Goal: Task Accomplishment & Management: Manage account settings

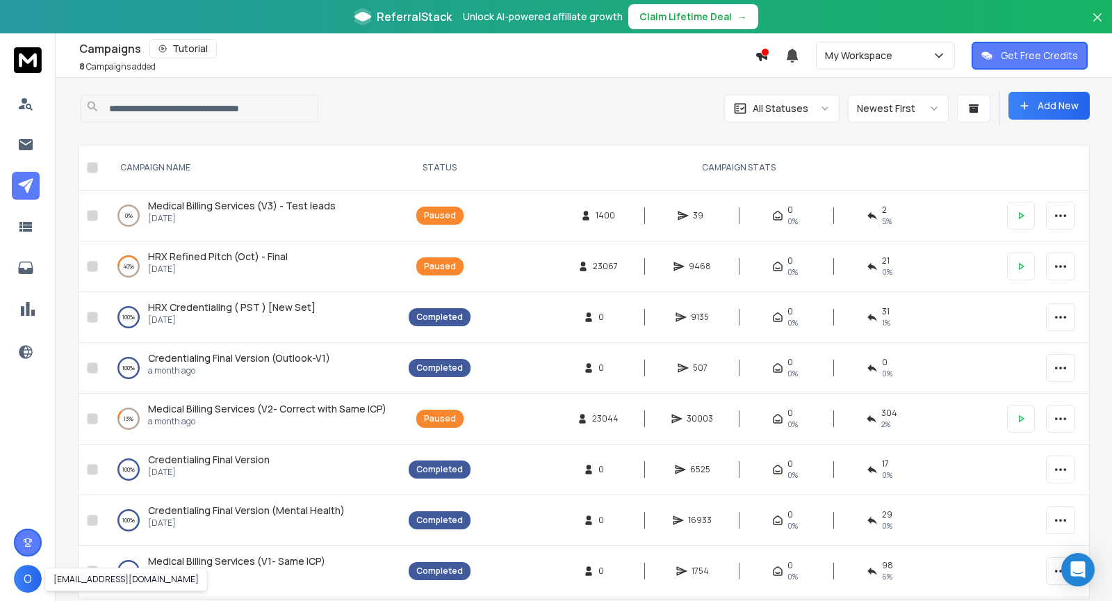
click at [19, 587] on span "O" at bounding box center [28, 578] width 28 height 28
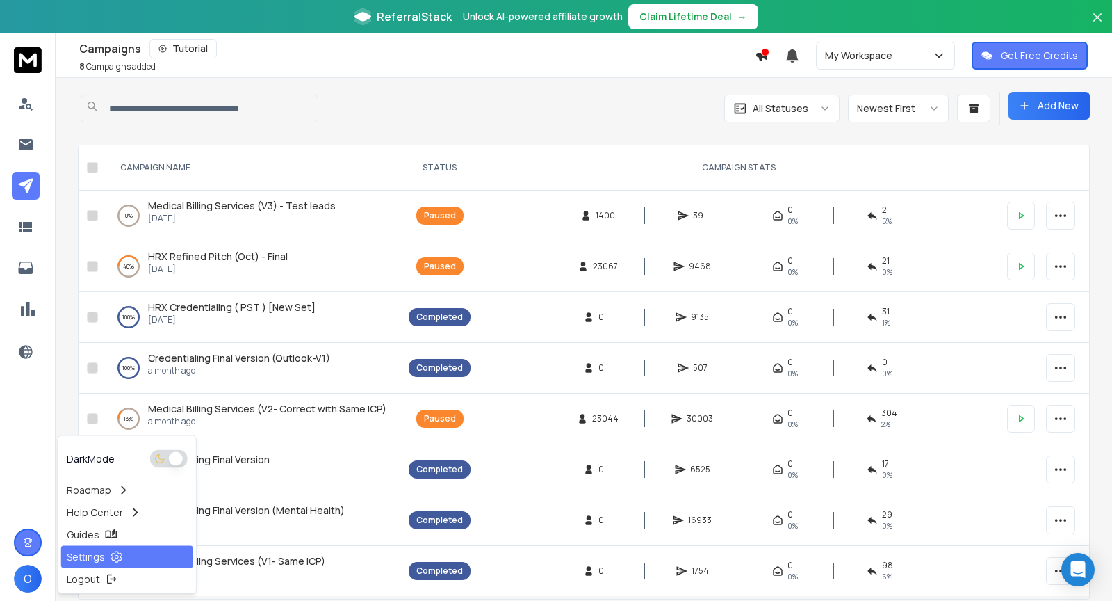
click at [91, 547] on div "Settings" at bounding box center [127, 557] width 132 height 22
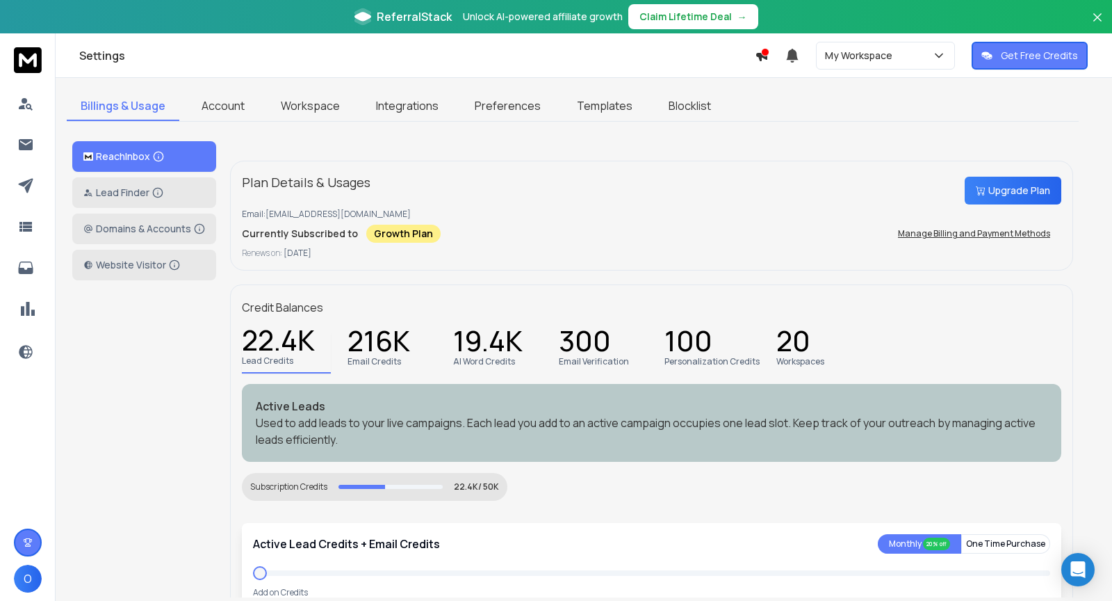
click at [236, 345] on div "Credit Balances 22.4K Lead Credits 216K Email Credits 19.4K AI Word Credits 300…" at bounding box center [651, 472] width 843 height 377
click at [973, 182] on button "Upgrade Plan" at bounding box center [1013, 191] width 97 height 28
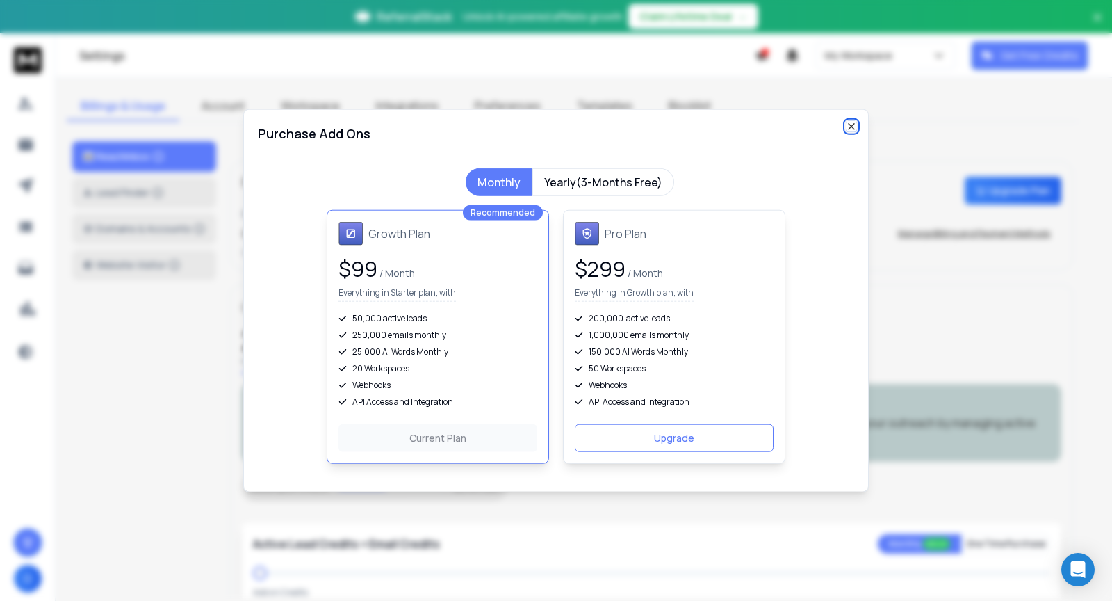
click at [851, 124] on icon "button" at bounding box center [851, 126] width 11 height 11
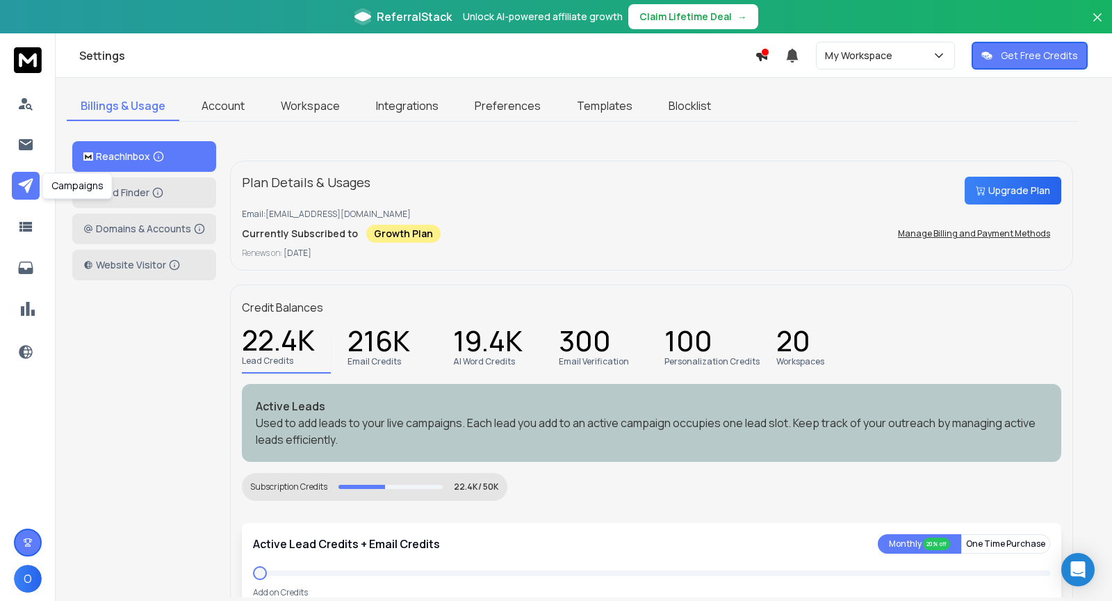
click at [31, 188] on icon at bounding box center [25, 185] width 17 height 17
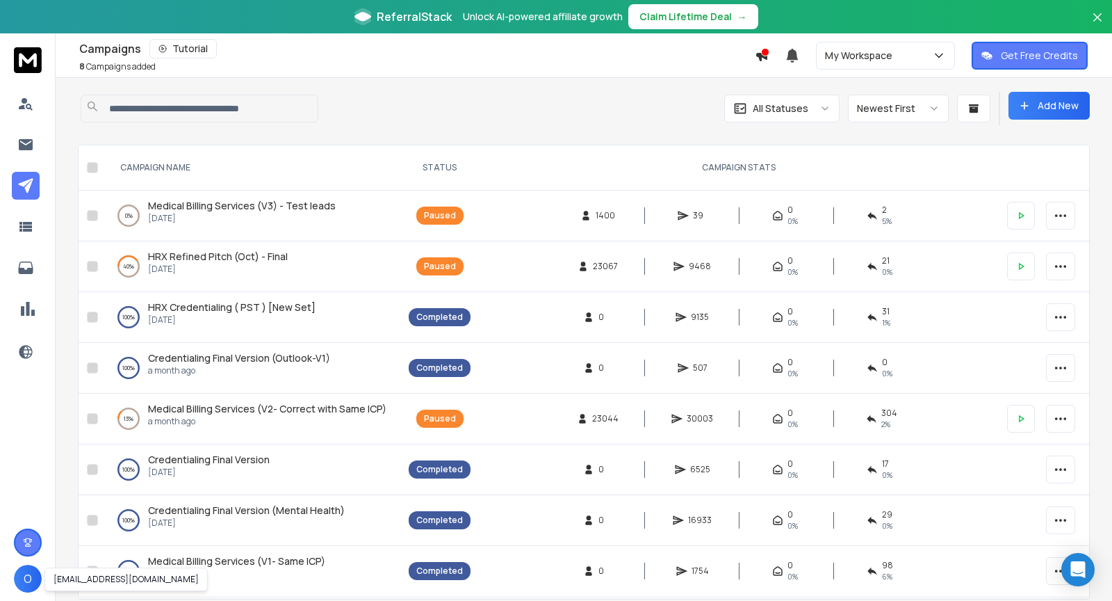
click at [28, 587] on span "O" at bounding box center [28, 578] width 28 height 28
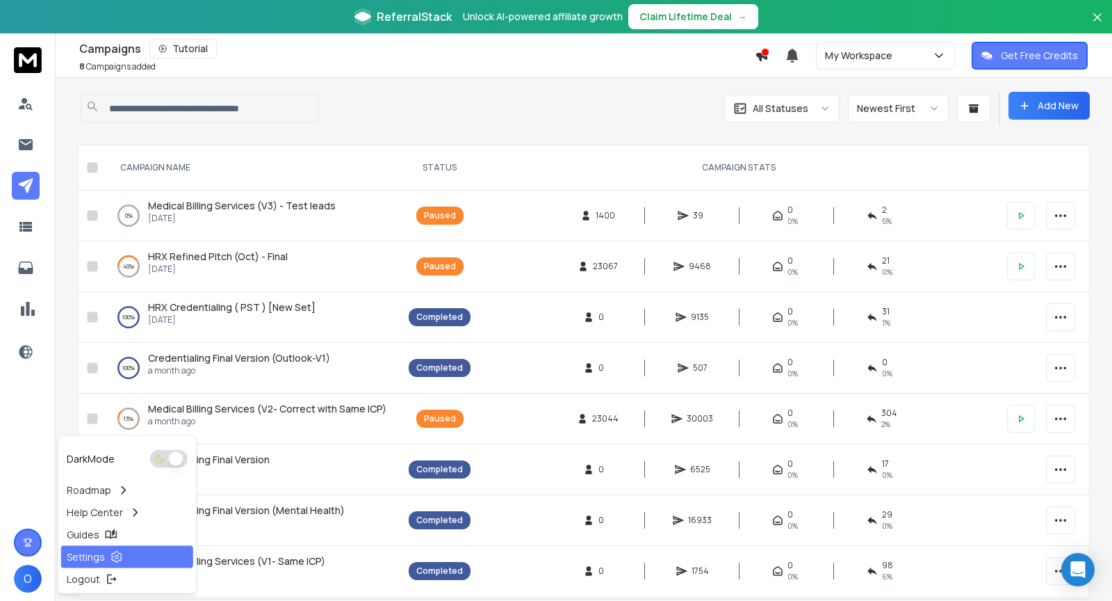
click at [112, 553] on icon at bounding box center [117, 556] width 13 height 13
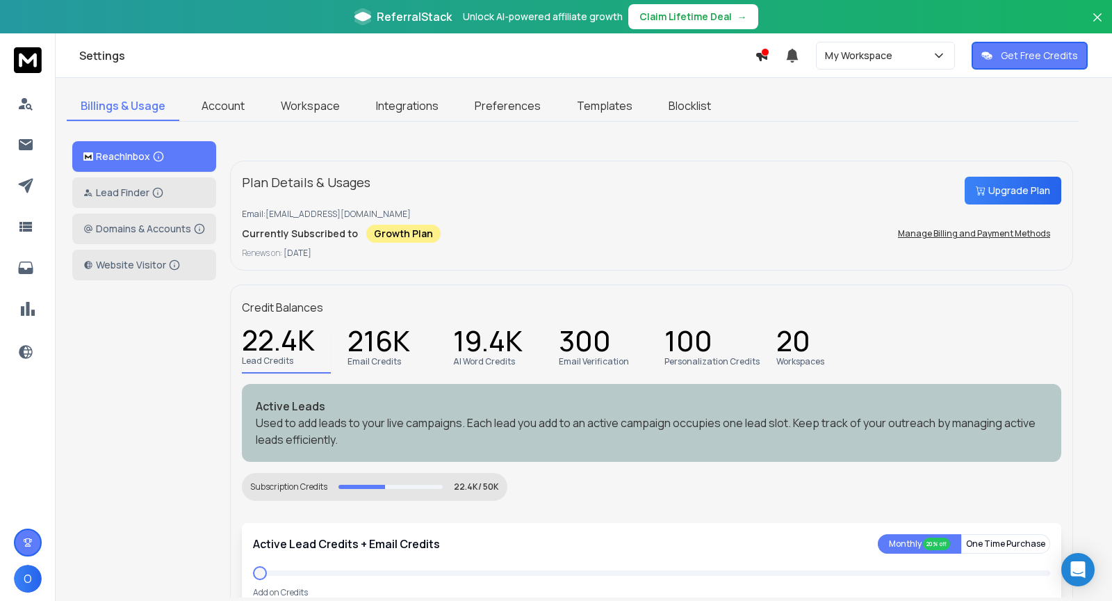
click at [287, 351] on p "22.4K" at bounding box center [278, 342] width 73 height 19
click at [597, 343] on p "300" at bounding box center [585, 343] width 52 height 19
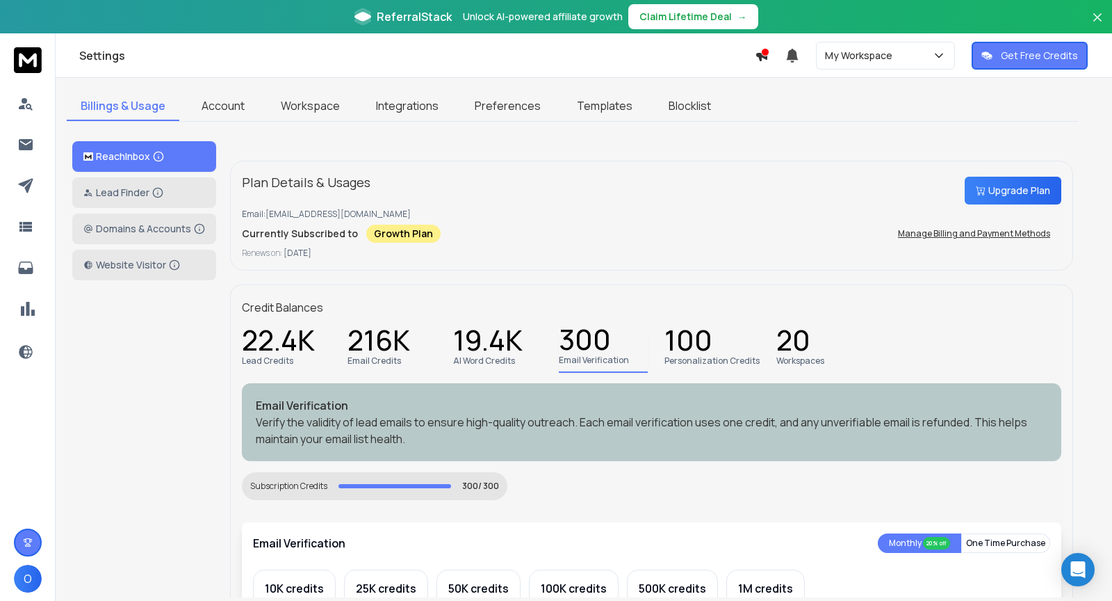
click at [494, 351] on p "19.4K" at bounding box center [488, 342] width 70 height 19
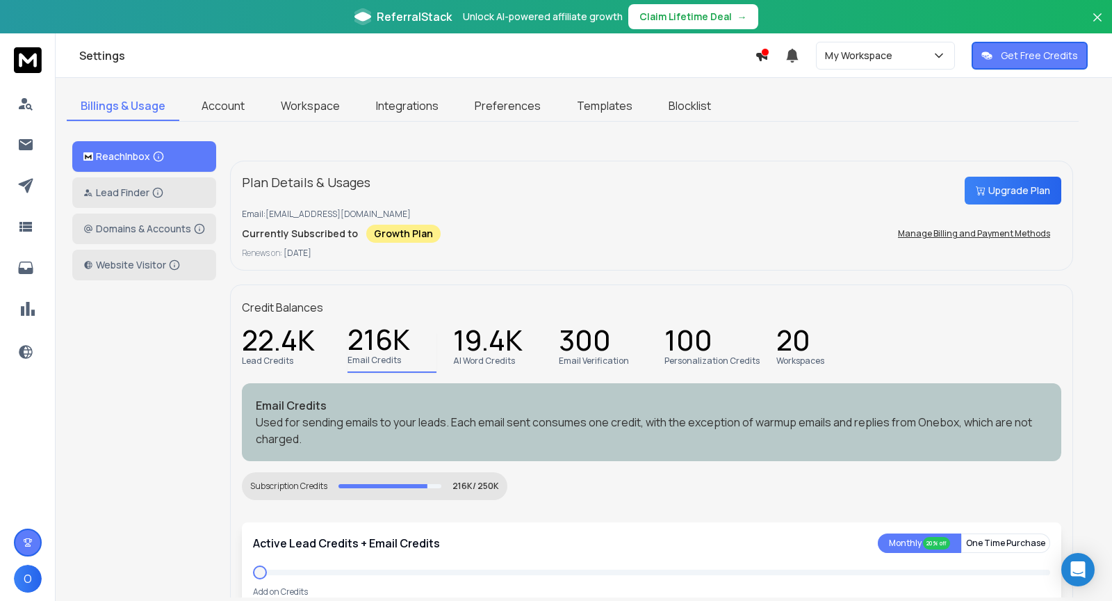
click at [392, 354] on p "Email Credits" at bounding box center [375, 359] width 54 height 11
click at [464, 349] on p "19.4K" at bounding box center [488, 342] width 70 height 19
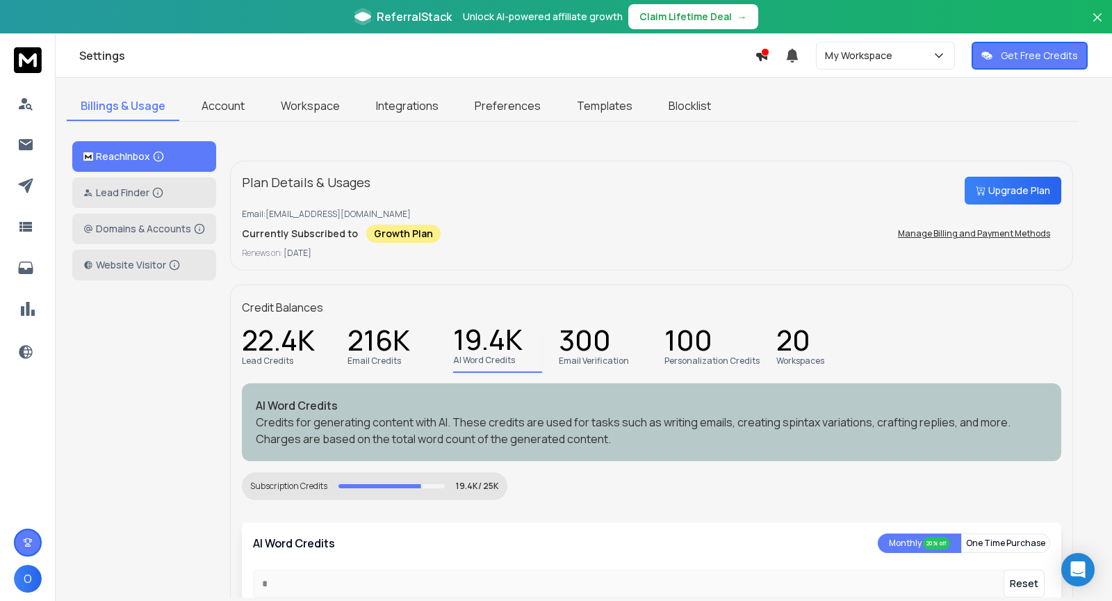
click at [541, 348] on div "22.4K Lead Credits 216K Email Credits 19.4K AI Word Credits 300 Email Verificat…" at bounding box center [553, 352] width 623 height 28
click at [585, 355] on p "Email Verification" at bounding box center [594, 360] width 70 height 11
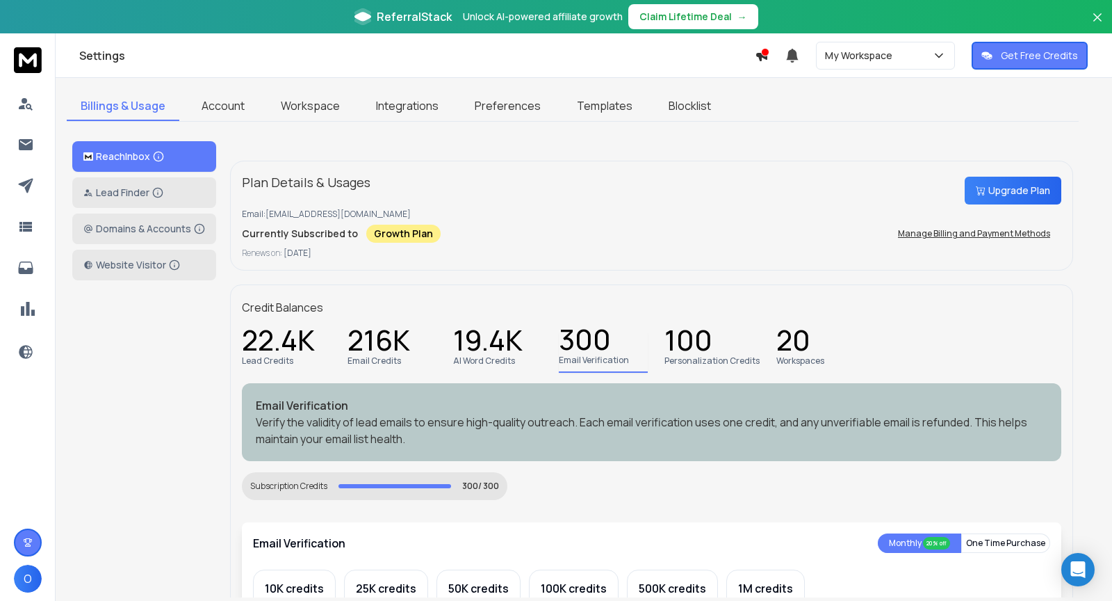
click at [689, 348] on p "100" at bounding box center [688, 342] width 48 height 19
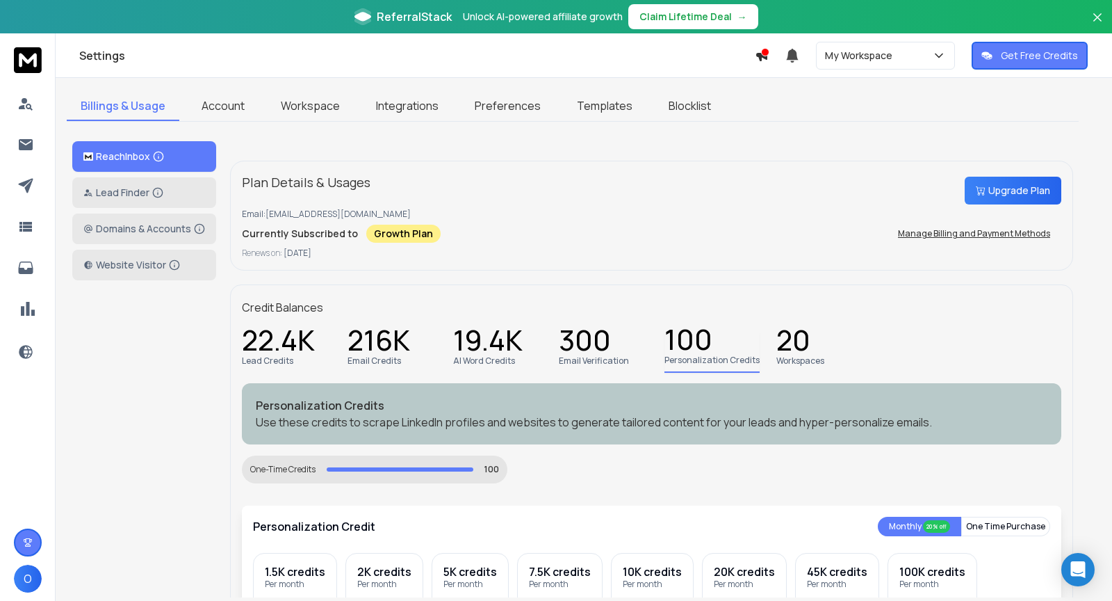
click at [781, 355] on p "Workspaces" at bounding box center [800, 360] width 48 height 11
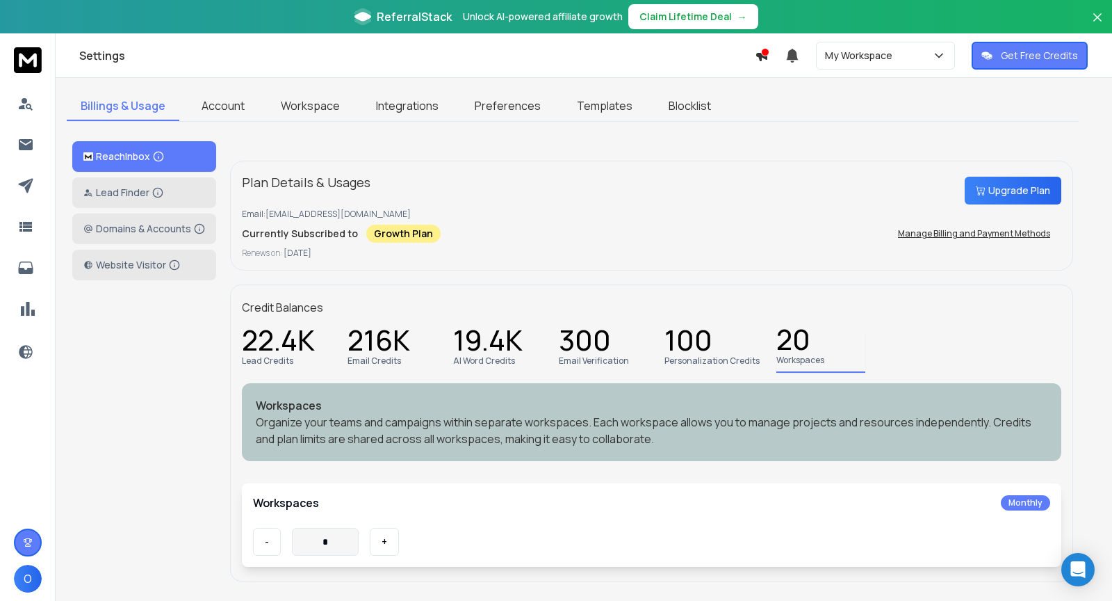
click at [712, 352] on button "100 Personalization Credits" at bounding box center [711, 352] width 95 height 39
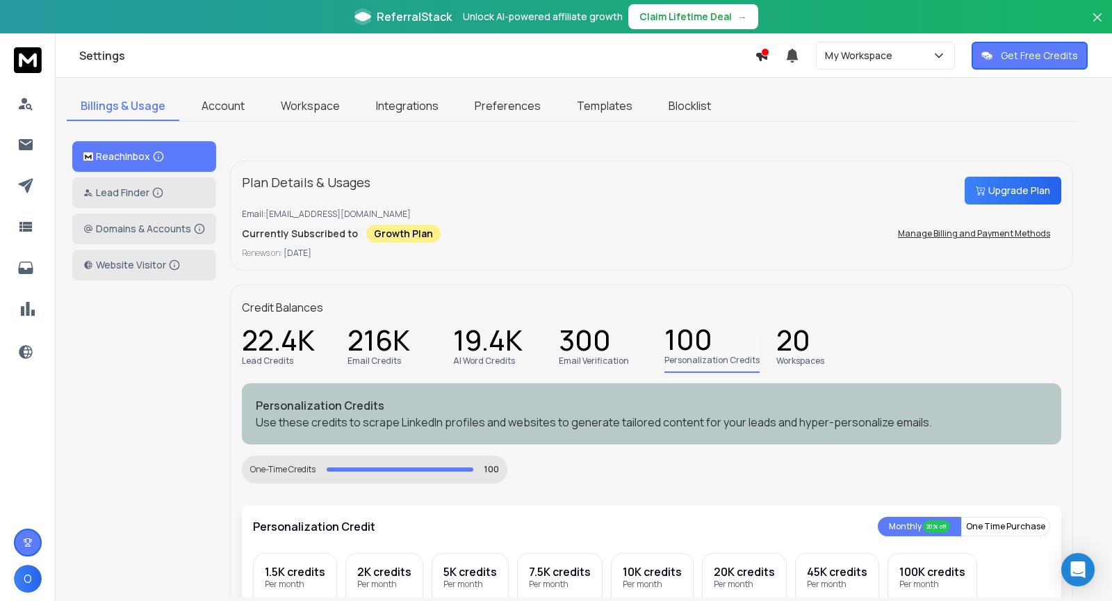
click at [603, 345] on p "300" at bounding box center [585, 342] width 52 height 19
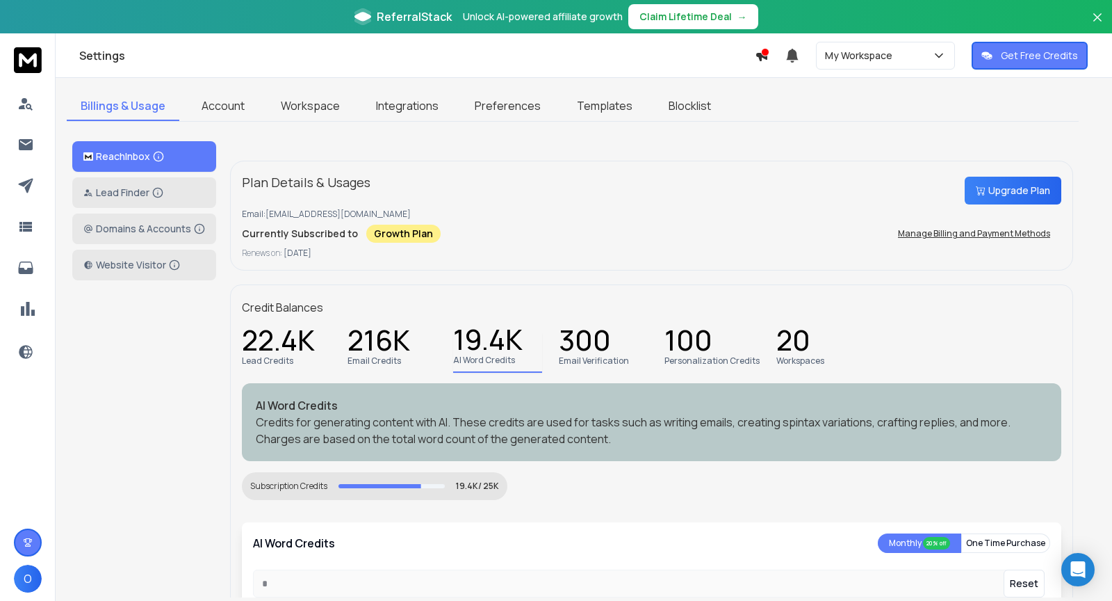
click at [477, 343] on p "19.4K" at bounding box center [488, 341] width 70 height 19
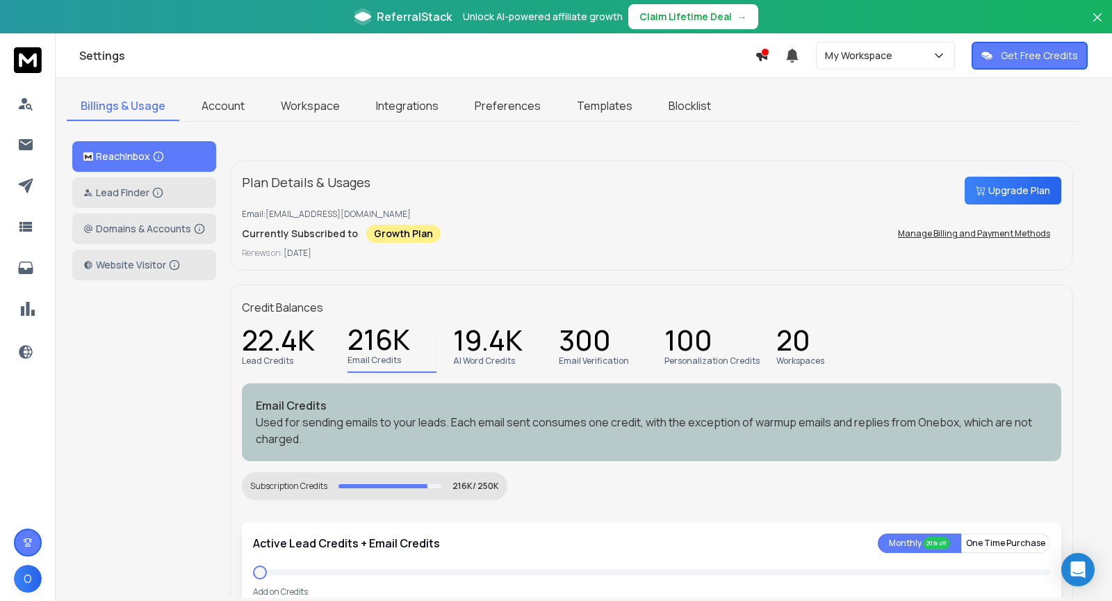
click at [376, 351] on p "216K" at bounding box center [379, 341] width 63 height 19
click at [293, 347] on p "22.4K" at bounding box center [278, 342] width 73 height 19
click at [572, 342] on p "300" at bounding box center [585, 343] width 52 height 19
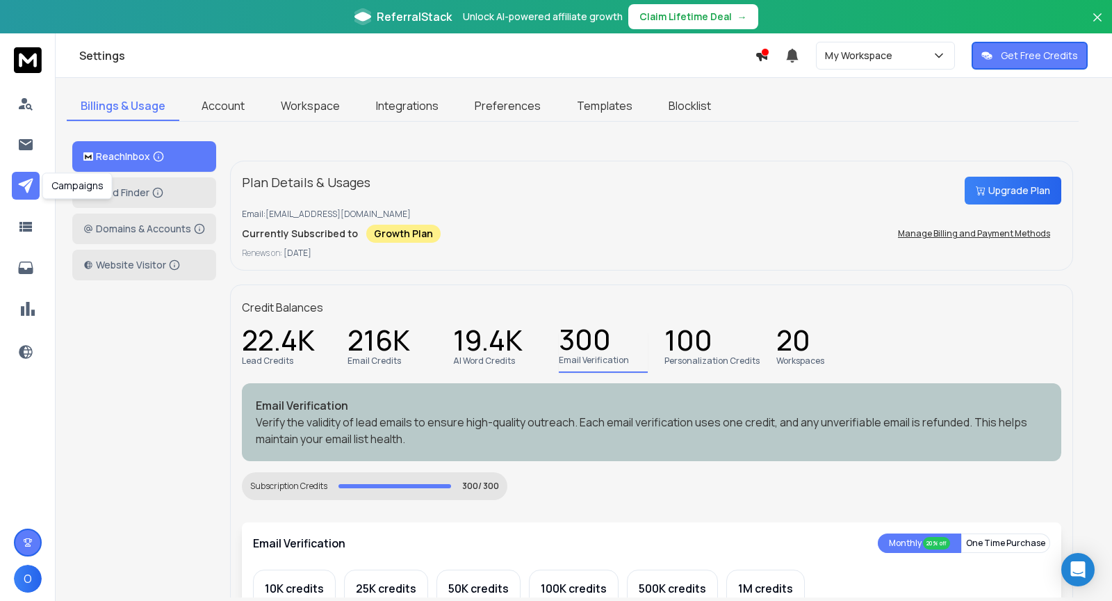
click at [31, 183] on icon at bounding box center [25, 186] width 15 height 15
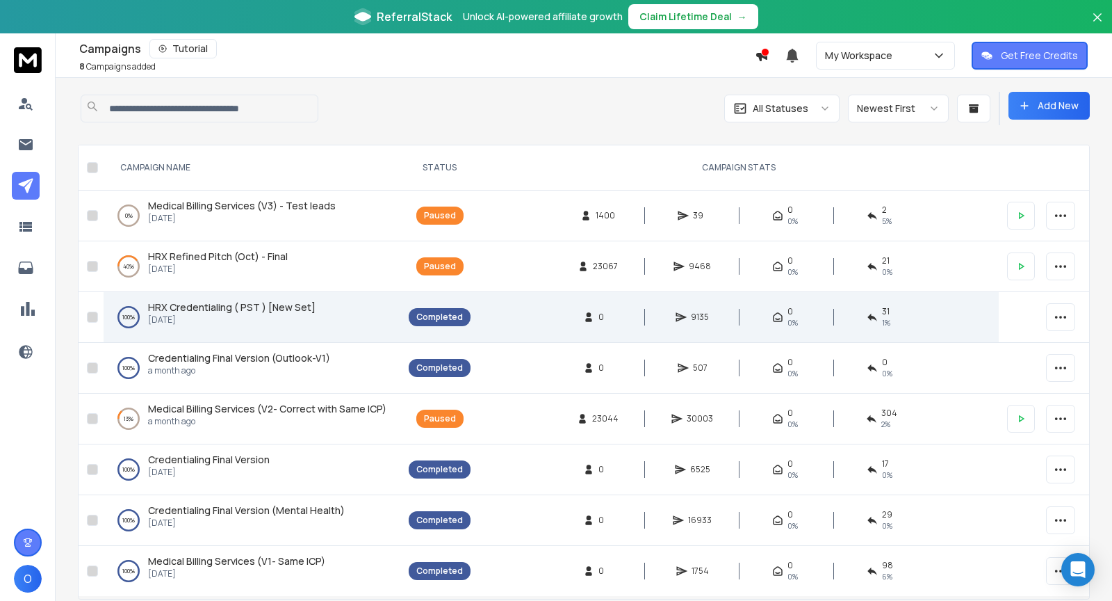
click at [95, 318] on button "button" at bounding box center [92, 316] width 11 height 11
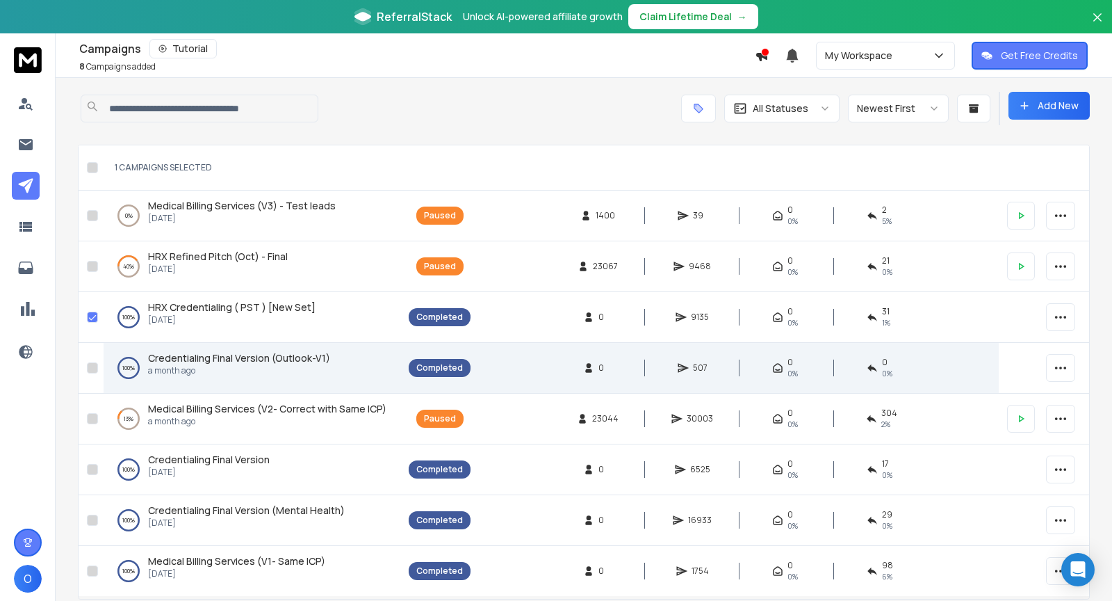
click at [95, 369] on button "button" at bounding box center [92, 367] width 11 height 11
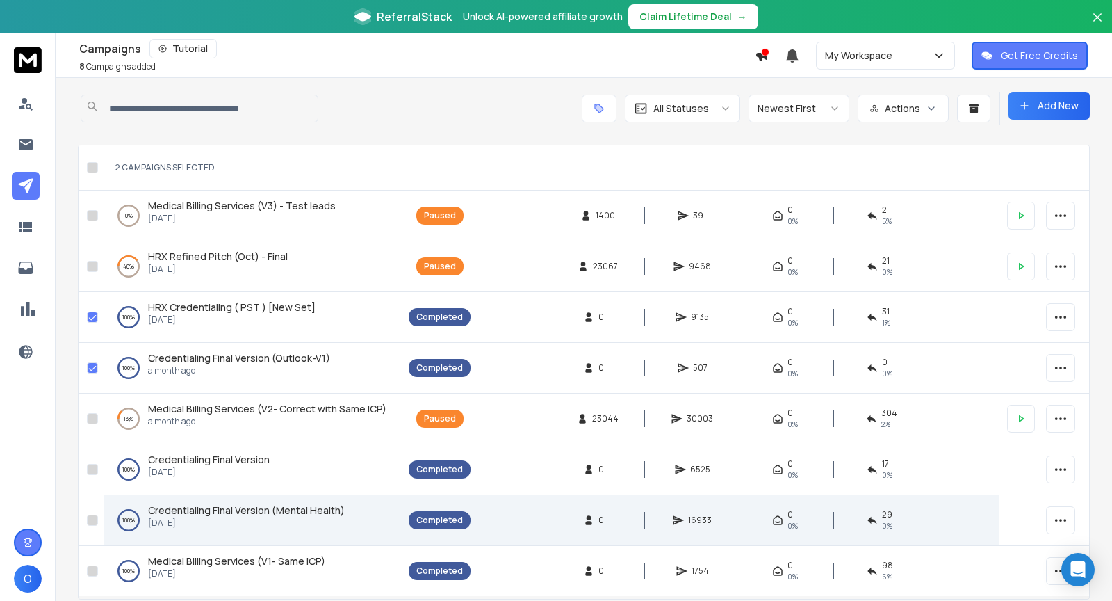
click at [97, 516] on button "button" at bounding box center [92, 519] width 11 height 11
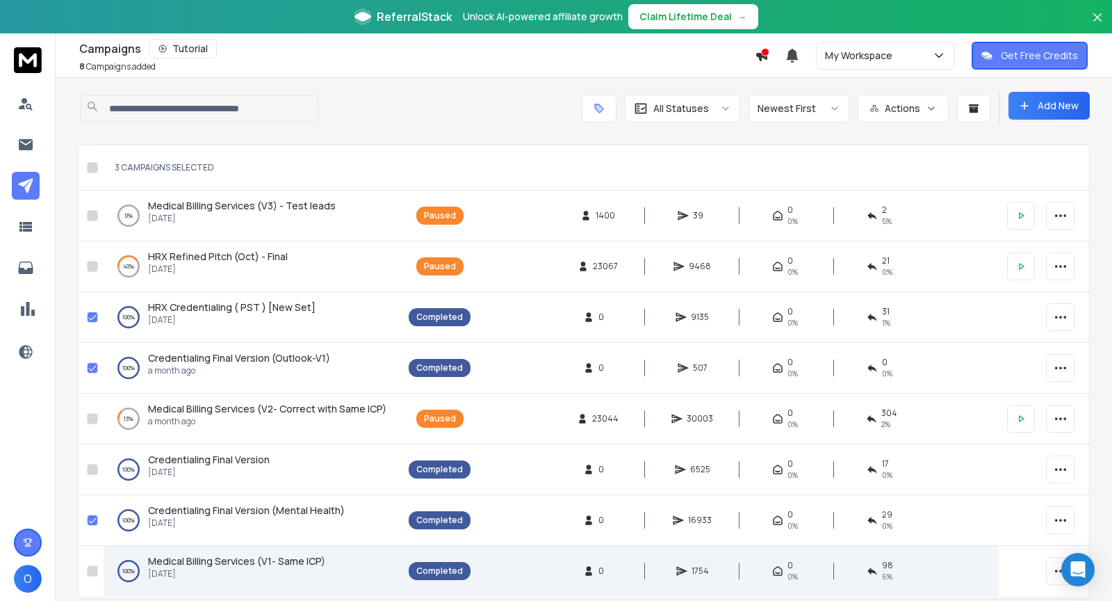
click at [90, 576] on td at bounding box center [91, 571] width 25 height 51
click at [92, 566] on button "button" at bounding box center [92, 570] width 11 height 11
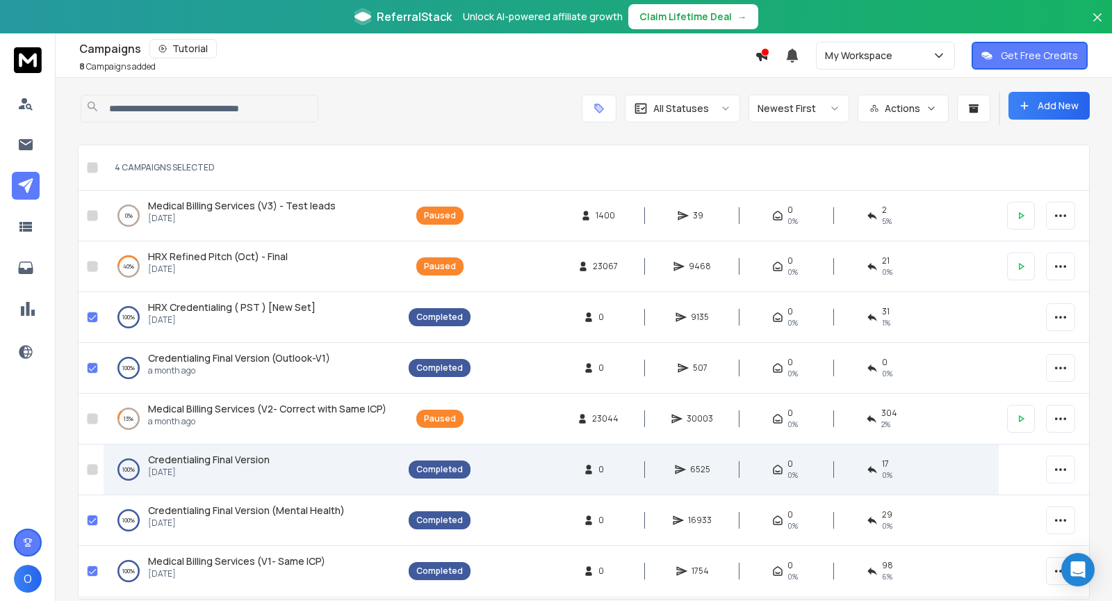
click at [92, 466] on button "button" at bounding box center [92, 469] width 11 height 11
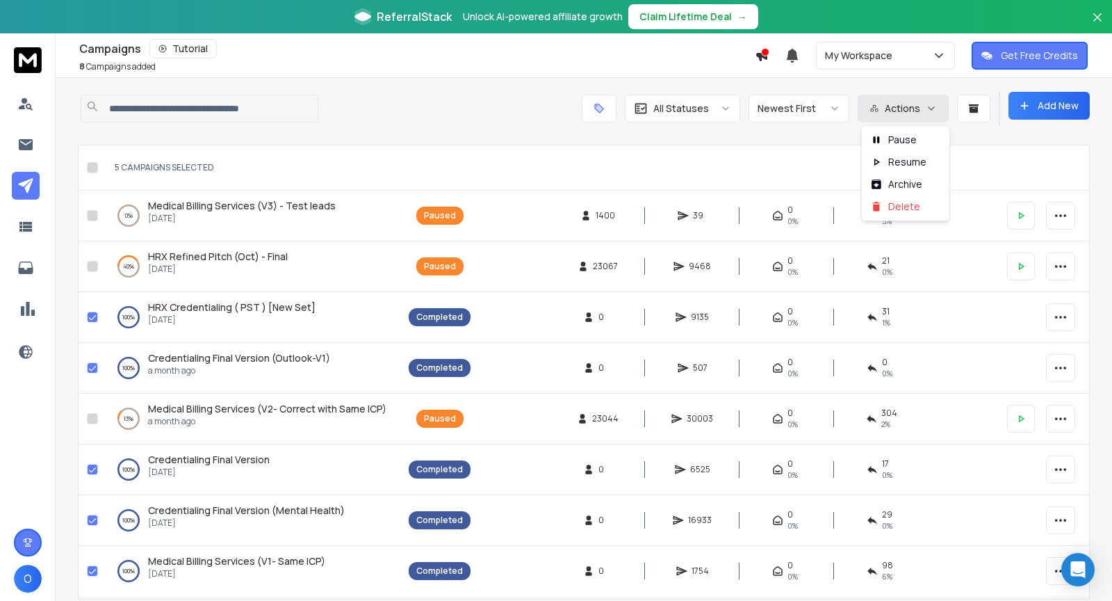
click at [897, 108] on button "Actions" at bounding box center [903, 109] width 91 height 28
click at [906, 197] on div "Delete" at bounding box center [906, 206] width 82 height 22
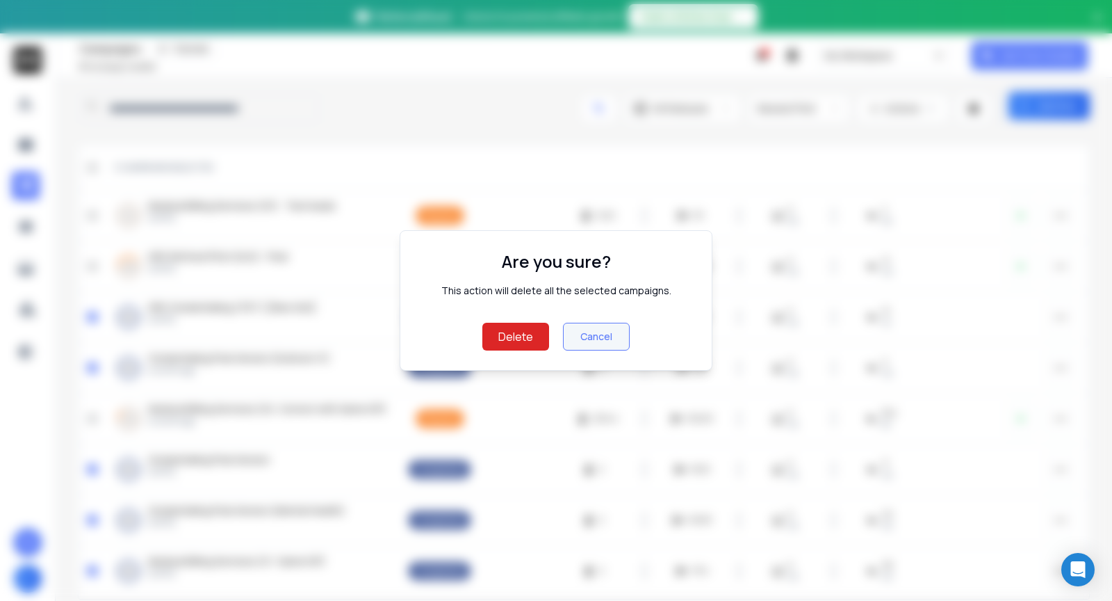
click at [603, 335] on button "Cancel" at bounding box center [596, 336] width 67 height 28
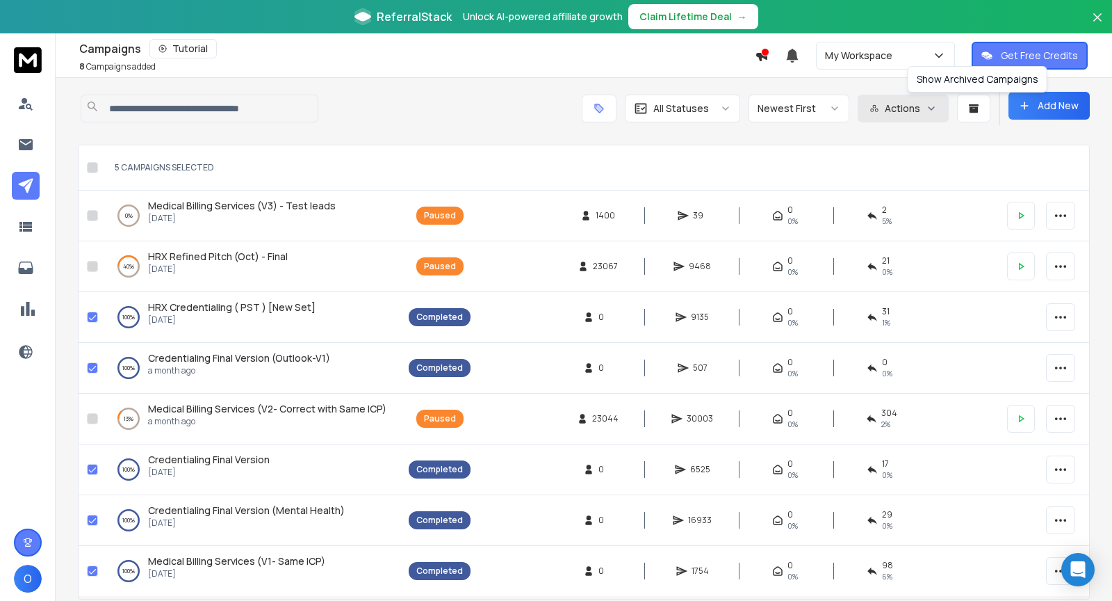
click at [893, 102] on button "Actions" at bounding box center [903, 109] width 91 height 28
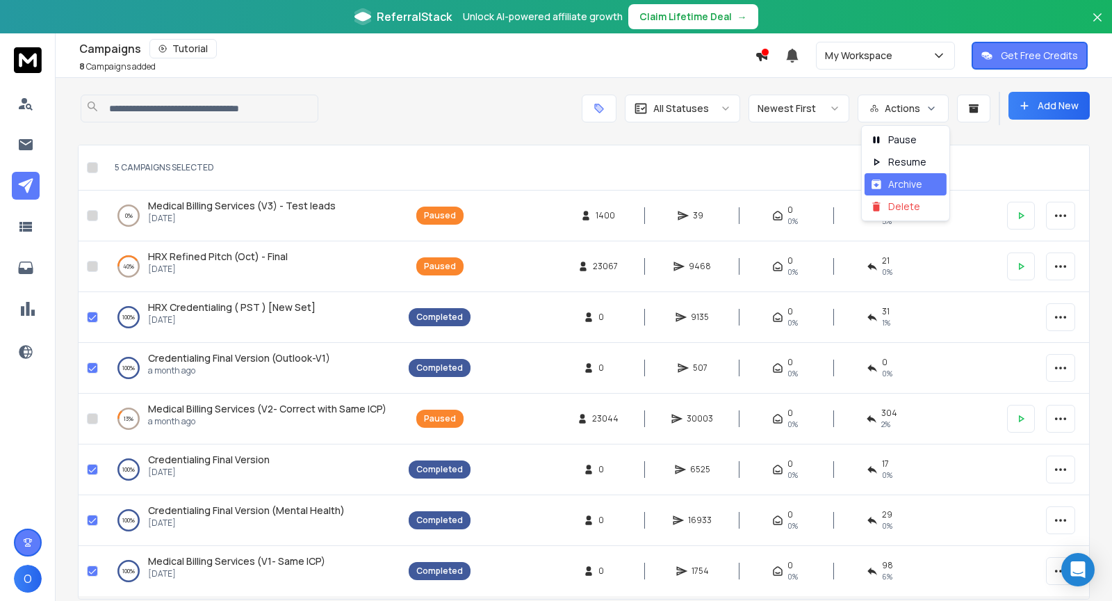
click at [897, 181] on p "Archive" at bounding box center [905, 184] width 34 height 14
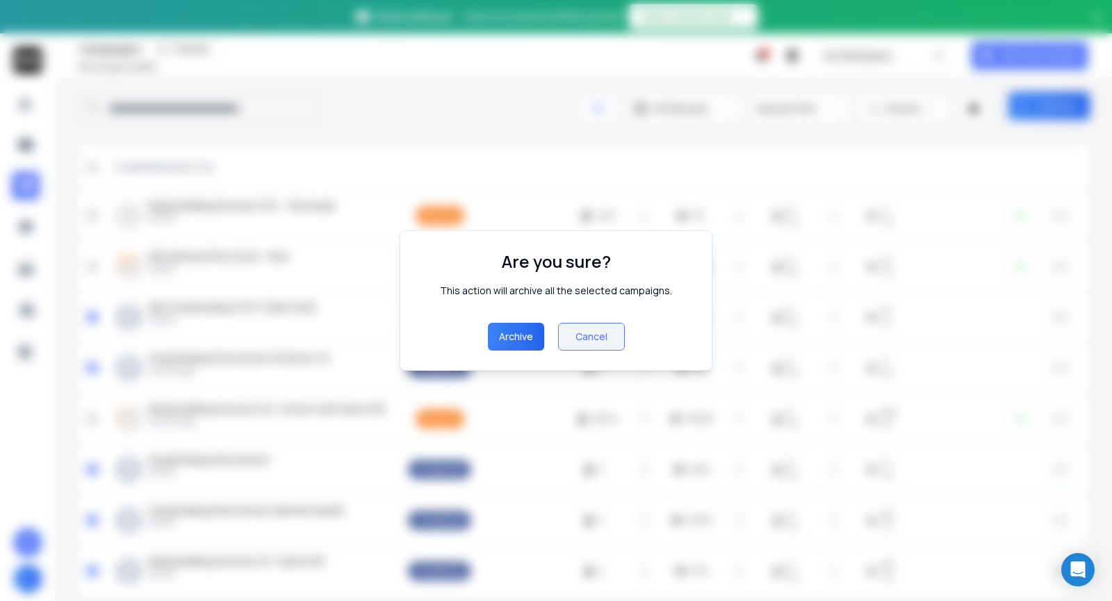
click at [520, 340] on p "archive" at bounding box center [516, 336] width 34 height 14
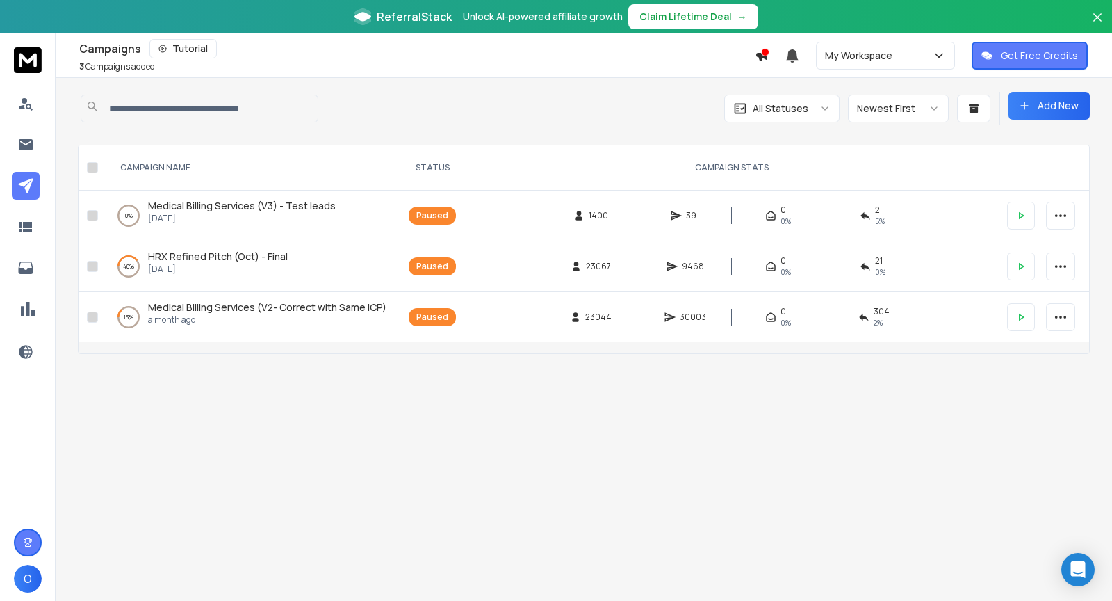
click at [1099, 17] on icon "Close banner" at bounding box center [1097, 17] width 13 height 13
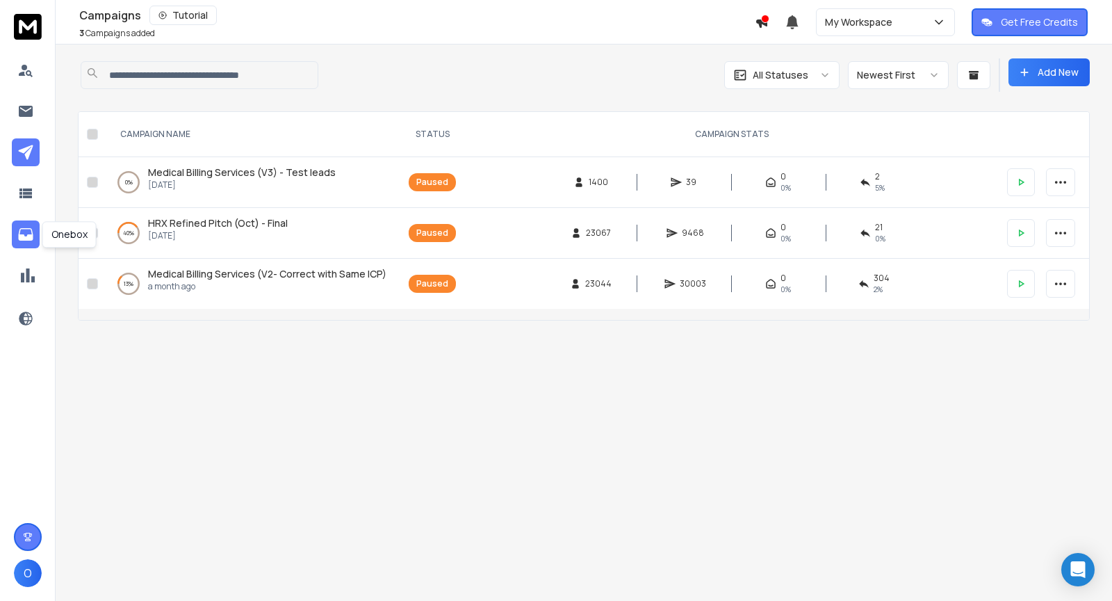
click at [24, 224] on link at bounding box center [26, 234] width 28 height 28
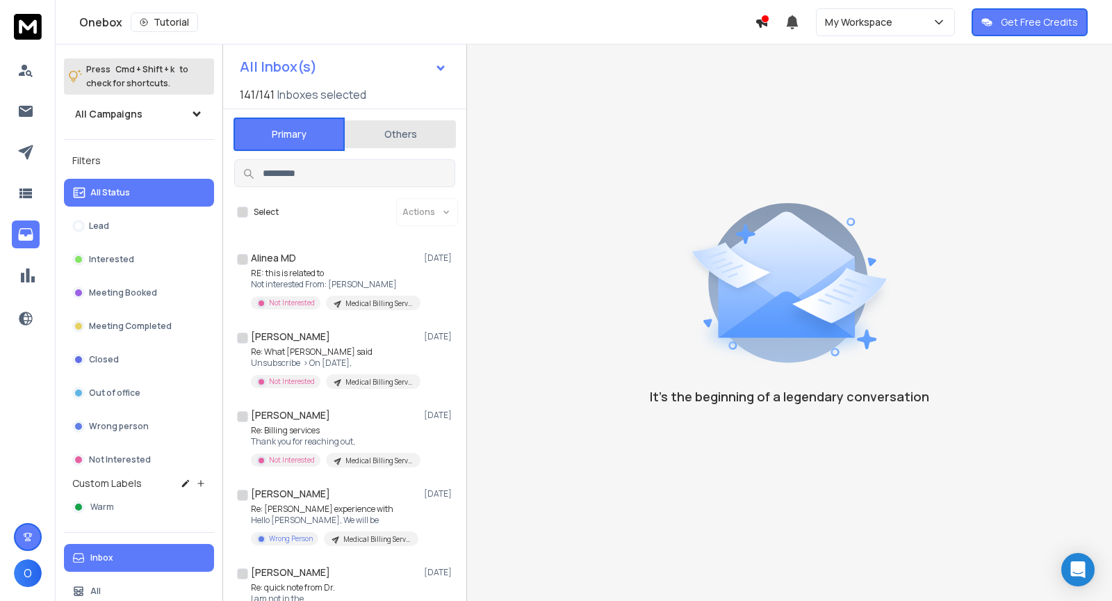
click at [123, 502] on button "Warm" at bounding box center [139, 507] width 150 height 28
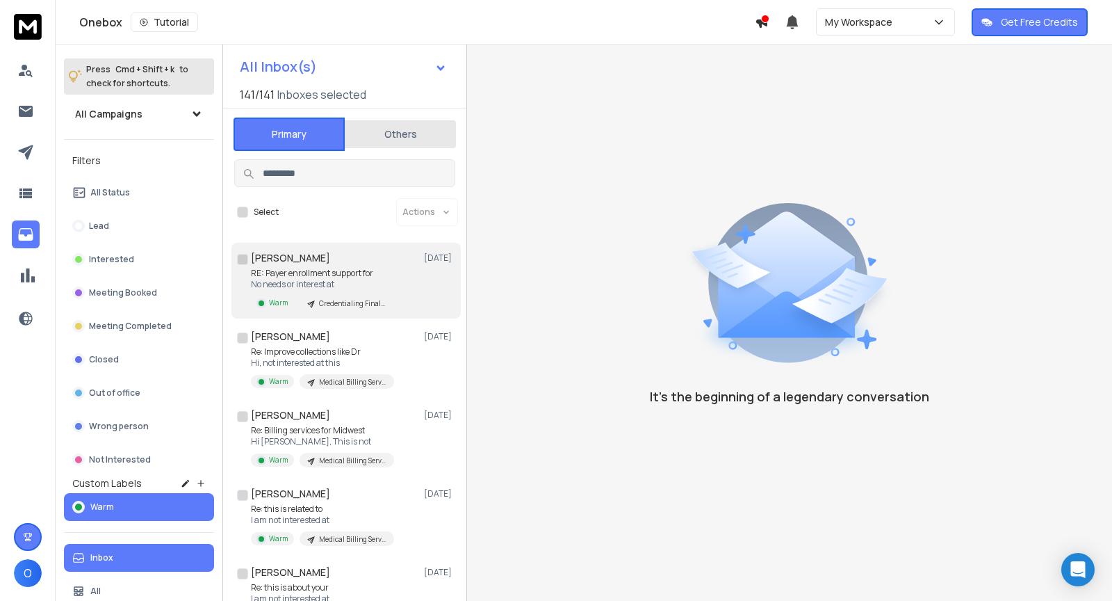
click at [333, 279] on p "No needs or interest at" at bounding box center [322, 284] width 143 height 11
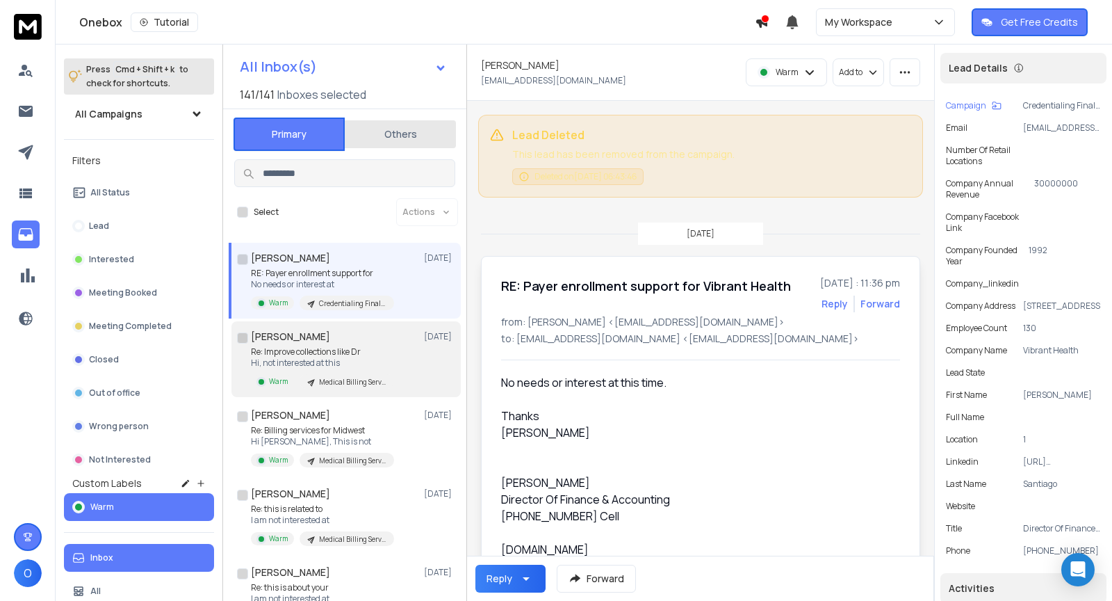
click at [342, 336] on div "Jen Panahinia 18 Sep" at bounding box center [353, 336] width 204 height 14
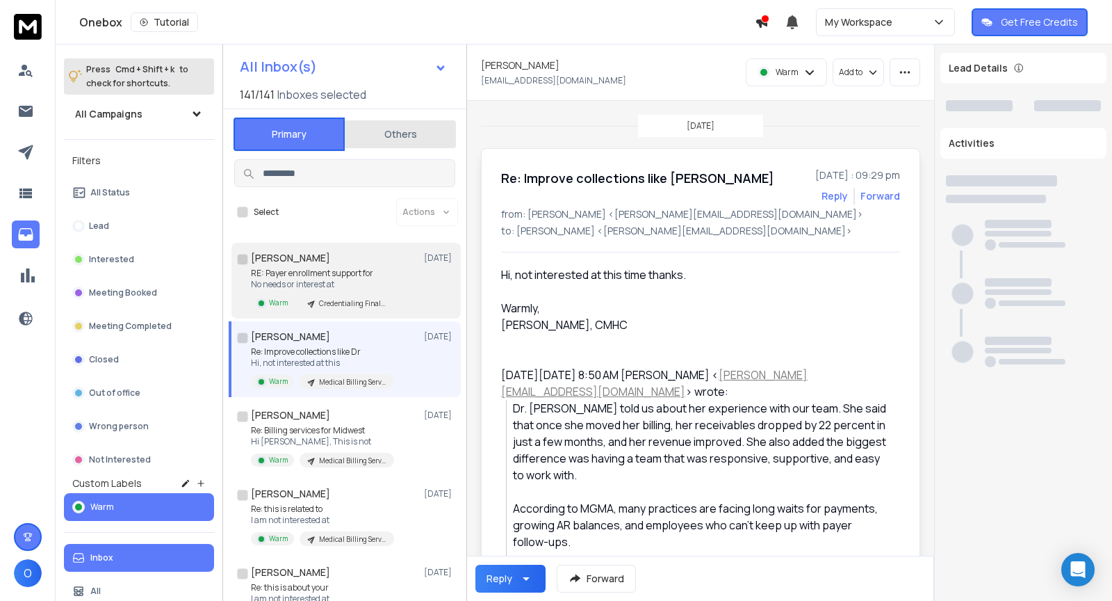
click at [350, 272] on p "RE: Payer enrollment support for" at bounding box center [322, 273] width 143 height 11
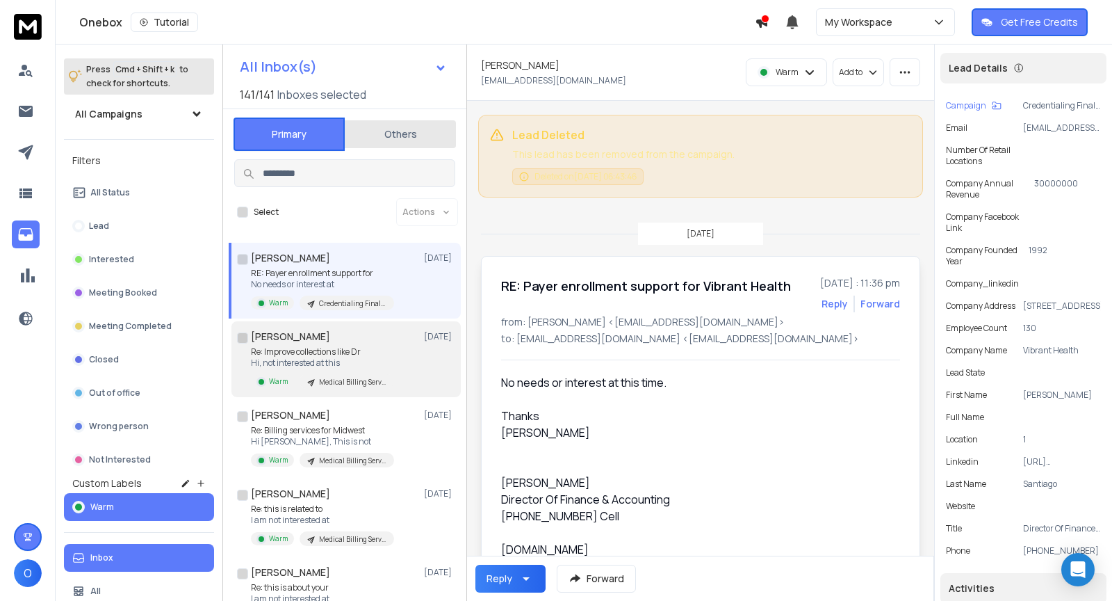
click at [348, 339] on div "Jen Panahinia 18 Sep" at bounding box center [353, 336] width 204 height 14
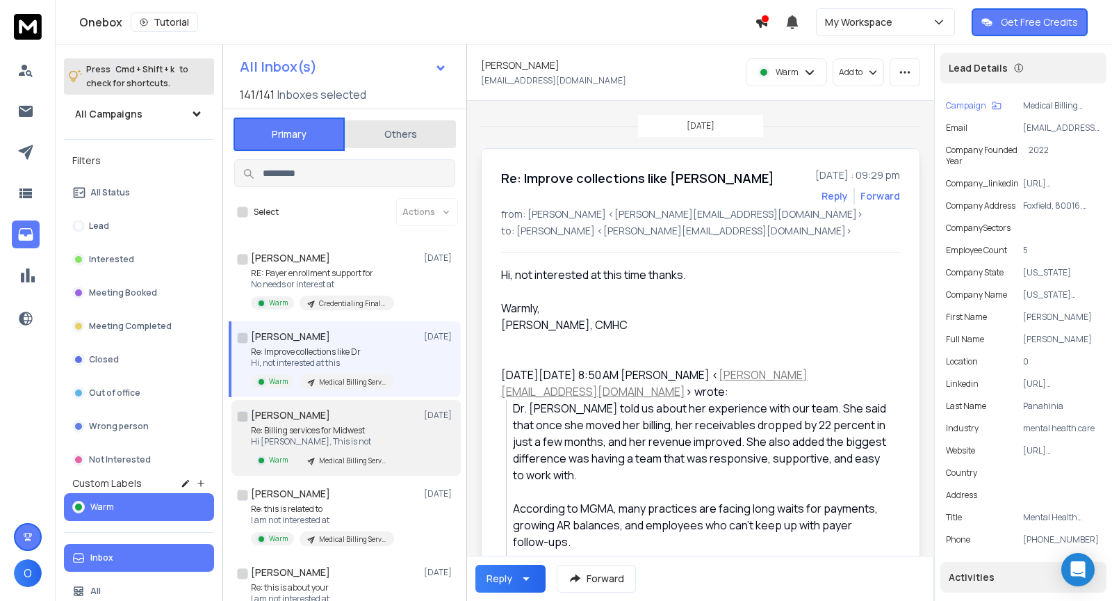
click at [352, 432] on p "Re: Billing services for Midwest" at bounding box center [322, 430] width 143 height 11
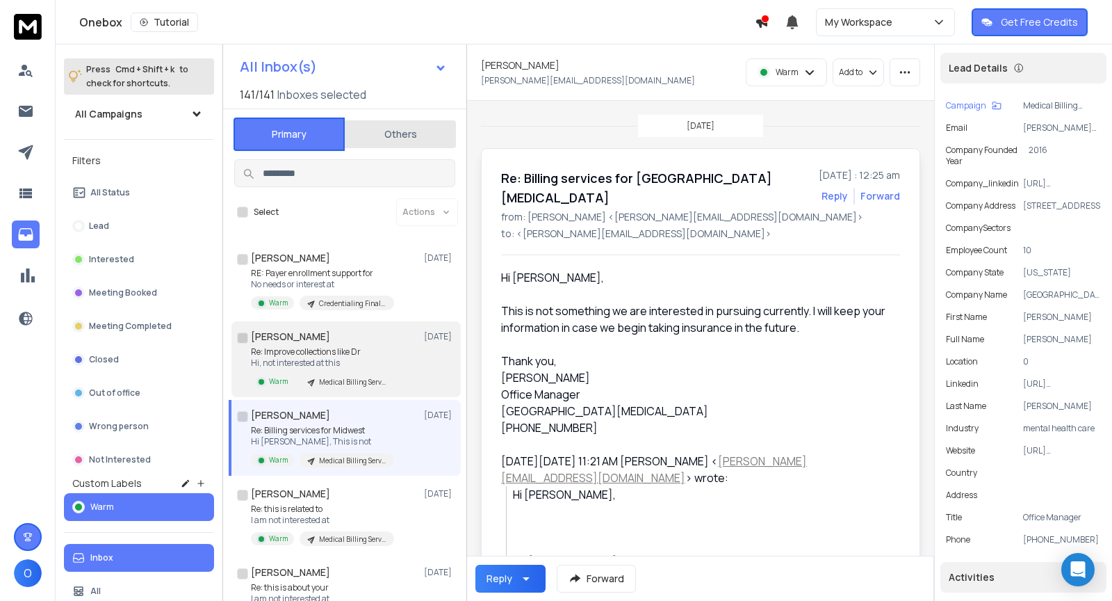
click at [311, 343] on h1 "Jen Panahinia" at bounding box center [290, 336] width 79 height 14
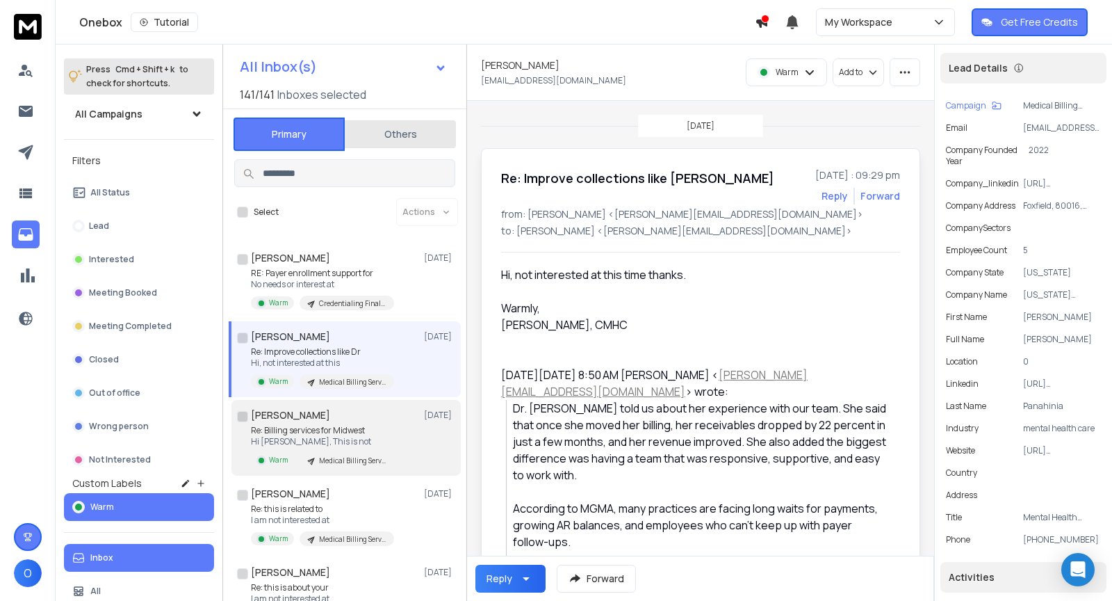
click at [318, 416] on div "Jeni Morgan 06 Sep" at bounding box center [353, 415] width 204 height 14
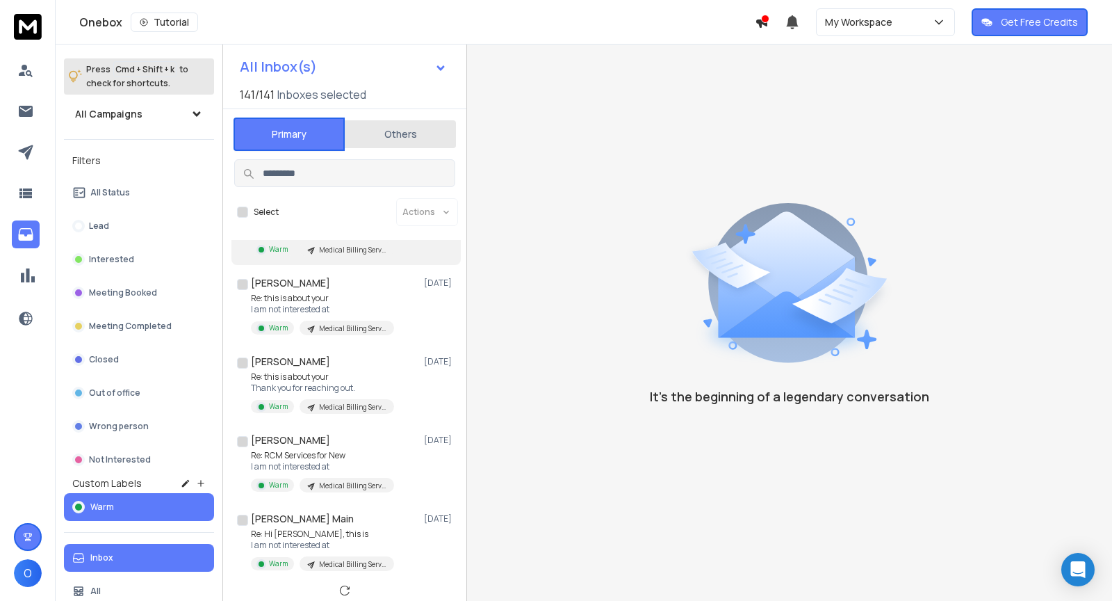
scroll to position [275, 0]
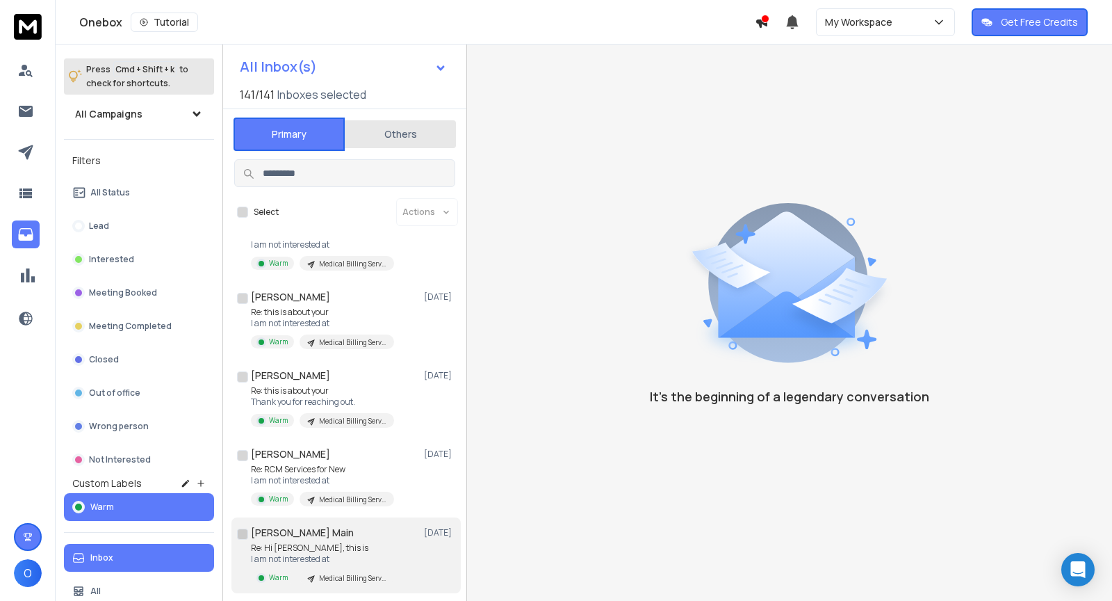
click at [317, 542] on p "Re: Hi Orrin, this is" at bounding box center [322, 547] width 143 height 11
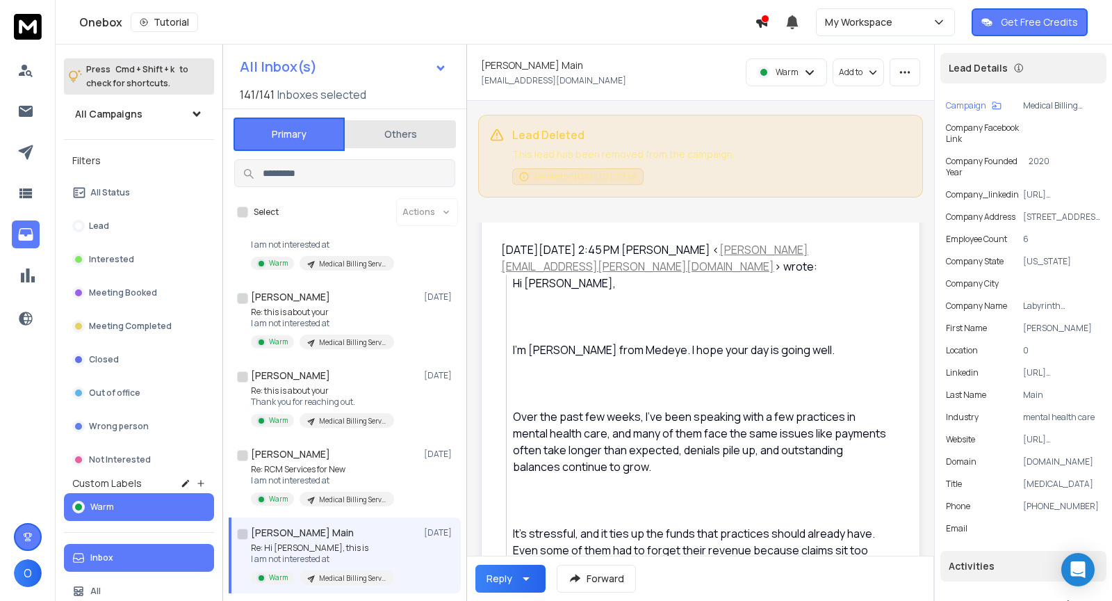
scroll to position [0, 0]
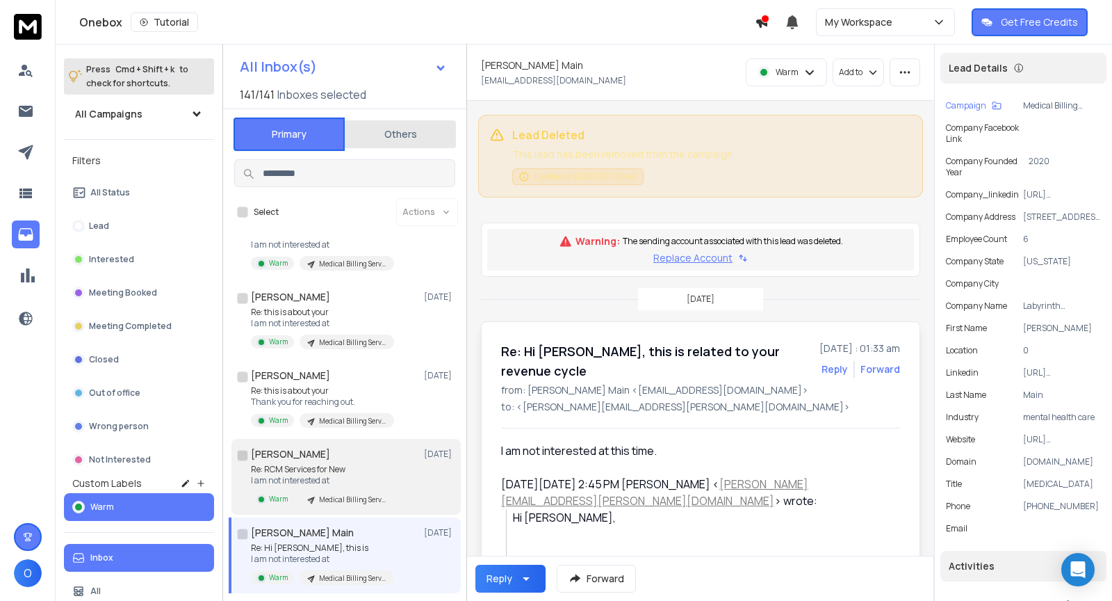
click at [352, 464] on p "Re: RCM Services for New" at bounding box center [322, 469] width 143 height 11
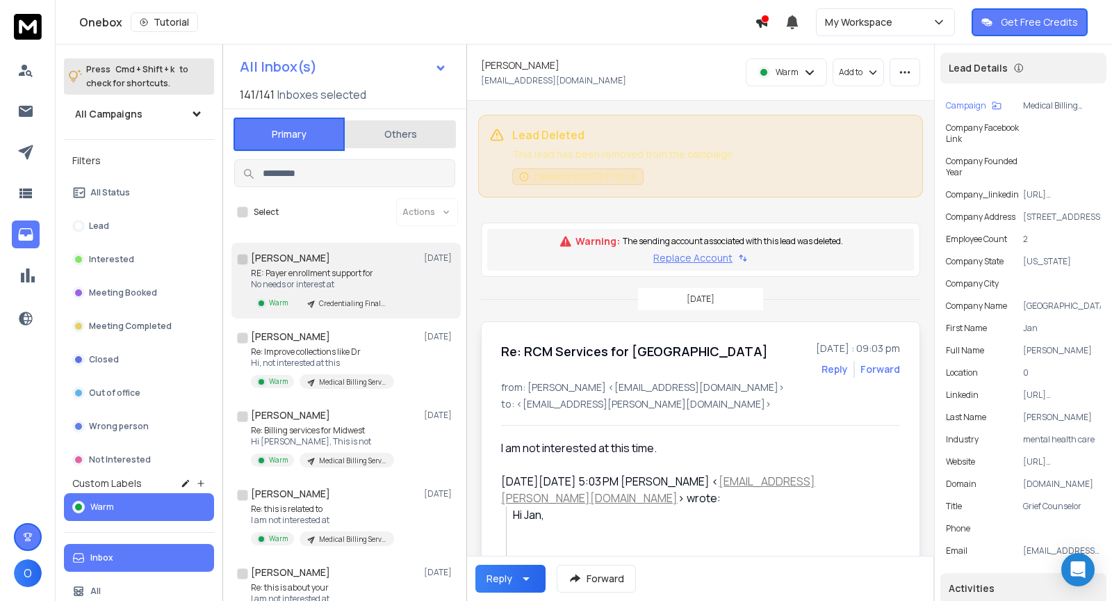
click at [332, 268] on p "RE: Payer enrollment support for" at bounding box center [322, 273] width 143 height 11
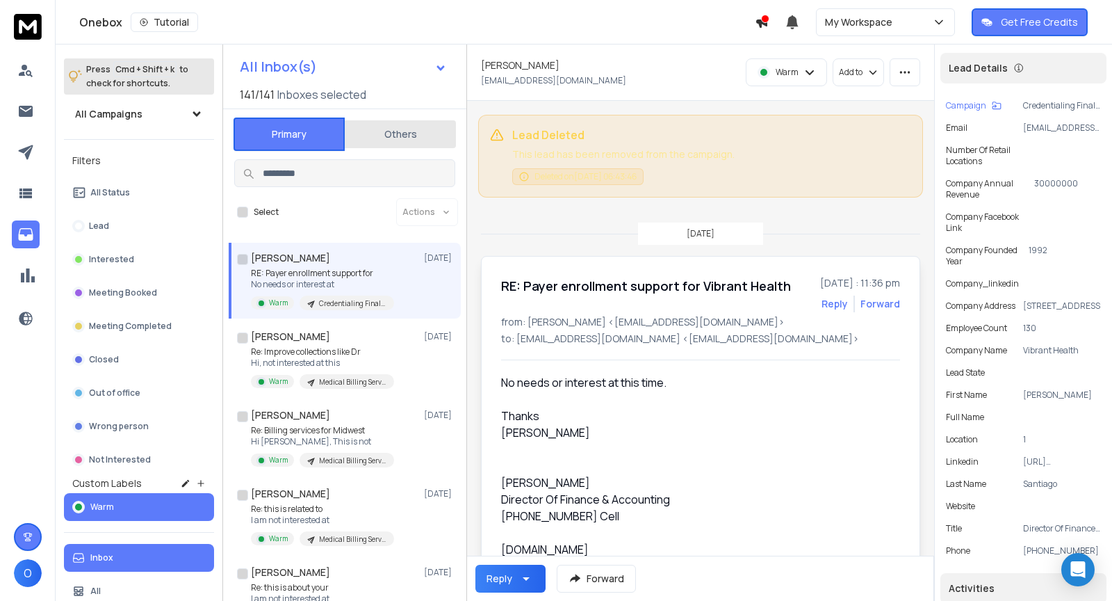
click at [388, 274] on p "RE: Payer enrollment support for" at bounding box center [322, 273] width 143 height 11
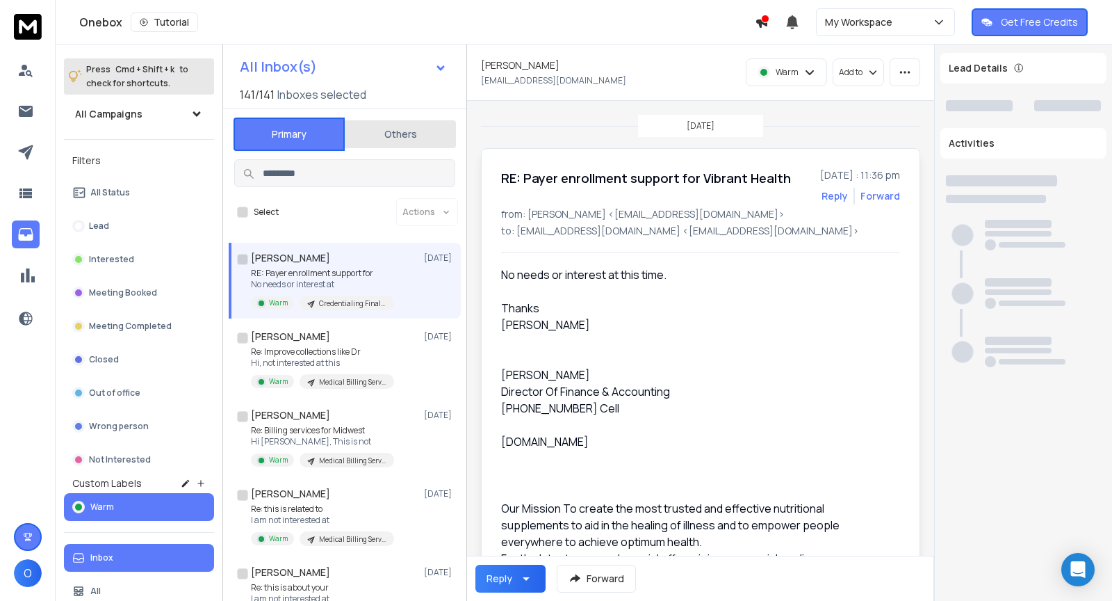
click at [334, 286] on p "No needs or interest at" at bounding box center [322, 284] width 143 height 11
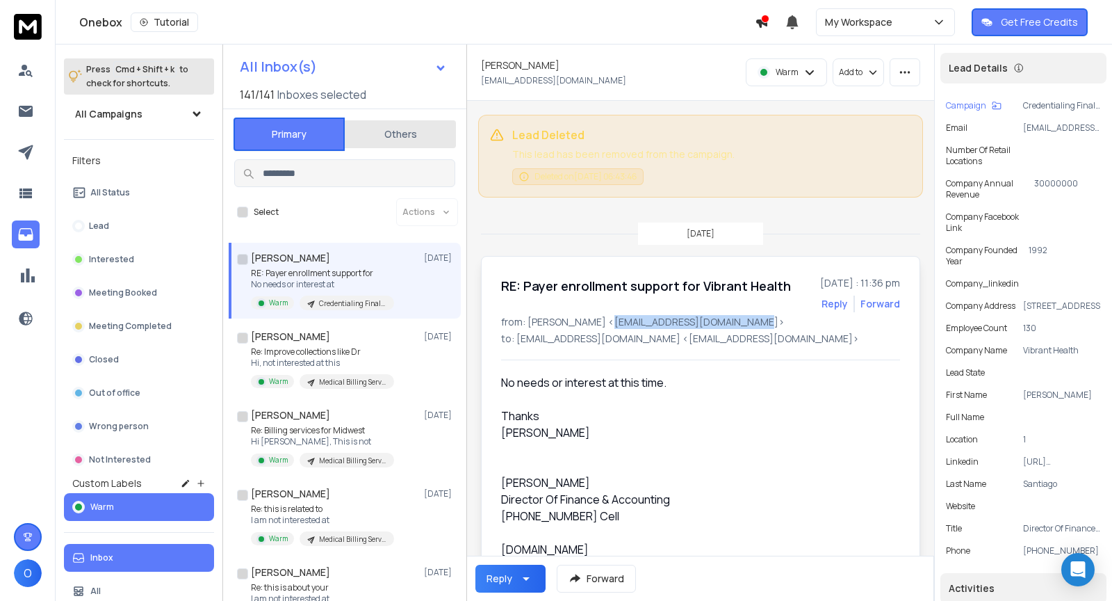
drag, startPoint x: 728, startPoint y: 323, endPoint x: 594, endPoint y: 327, distance: 134.9
click at [594, 327] on p "from: Jeff Santiago <jsantiago@vibranthealth.com>" at bounding box center [700, 322] width 399 height 14
copy p "jsantiago@vibranthealth.com"
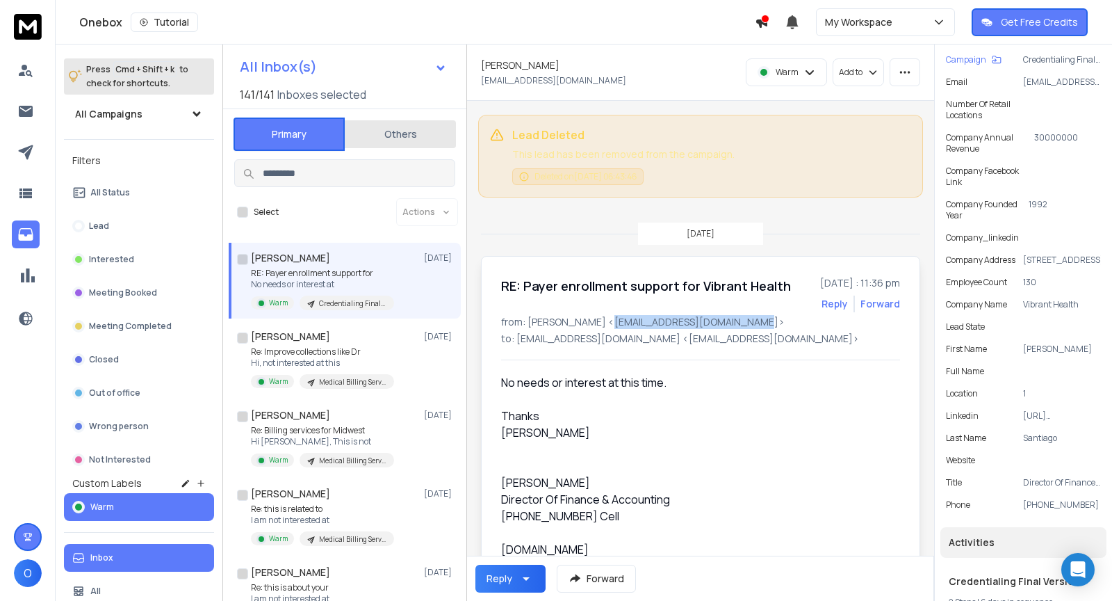
scroll to position [58, 0]
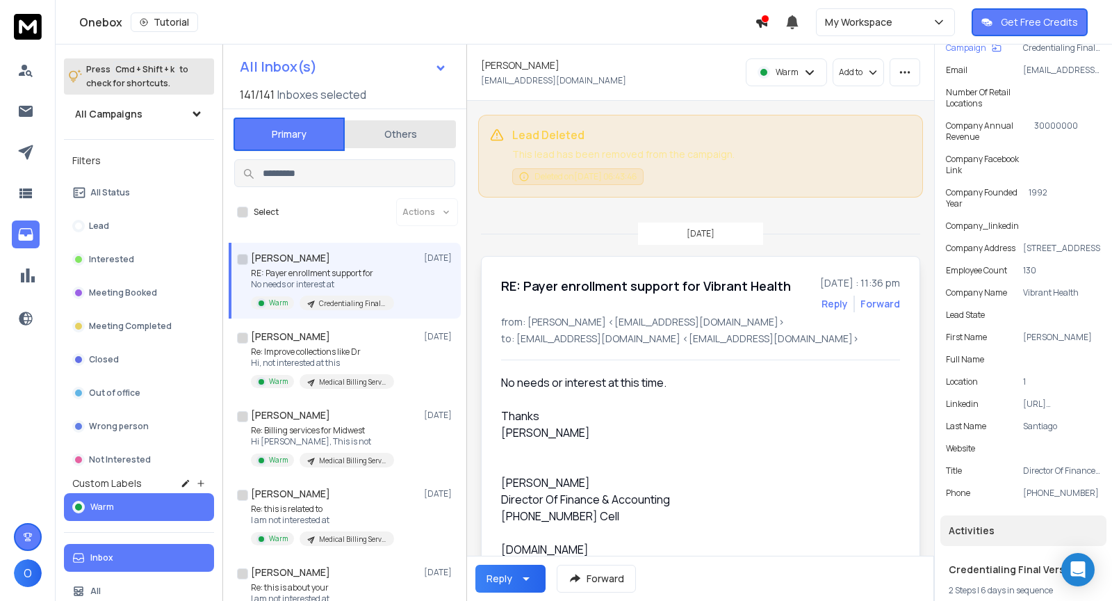
click at [1043, 492] on p "+1 800-242-1835" at bounding box center [1062, 492] width 78 height 11
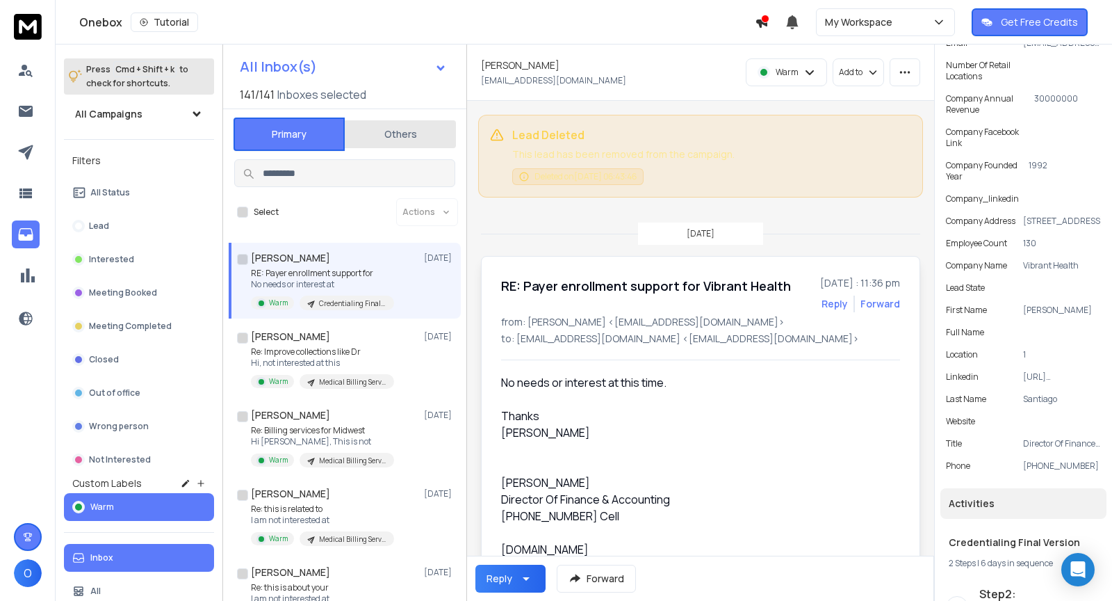
scroll to position [0, 0]
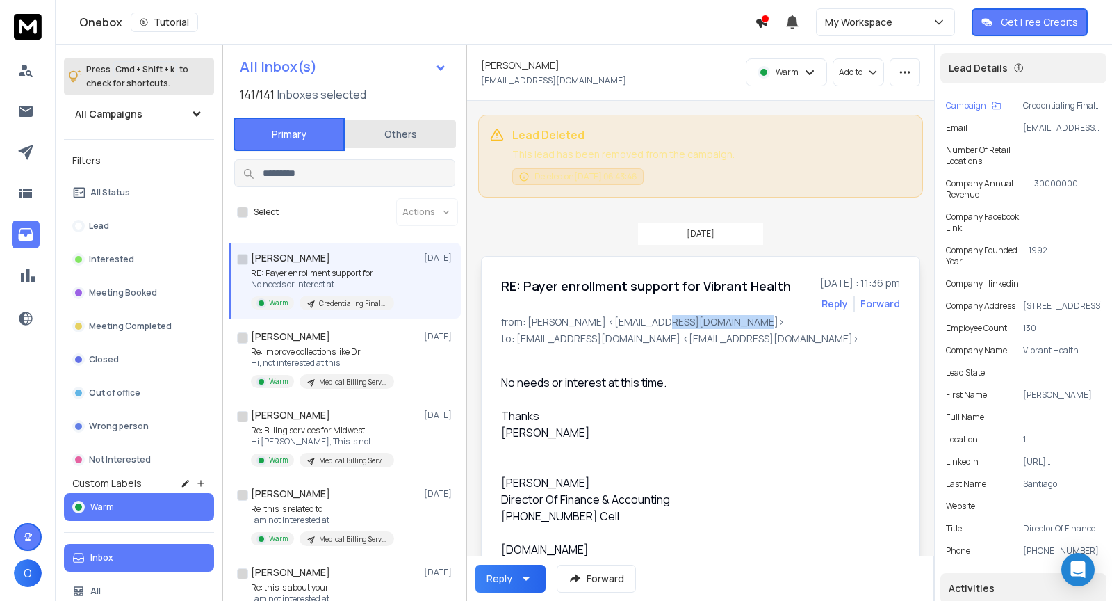
drag, startPoint x: 728, startPoint y: 323, endPoint x: 646, endPoint y: 322, distance: 82.0
click at [646, 322] on p "from: Jeff Santiago <jsantiago@vibranthealth.com>" at bounding box center [700, 322] width 399 height 14
copy p "vibranthealth.com"
click at [1033, 393] on p "Jeffrey" at bounding box center [1062, 394] width 78 height 11
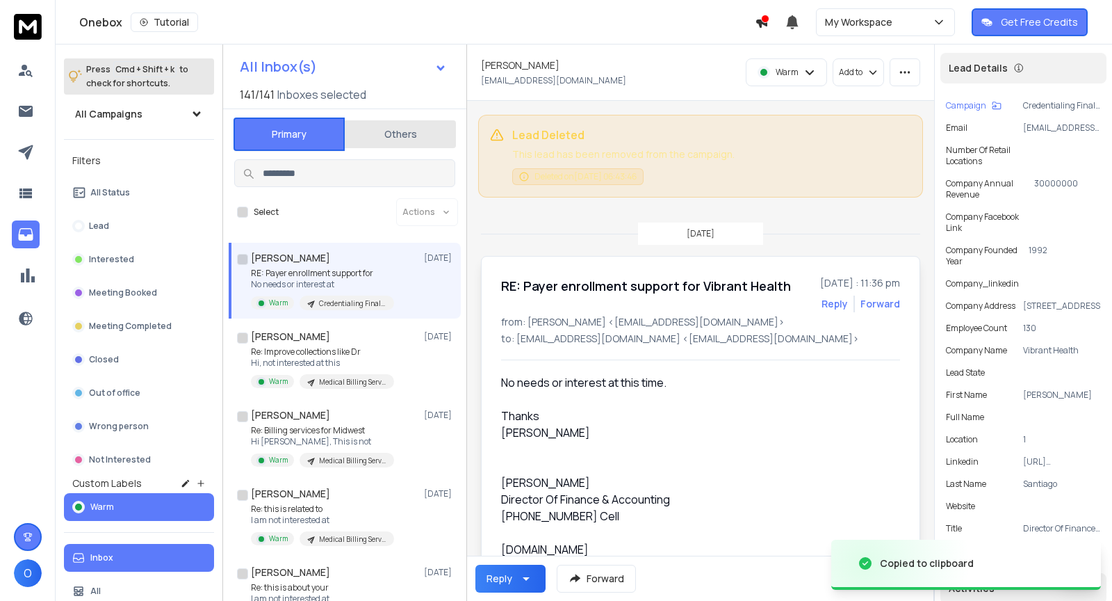
click at [1036, 351] on p "Vibrant Health" at bounding box center [1062, 350] width 78 height 11
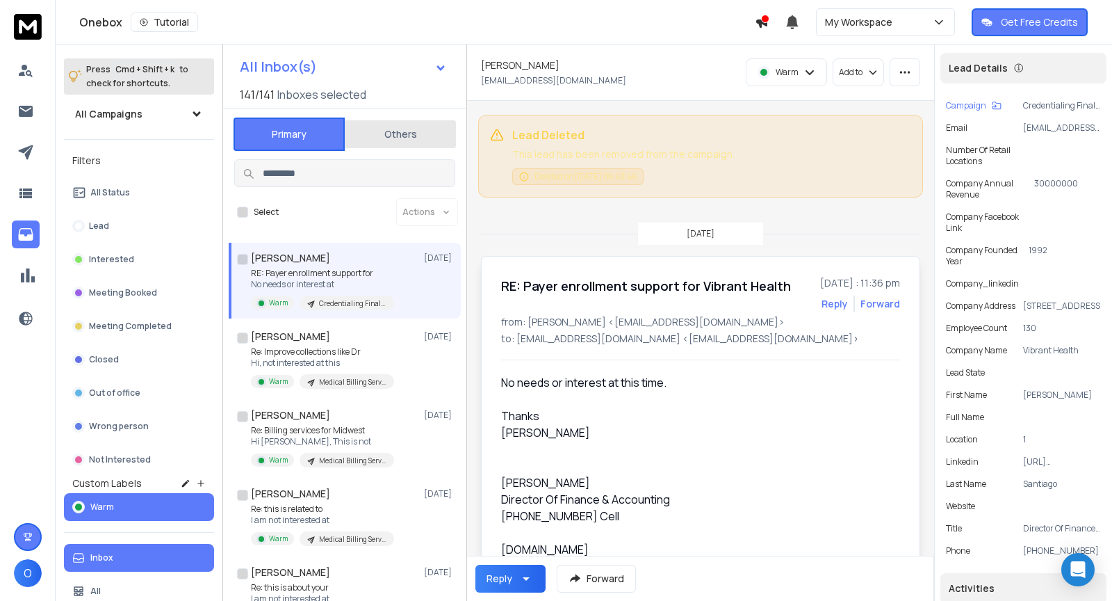
click at [1029, 481] on p "Santiago" at bounding box center [1062, 483] width 78 height 11
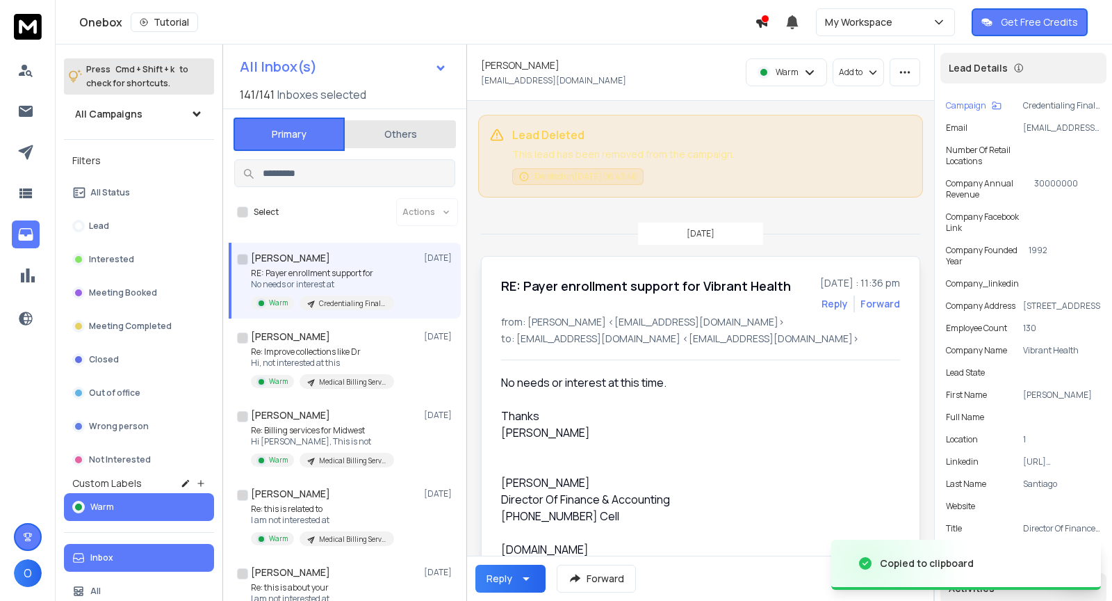
drag, startPoint x: 1029, startPoint y: 481, endPoint x: 786, endPoint y: 97, distance: 454.3
click at [1029, 469] on div "Campaign Credentialing Final Version Email jsantiago@vibranthealth.com Number o…" at bounding box center [1023, 327] width 166 height 489
click at [1054, 465] on p "http://www.linkedin.com/in/jeffreysantiago" at bounding box center [1062, 461] width 78 height 11
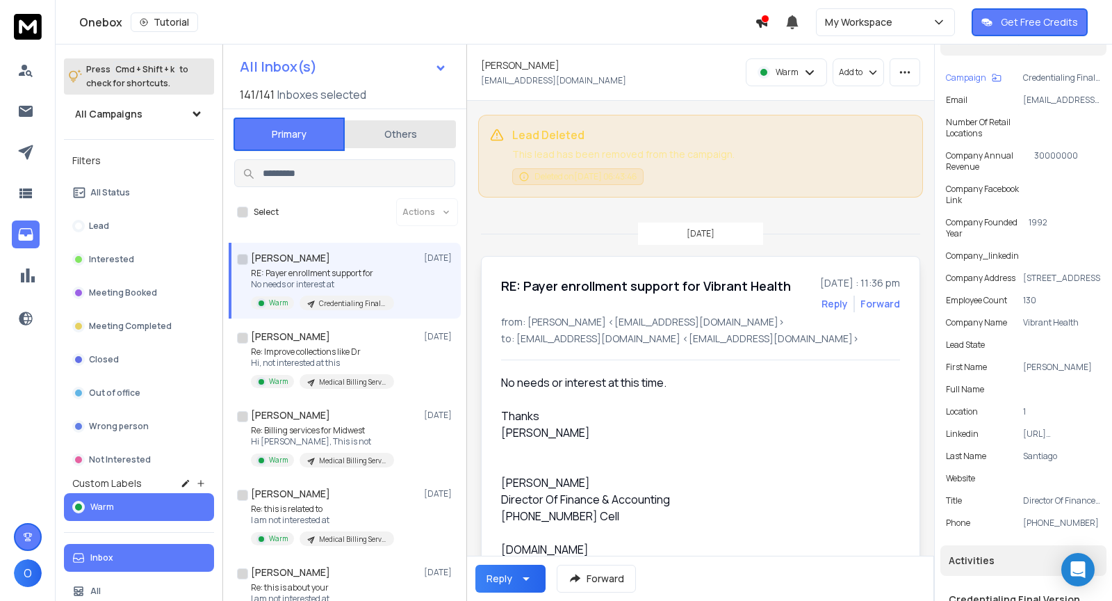
click at [1043, 498] on p "Director Of Finance & Accounting" at bounding box center [1062, 500] width 78 height 11
copy div "No needs or interest at this time."
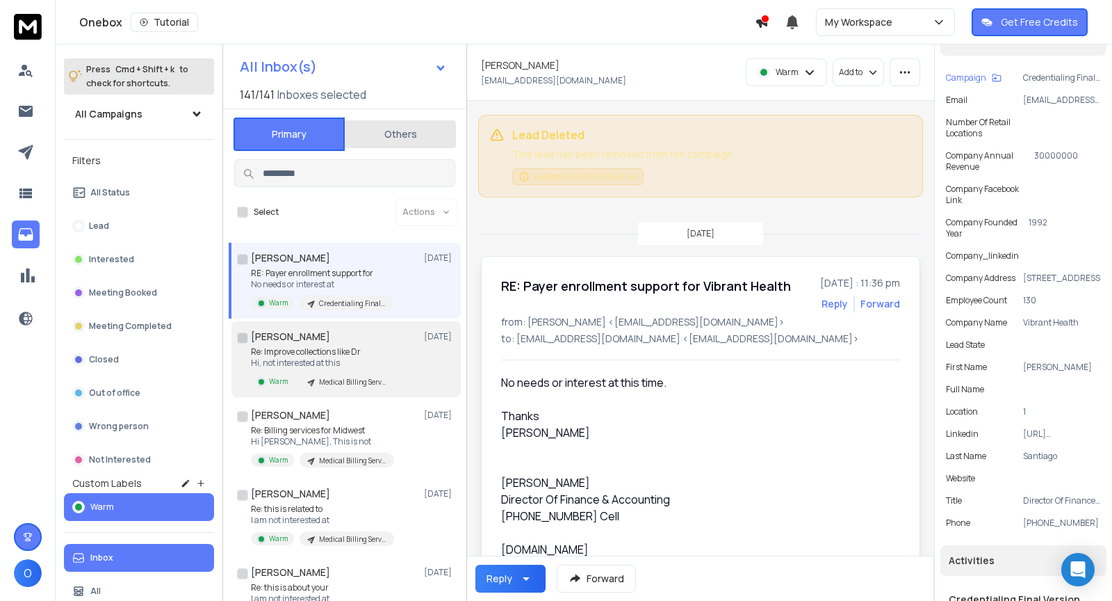
click at [334, 347] on p "Re: Improve collections like Dr" at bounding box center [322, 351] width 143 height 11
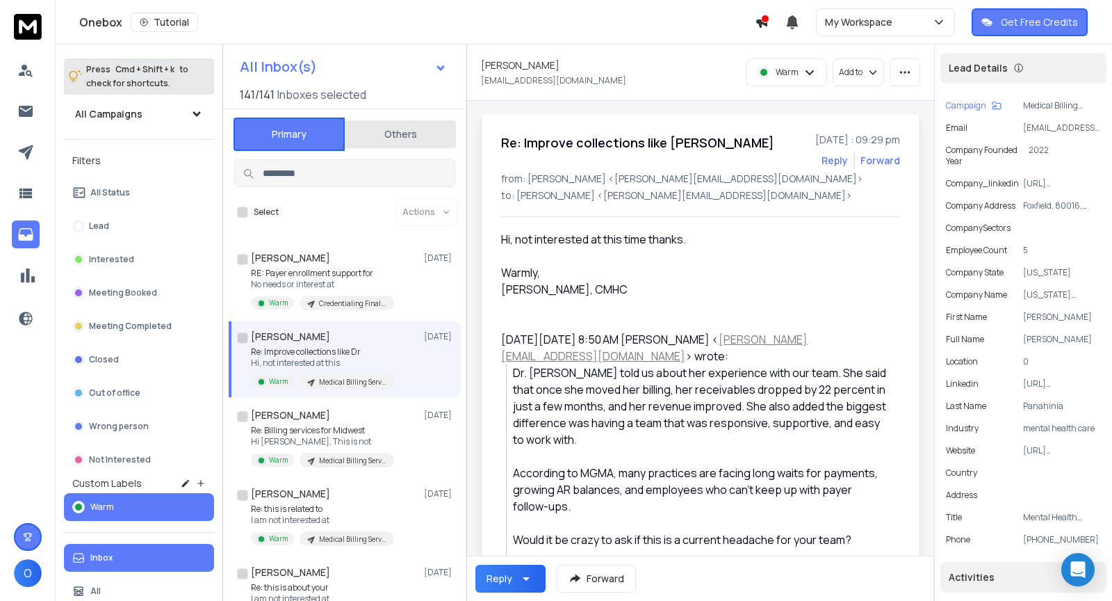
scroll to position [0, 0]
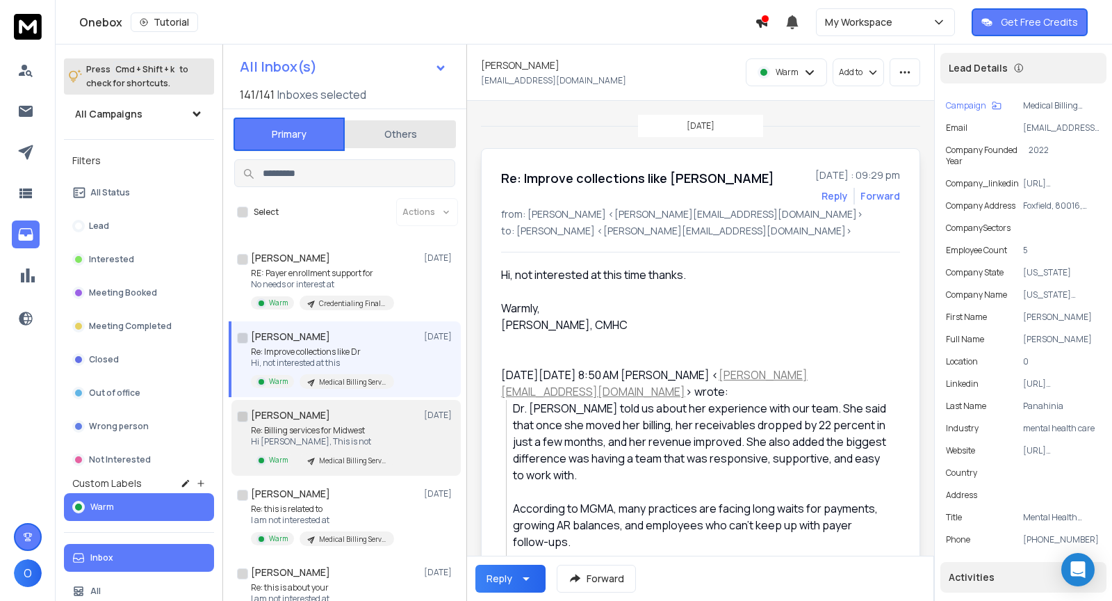
click at [379, 426] on p "Re: Billing services for Midwest" at bounding box center [322, 430] width 143 height 11
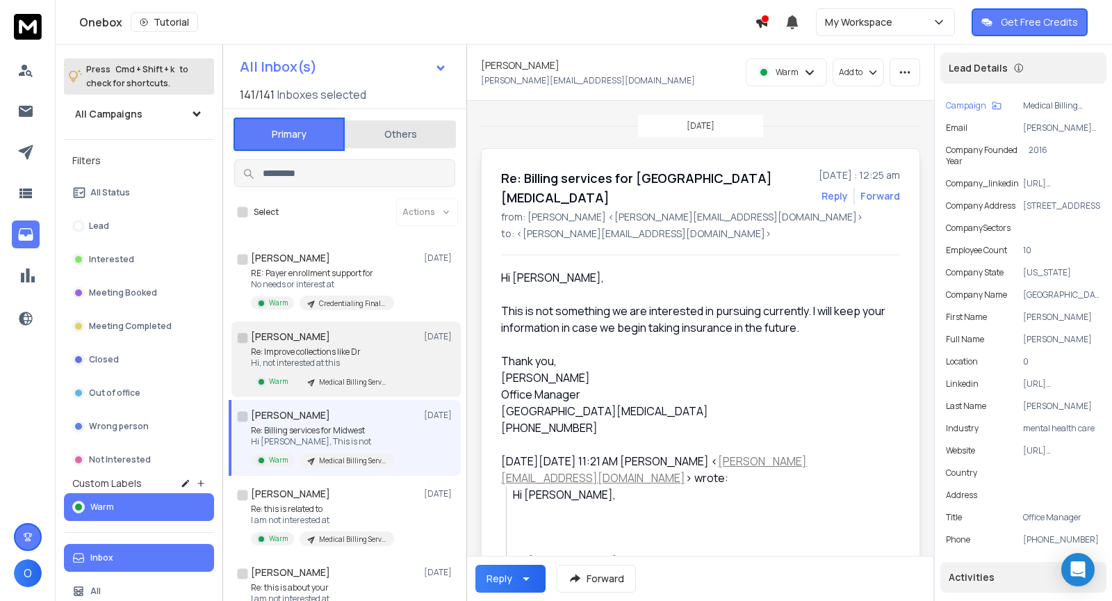
click at [352, 338] on div "Jen Panahinia 18 Sep" at bounding box center [353, 336] width 204 height 14
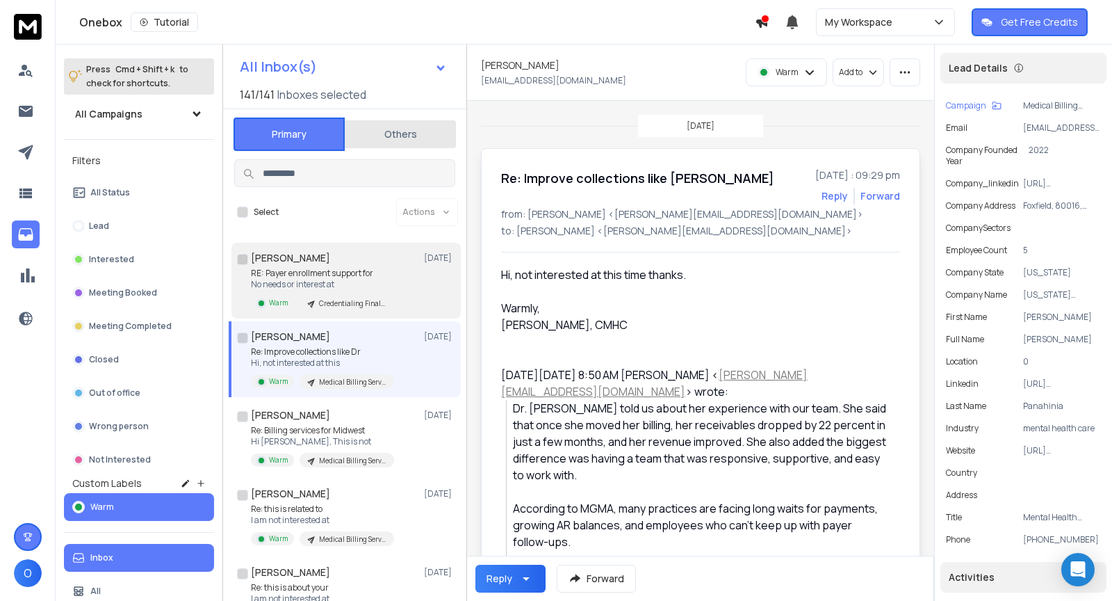
click at [348, 266] on div "Jeff Santiago 25 Sep RE: Payer enrollment support for No needs or interest at W…" at bounding box center [353, 280] width 204 height 59
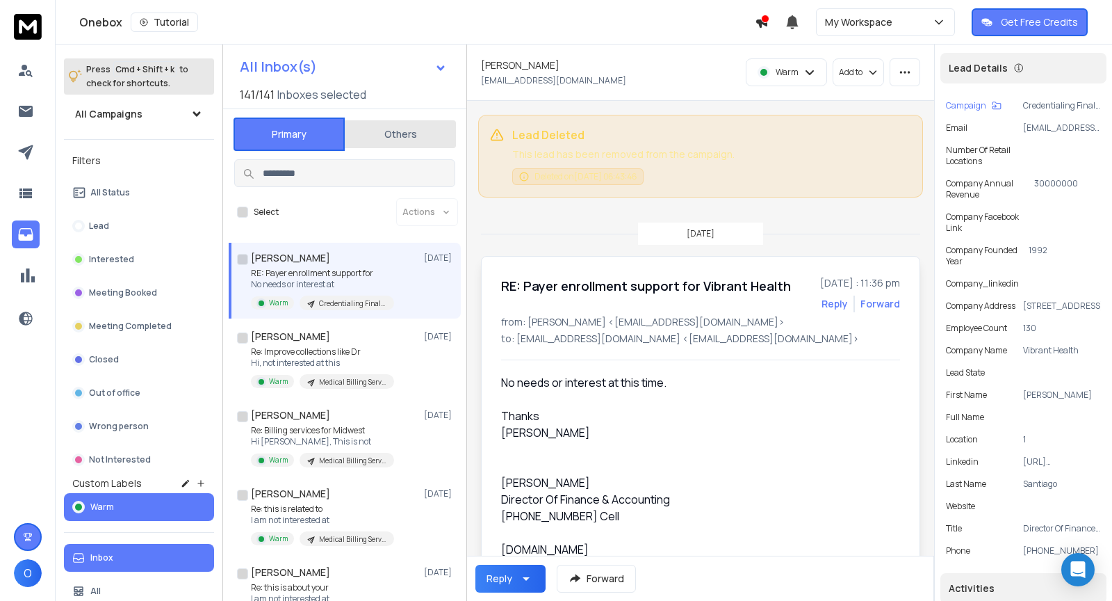
click at [364, 277] on p "RE: Payer enrollment support for" at bounding box center [322, 273] width 143 height 11
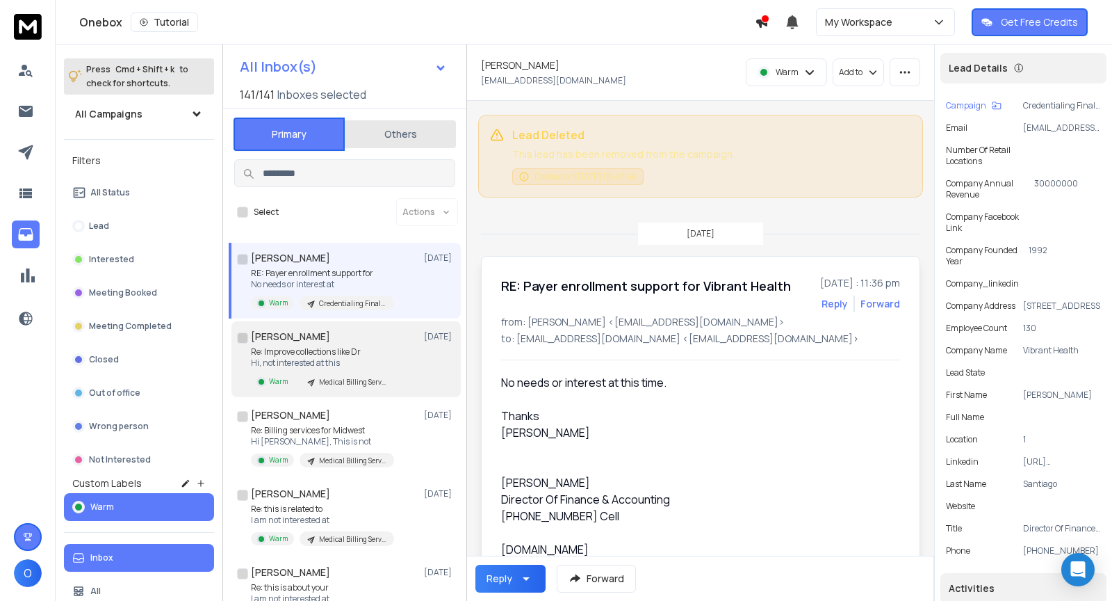
click at [305, 350] on p "Re: Improve collections like Dr" at bounding box center [322, 351] width 143 height 11
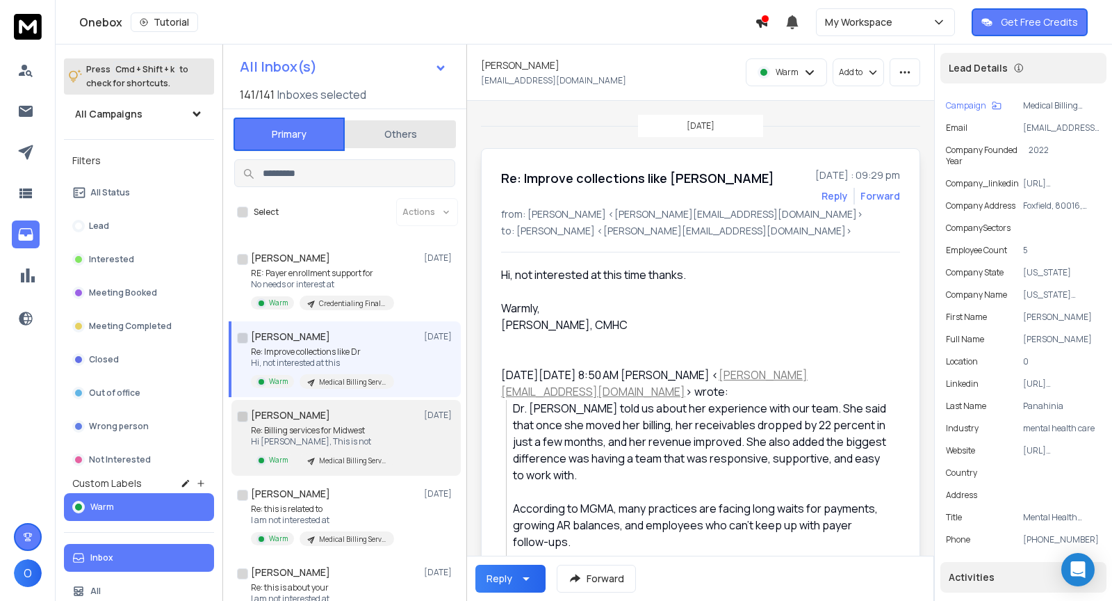
click at [344, 419] on div "Jeni Morgan 06 Sep" at bounding box center [353, 415] width 204 height 14
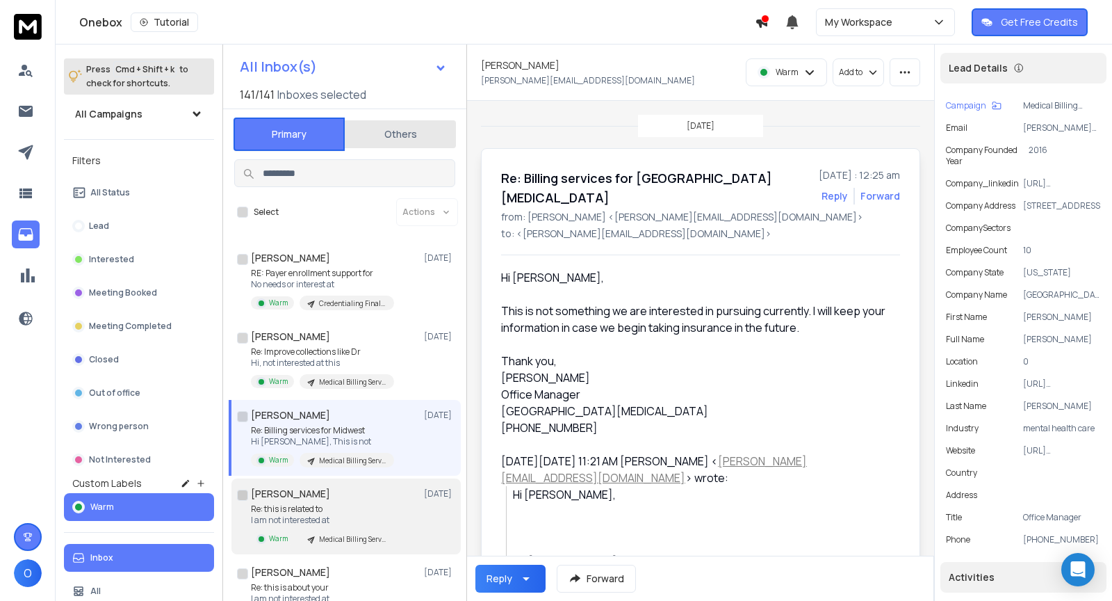
click at [353, 490] on div "Adam Hensley 03 Sep" at bounding box center [353, 494] width 204 height 14
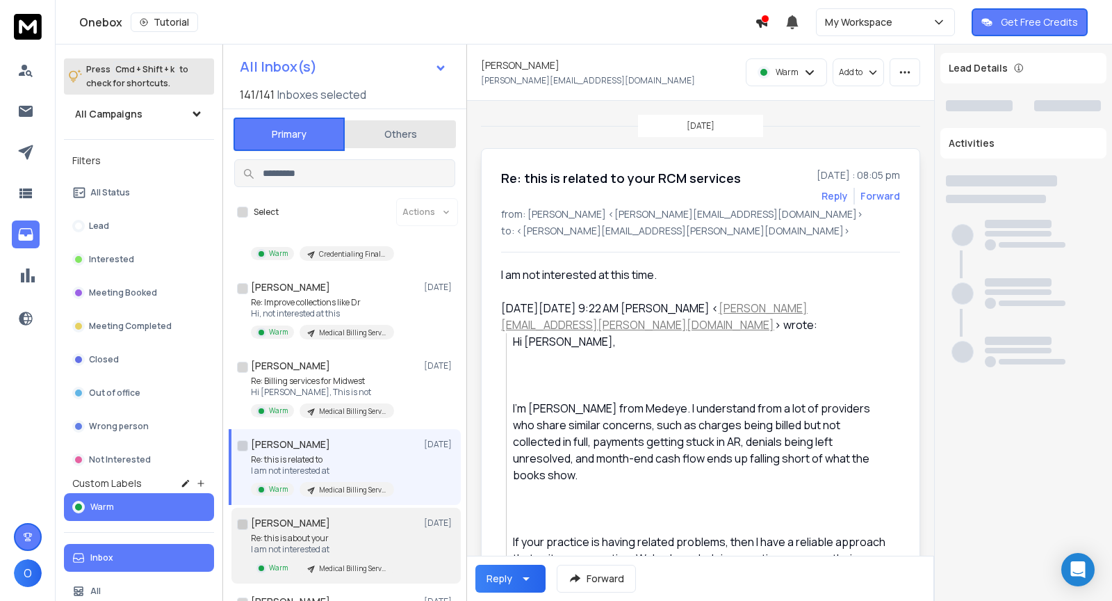
click at [348, 523] on div "Richard Mann 02 Sep" at bounding box center [353, 523] width 204 height 14
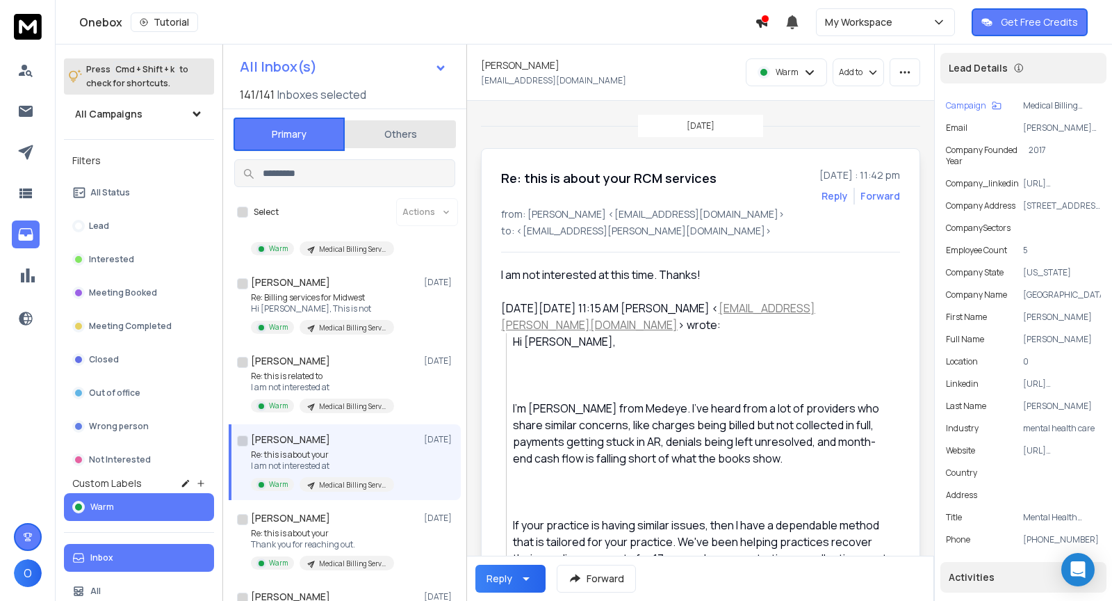
click at [348, 523] on div "Jacob Camiliere 02 Sep" at bounding box center [353, 518] width 204 height 14
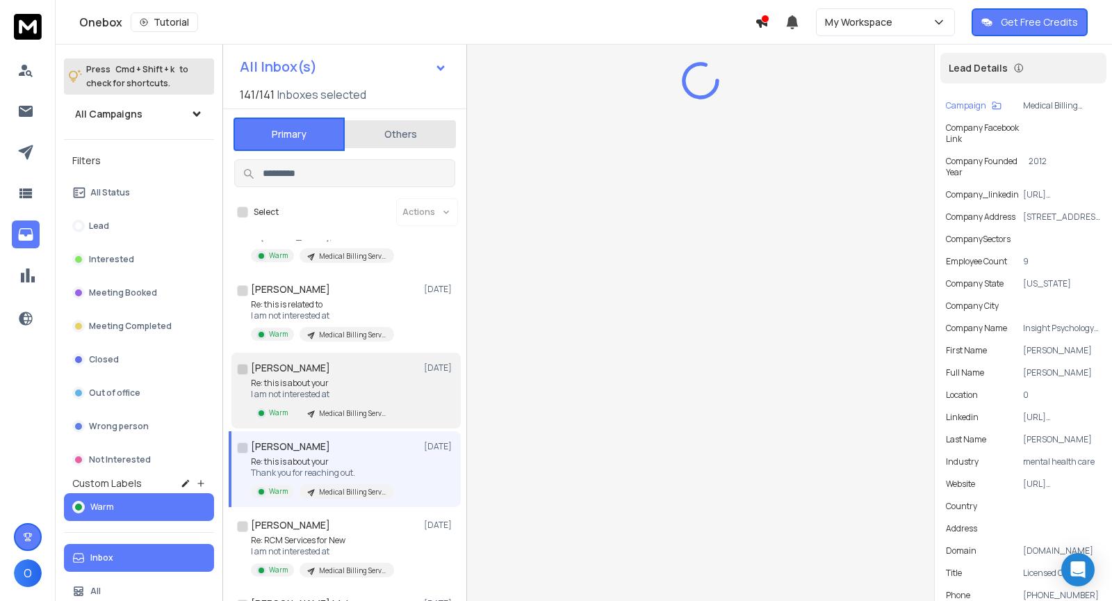
scroll to position [213, 0]
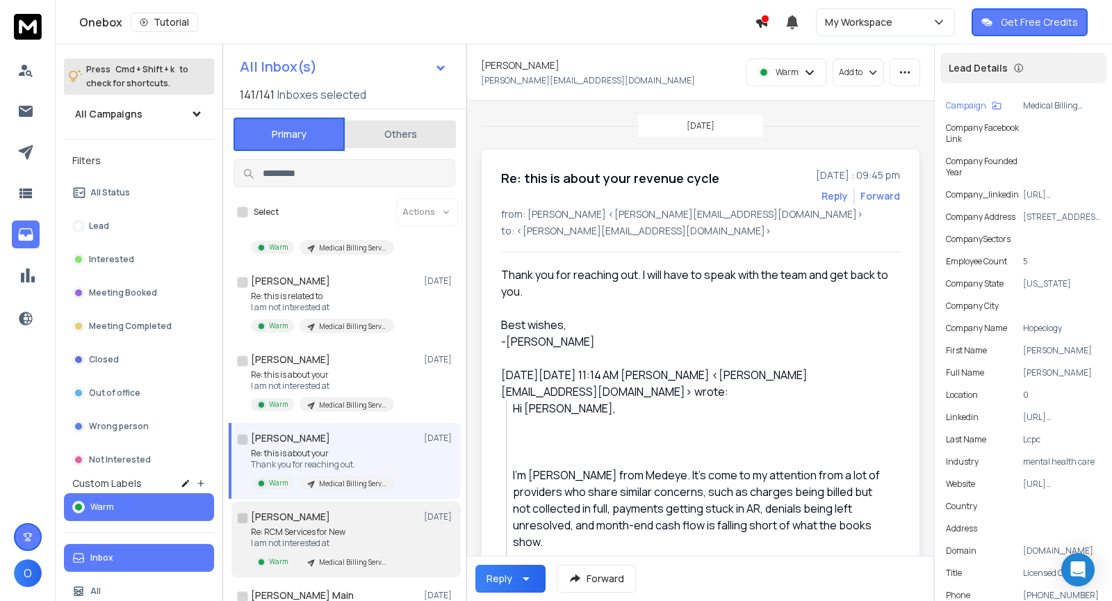
click at [336, 529] on p "Re: RCM Services for New" at bounding box center [322, 531] width 143 height 11
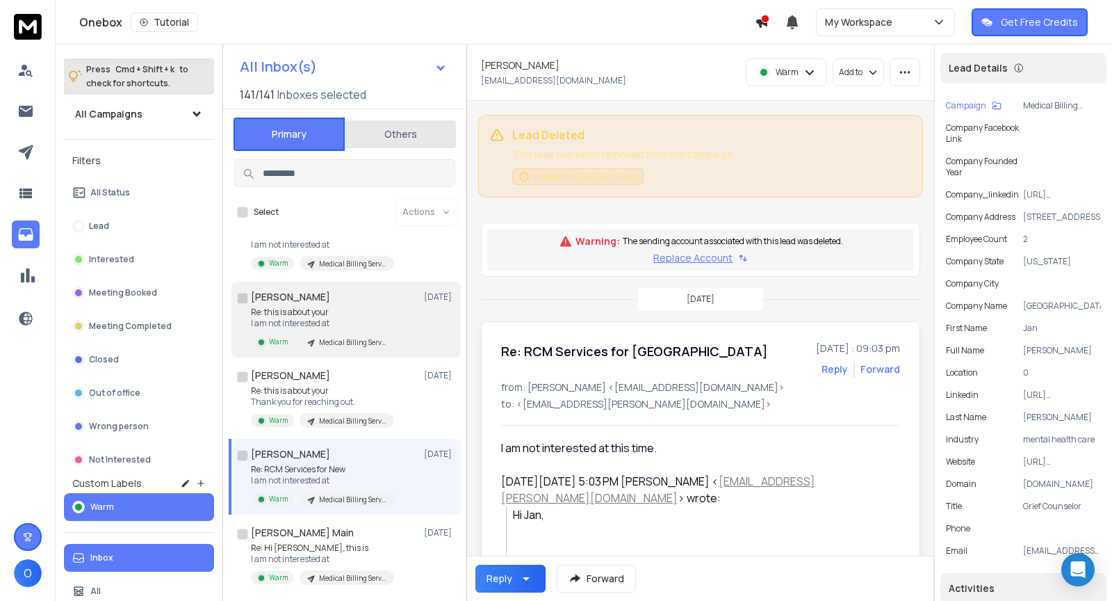
scroll to position [0, 0]
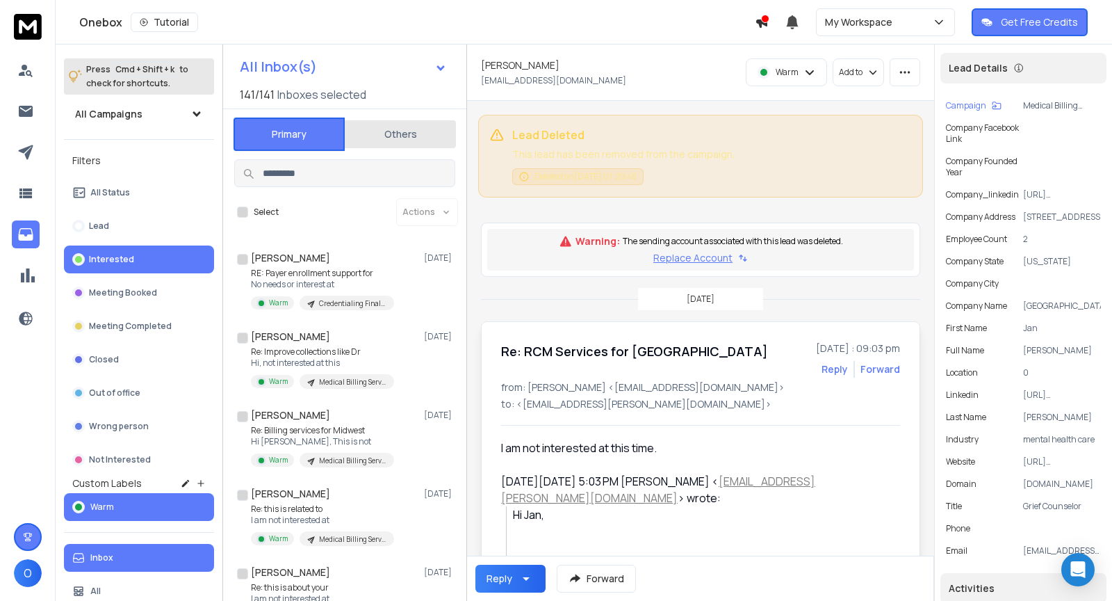
click at [115, 261] on p "Interested" at bounding box center [111, 259] width 45 height 11
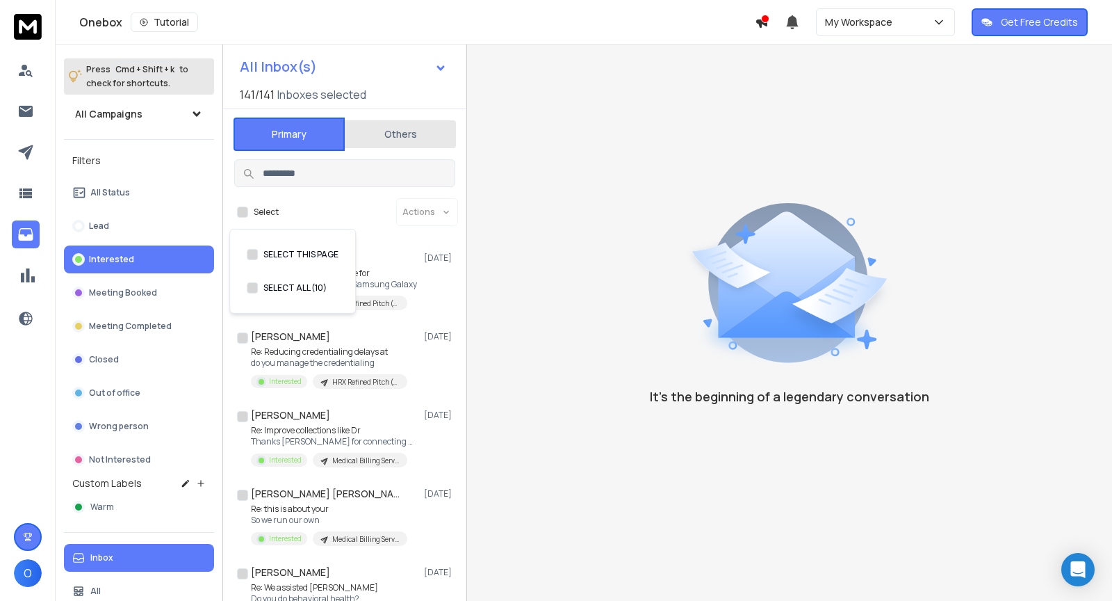
click at [346, 277] on div "SELECT THIS PAGE SELECT ALL (10)" at bounding box center [292, 271] width 126 height 85
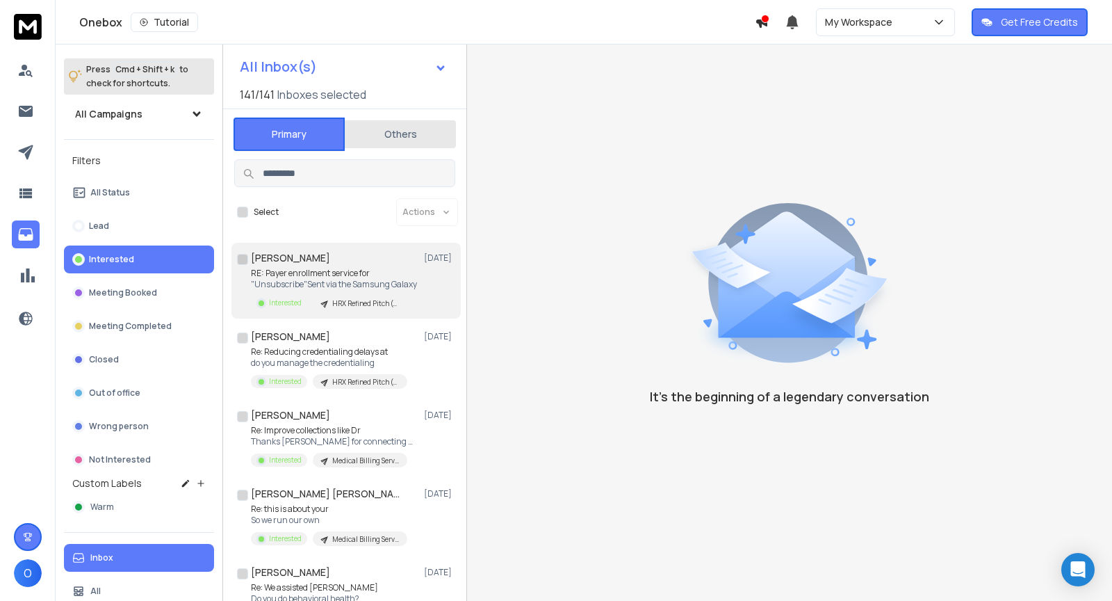
click at [373, 274] on p "RE: Payer enrollment service for" at bounding box center [334, 273] width 166 height 11
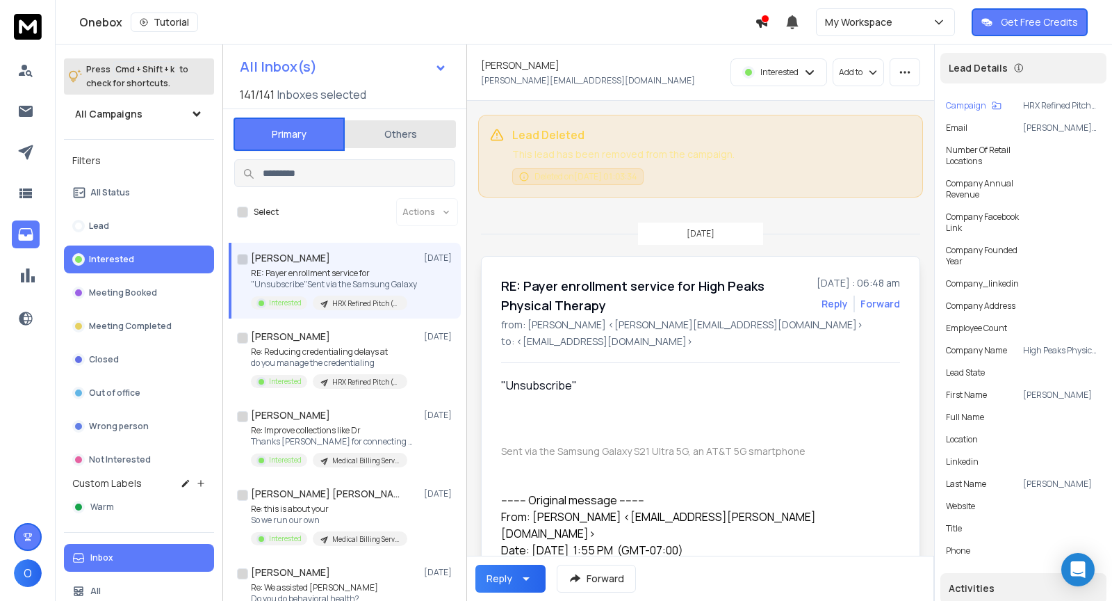
click at [767, 76] on p "Interested" at bounding box center [779, 72] width 38 height 11
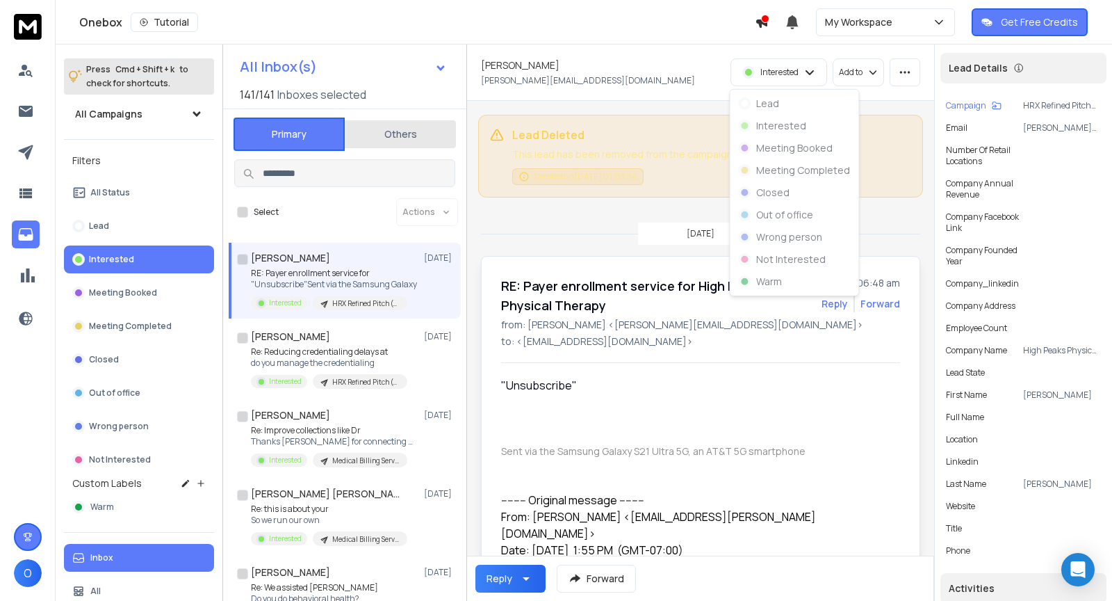
click at [775, 257] on div "Lead Interested Meeting Booked Meeting Completed Closed Out of office Wrong per…" at bounding box center [794, 192] width 130 height 207
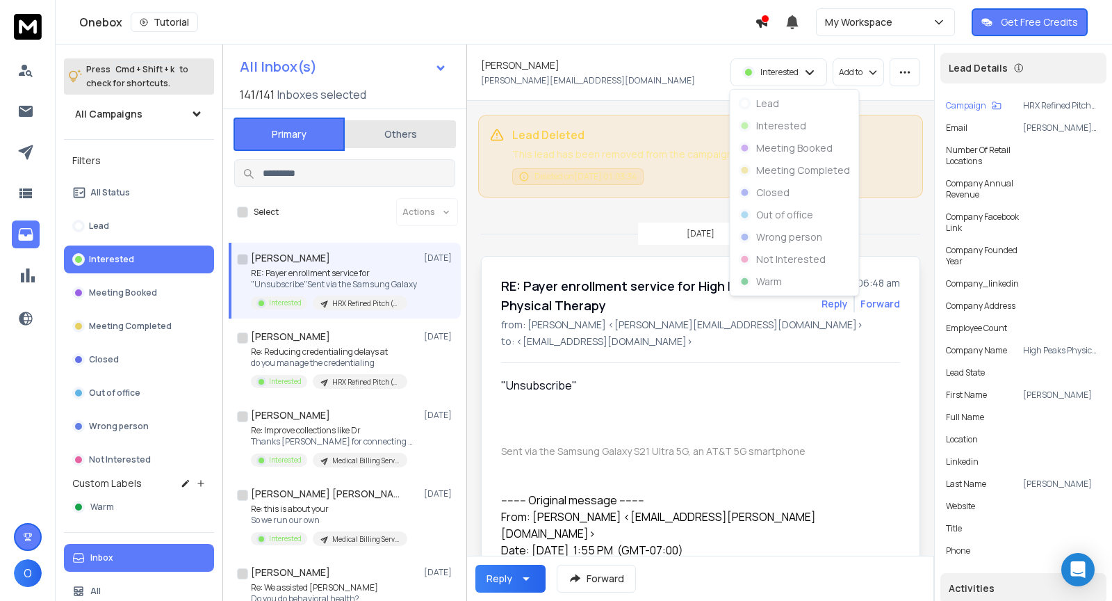
click at [553, 307] on h1 "RE: Payer enrollment service for High Peaks Physical Therapy" at bounding box center [654, 295] width 307 height 39
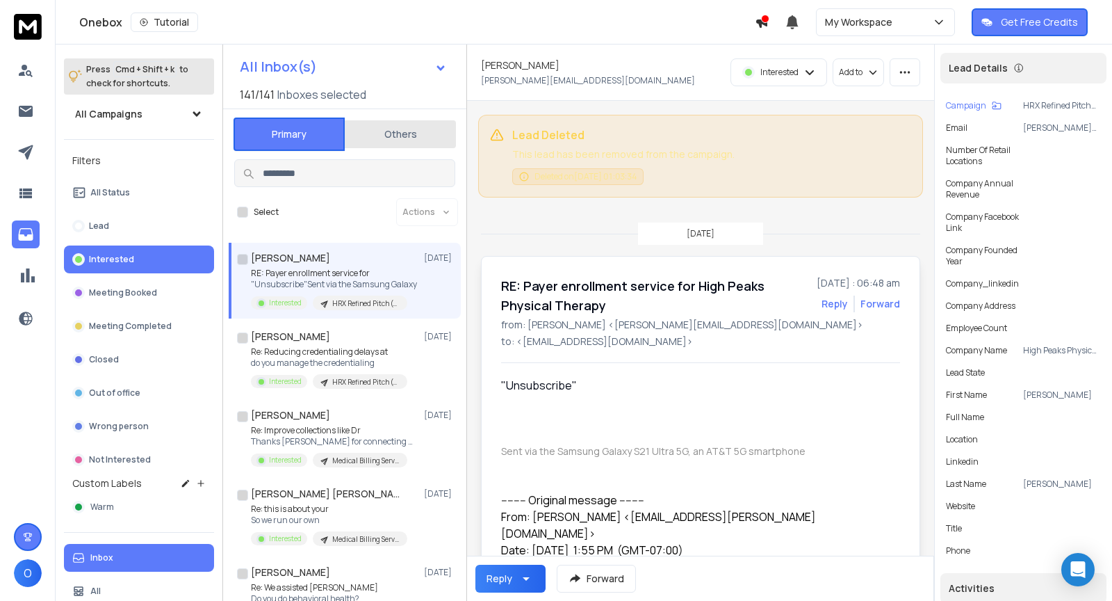
click at [244, 262] on button "button" at bounding box center [242, 259] width 11 height 11
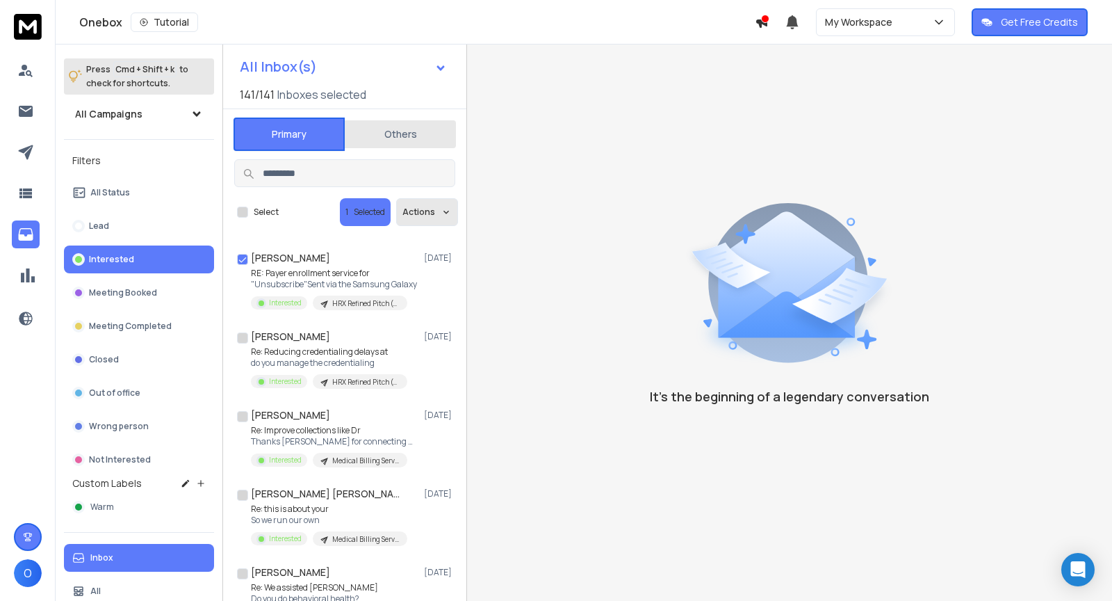
click at [424, 211] on p "Actions" at bounding box center [418, 211] width 33 height 11
click at [430, 211] on p "Actions" at bounding box center [418, 211] width 33 height 11
click at [416, 211] on p "Actions" at bounding box center [418, 211] width 33 height 11
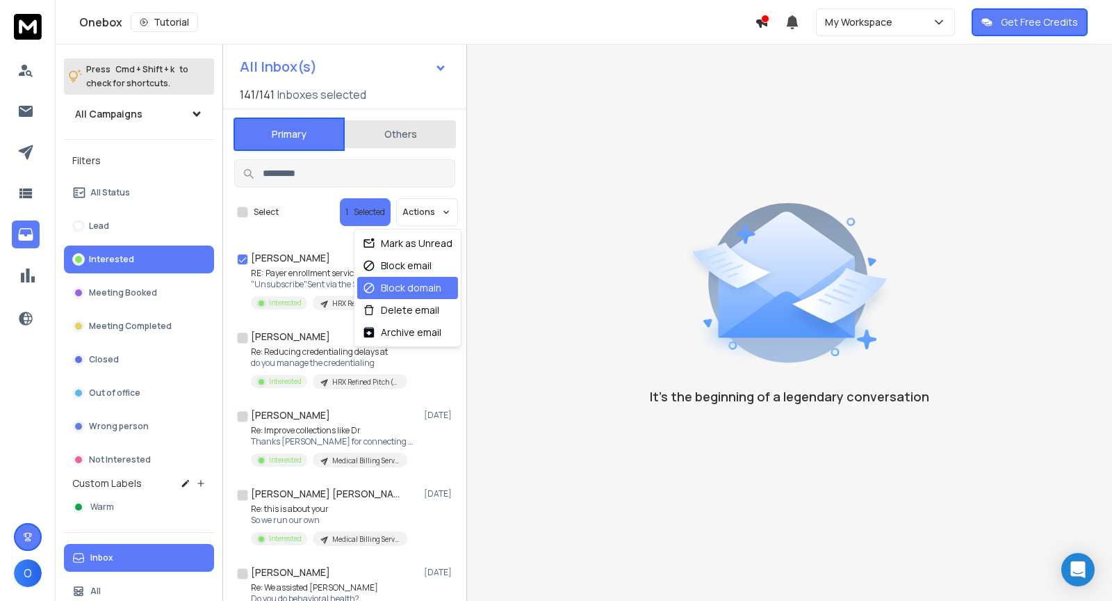
click at [407, 291] on div "Block domain" at bounding box center [402, 288] width 79 height 14
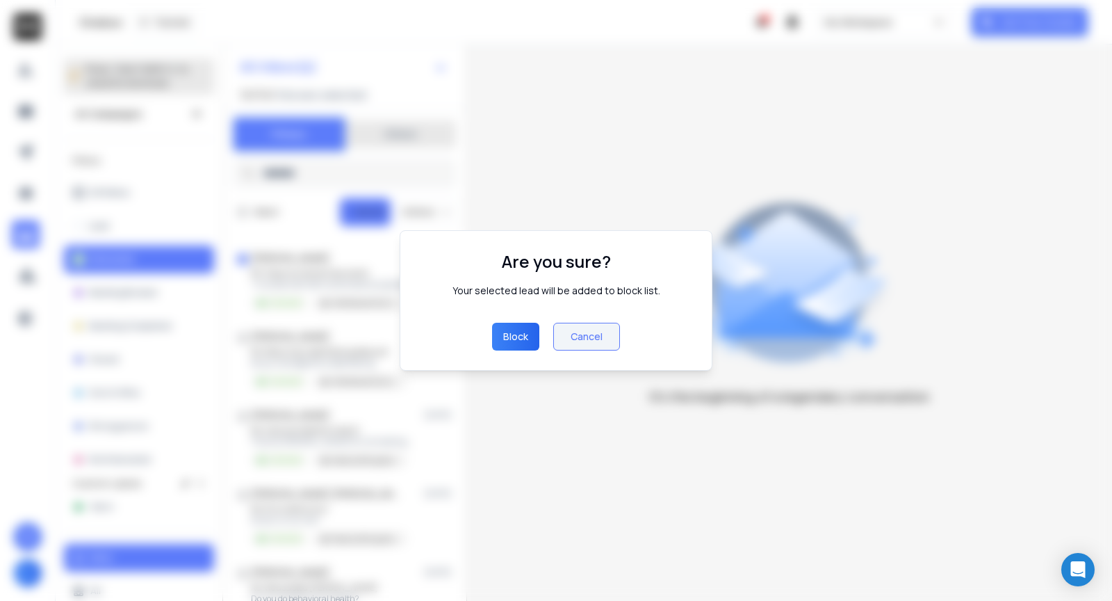
click at [543, 332] on div "Block Cancel" at bounding box center [556, 336] width 128 height 28
click at [514, 334] on p "Block" at bounding box center [515, 336] width 25 height 14
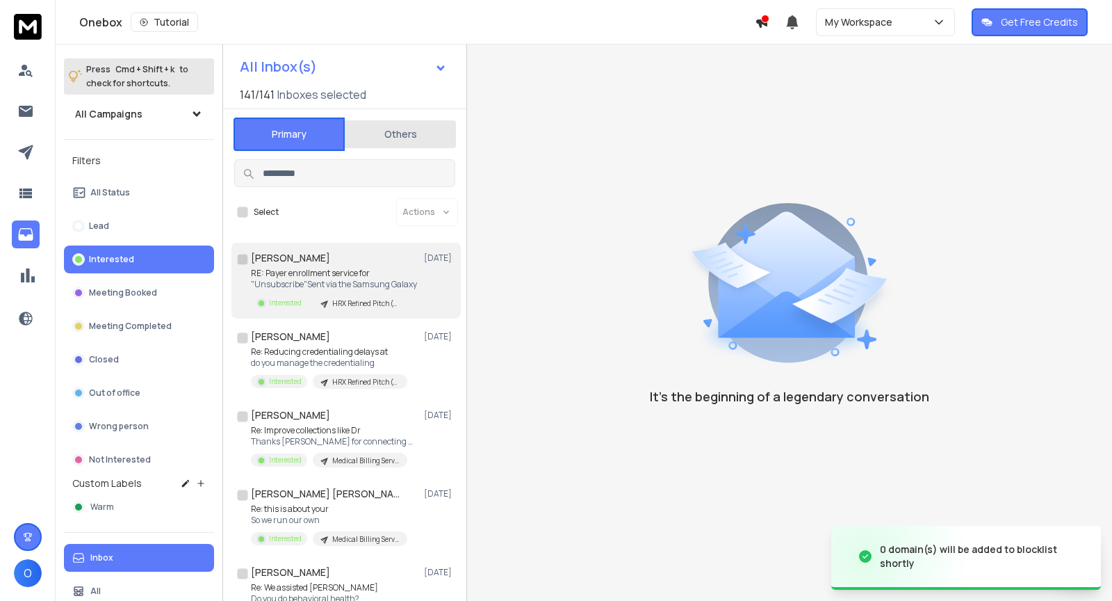
click at [335, 279] on p ""Unsubscribe"Sent via the Samsung Galaxy" at bounding box center [334, 284] width 166 height 11
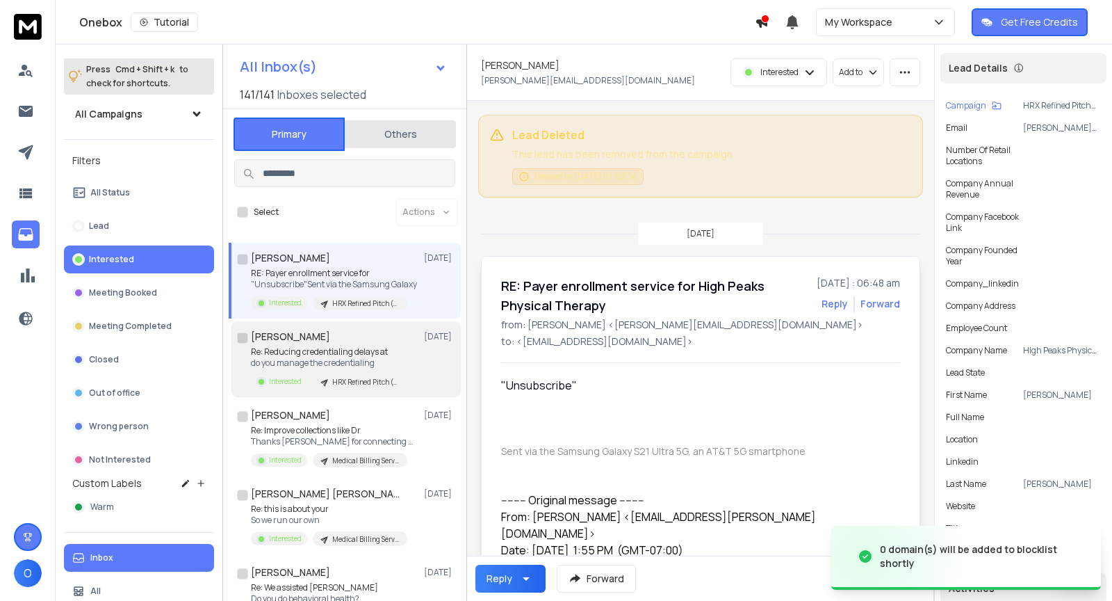
click at [351, 348] on p "Re: Reducing credentialing delays at" at bounding box center [329, 351] width 156 height 11
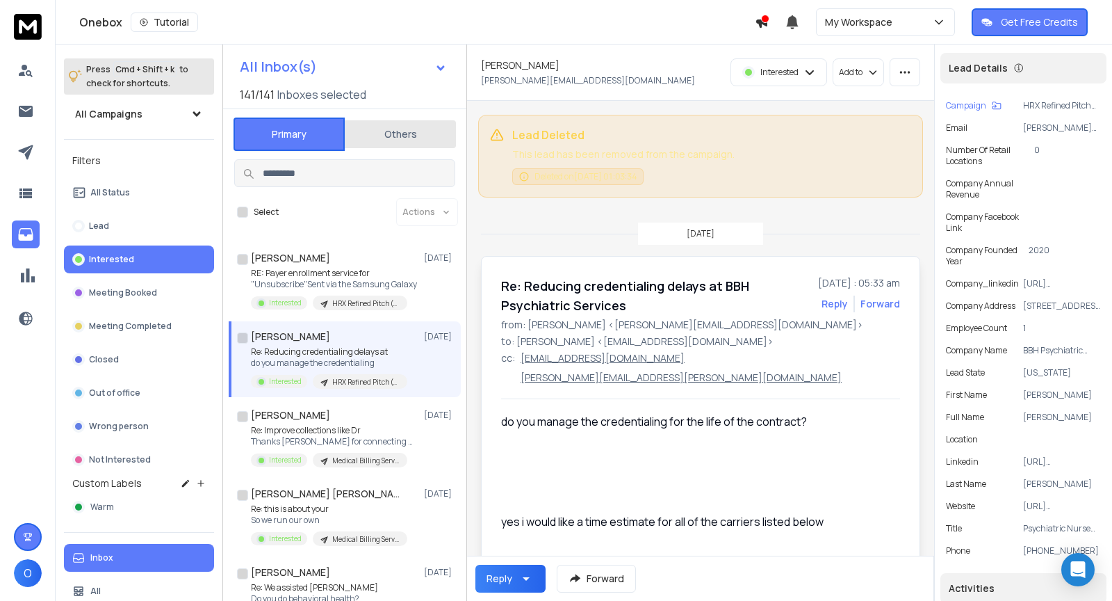
click at [1038, 414] on p "John Benson" at bounding box center [1062, 416] width 78 height 11
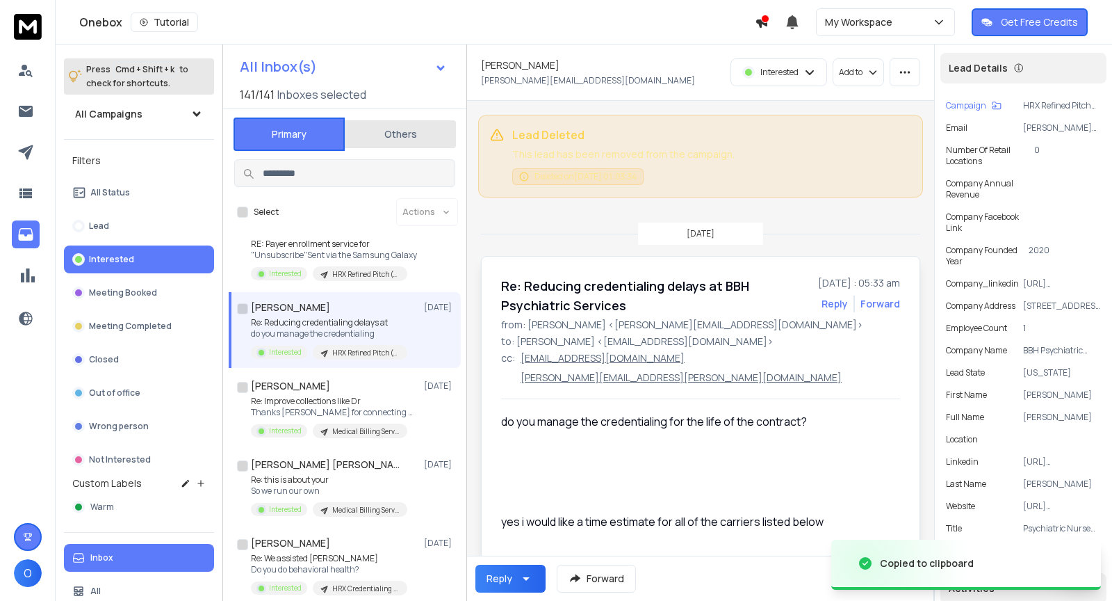
scroll to position [30, 0]
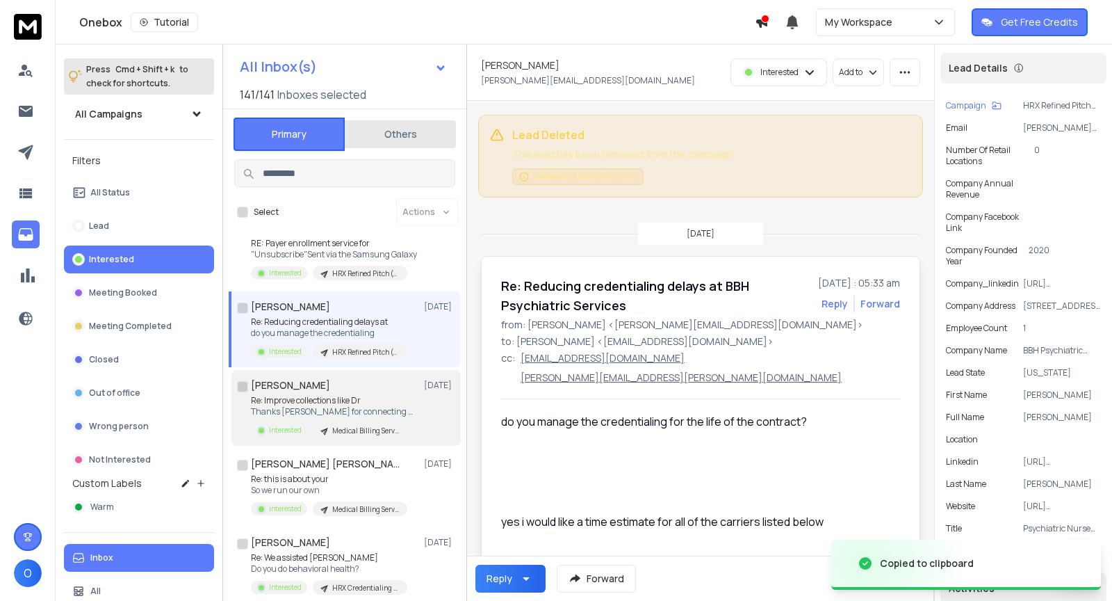
click at [341, 395] on p "Re: Improve collections like Dr" at bounding box center [334, 400] width 167 height 11
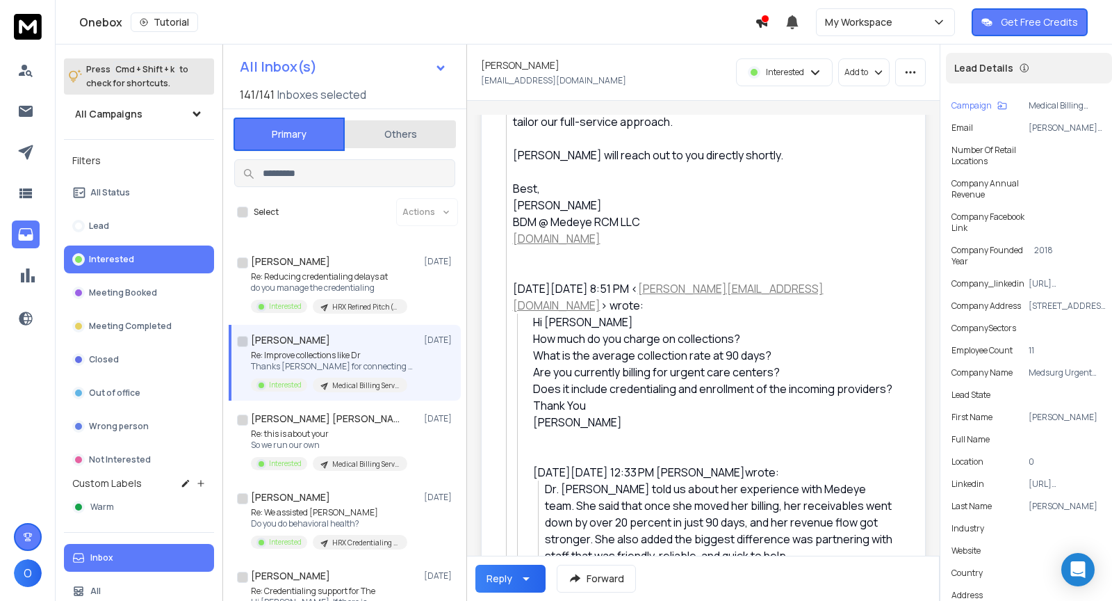
scroll to position [77, 0]
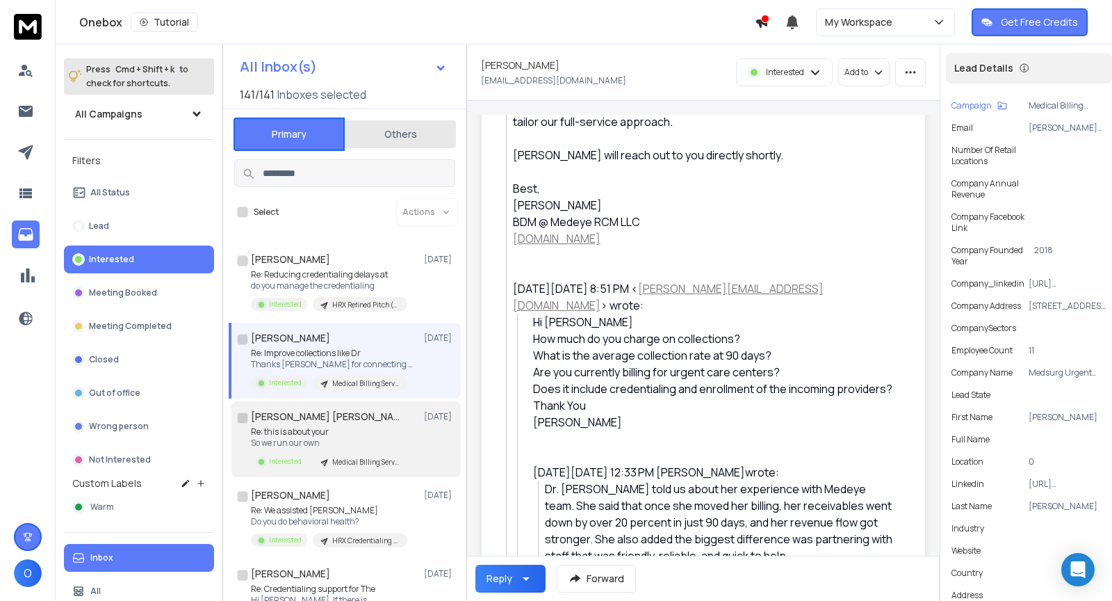
click at [348, 436] on p "Re: this is about your" at bounding box center [329, 431] width 156 height 11
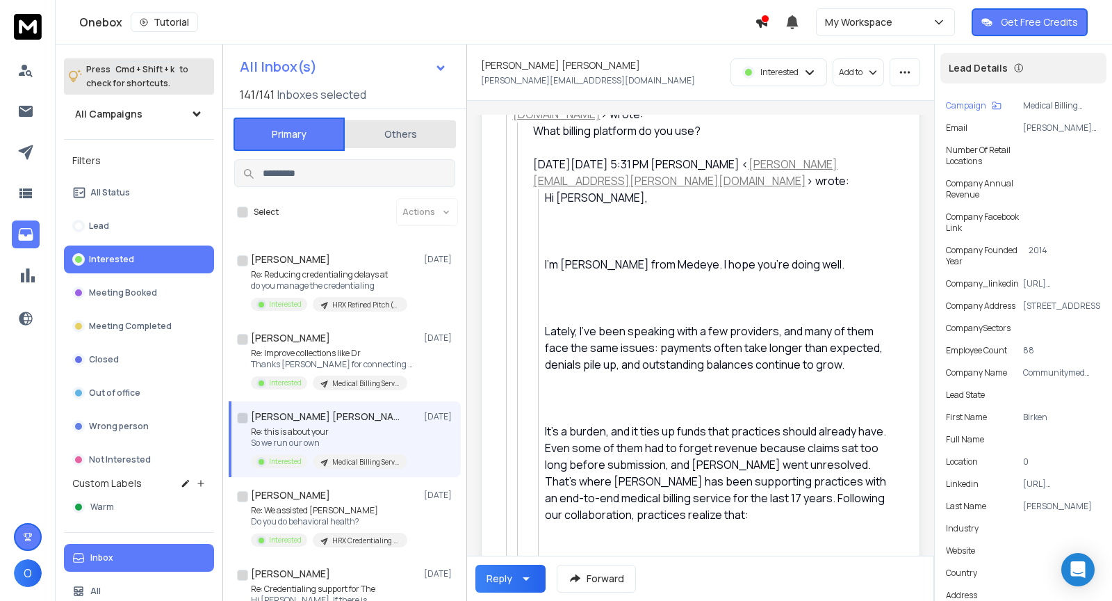
scroll to position [0, 0]
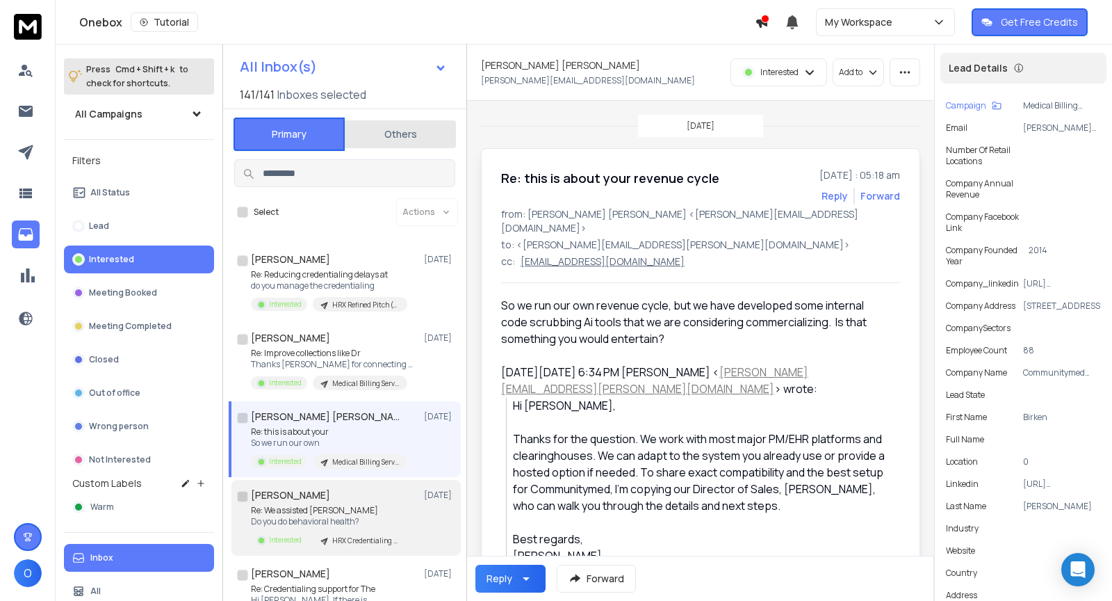
click at [322, 513] on p "Re: We assisted Dr. Brown" at bounding box center [329, 510] width 156 height 11
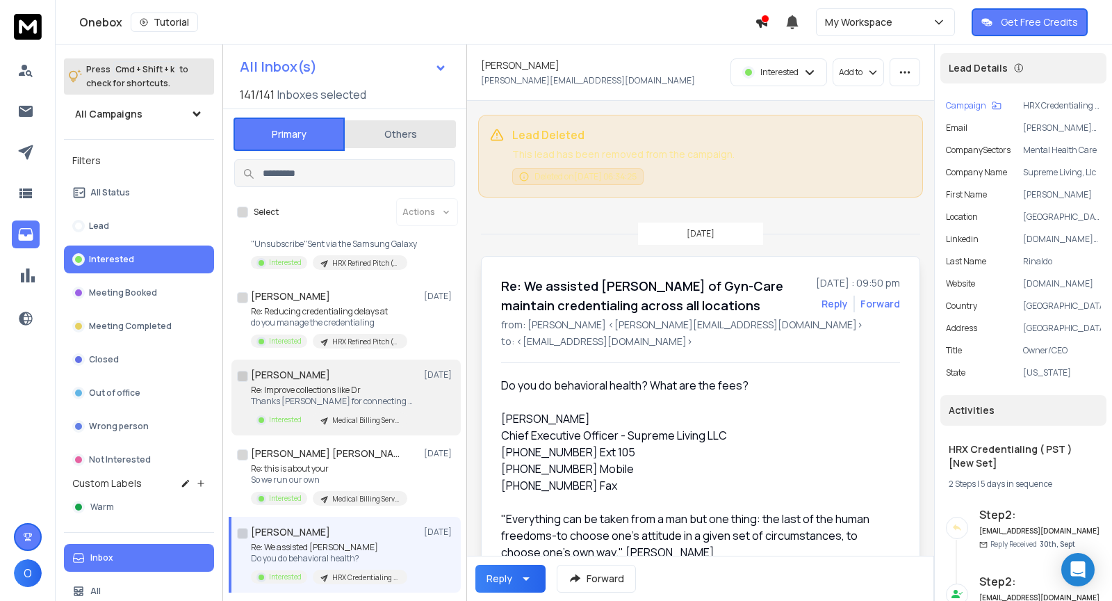
scroll to position [14, 0]
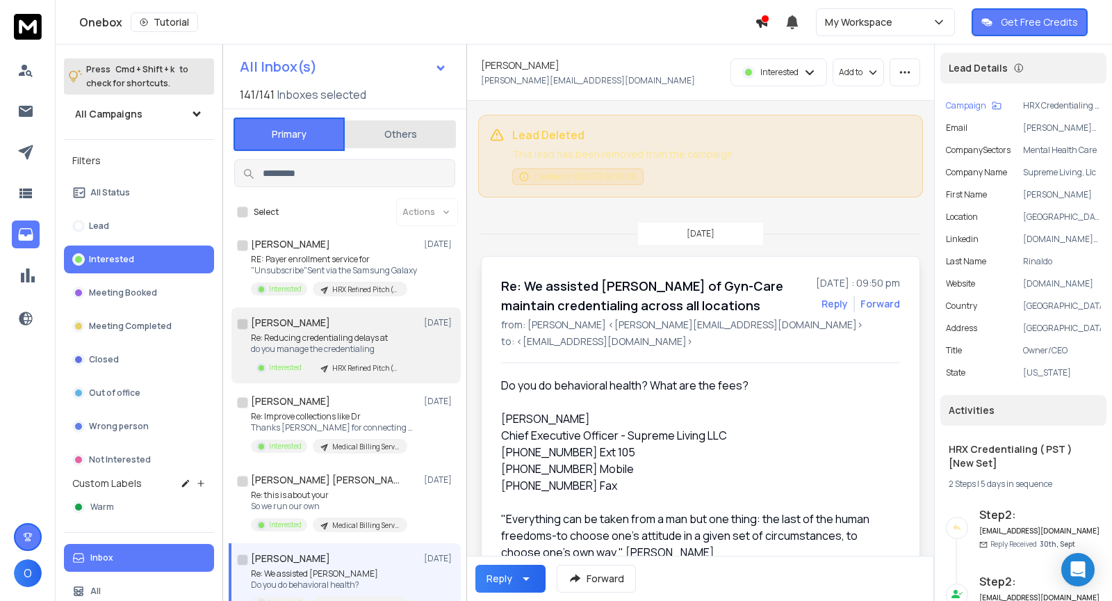
click at [344, 337] on p "Re: Reducing credentialing delays at" at bounding box center [329, 337] width 156 height 11
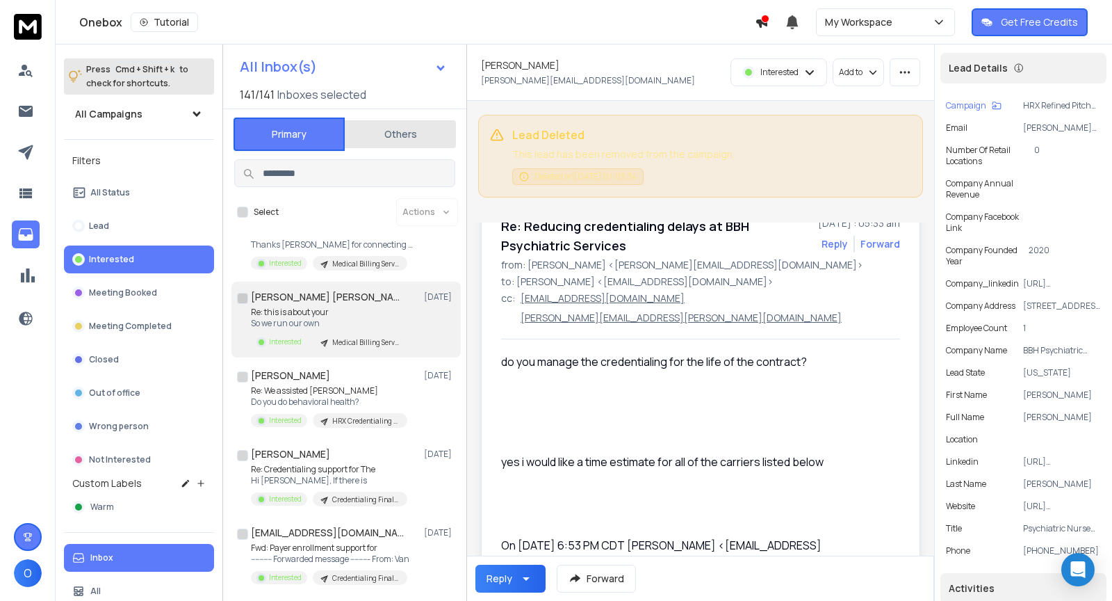
scroll to position [215, 0]
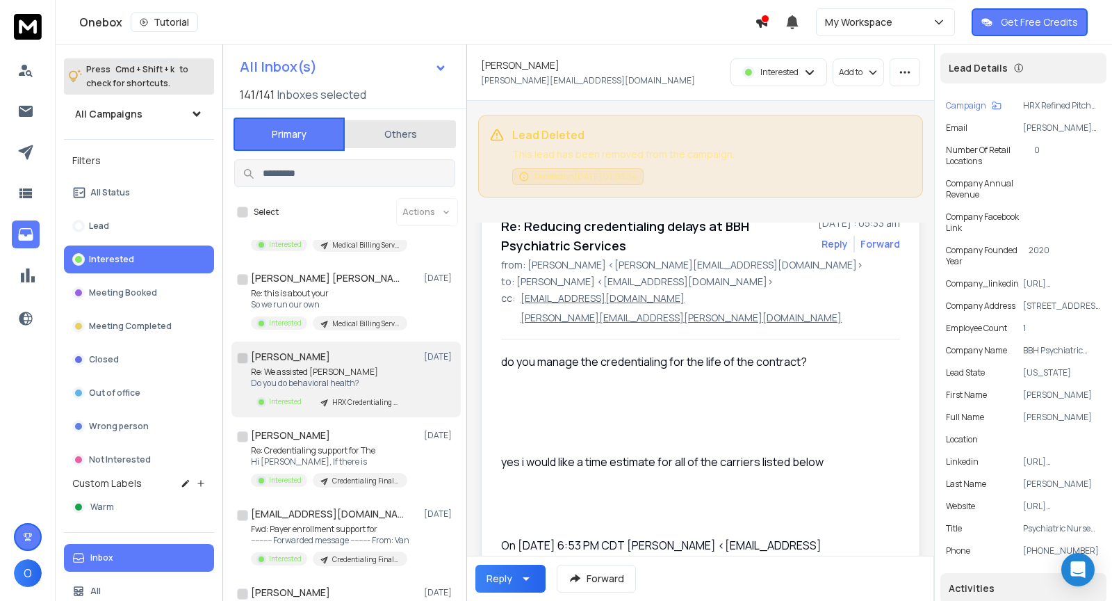
click at [328, 366] on p "Re: We assisted Dr. Brown" at bounding box center [329, 371] width 156 height 11
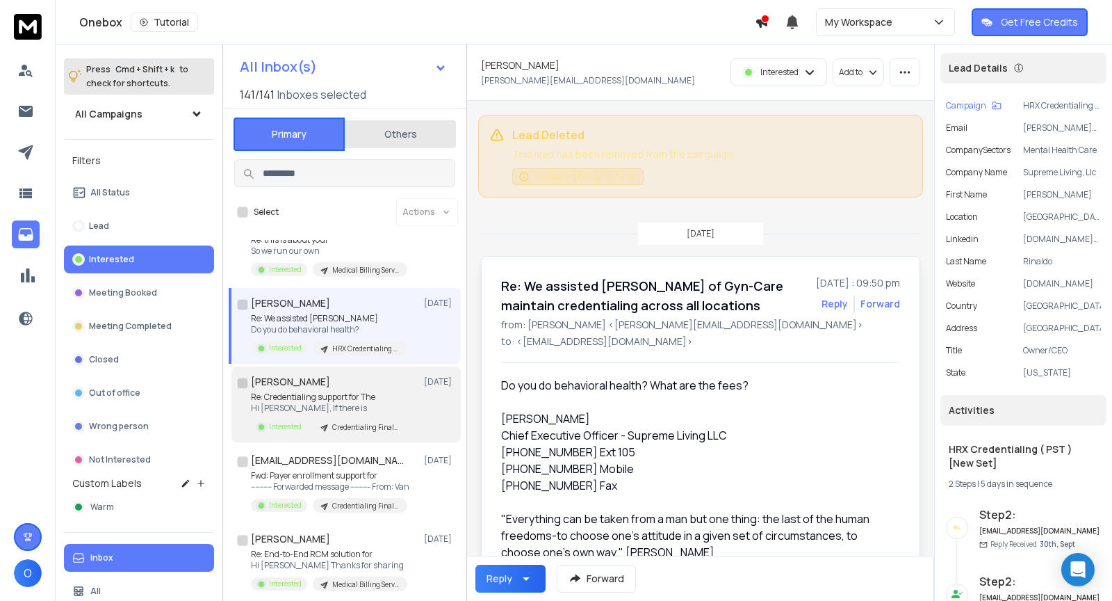
scroll to position [268, 0]
click at [321, 367] on div "Ed King 25 Sep Re: Credentialing support for The Hi Mitchell, If there is Inter…" at bounding box center [345, 405] width 229 height 76
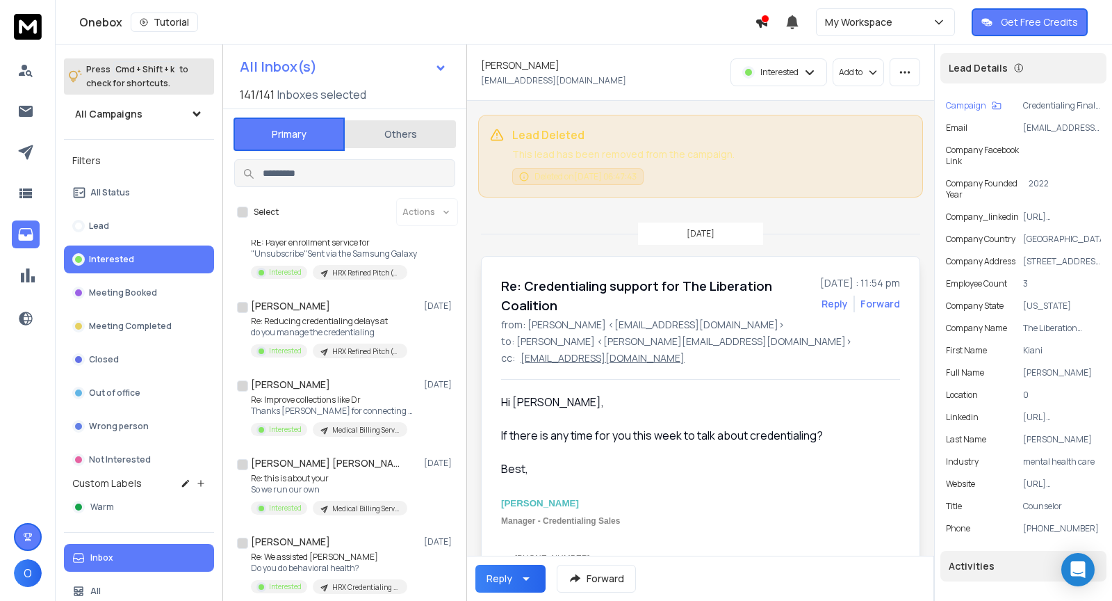
scroll to position [0, 0]
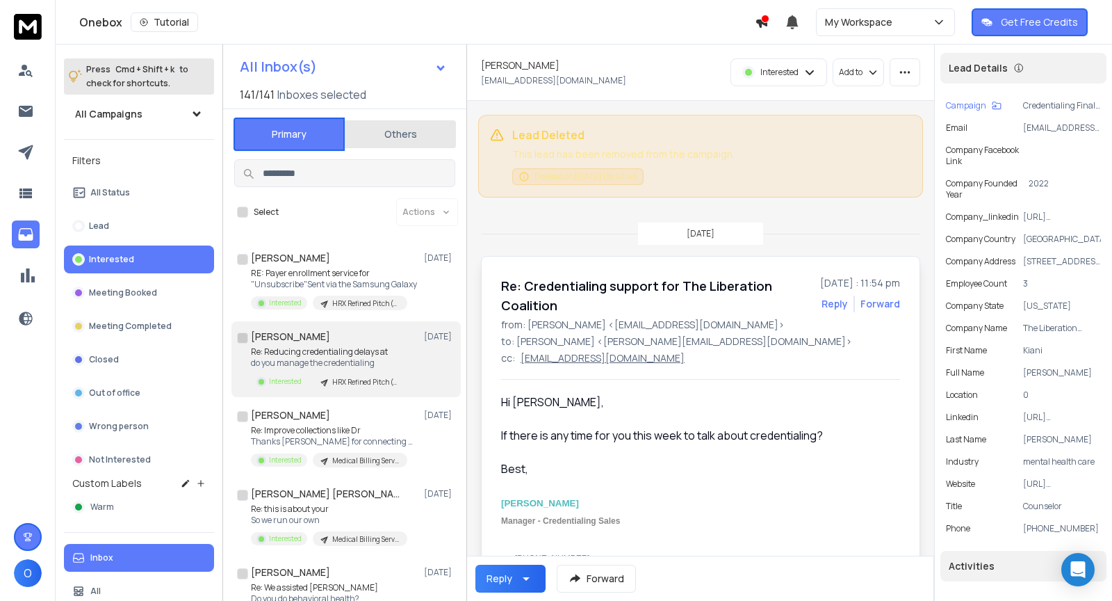
click at [321, 351] on p "Re: Reducing credentialing delays at" at bounding box center [329, 351] width 156 height 11
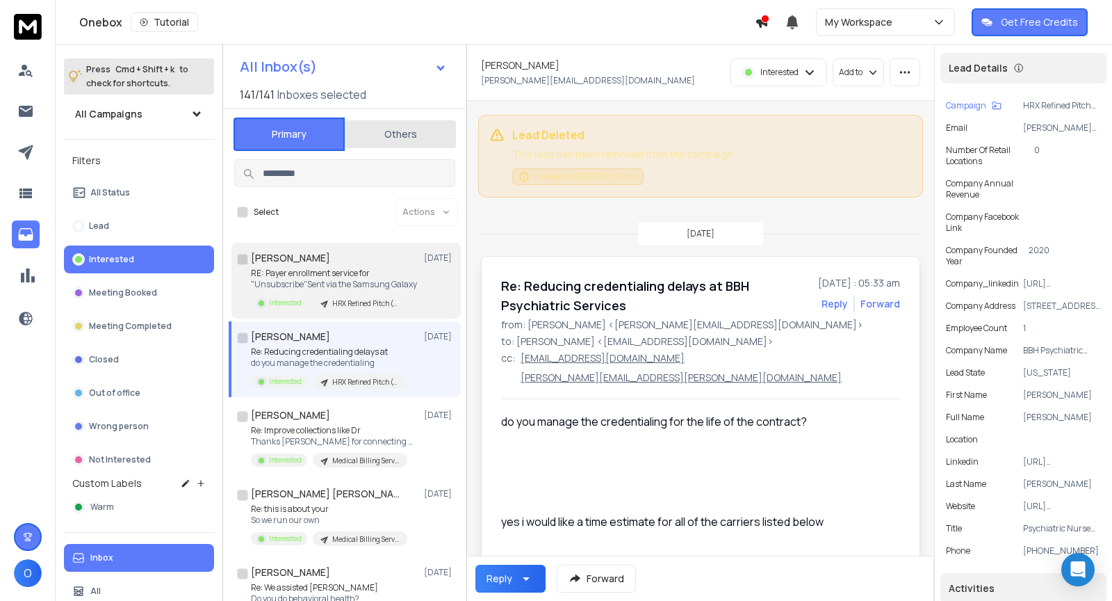
click at [338, 258] on div "judy 10 Oct" at bounding box center [353, 258] width 204 height 14
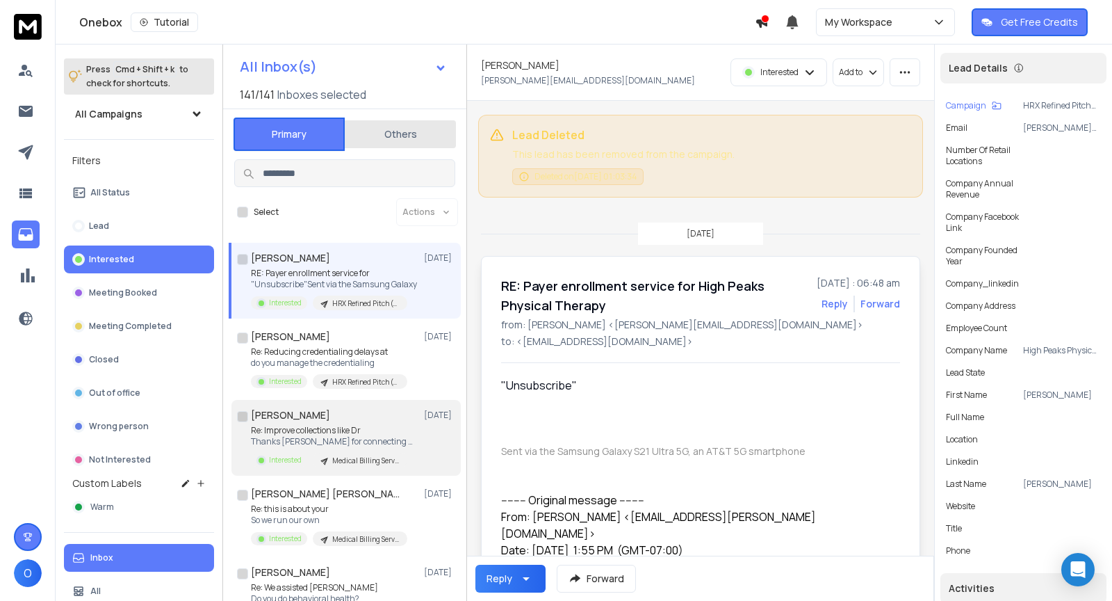
click at [361, 425] on p "Re: Improve collections like Dr" at bounding box center [334, 430] width 167 height 11
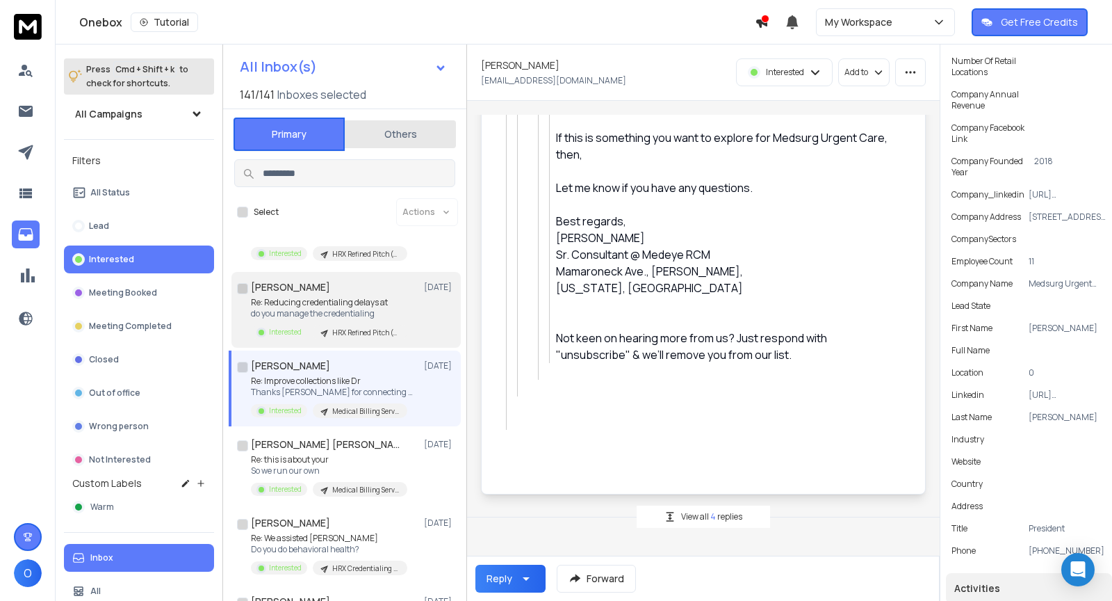
scroll to position [57, 0]
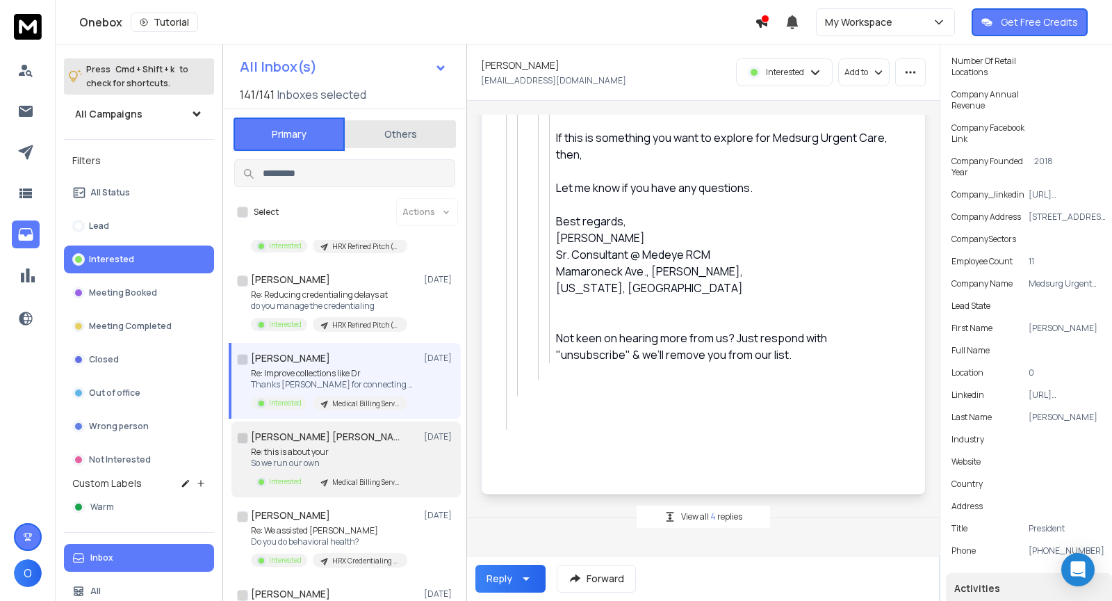
click at [367, 436] on div "Birken Olson 04 Oct" at bounding box center [353, 437] width 204 height 14
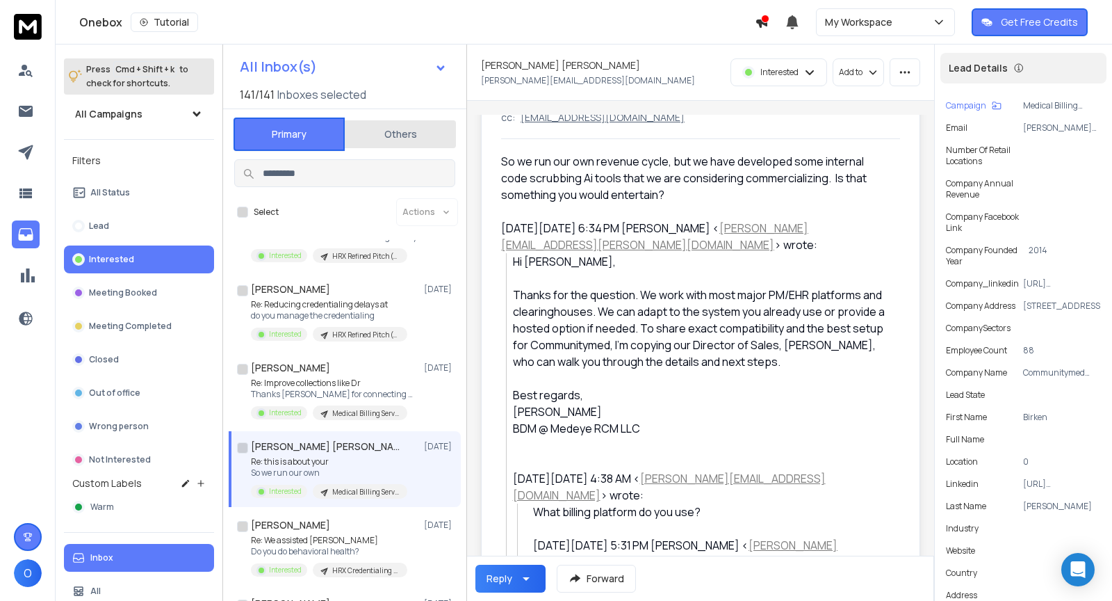
scroll to position [0, 0]
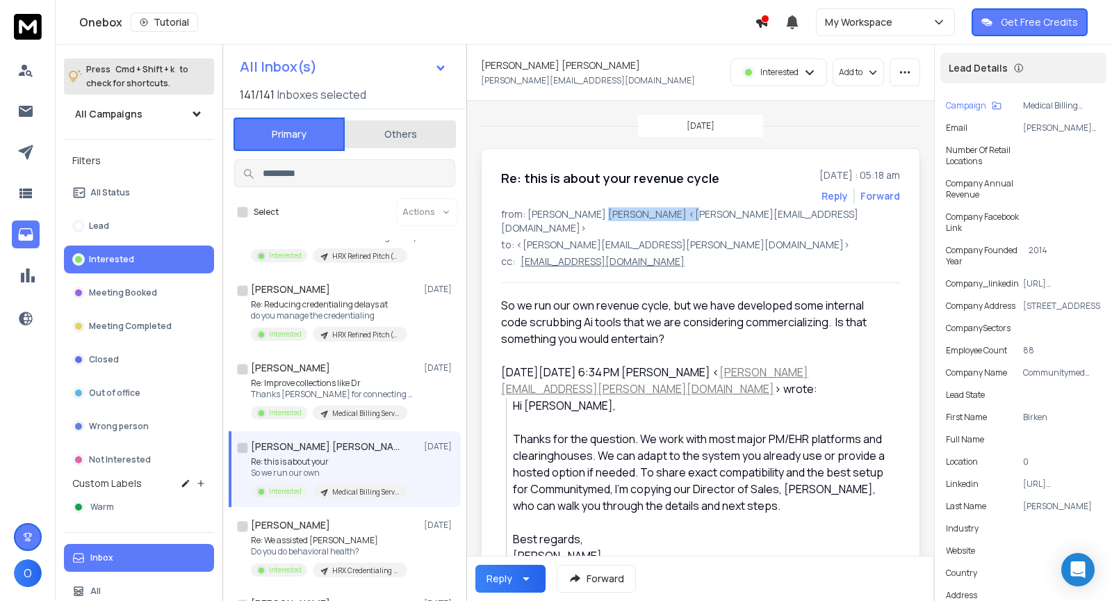
drag, startPoint x: 683, startPoint y: 214, endPoint x: 589, endPoint y: 214, distance: 93.8
click at [589, 214] on p "from: Birken Olson <bolson@cmucs.com>" at bounding box center [700, 221] width 399 height 28
copy p "bolson@cmucs.com"
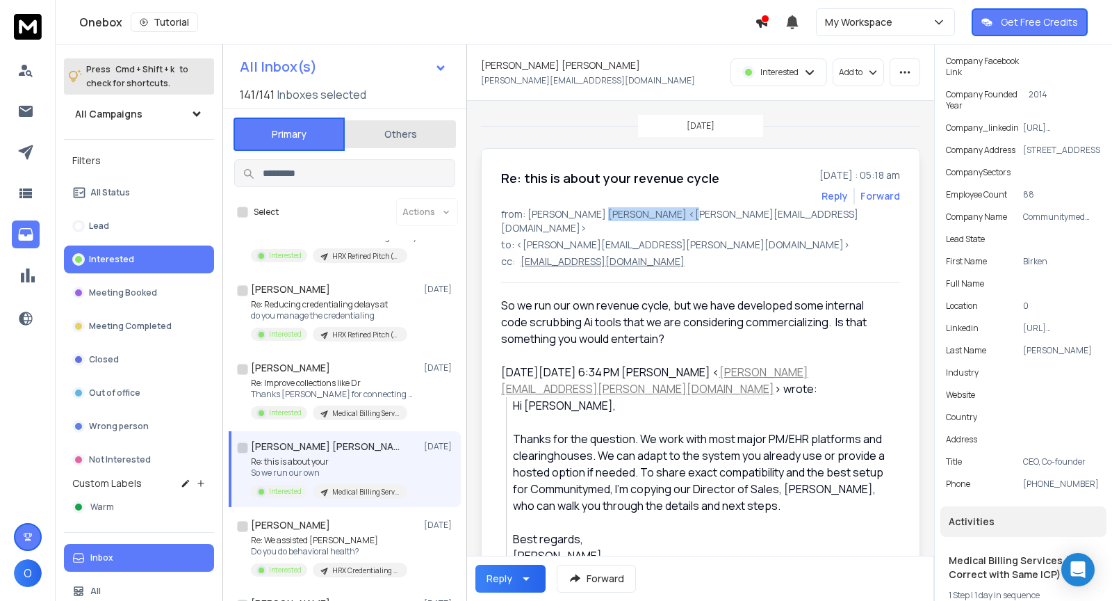
scroll to position [297, 0]
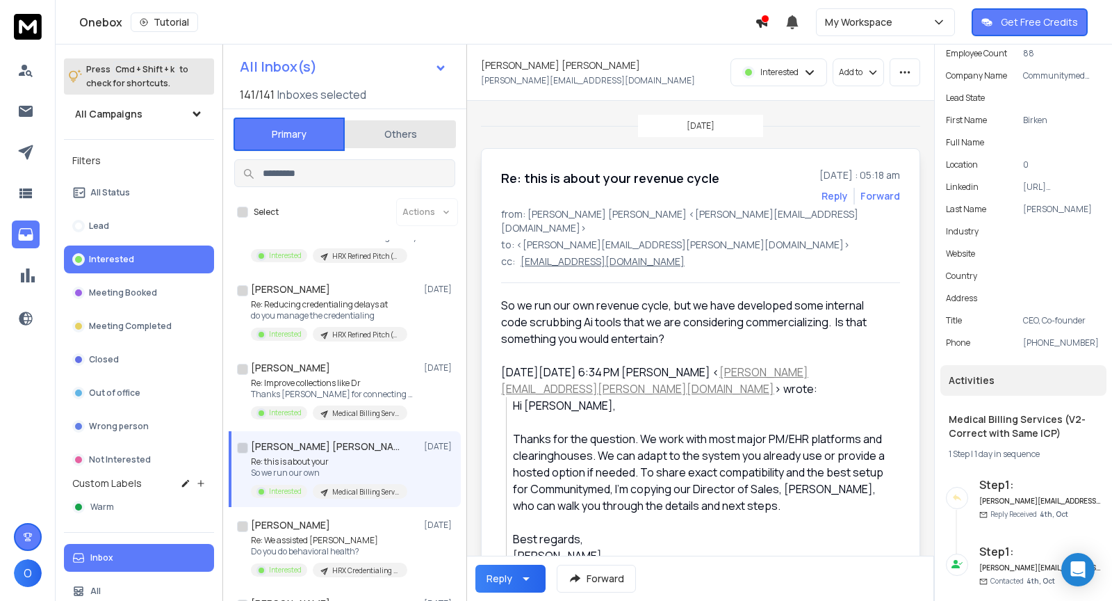
click at [1035, 345] on p "+1 940-228-0721" at bounding box center [1062, 342] width 78 height 11
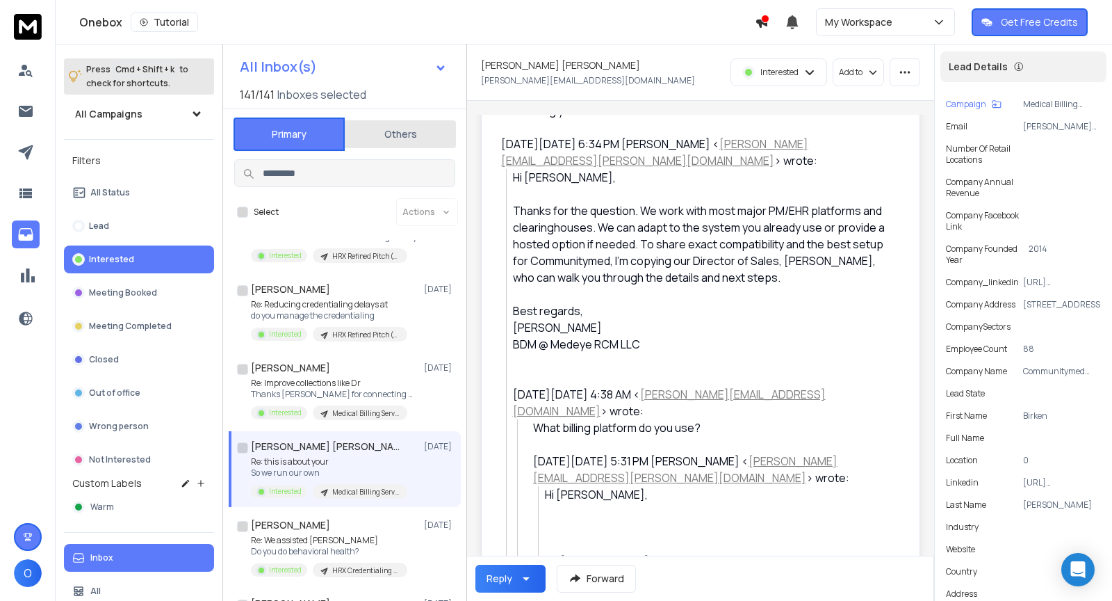
scroll to position [0, 0]
click at [1047, 282] on p "http://www.linkedin.com/company/communitymedcare" at bounding box center [1062, 283] width 78 height 11
drag, startPoint x: 810, startPoint y: 377, endPoint x: 746, endPoint y: 377, distance: 63.2
click at [746, 386] on div "On Saturday, Oct 4, 2025 at 4:38 AM < bolson@cmucs.com > wrote:" at bounding box center [701, 402] width 376 height 33
copy link "cmucs.com"
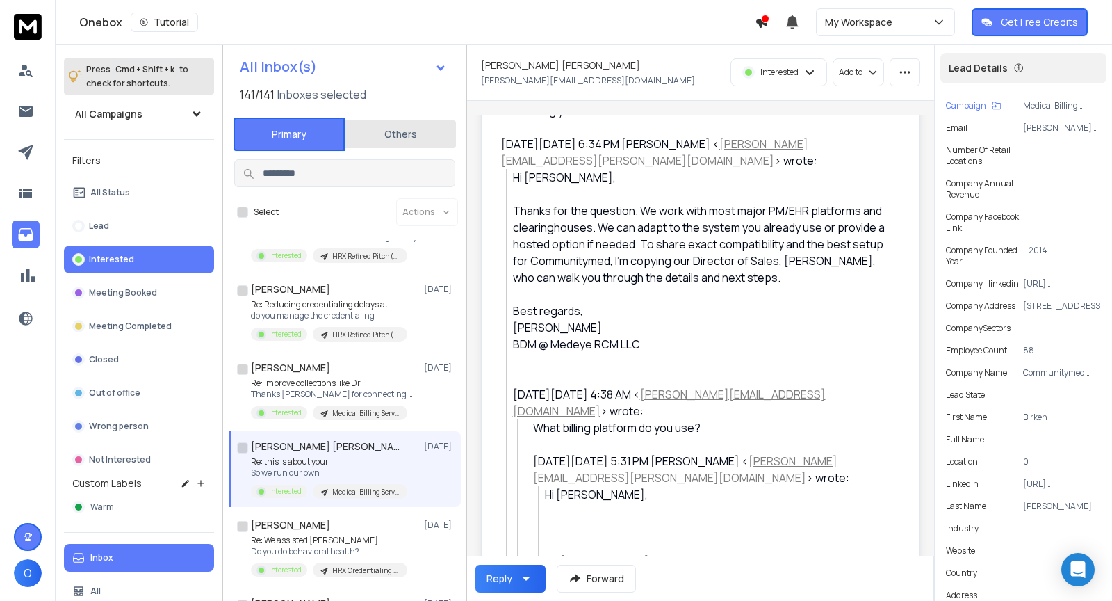
click at [1034, 368] on p "Communitymed Family Urgent Care" at bounding box center [1062, 372] width 78 height 11
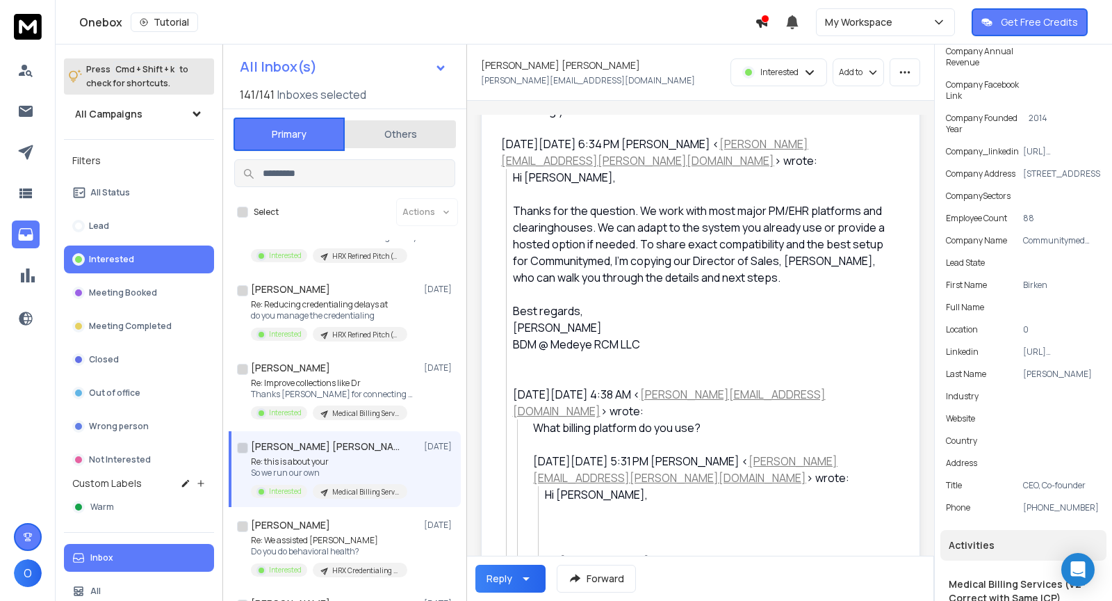
scroll to position [134, 0]
click at [1043, 481] on p "CEO, Co-founder" at bounding box center [1062, 482] width 78 height 11
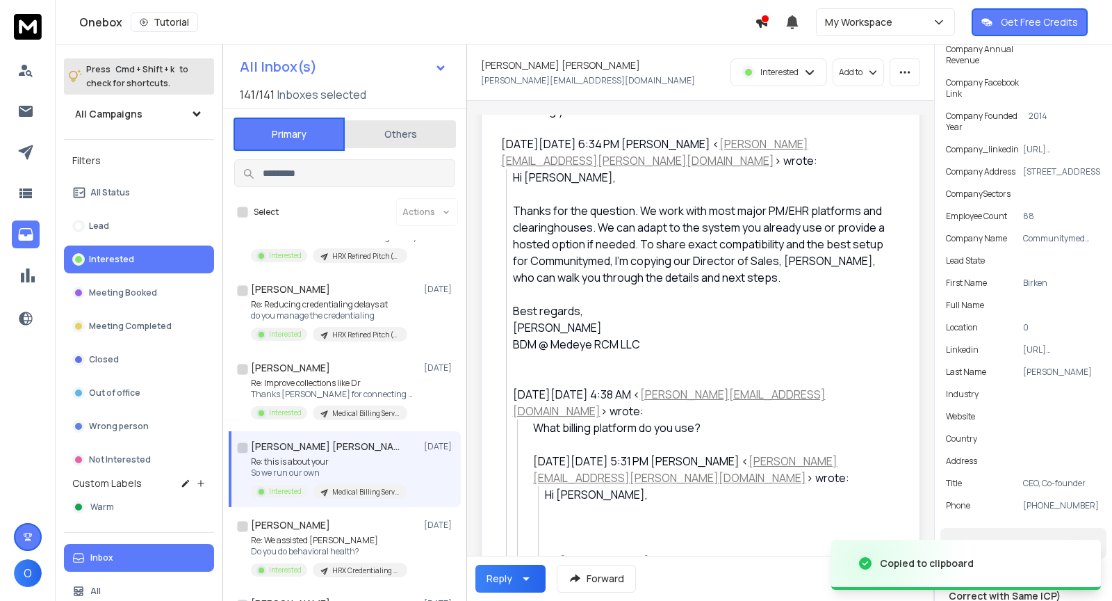
click at [1042, 350] on p "http://www.linkedin.com/in/birken-olson-1a4996" at bounding box center [1062, 349] width 78 height 11
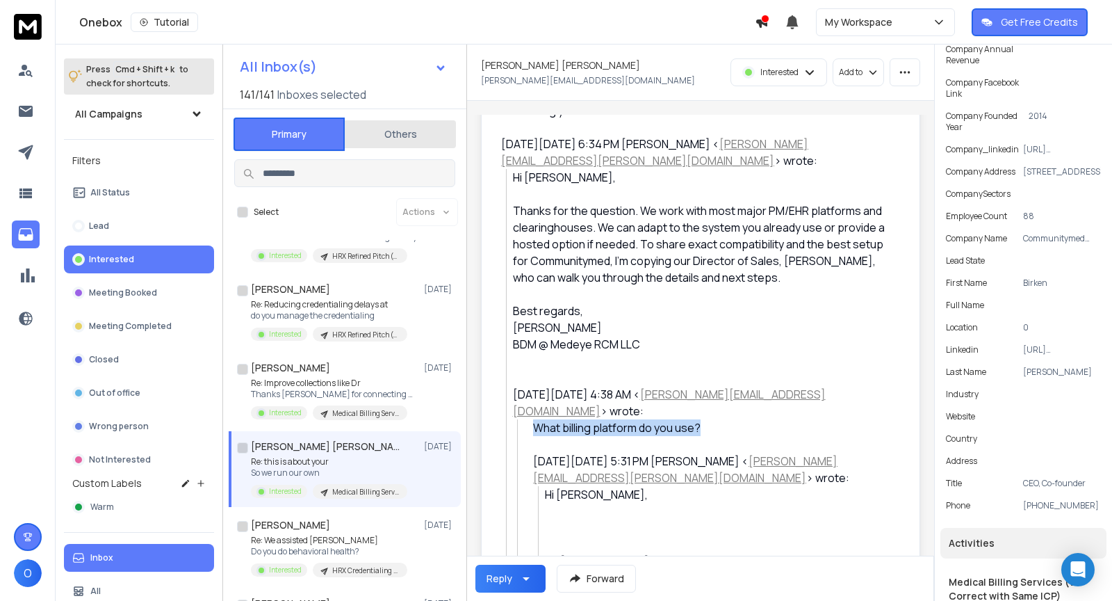
drag, startPoint x: 720, startPoint y: 395, endPoint x: 522, endPoint y: 396, distance: 198.1
copy div "What billing platform do you use?"
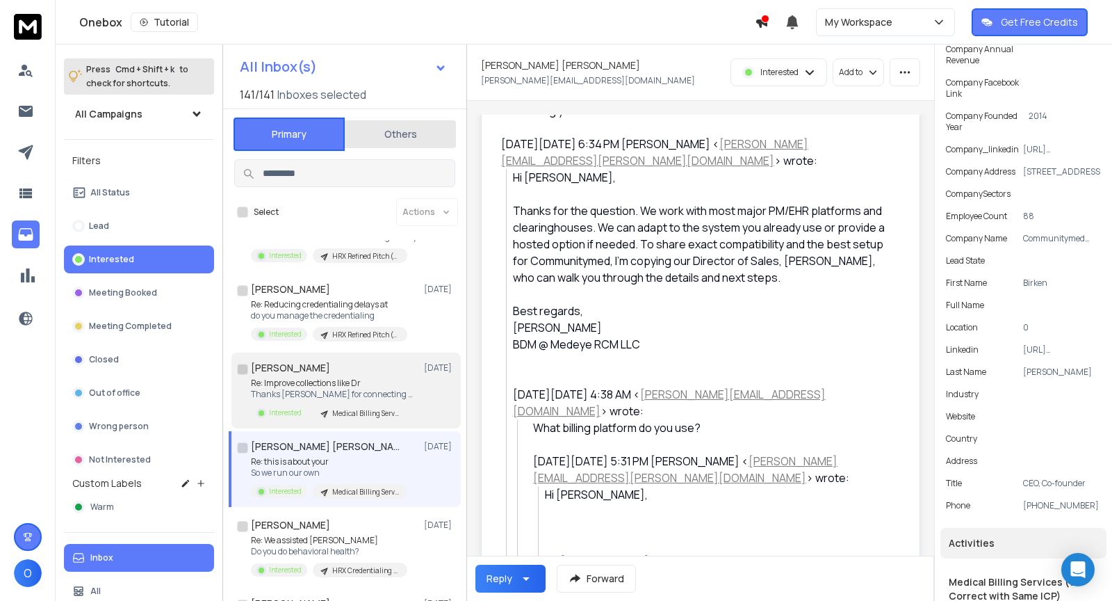
click at [360, 382] on p "Re: Improve collections like Dr" at bounding box center [334, 382] width 167 height 11
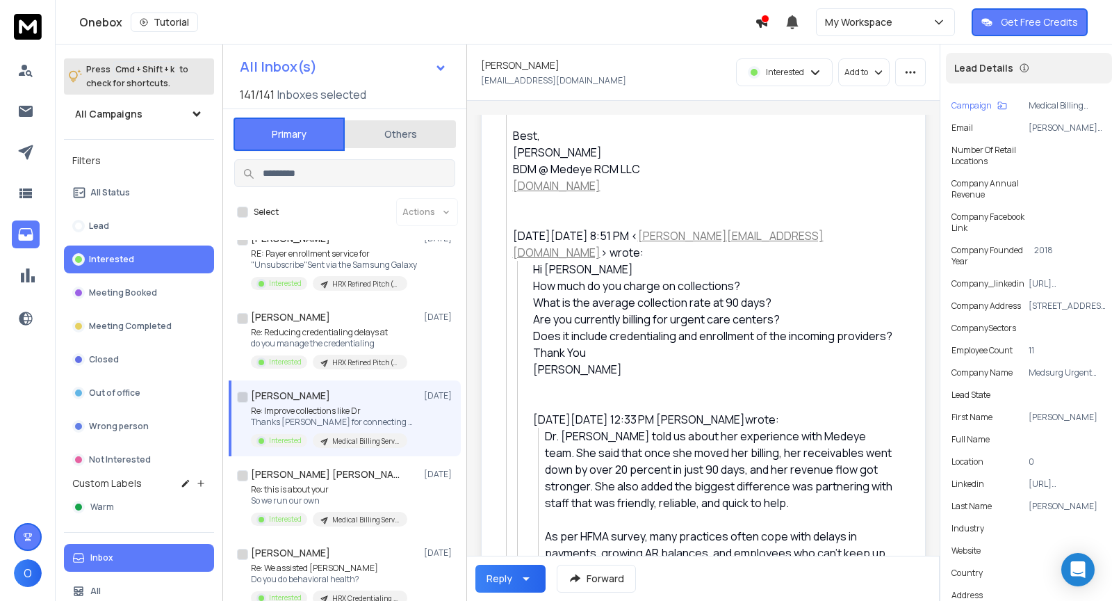
scroll to position [740, 0]
click at [533, 269] on div "Hi Patricia How much do you charge on collections? What is the average collecti…" at bounding box center [713, 328] width 361 height 133
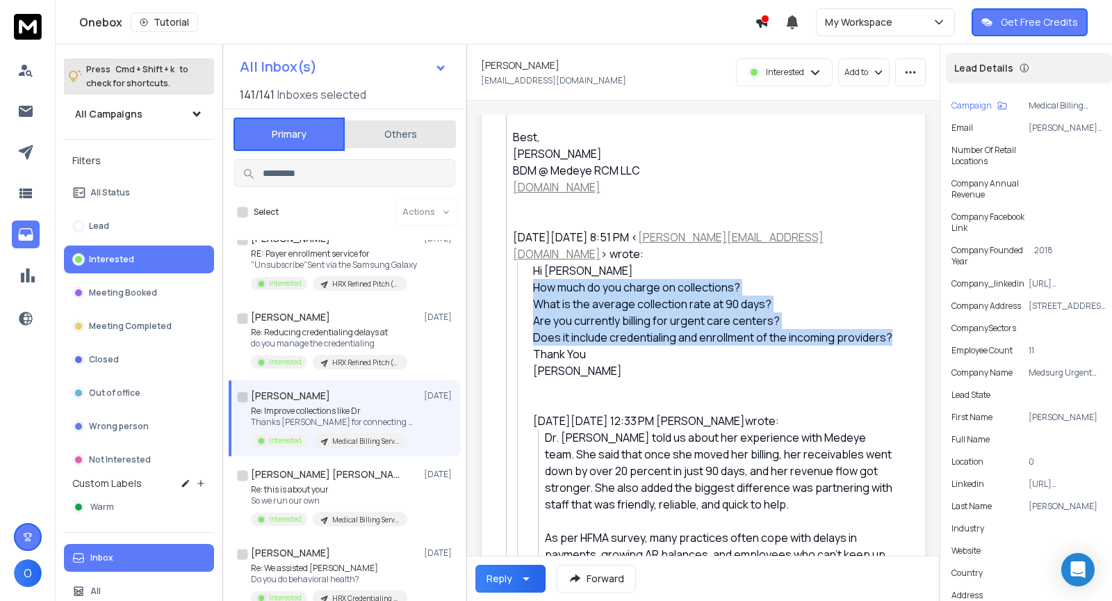
drag, startPoint x: 534, startPoint y: 284, endPoint x: 906, endPoint y: 336, distance: 376.2
click at [906, 336] on div "Thanks Patricia for connecting me with Dr. Singh and I will take it up from her…" at bounding box center [703, 508] width 405 height 1965
copy div "How much do you charge on collections? What is the average collection rate at 9…"
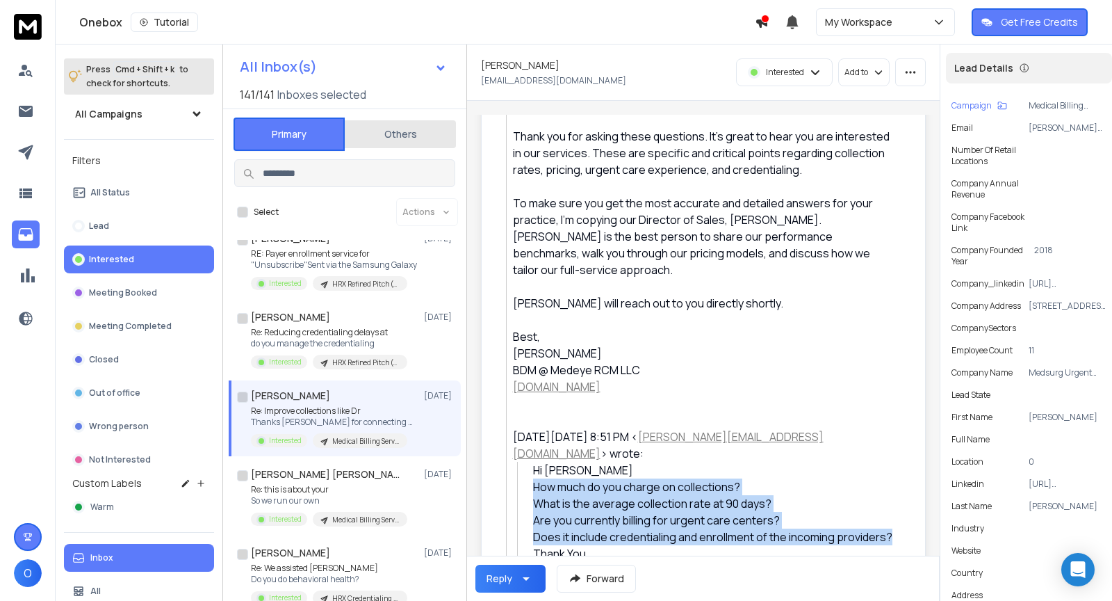
scroll to position [566, 0]
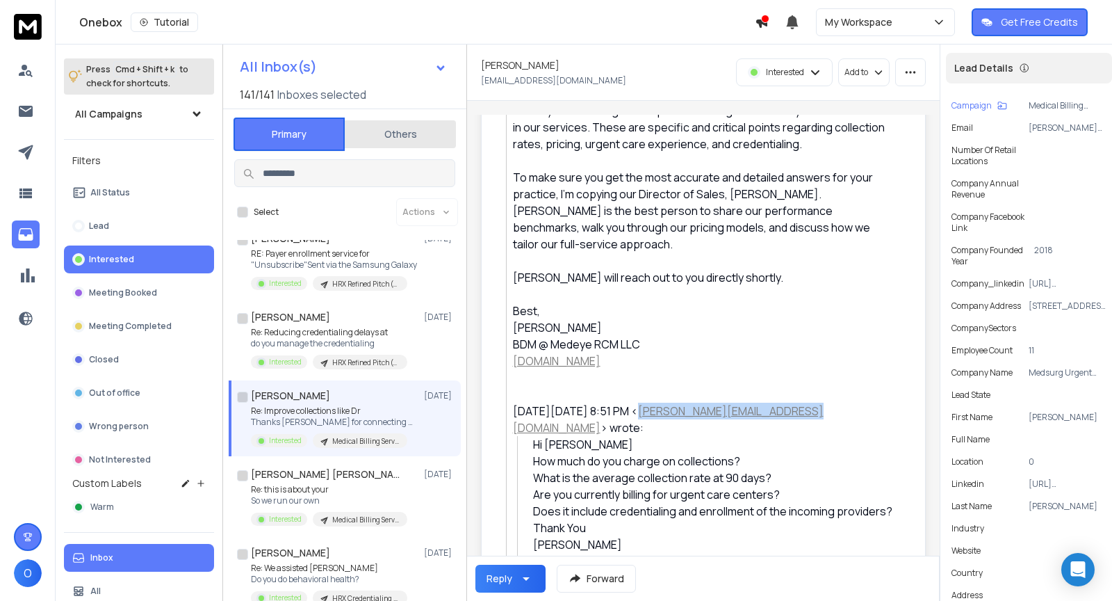
drag, startPoint x: 868, startPoint y: 407, endPoint x: 696, endPoint y: 411, distance: 171.7
click at [696, 411] on div "On Tuesday, Oct 7, 2025 at 8:51 PM < rsingh@medsurgurgentcare.com > wrote:" at bounding box center [704, 418] width 382 height 33
copy link "rsingh@medsurgurgentcare.com"
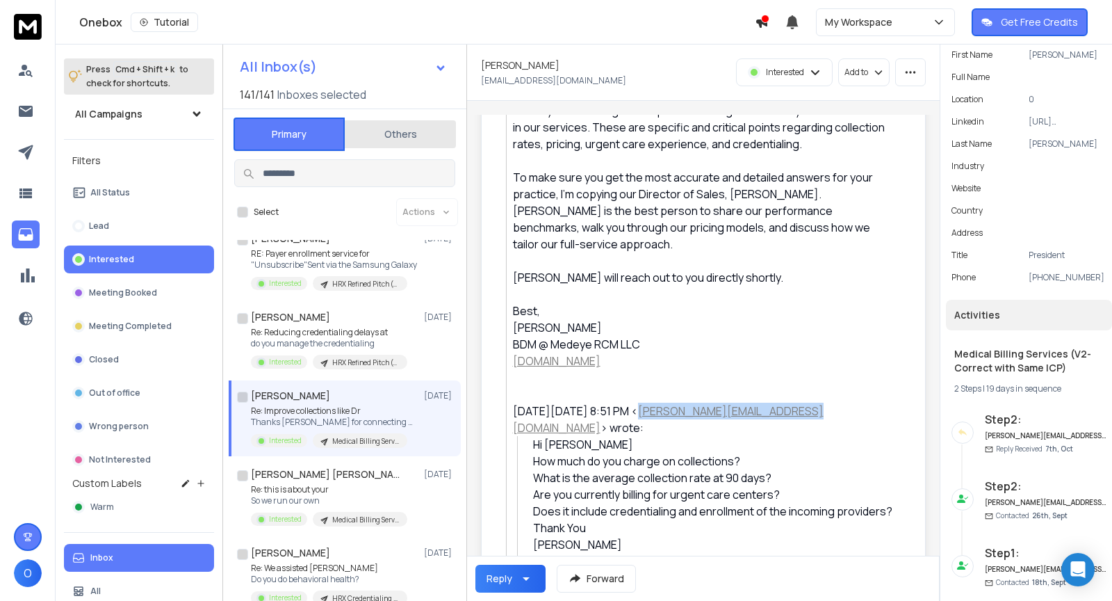
scroll to position [384, 0]
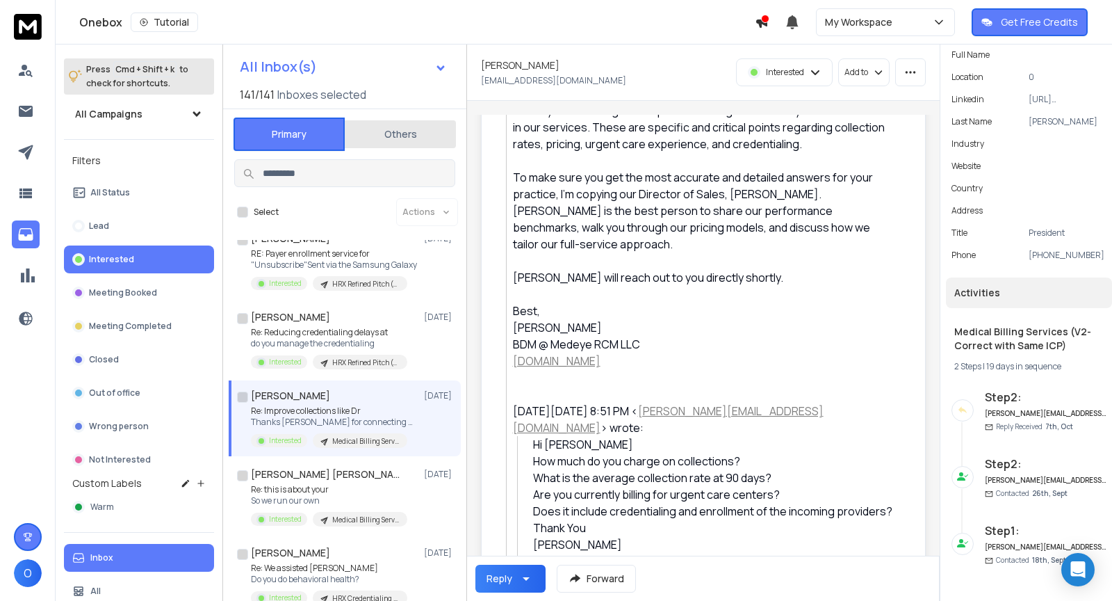
click at [1043, 256] on p "+1 610-400-8310" at bounding box center [1068, 255] width 78 height 11
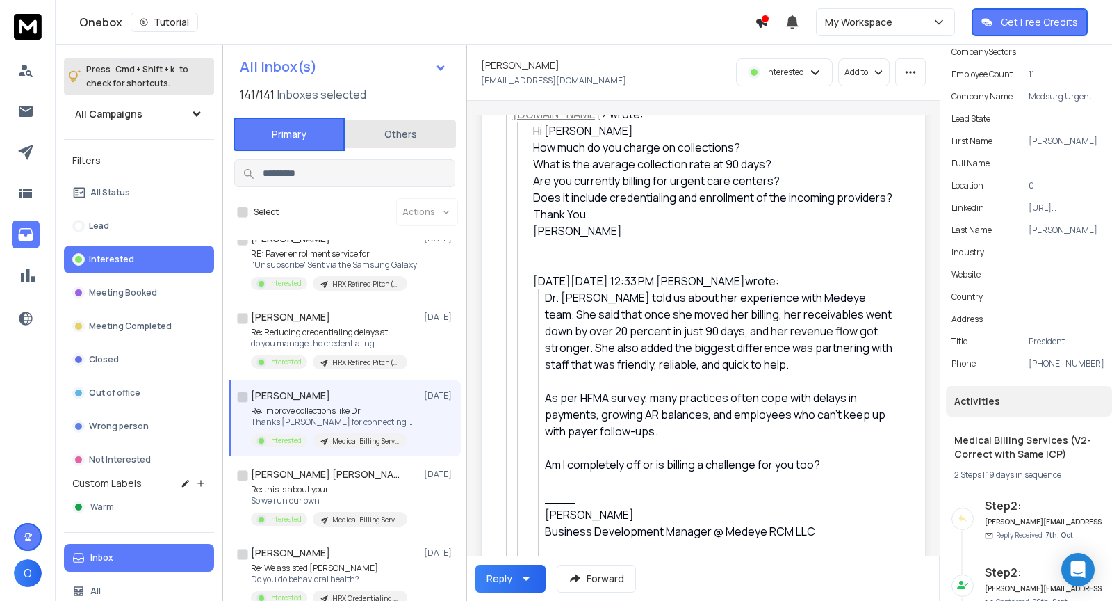
scroll to position [275, 0]
click at [1049, 136] on p "Ravinder" at bounding box center [1068, 141] width 78 height 11
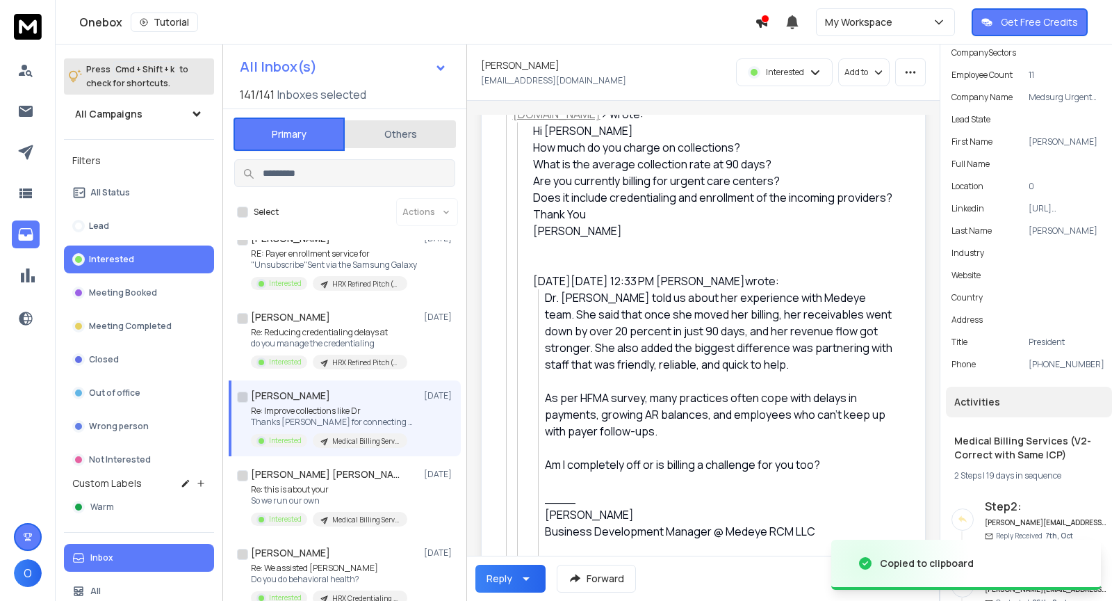
click at [1038, 209] on p "http://www.linkedin.com/in/ravinder-singh-8599889b" at bounding box center [1068, 208] width 78 height 11
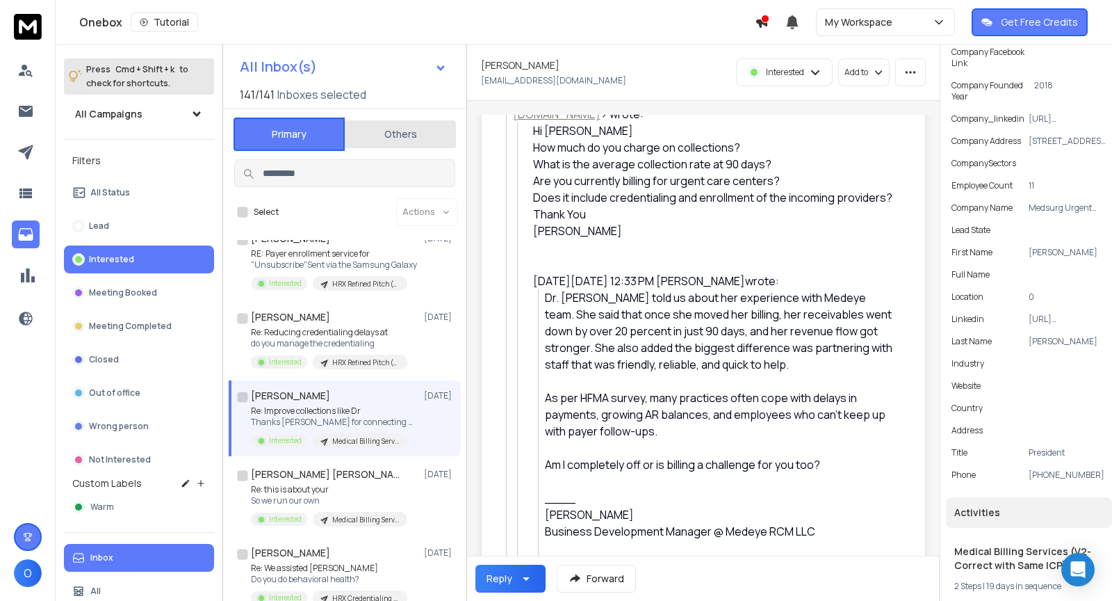
scroll to position [164, 0]
click at [1059, 204] on p "Medsurg Urgent Care" at bounding box center [1068, 208] width 78 height 11
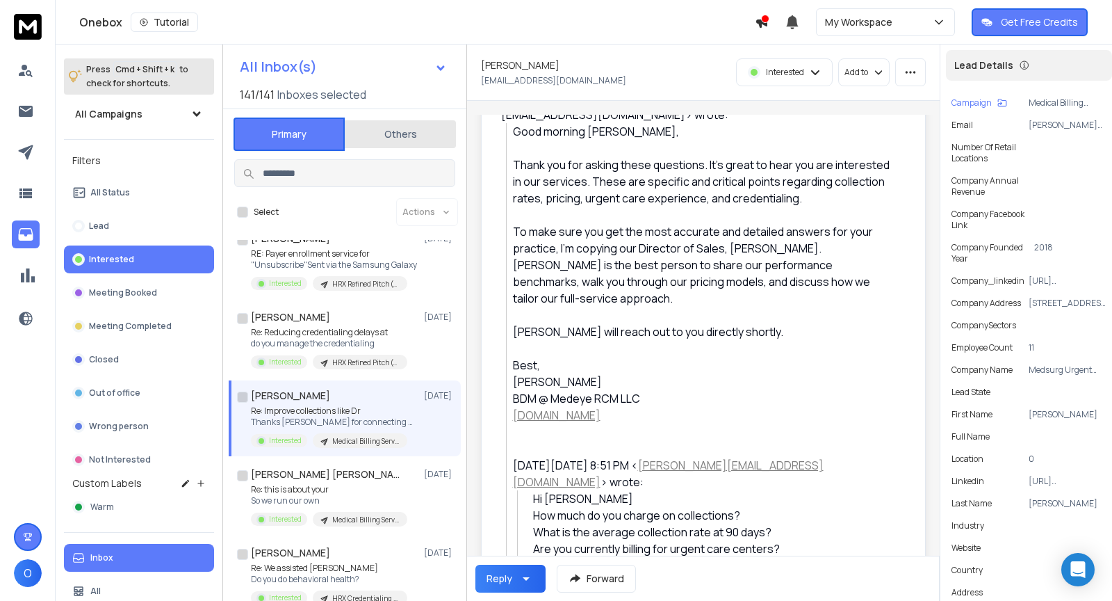
scroll to position [0, 0]
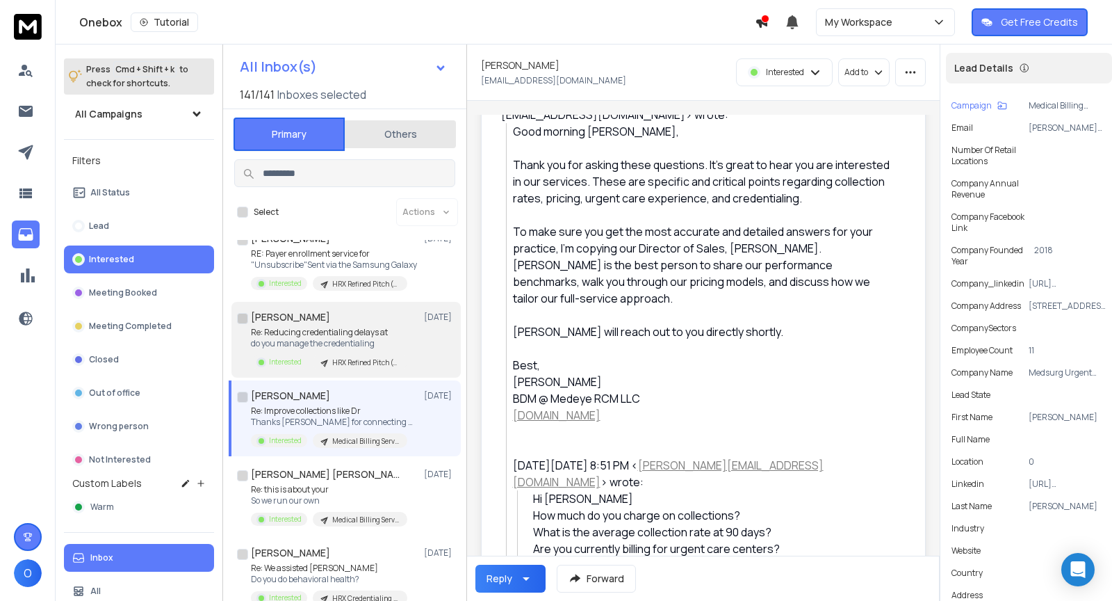
click at [325, 327] on p "Re: Reducing credentialing delays at" at bounding box center [329, 332] width 156 height 11
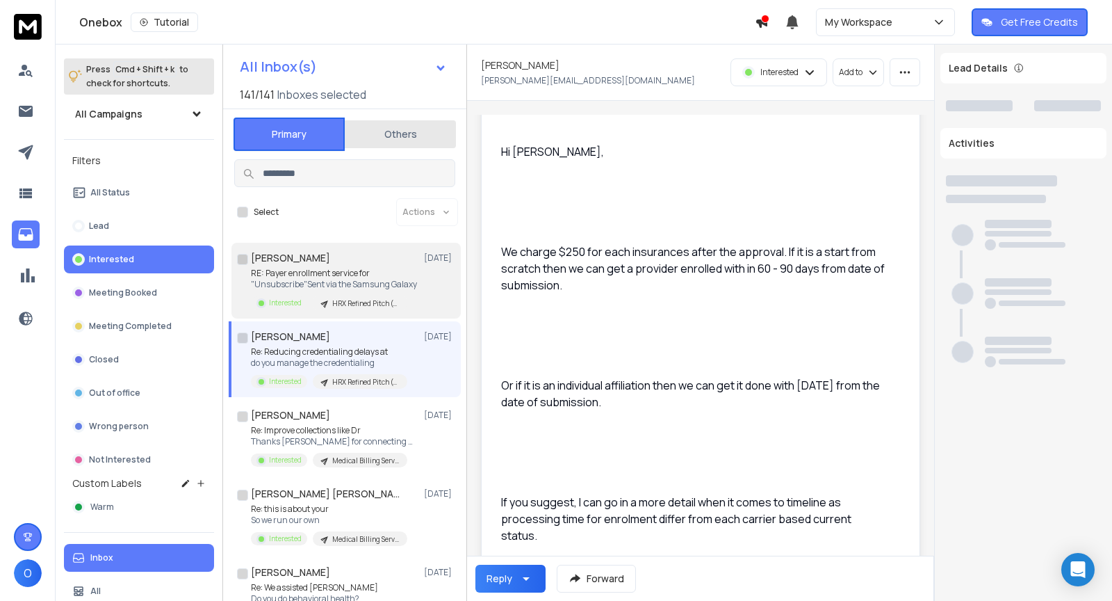
click at [326, 275] on p "RE: Payer enrollment service for" at bounding box center [334, 273] width 166 height 11
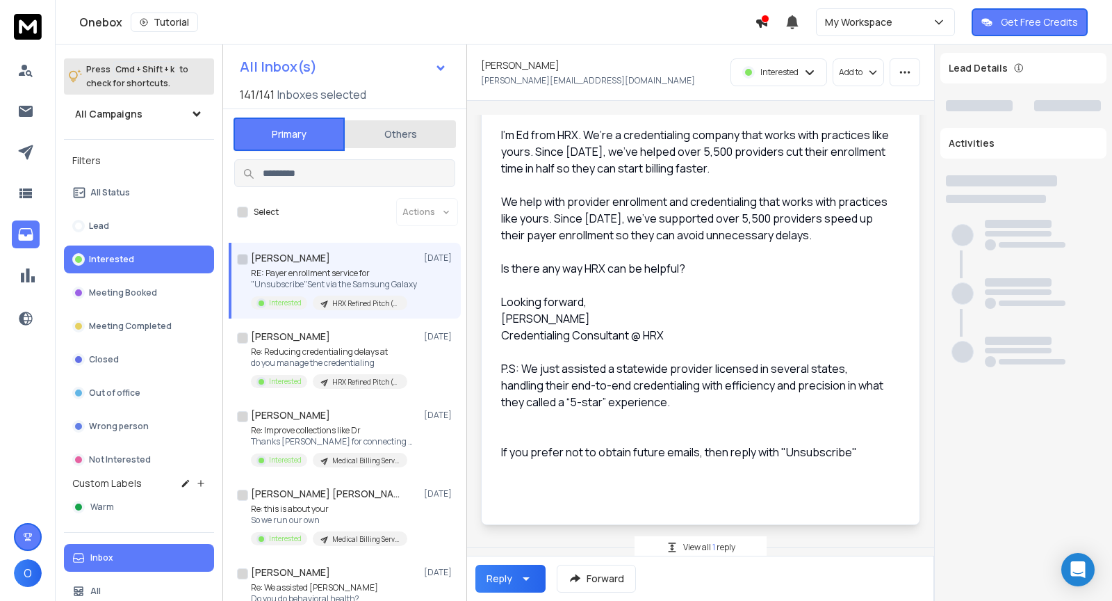
scroll to position [512, 0]
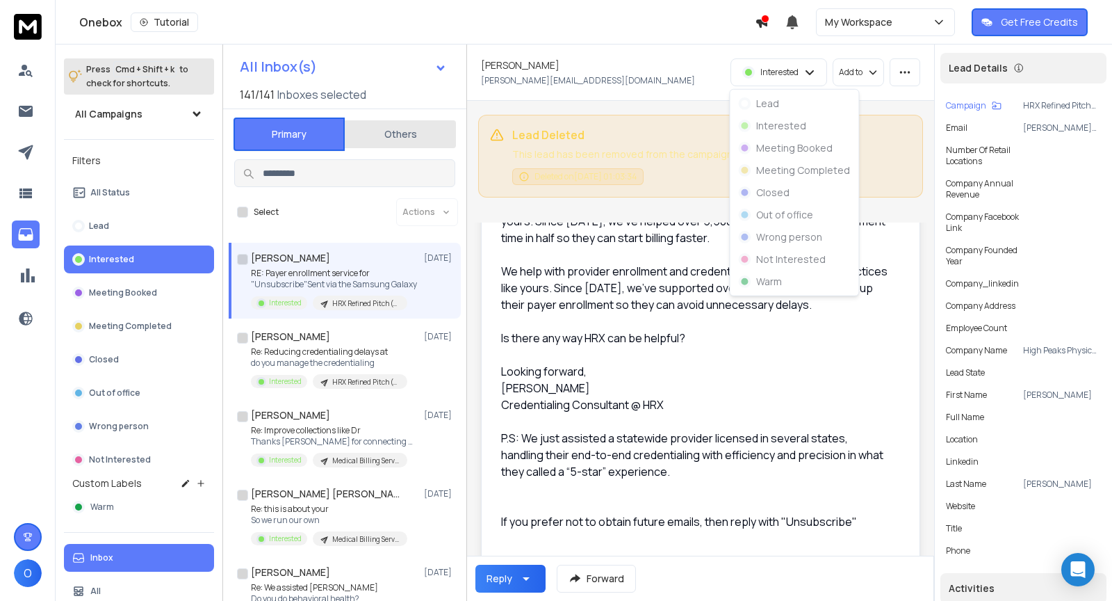
click at [804, 67] on icon at bounding box center [809, 72] width 11 height 11
click at [778, 266] on div "Lead Interested Meeting Booked Meeting Completed Closed Out of office Wrong per…" at bounding box center [794, 192] width 130 height 207
click at [777, 258] on div "Lead Interested Meeting Booked Meeting Completed Closed Out of office Wrong per…" at bounding box center [794, 192] width 130 height 207
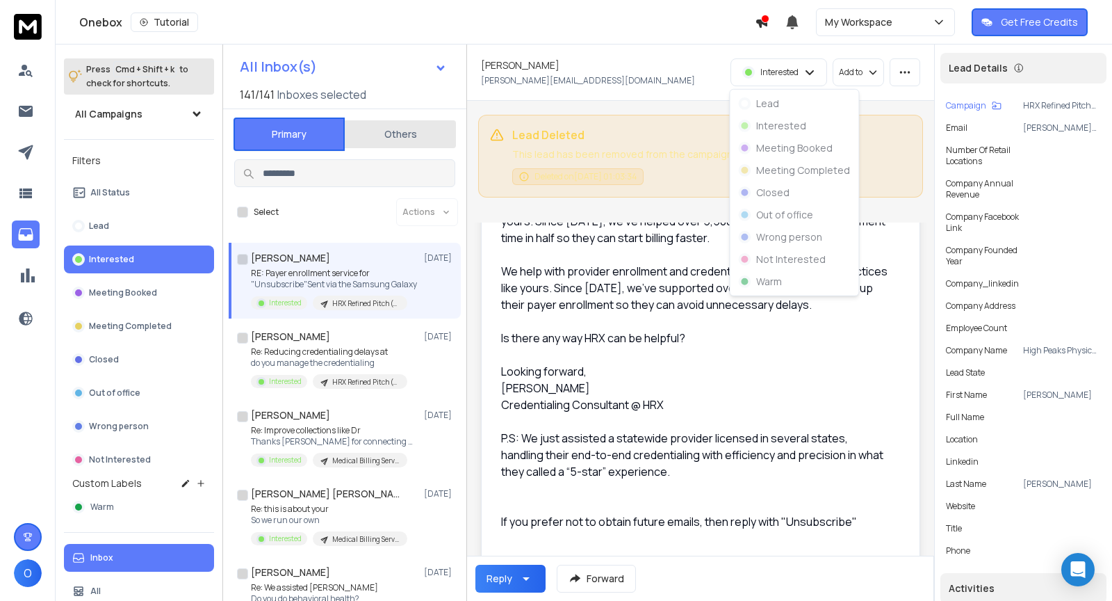
click at [777, 258] on div "Lead Interested Meeting Booked Meeting Completed Closed Out of office Wrong per…" at bounding box center [794, 192] width 130 height 207
click at [668, 269] on div ""Unsubscribe" Sent via the Samsung Galaxy S21 Ultra 5G, an AT&T 5G smartphone -…" at bounding box center [700, 219] width 399 height 710
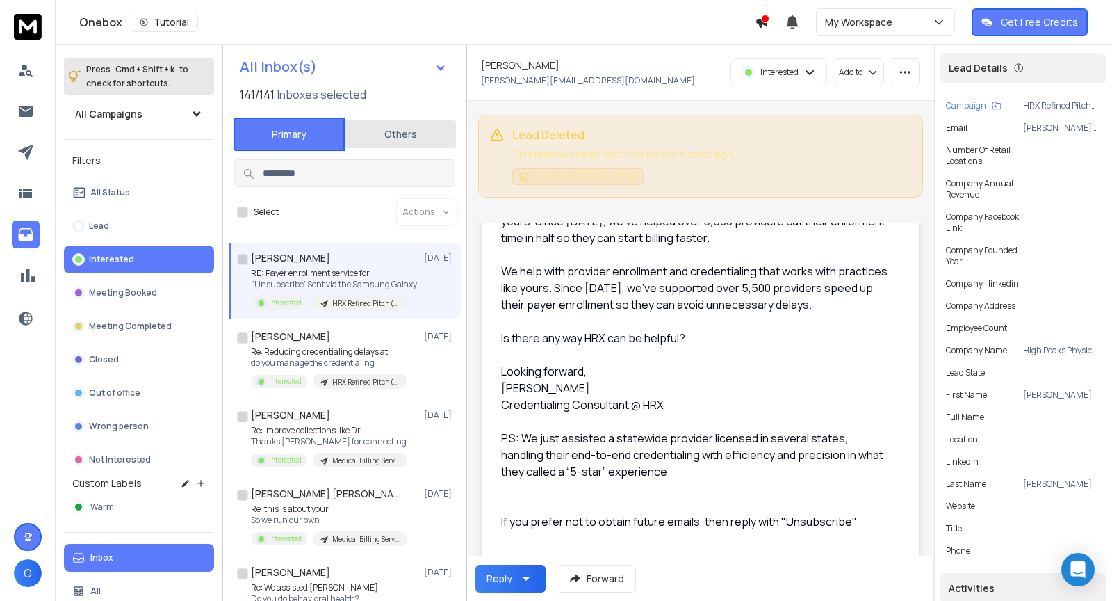
click at [245, 257] on button "button" at bounding box center [242, 259] width 11 height 11
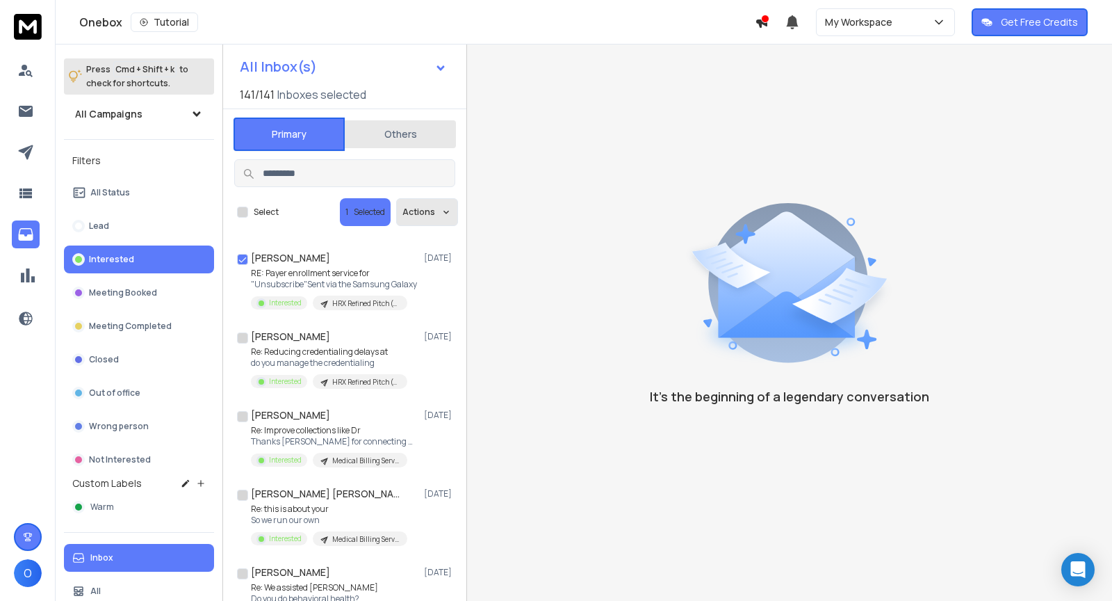
click at [417, 212] on p "Actions" at bounding box center [418, 211] width 33 height 11
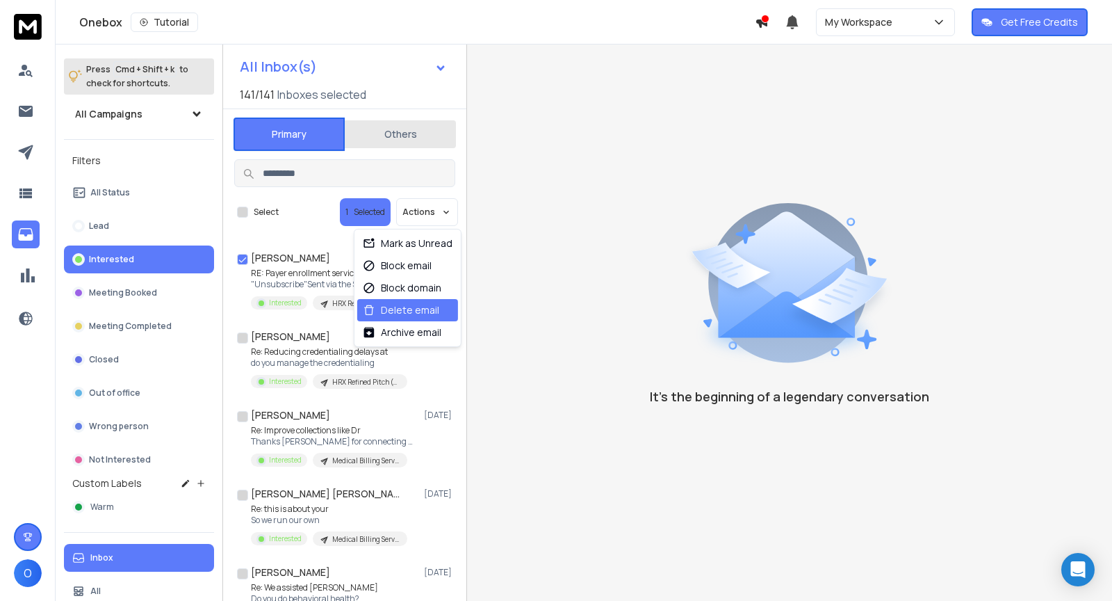
click at [411, 308] on div "Delete email" at bounding box center [401, 310] width 76 height 14
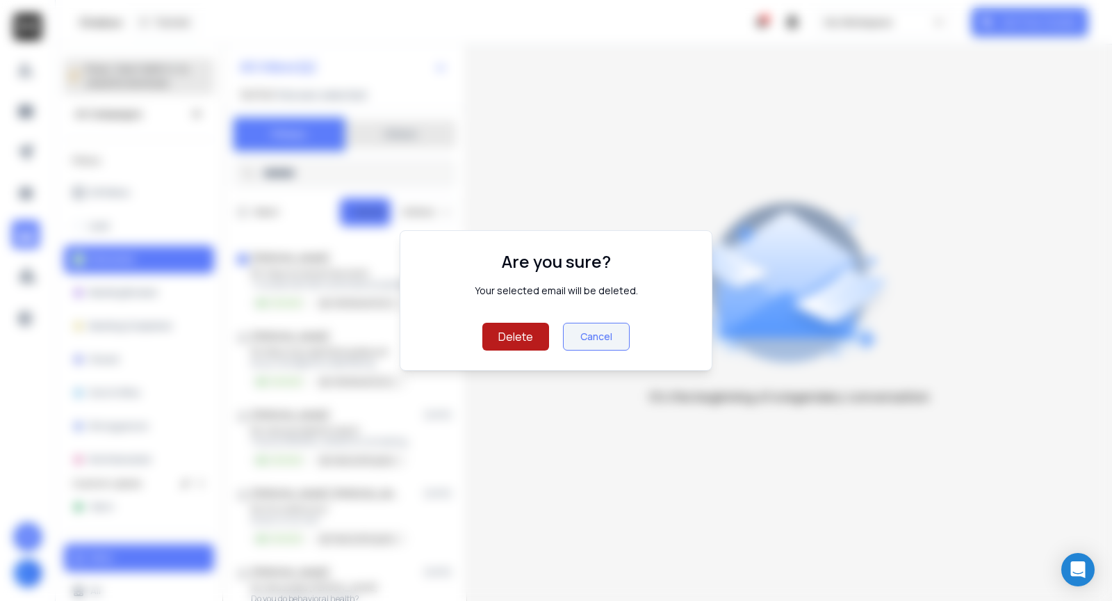
click at [522, 337] on button "Delete" at bounding box center [515, 336] width 67 height 28
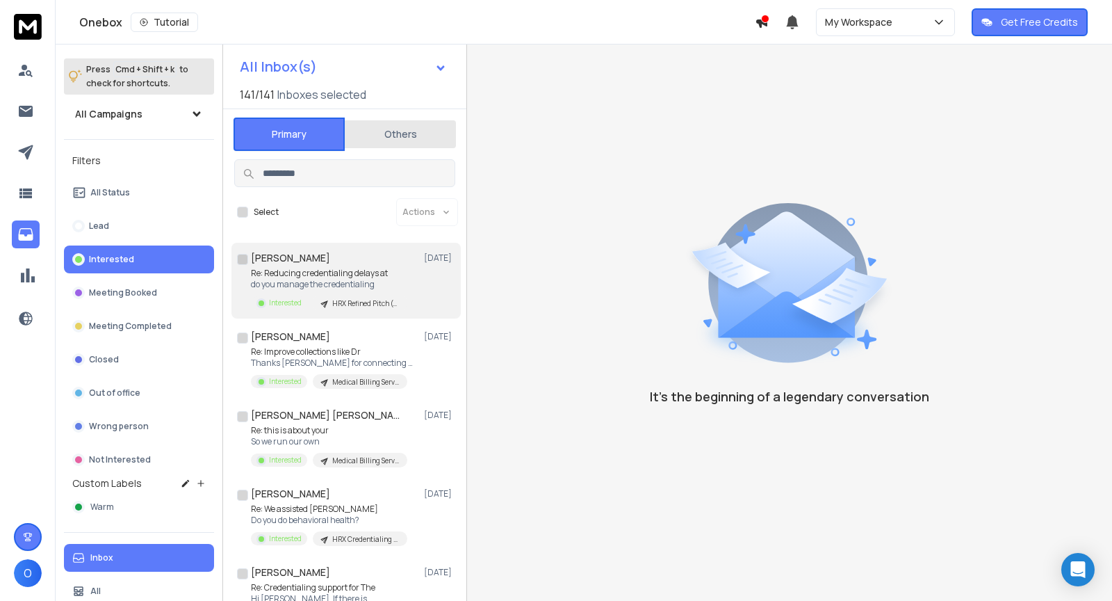
click at [311, 262] on div "John Benson 09 Oct" at bounding box center [353, 258] width 204 height 14
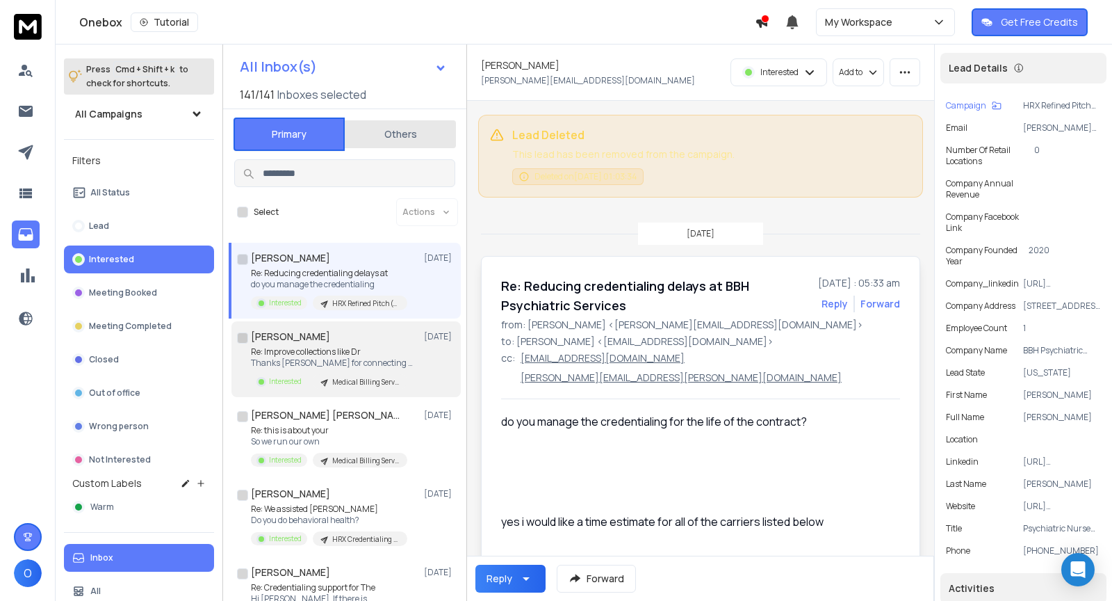
click at [342, 352] on p "Re: Improve collections like Dr" at bounding box center [334, 351] width 167 height 11
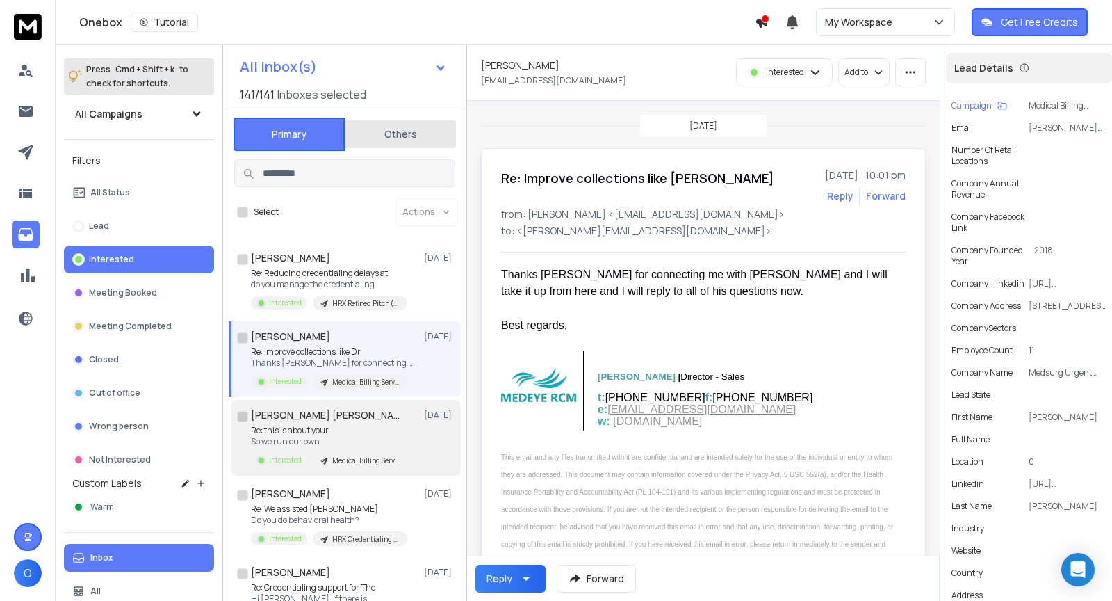
click at [343, 416] on div "Birken Olson 04 Oct" at bounding box center [353, 415] width 204 height 14
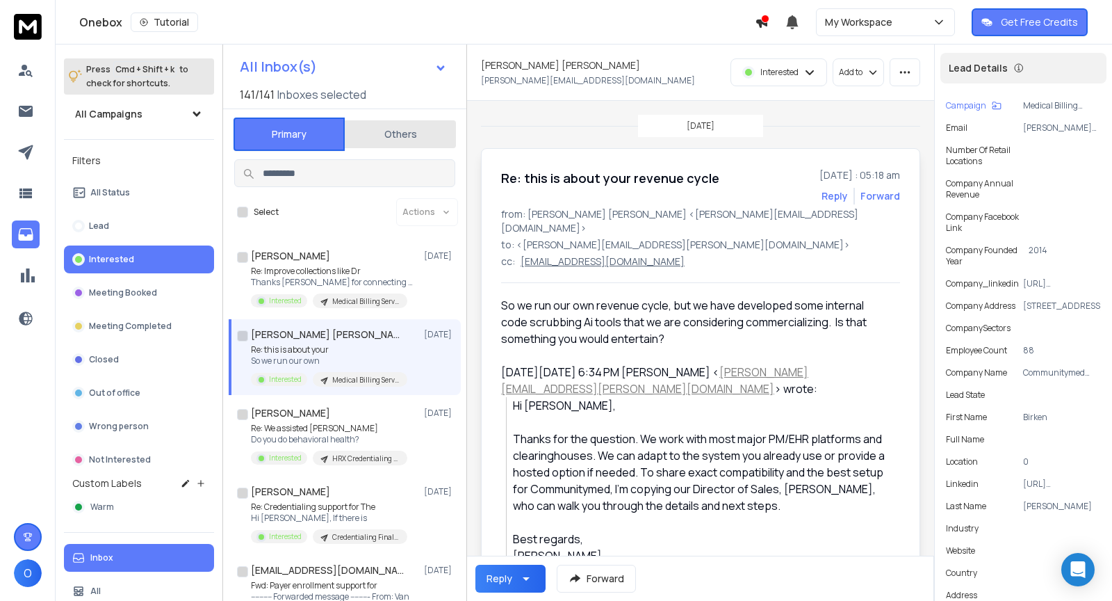
click at [343, 416] on div "A. Rinaldo 30 Sep" at bounding box center [353, 413] width 204 height 14
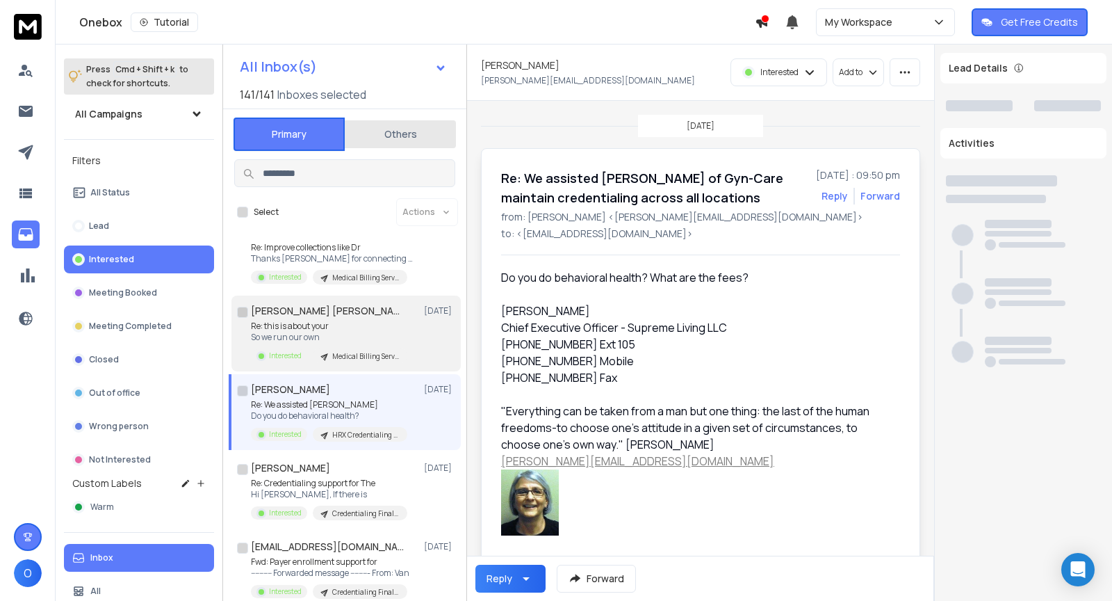
scroll to position [109, 0]
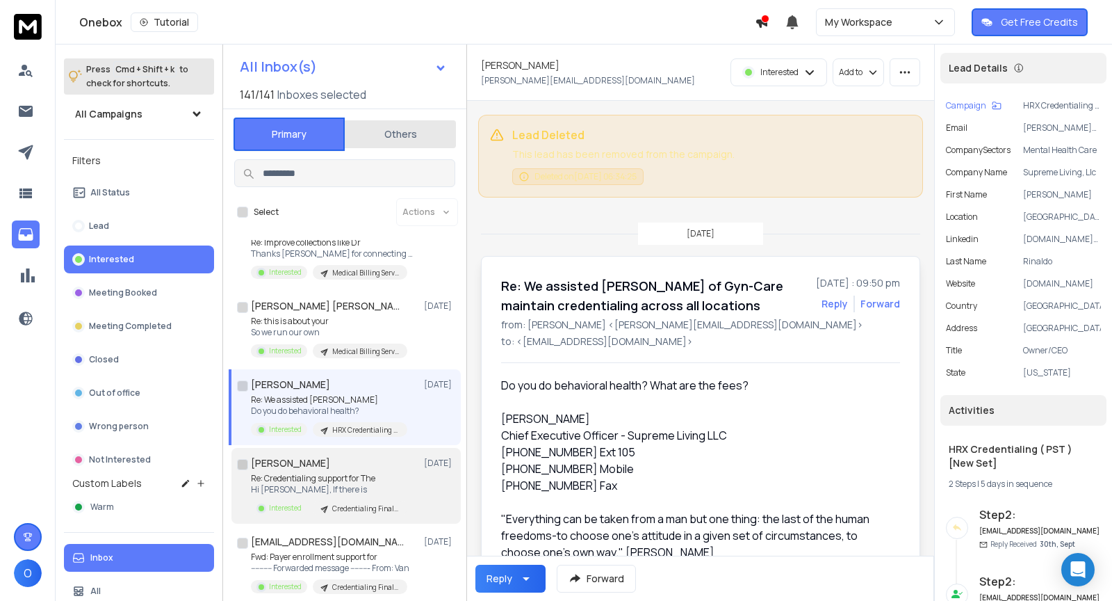
click at [347, 466] on div "Ed King 25 Sep" at bounding box center [353, 463] width 204 height 14
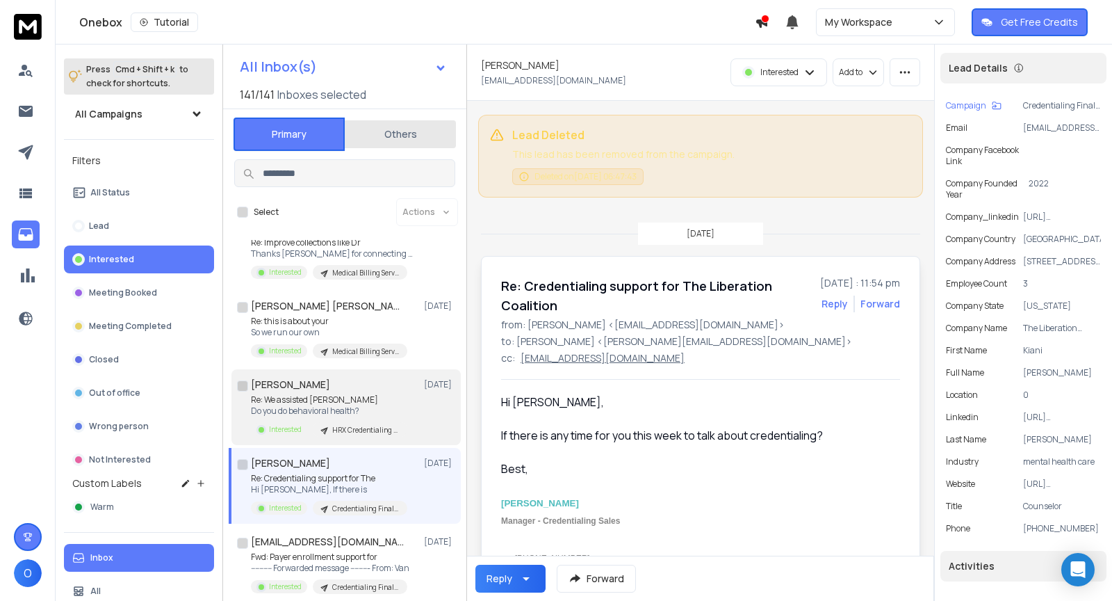
scroll to position [186, 0]
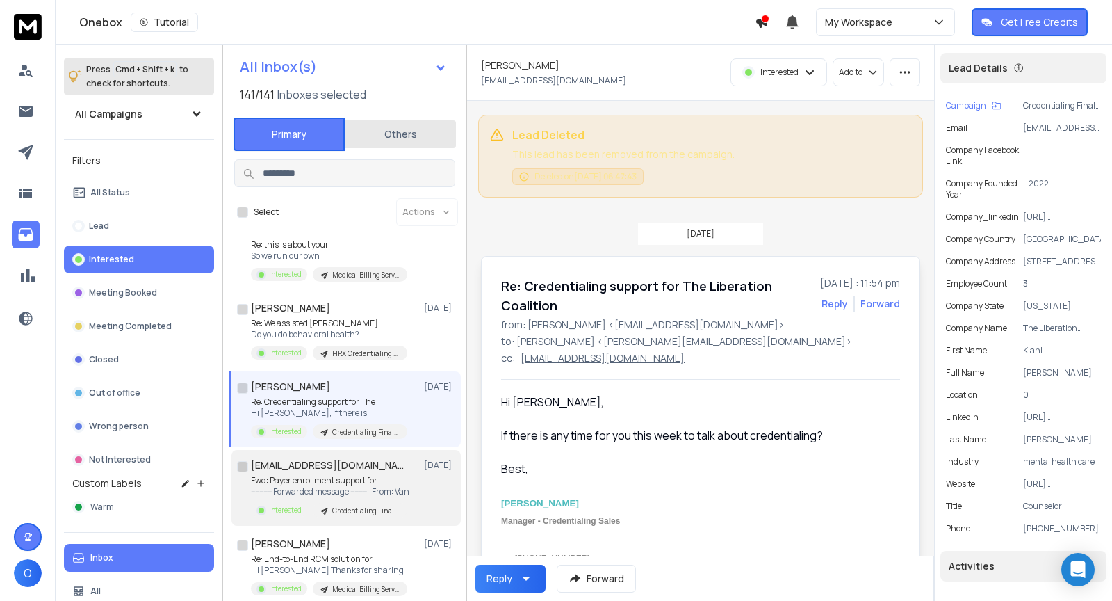
click at [304, 466] on h1 "sales@hrx.company" at bounding box center [327, 465] width 153 height 14
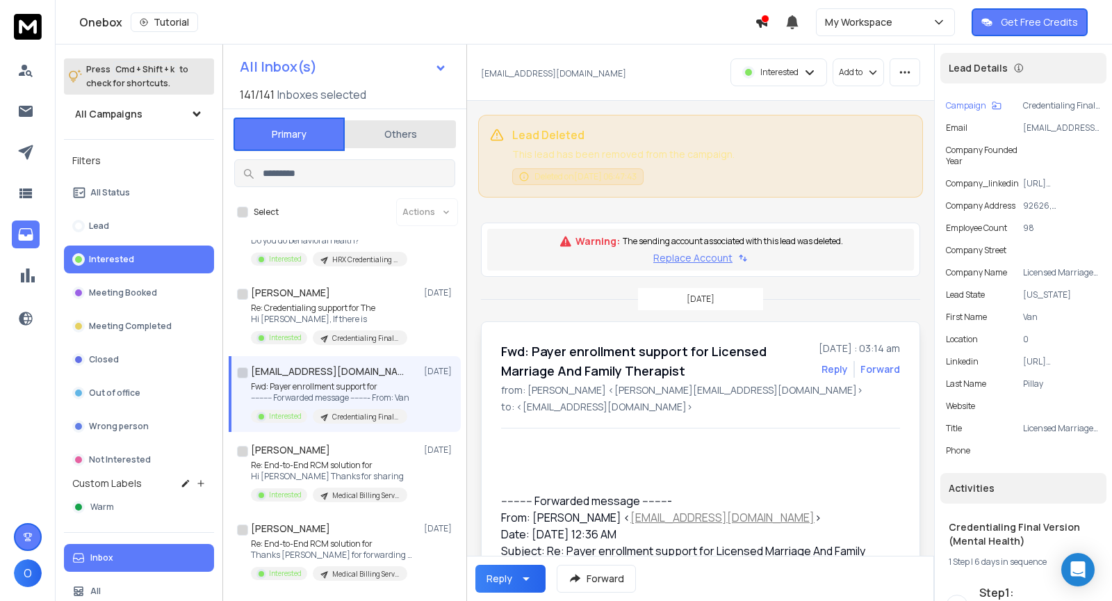
scroll to position [0, 0]
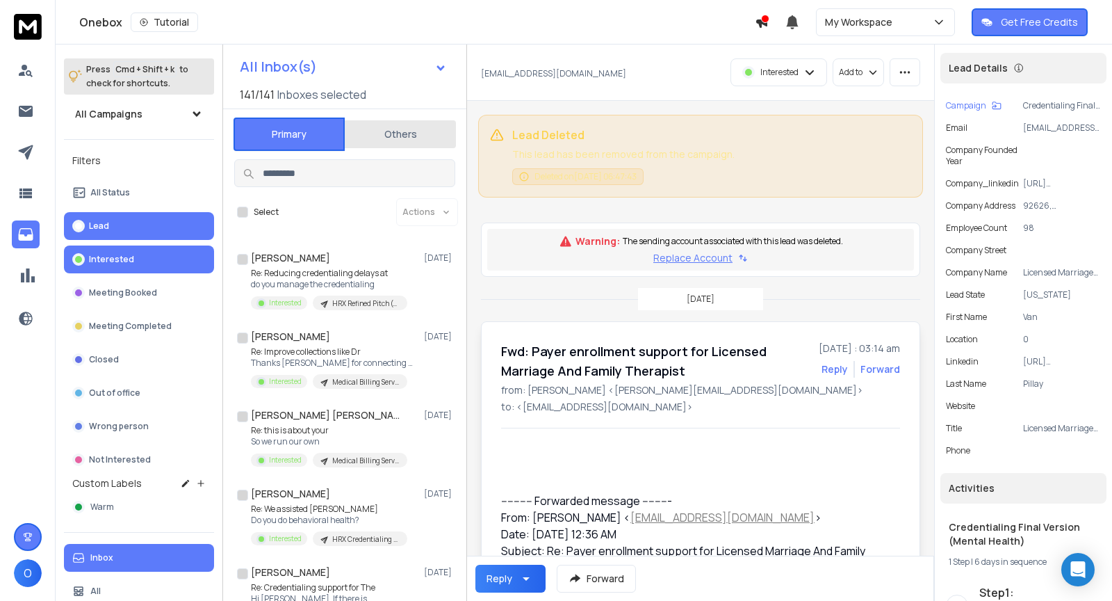
click at [134, 222] on button "Lead" at bounding box center [139, 226] width 150 height 28
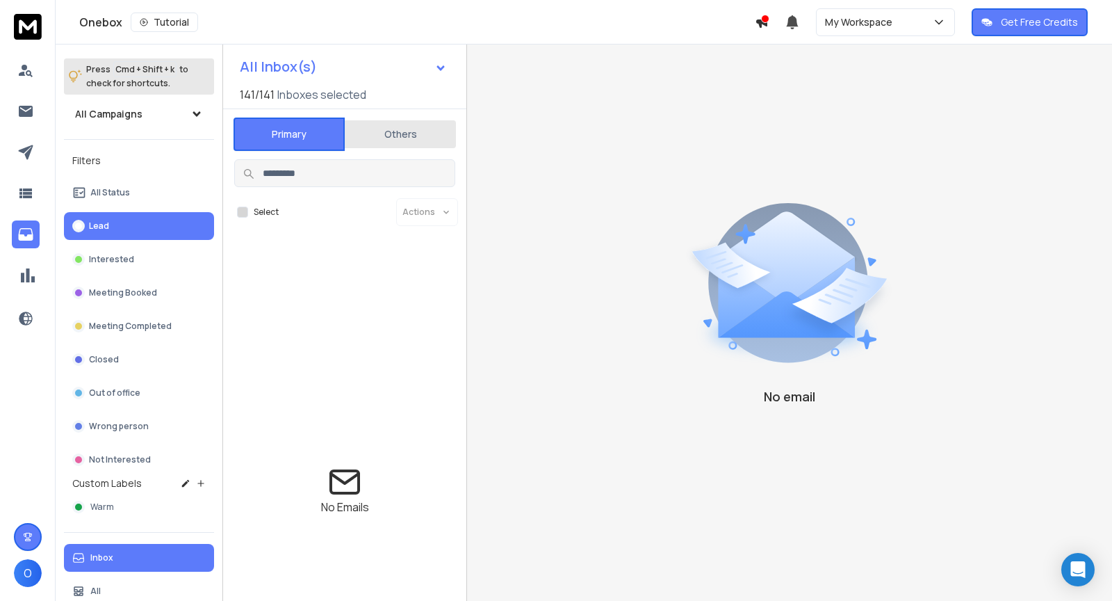
click at [128, 514] on button "Warm" at bounding box center [139, 507] width 150 height 28
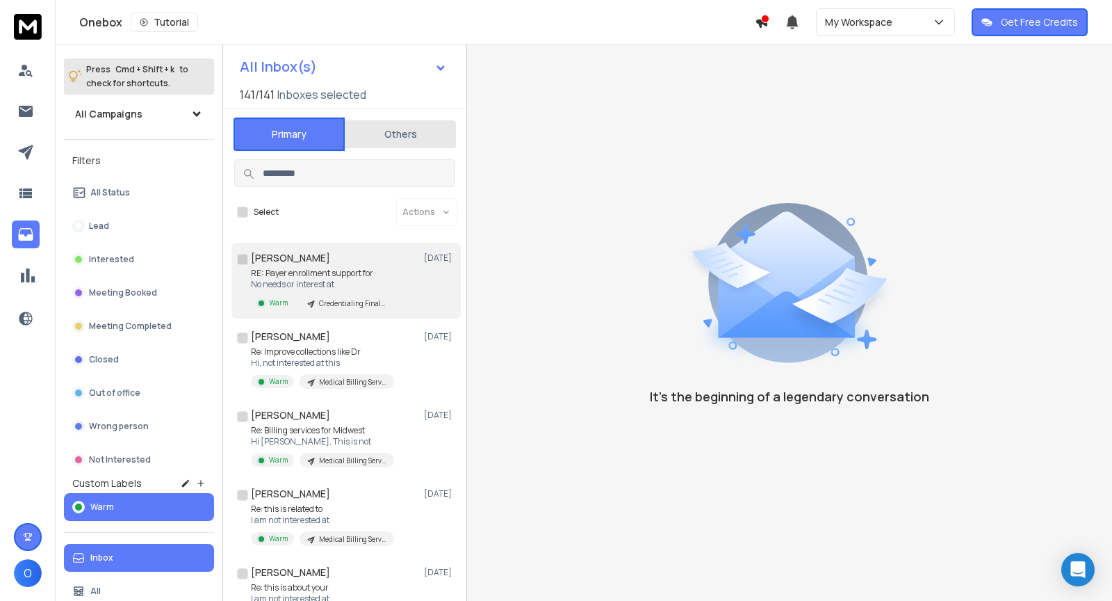
click at [334, 268] on p "RE: Payer enrollment support for" at bounding box center [322, 273] width 143 height 11
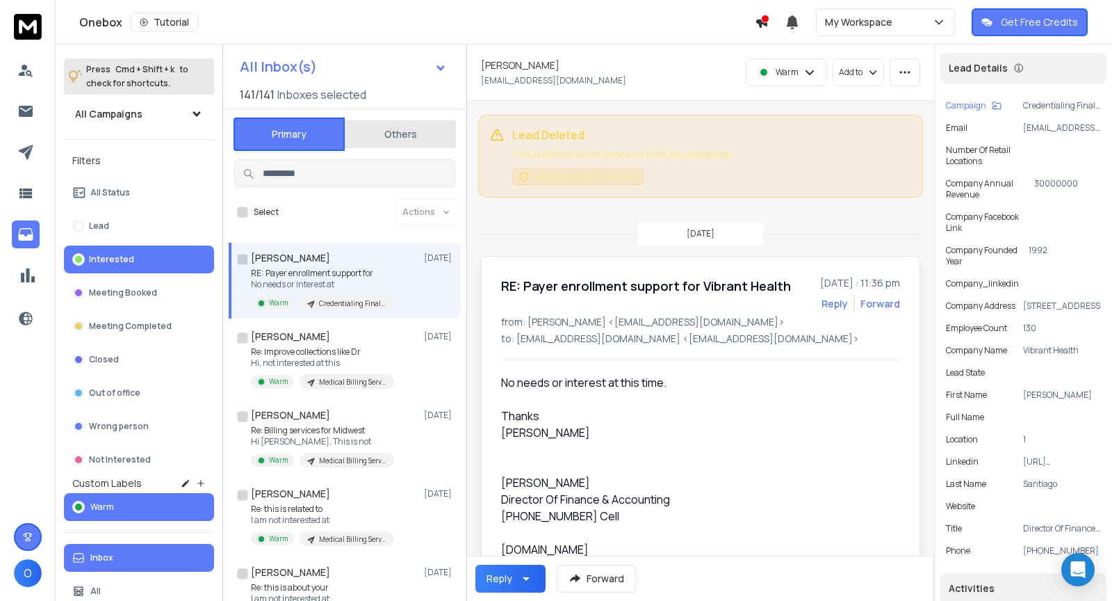
click at [132, 252] on button "Interested" at bounding box center [139, 259] width 150 height 28
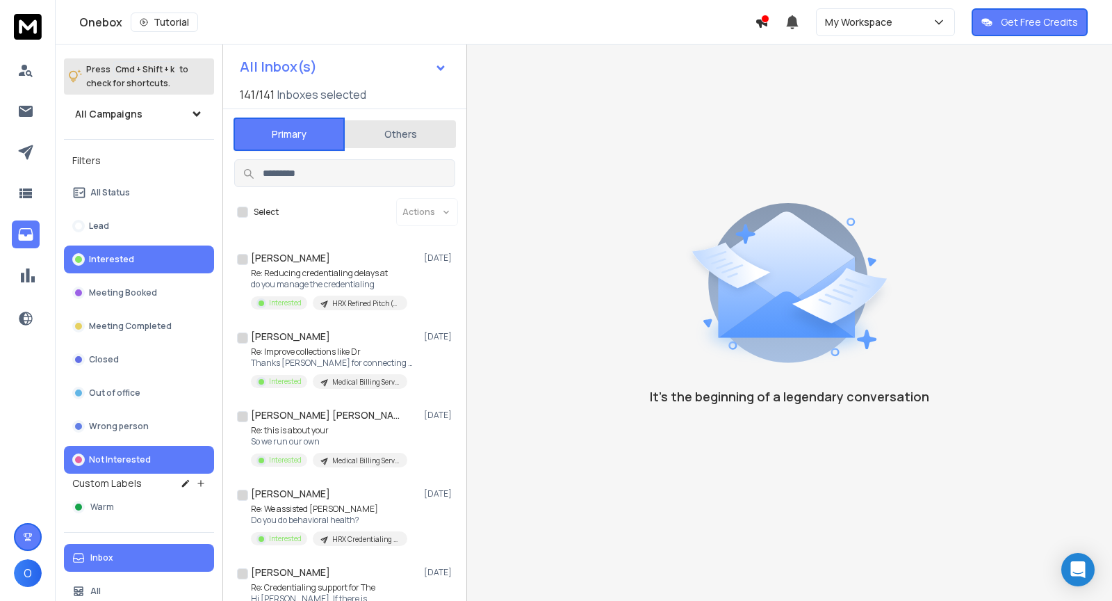
click at [137, 462] on p "Not Interested" at bounding box center [120, 459] width 62 height 11
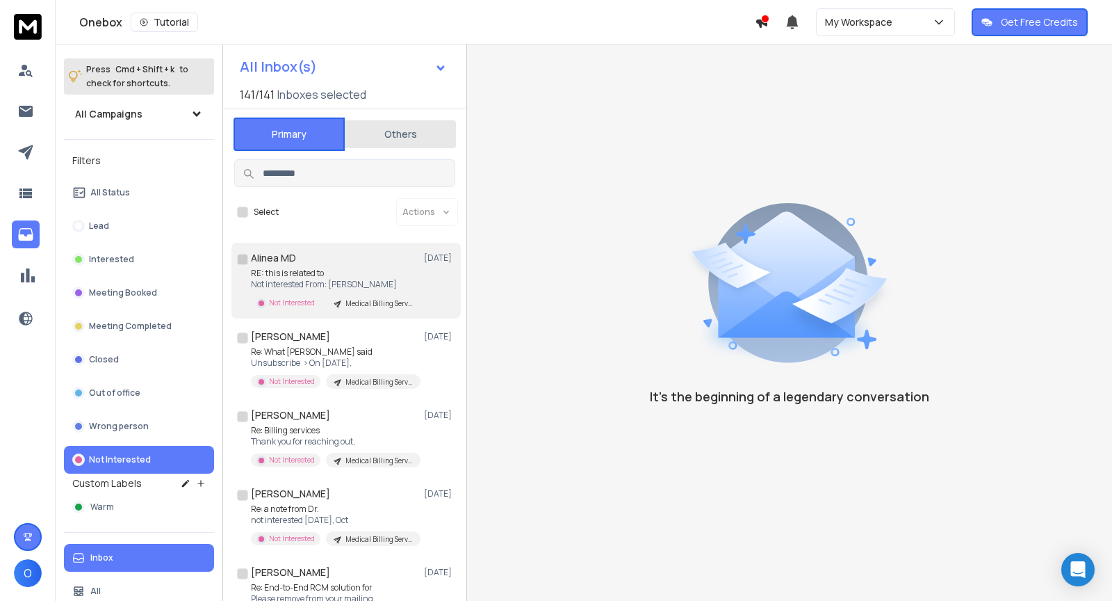
click at [309, 268] on p "RE: this is related to" at bounding box center [334, 273] width 167 height 11
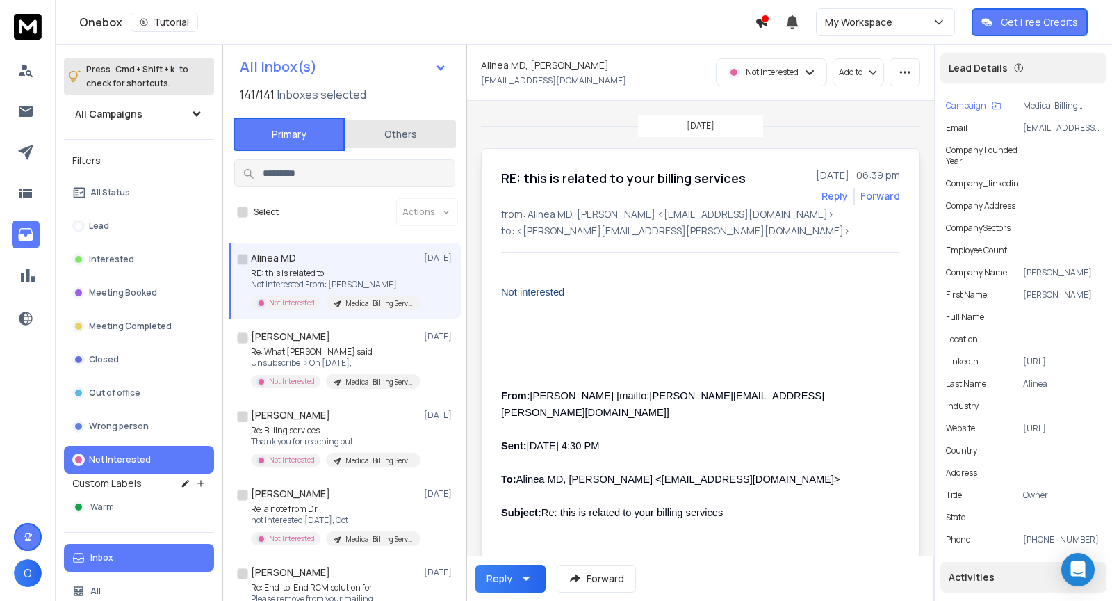
scroll to position [30, 0]
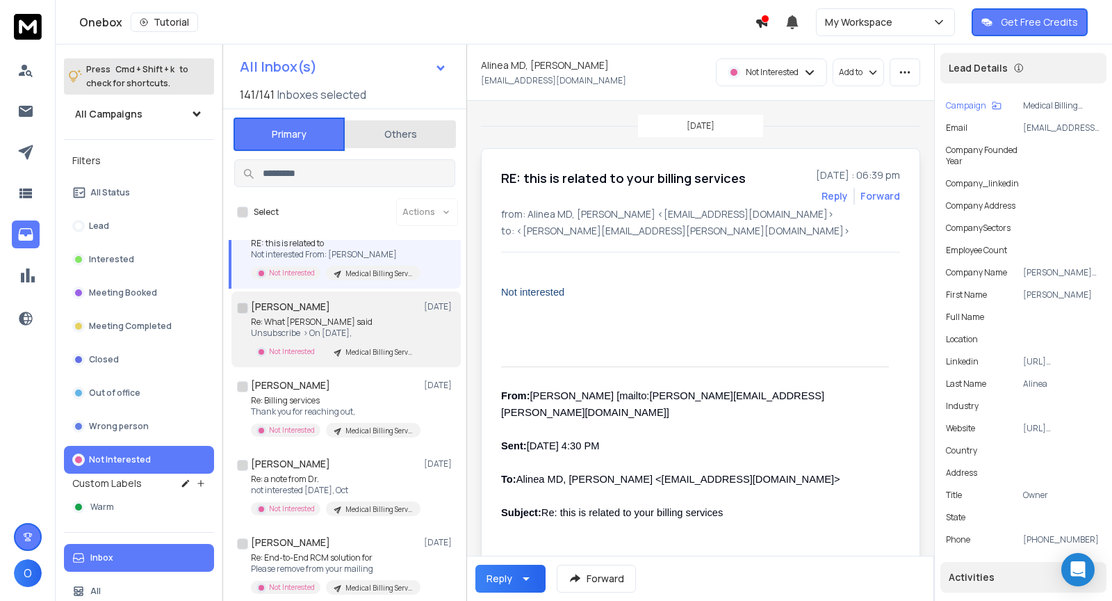
click at [316, 302] on h1 "Matt Sedgwick" at bounding box center [290, 307] width 79 height 14
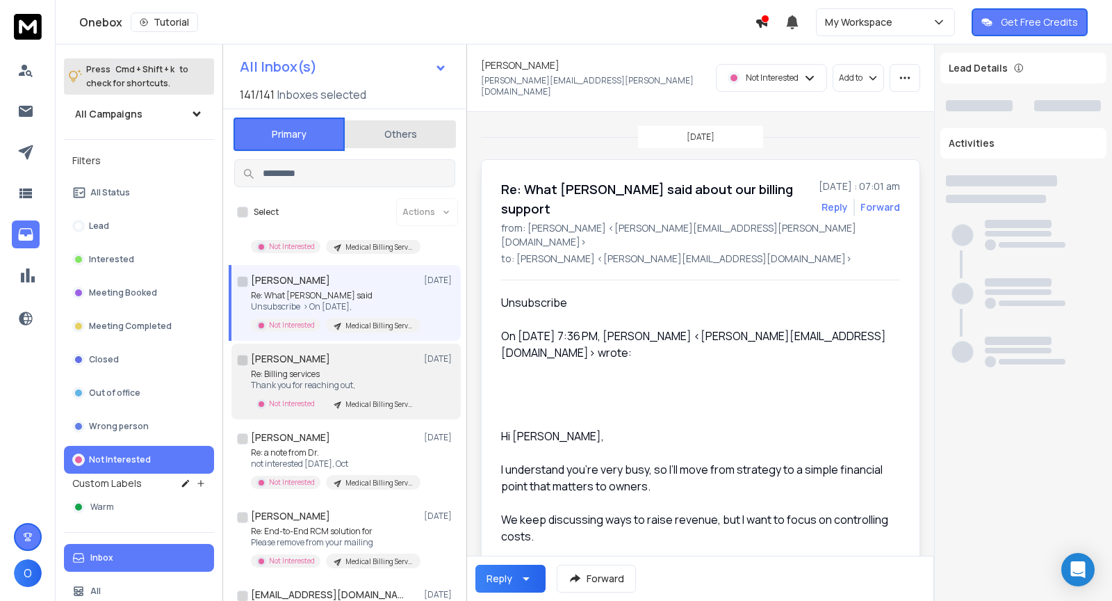
click at [321, 373] on p "Re: Billing services" at bounding box center [334, 373] width 167 height 11
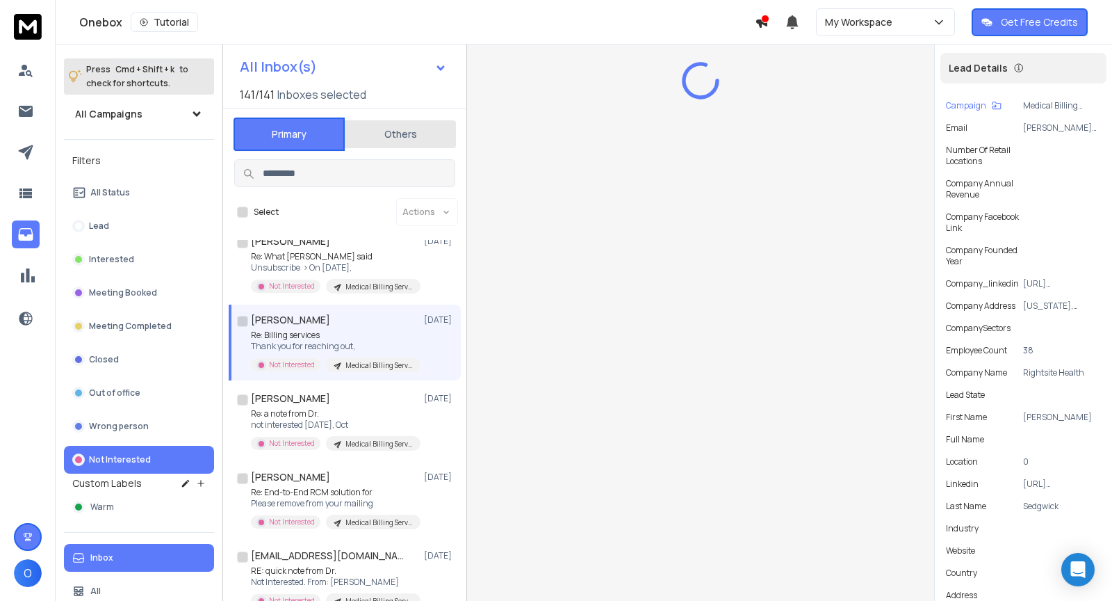
scroll to position [98, 0]
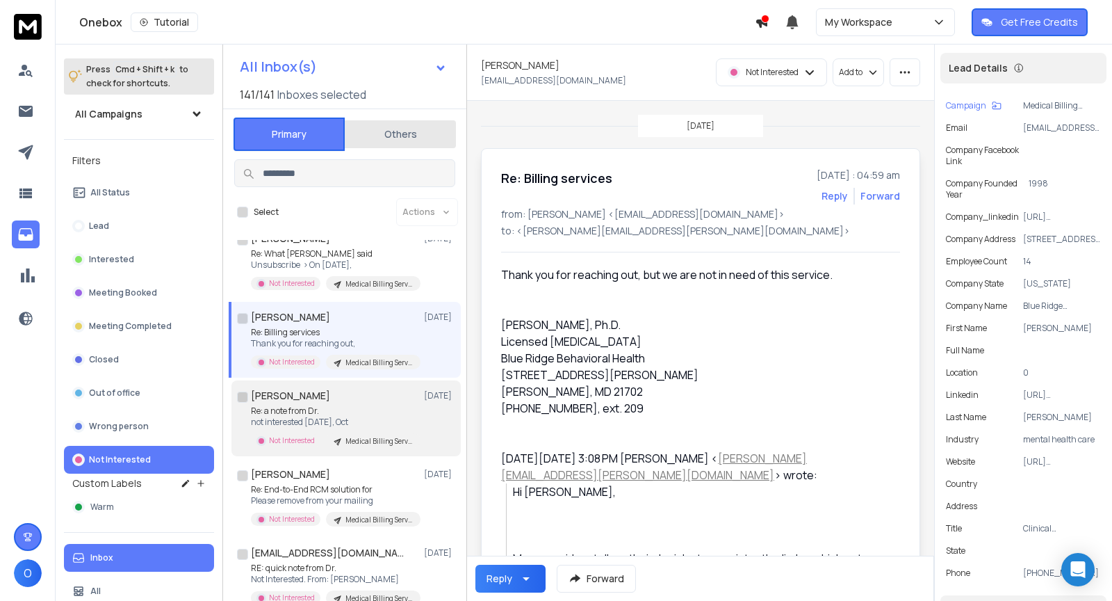
click at [323, 398] on div "Scott Wallin 11 Oct" at bounding box center [353, 396] width 204 height 14
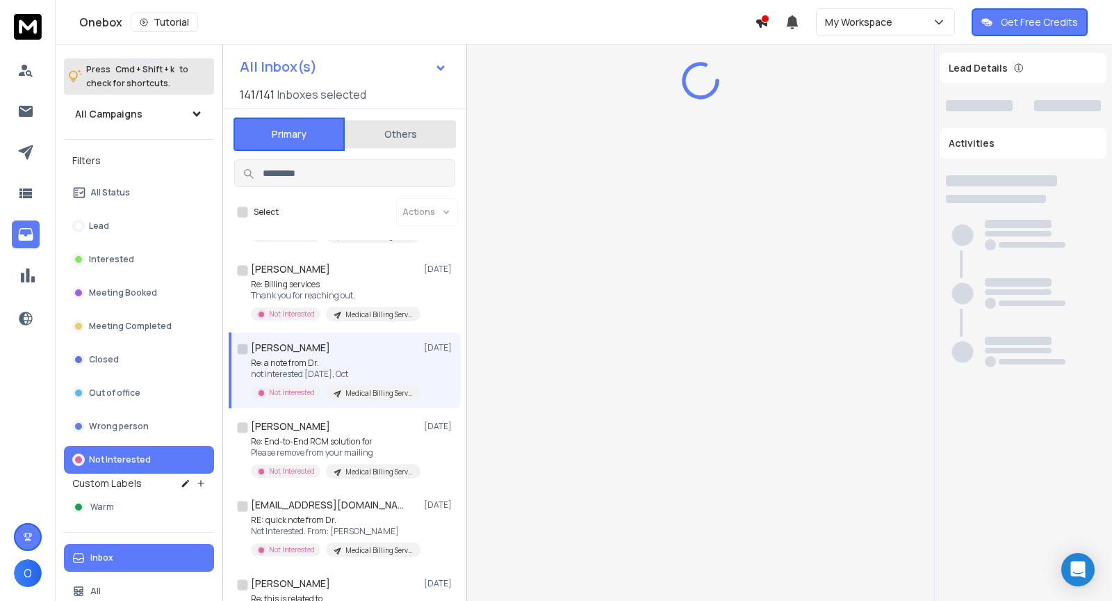
scroll to position [153, 0]
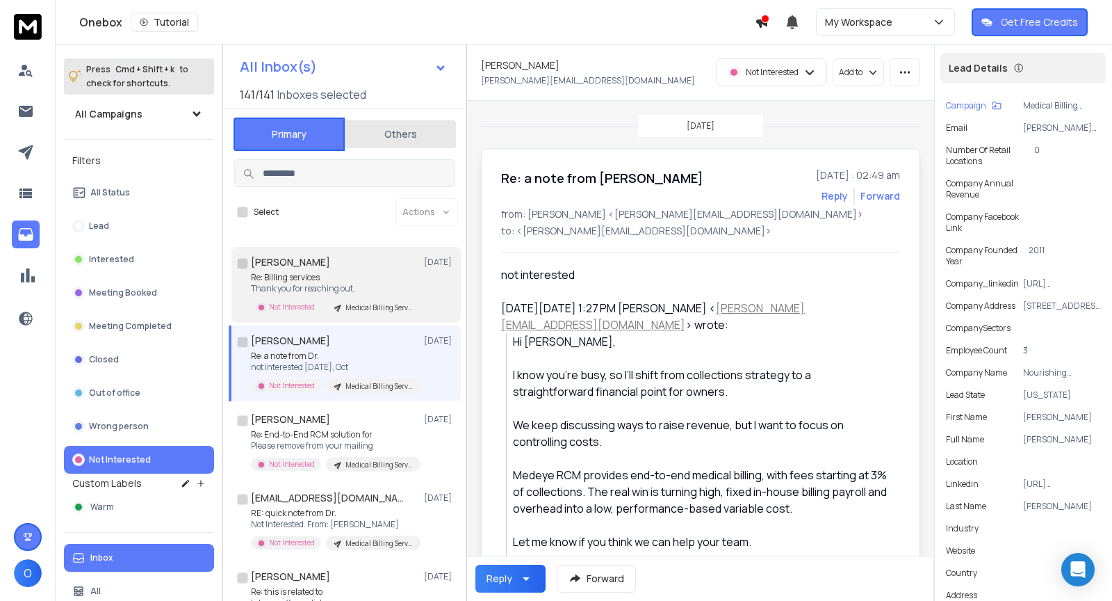
click at [341, 282] on p "Re: Billing services" at bounding box center [334, 277] width 167 height 11
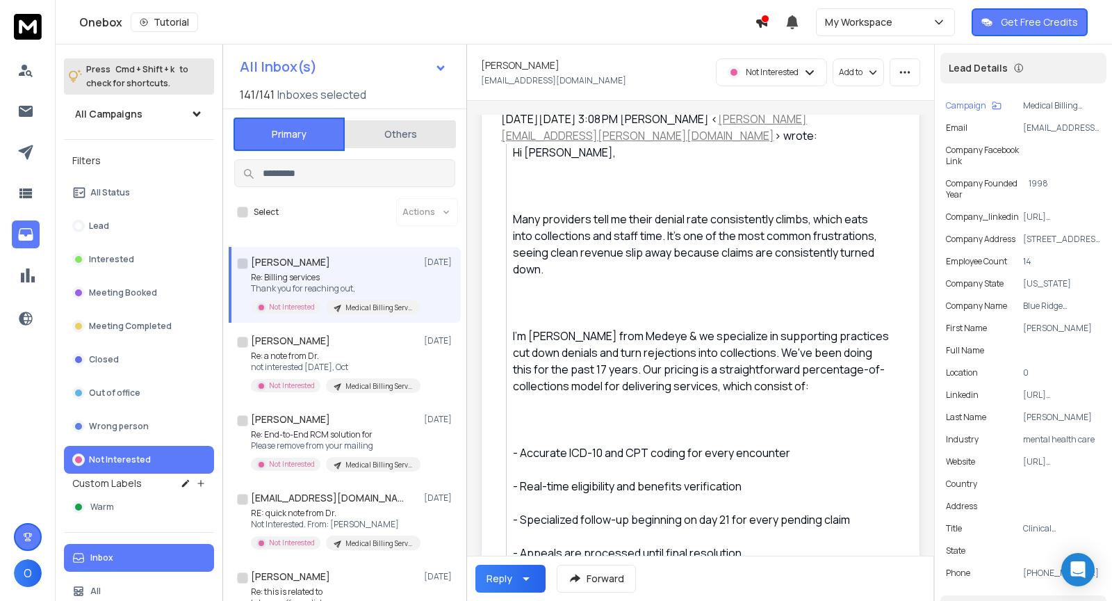
scroll to position [0, 0]
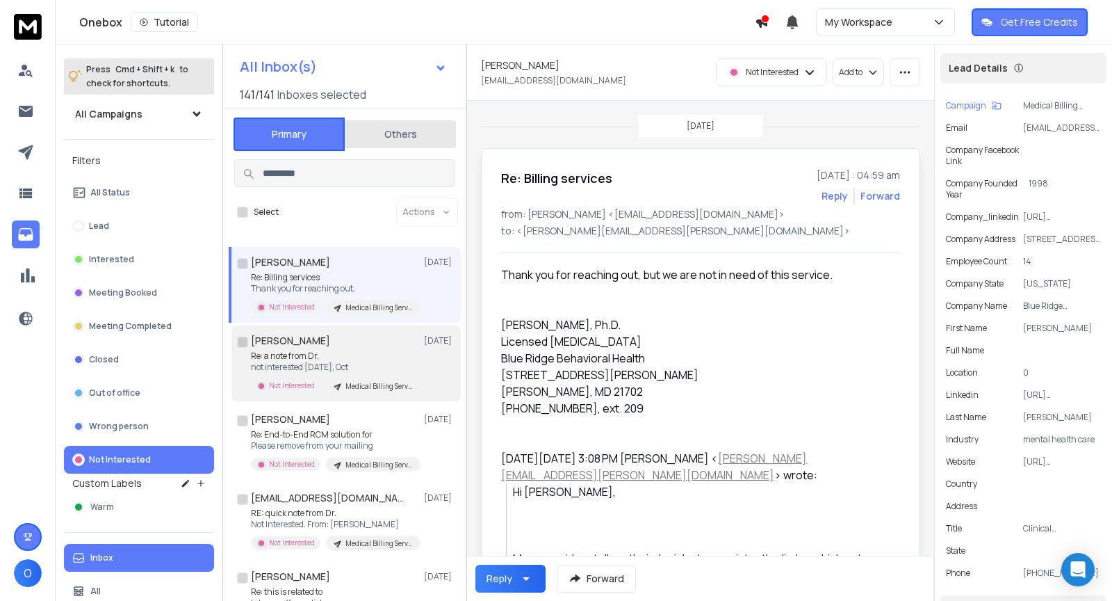
click at [330, 369] on p "not interested On Fri, Oct" at bounding box center [334, 366] width 167 height 11
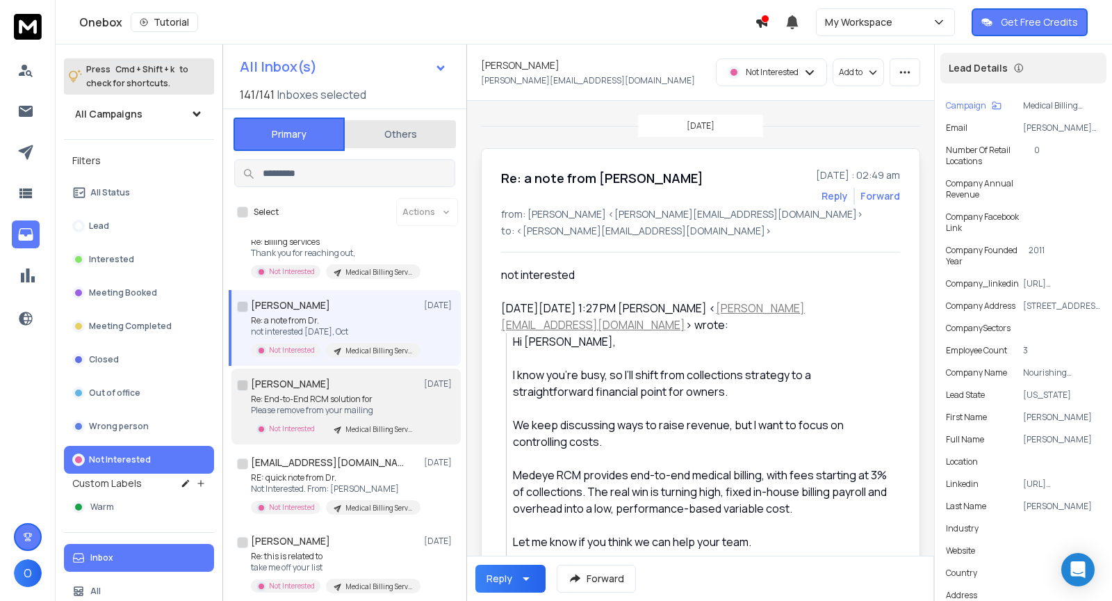
click at [330, 406] on p "Please remove from your mailing" at bounding box center [334, 410] width 167 height 11
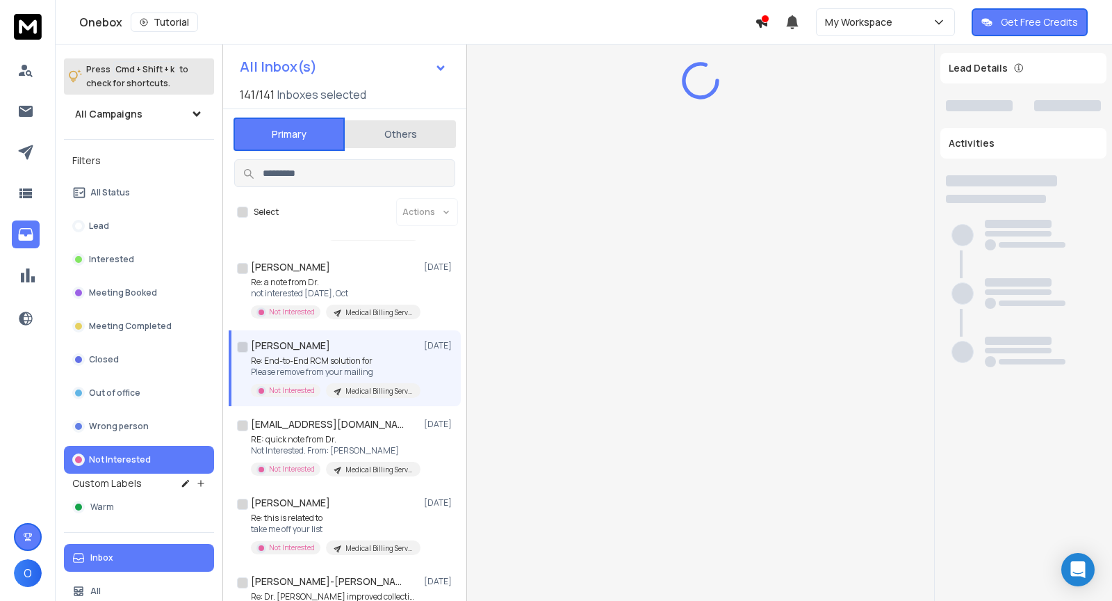
scroll to position [230, 0]
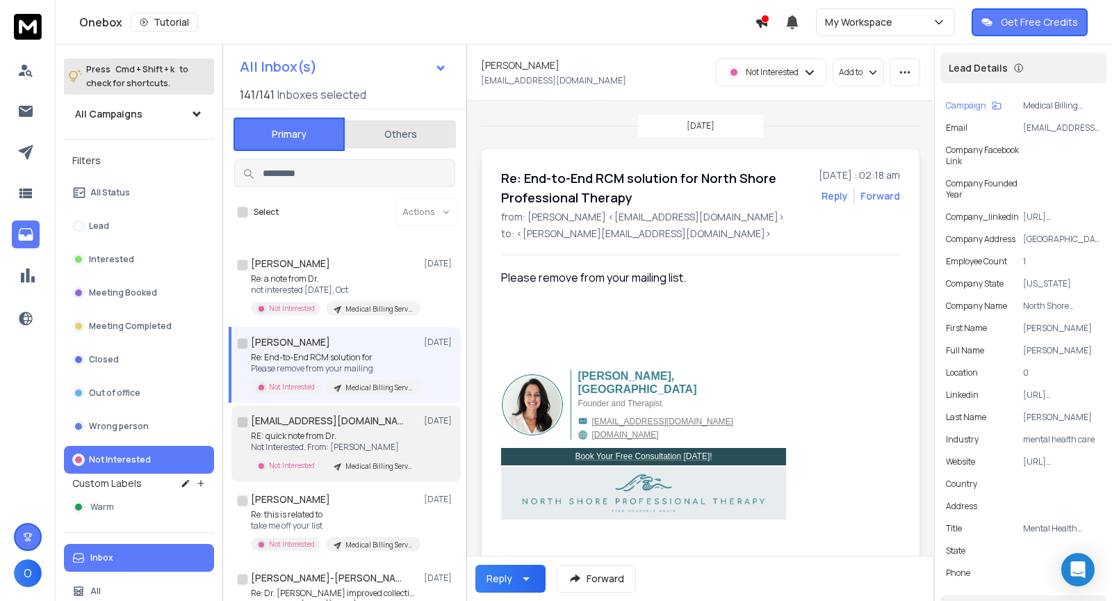
click at [331, 427] on h1 "nramey@cornerstonehs.com" at bounding box center [327, 421] width 153 height 14
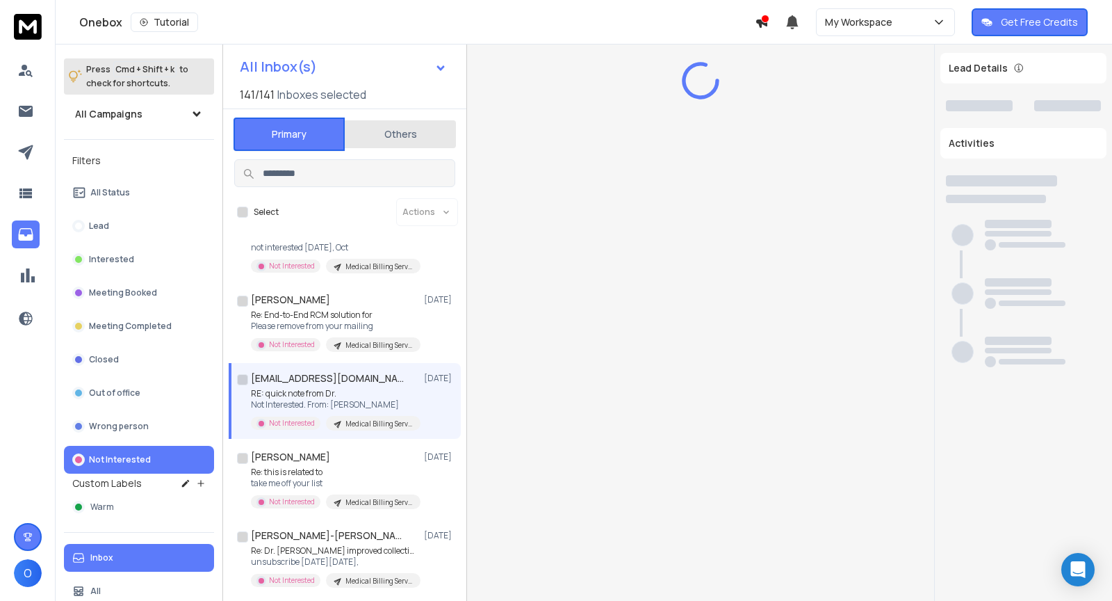
scroll to position [275, 0]
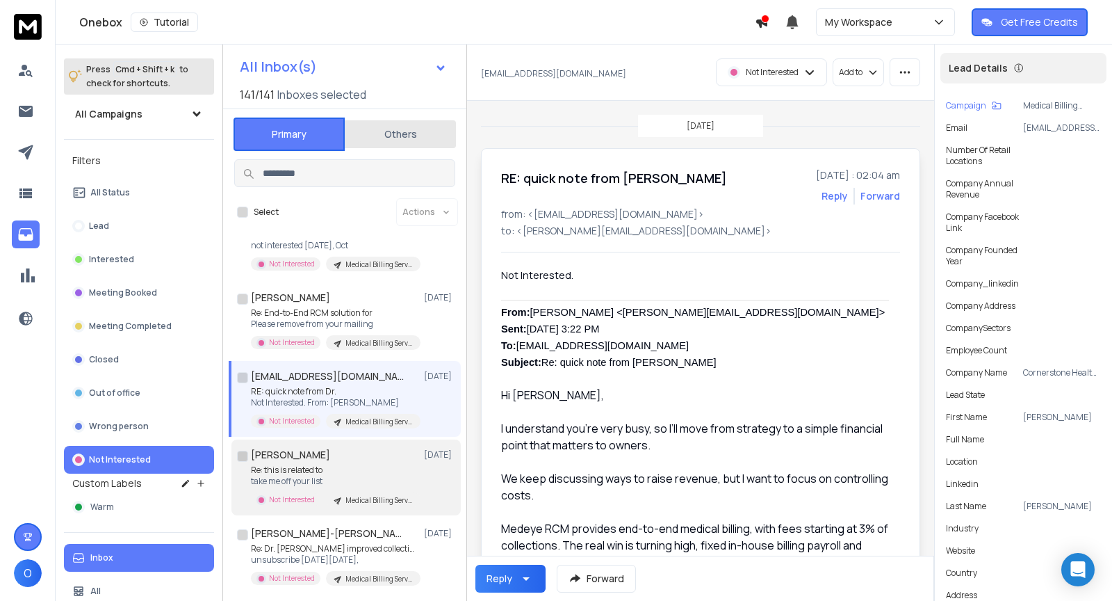
click at [329, 451] on div "Larry Treystman 11 Oct" at bounding box center [353, 455] width 204 height 14
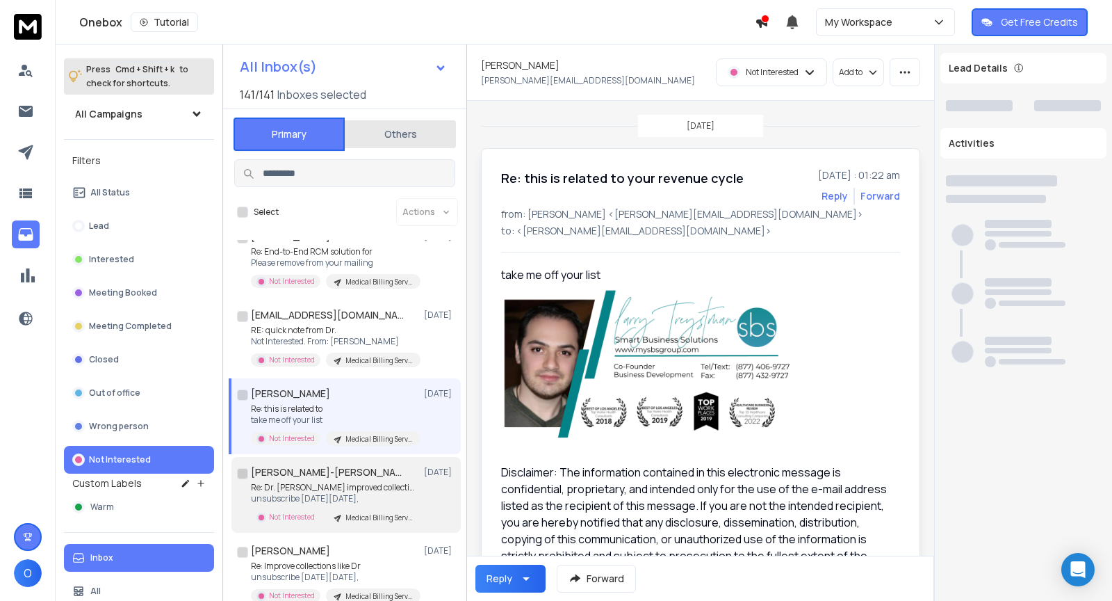
click at [332, 477] on h1 "Monique Pierre-Louis" at bounding box center [327, 472] width 153 height 14
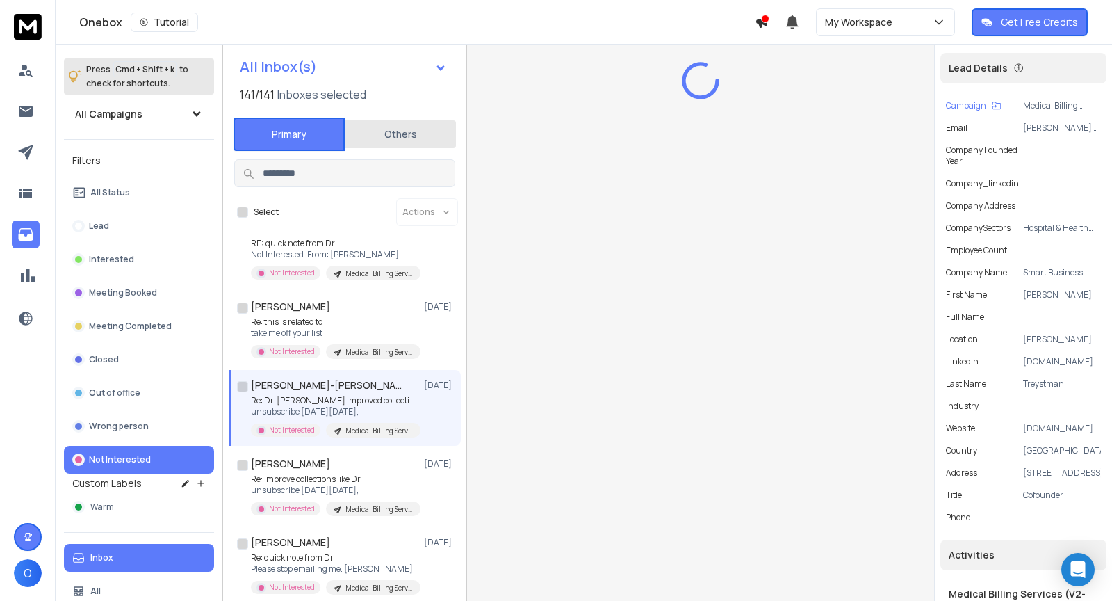
click at [332, 477] on p "Re: Improve collections like Dr" at bounding box center [334, 478] width 167 height 11
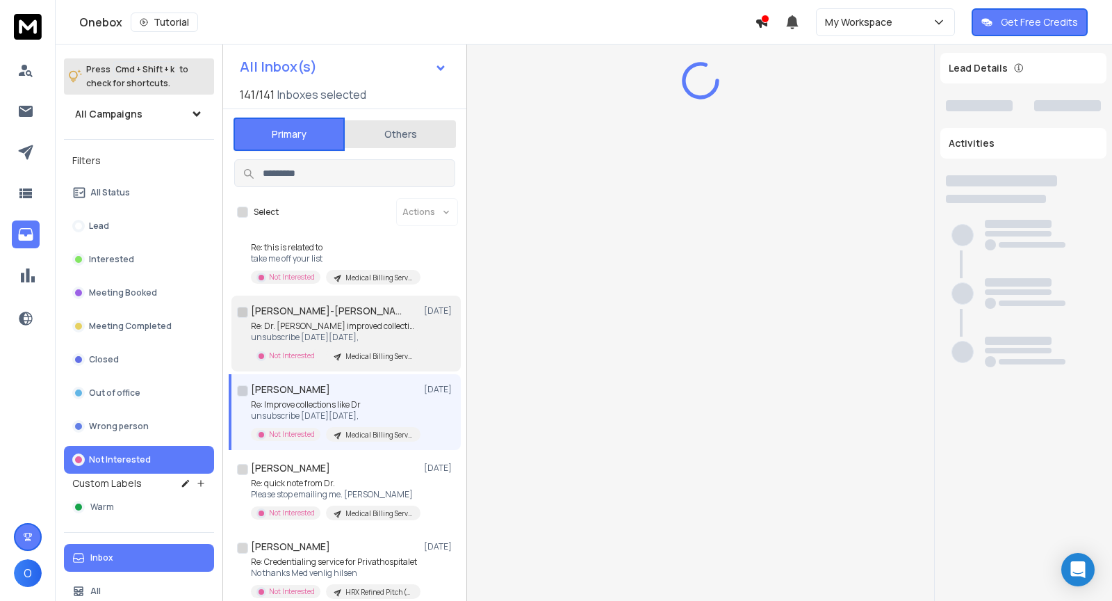
click at [332, 477] on p "Re: quick note from Dr." at bounding box center [334, 482] width 167 height 11
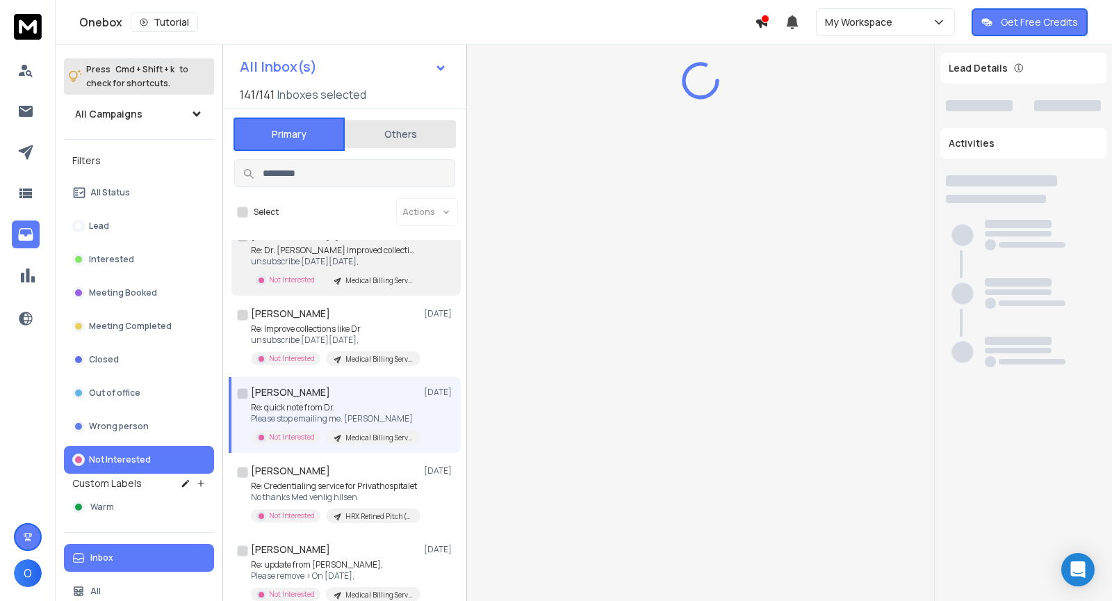
click at [332, 477] on div "Morten Vind 10 Oct Re: Credentialing service for Privathospitalet No thanks Med…" at bounding box center [353, 493] width 204 height 59
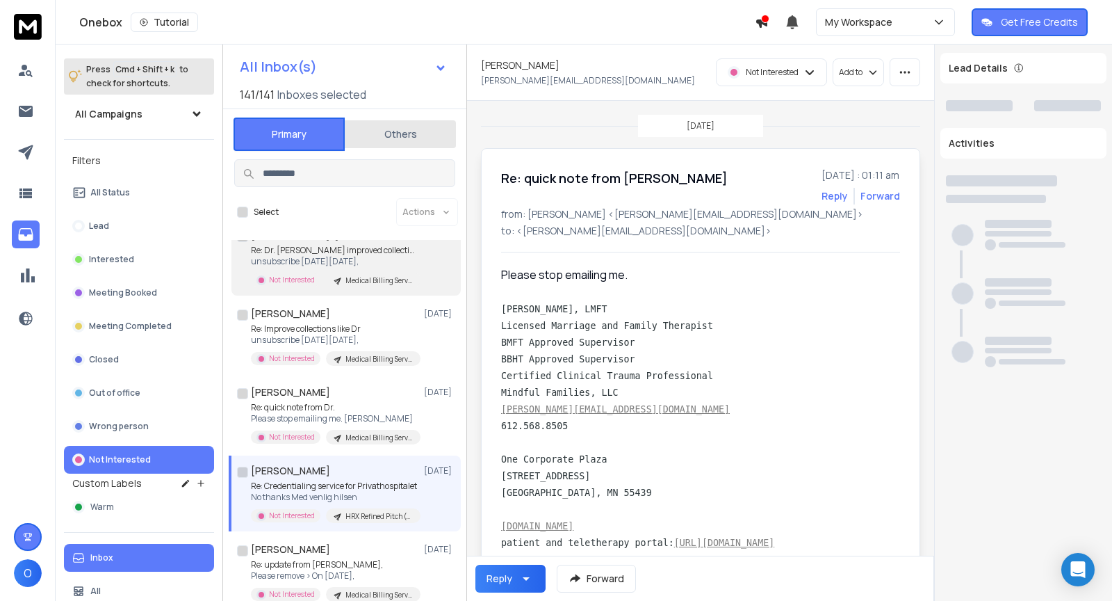
scroll to position [655, 0]
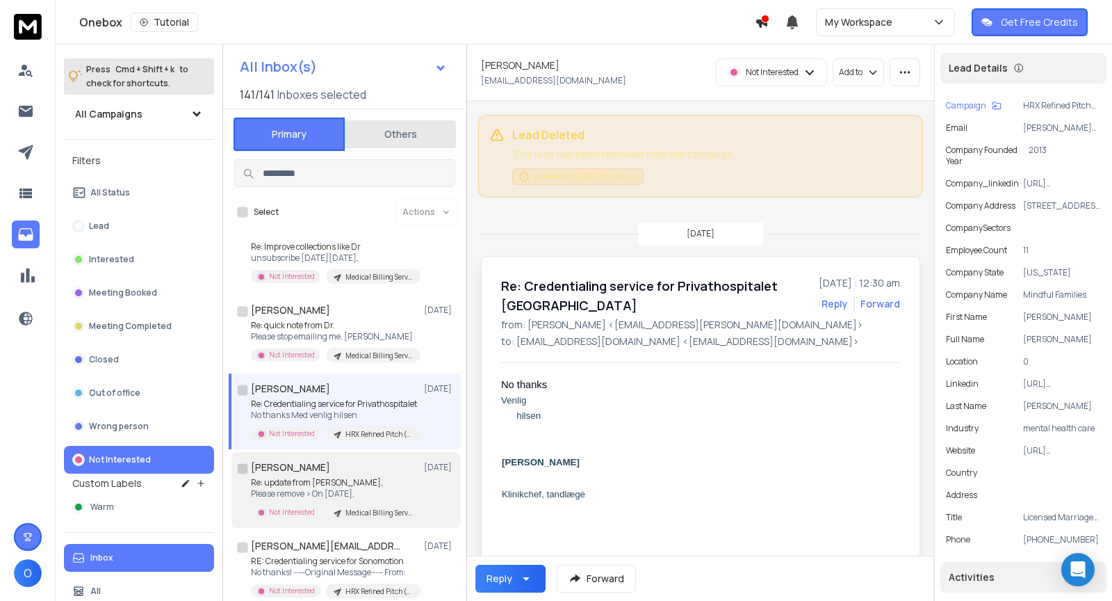
click at [341, 475] on div "Laura Burr 10 Oct Re: update from Christian Yu, Please remove > On Oct 9, Not I…" at bounding box center [353, 489] width 204 height 59
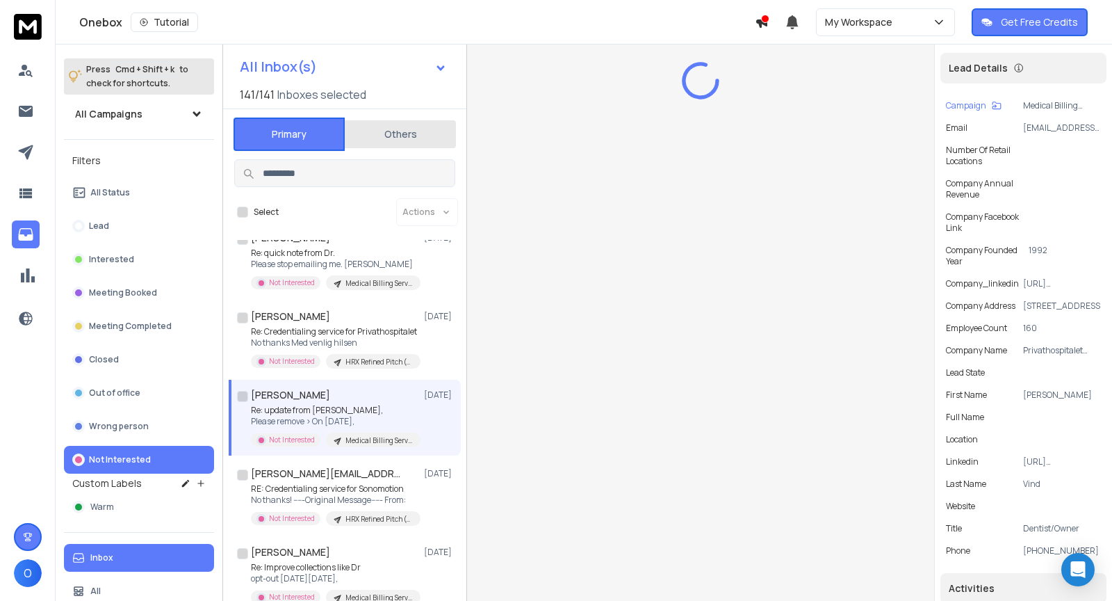
click at [341, 475] on h1 "paul.fasolo@sonomotion.com" at bounding box center [327, 473] width 153 height 14
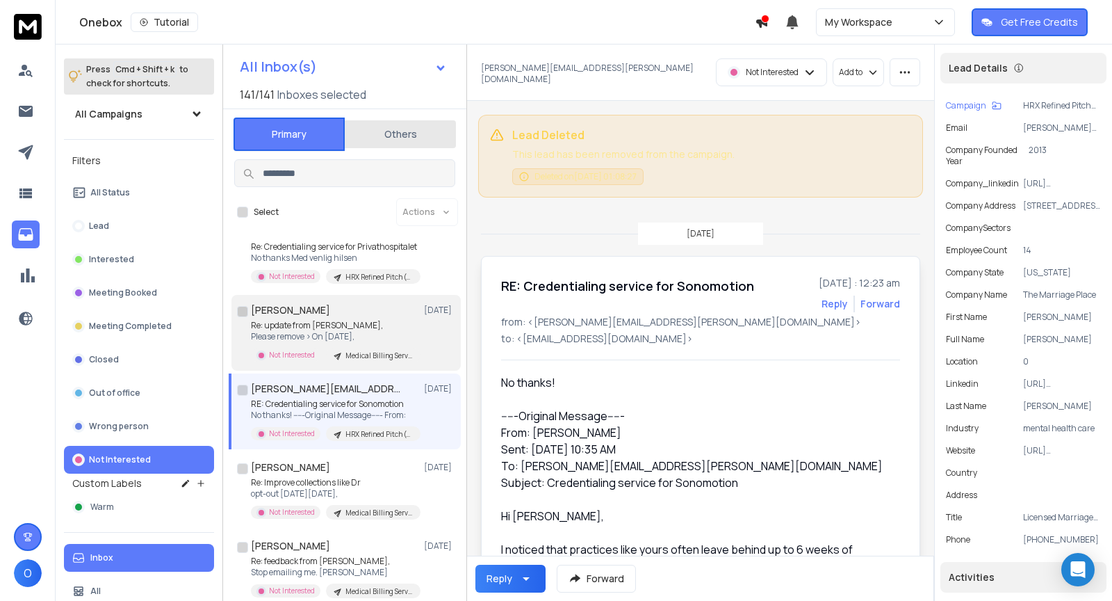
click at [341, 475] on div "Kristin Moore 09 Oct Re: Improve collections like Dr opt-out On Thu, Oct 9, Not…" at bounding box center [353, 489] width 204 height 59
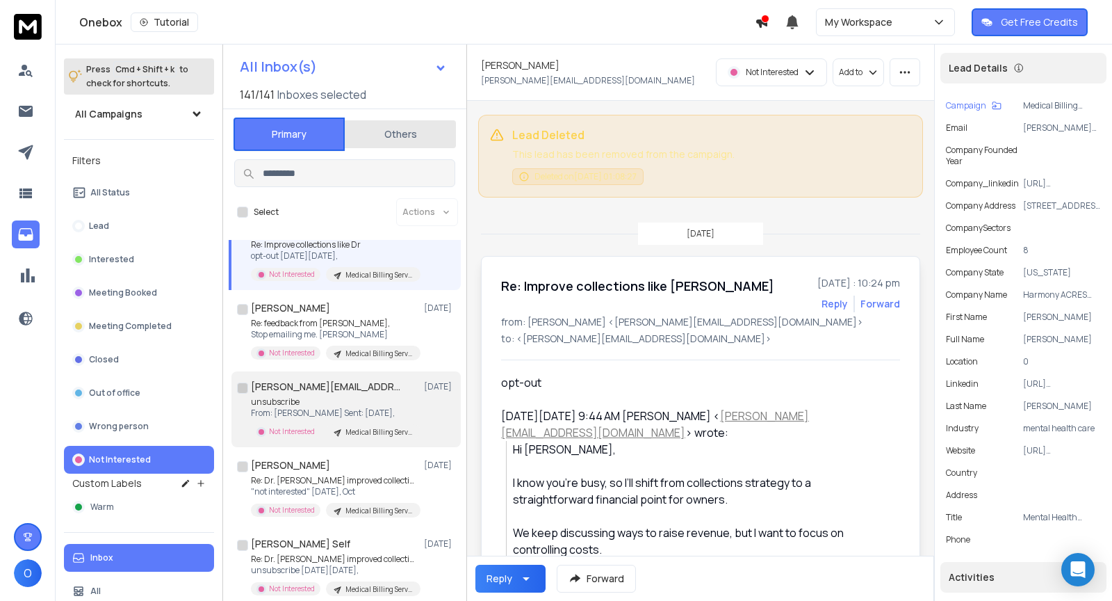
scroll to position [1051, 0]
click at [334, 390] on h1 "paul.fasolo@sonomotion.com" at bounding box center [327, 385] width 153 height 14
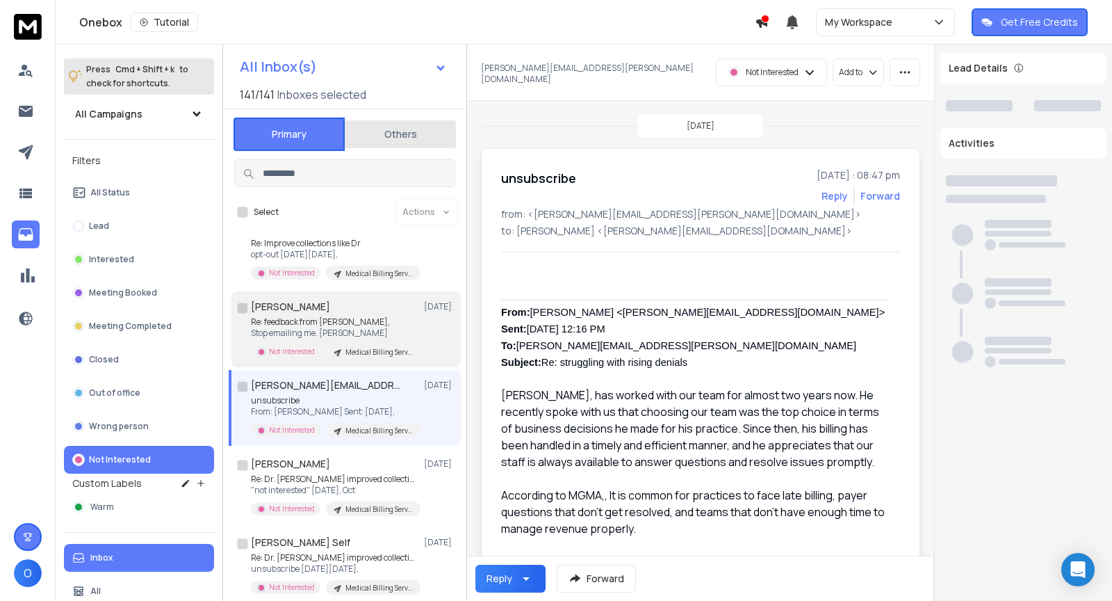
click at [327, 316] on p "Re: feedback from Christian Yu," at bounding box center [334, 321] width 167 height 11
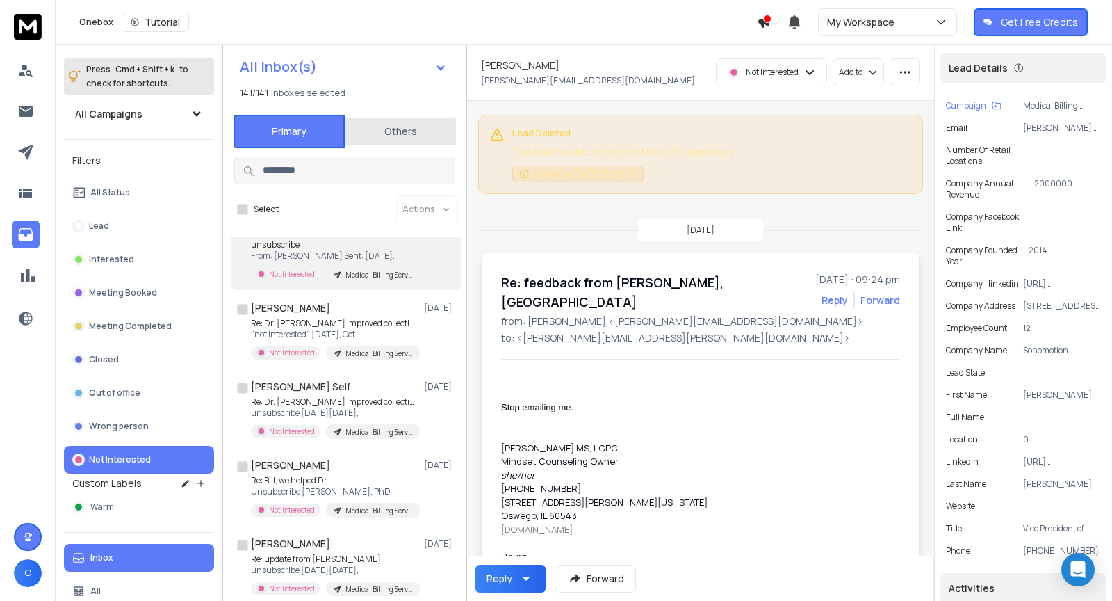
scroll to position [1205, 0]
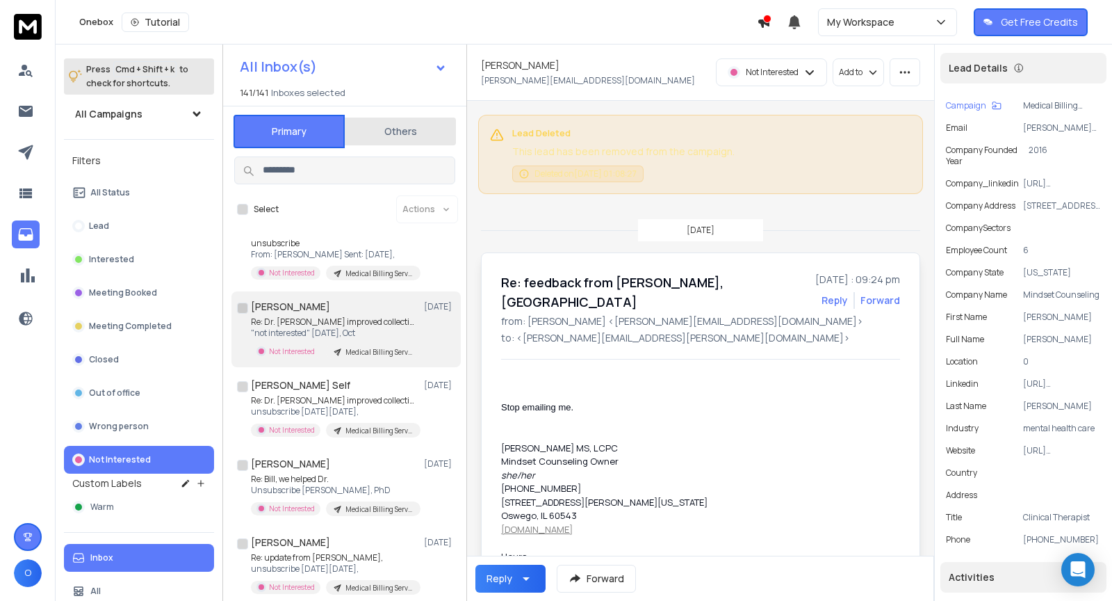
click at [334, 330] on p ""not interested" On Wed, Oct" at bounding box center [334, 332] width 167 height 11
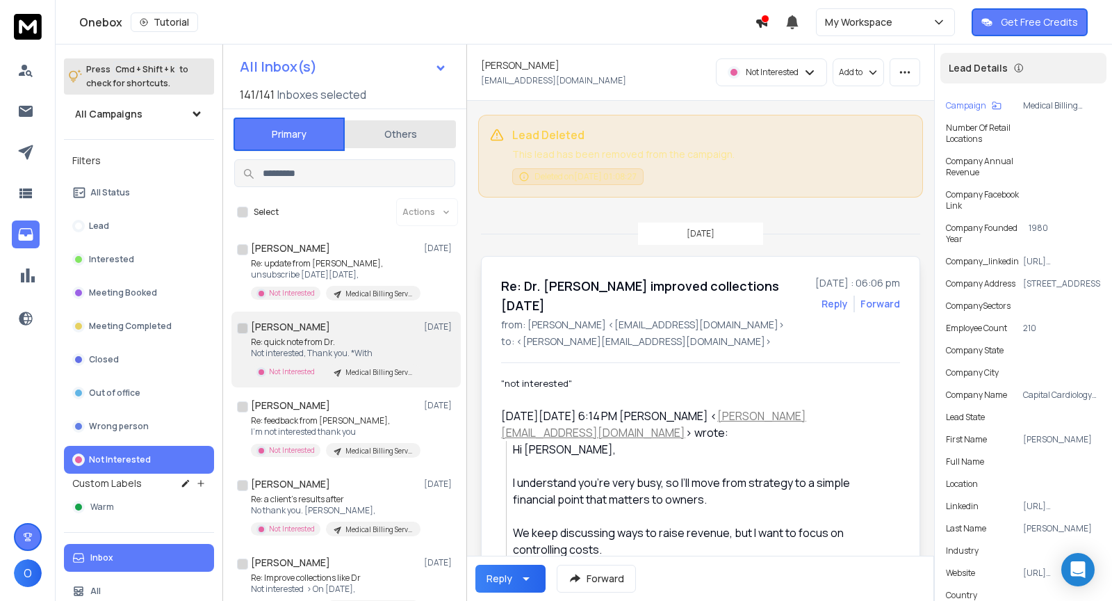
click at [336, 351] on p "Not interested, Thank you. *With" at bounding box center [334, 353] width 167 height 11
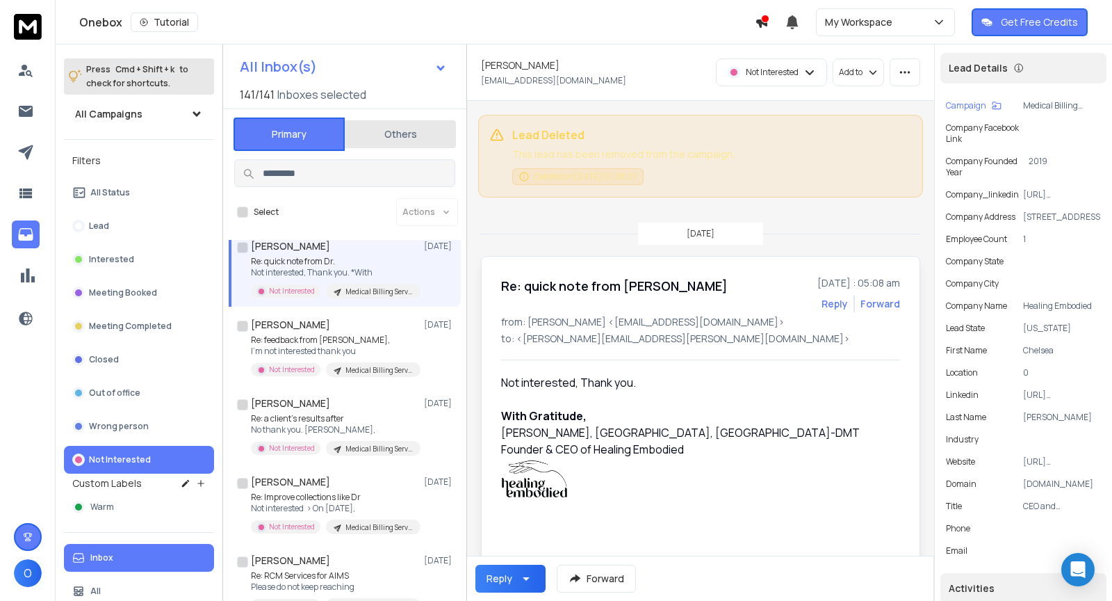
scroll to position [1583, 0]
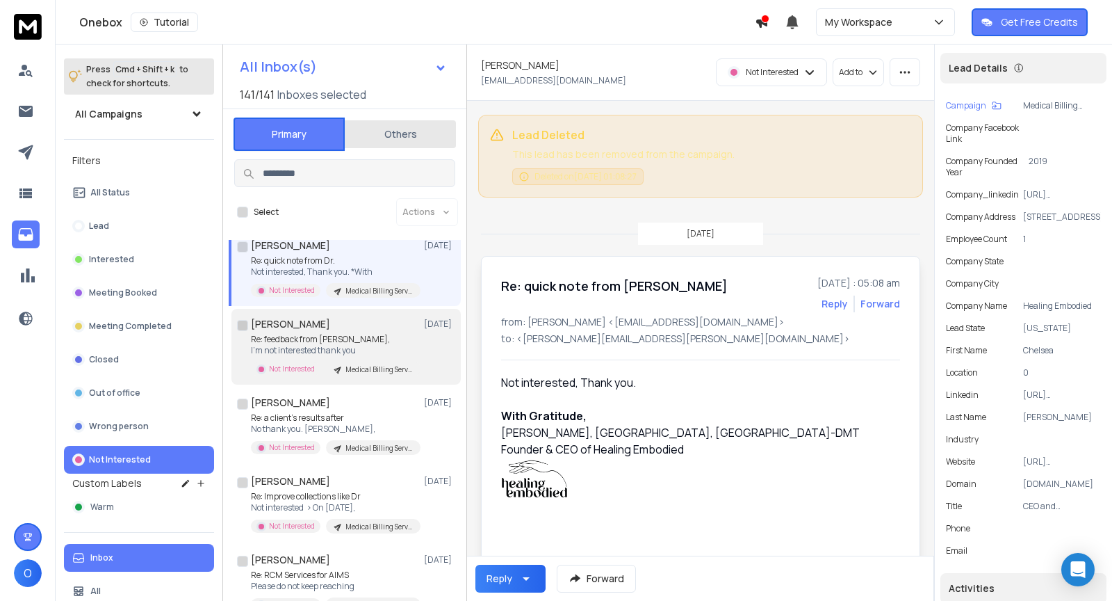
click at [333, 335] on p "Re: feedback from Christian Yu," at bounding box center [334, 339] width 167 height 11
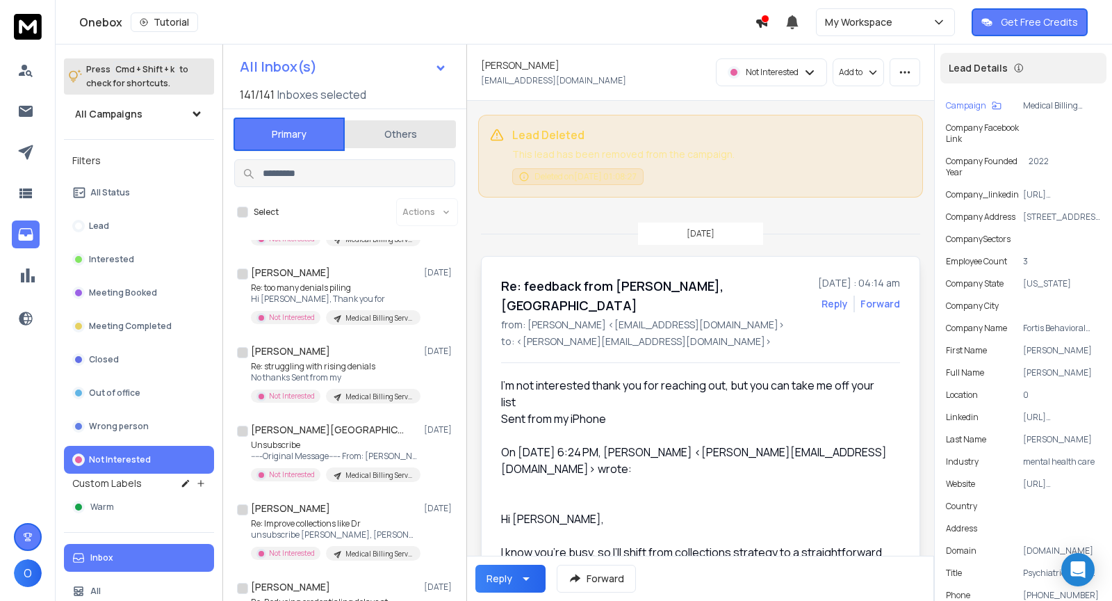
scroll to position [2971, 0]
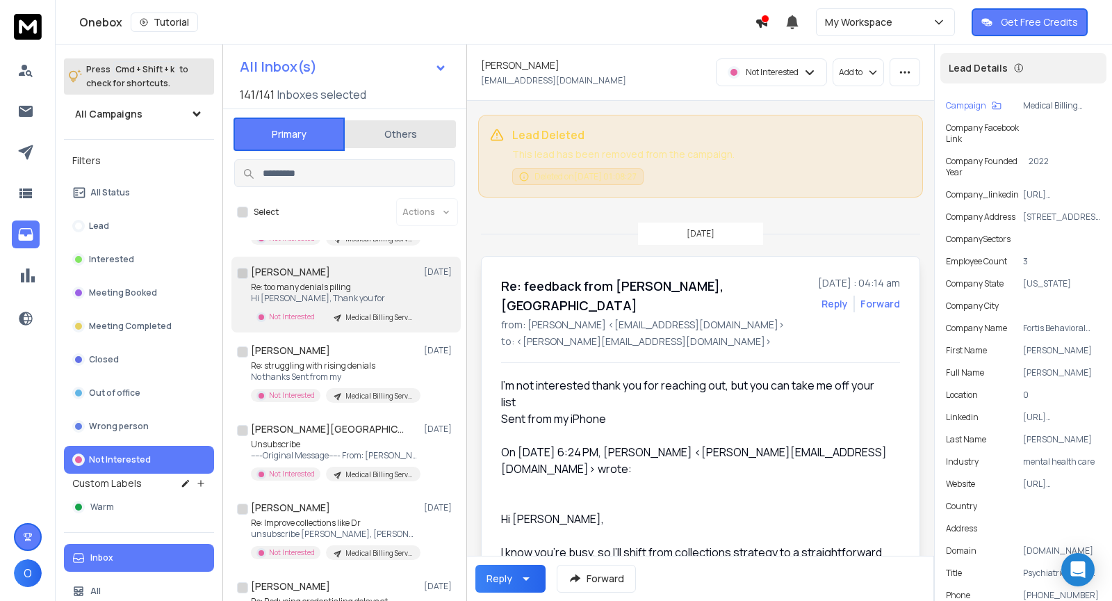
click at [342, 286] on p "Re: too many denials piling" at bounding box center [334, 286] width 167 height 11
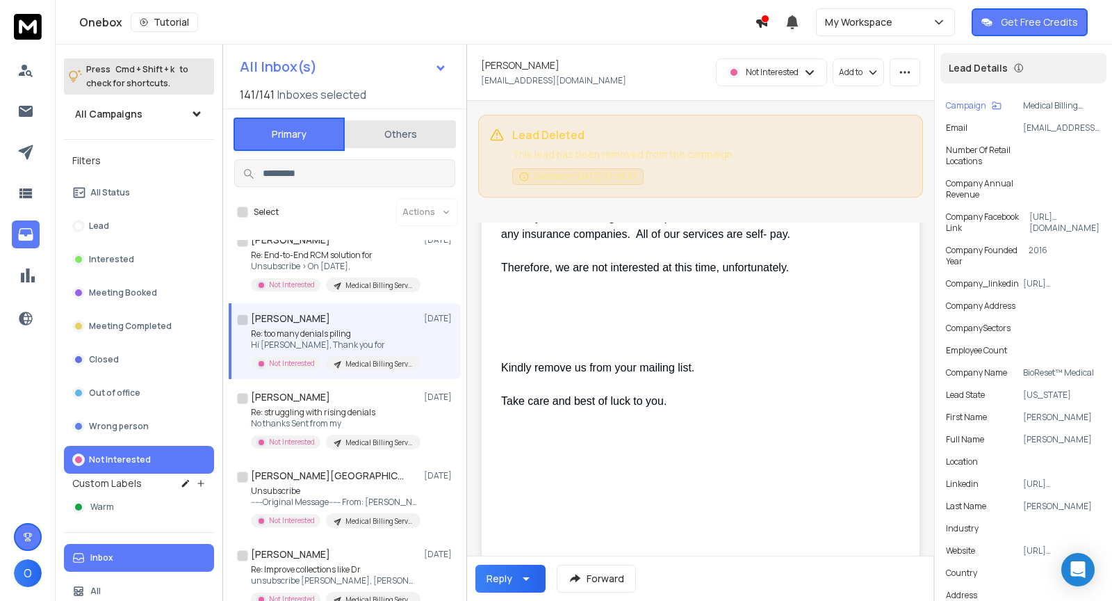
scroll to position [266, 0]
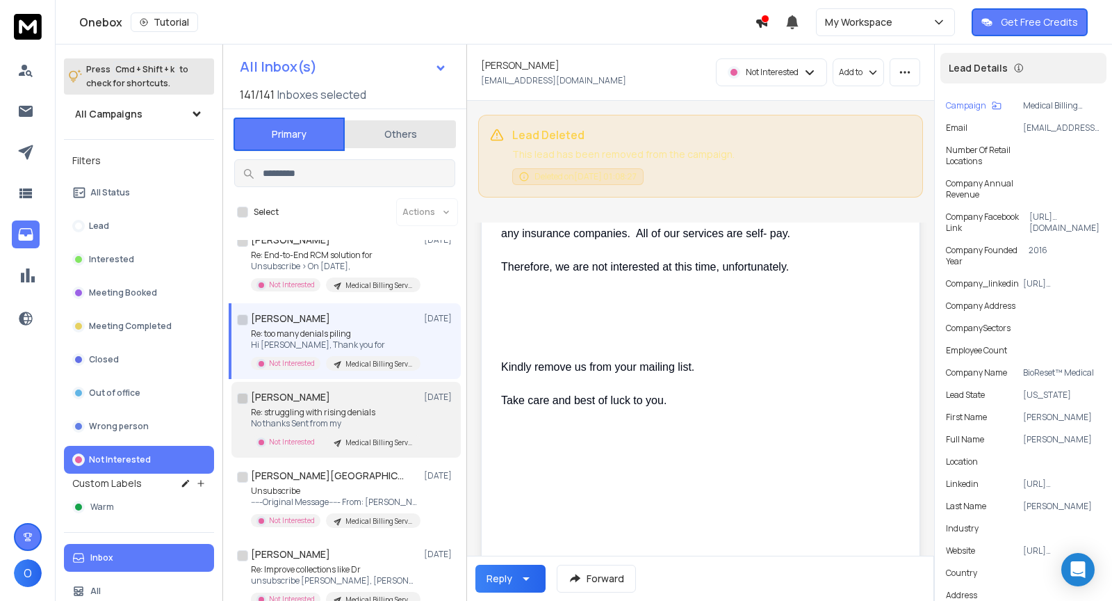
click at [289, 423] on p "No thanks Sent from my" at bounding box center [334, 423] width 167 height 11
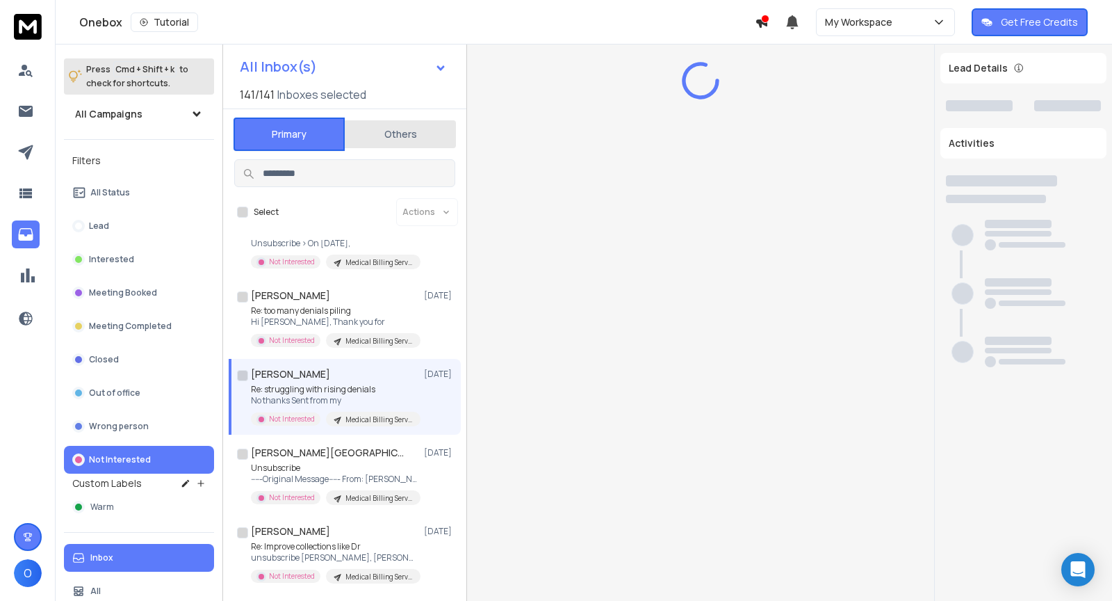
scroll to position [2959, 0]
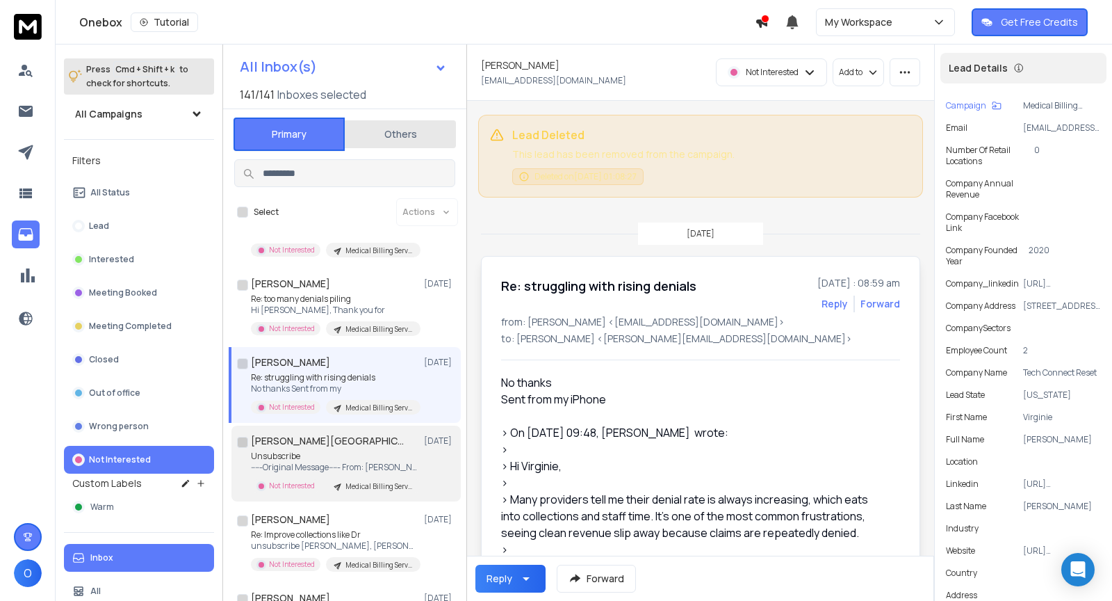
click at [325, 436] on div "Brent Beach 02 Oct" at bounding box center [353, 441] width 204 height 14
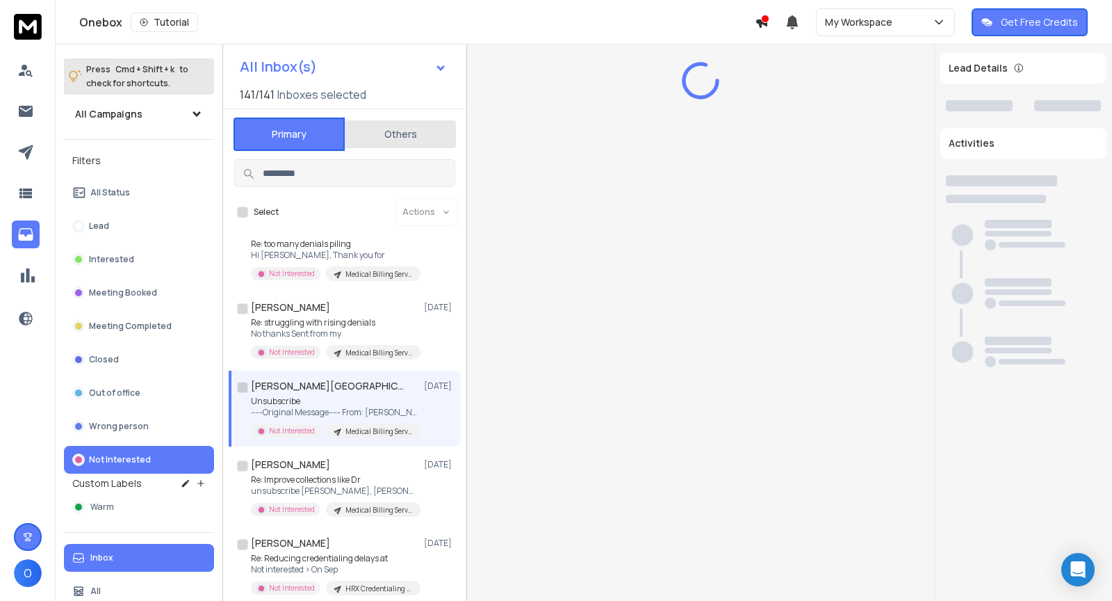
scroll to position [3019, 0]
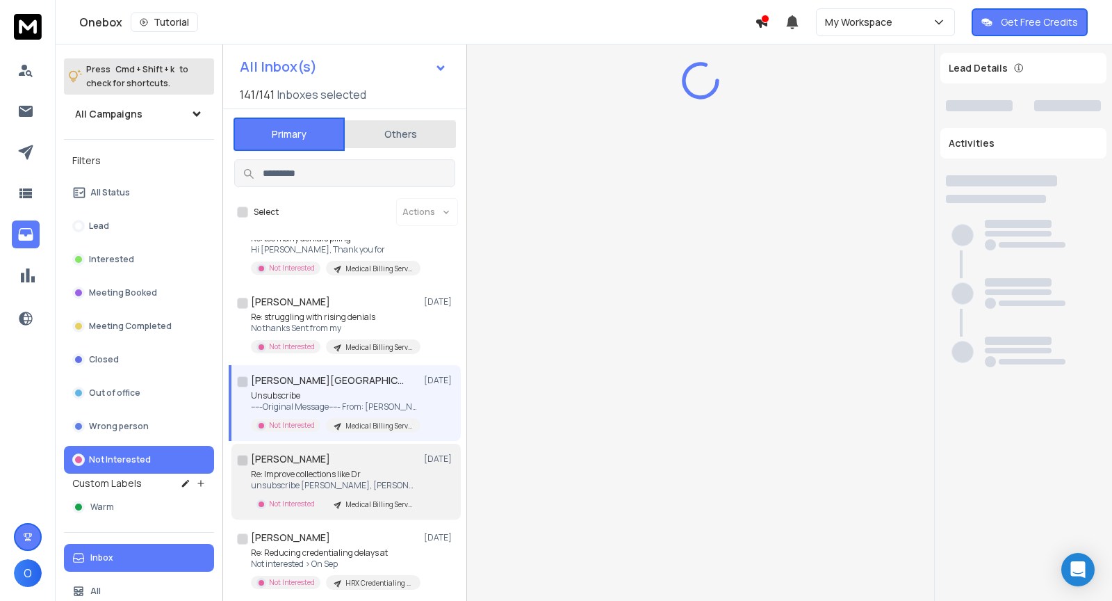
click at [330, 464] on div "Shelby Fonda 01 Oct Re: Improve collections like Dr unsubscribe Shelby Fonda, M…" at bounding box center [353, 481] width 204 height 59
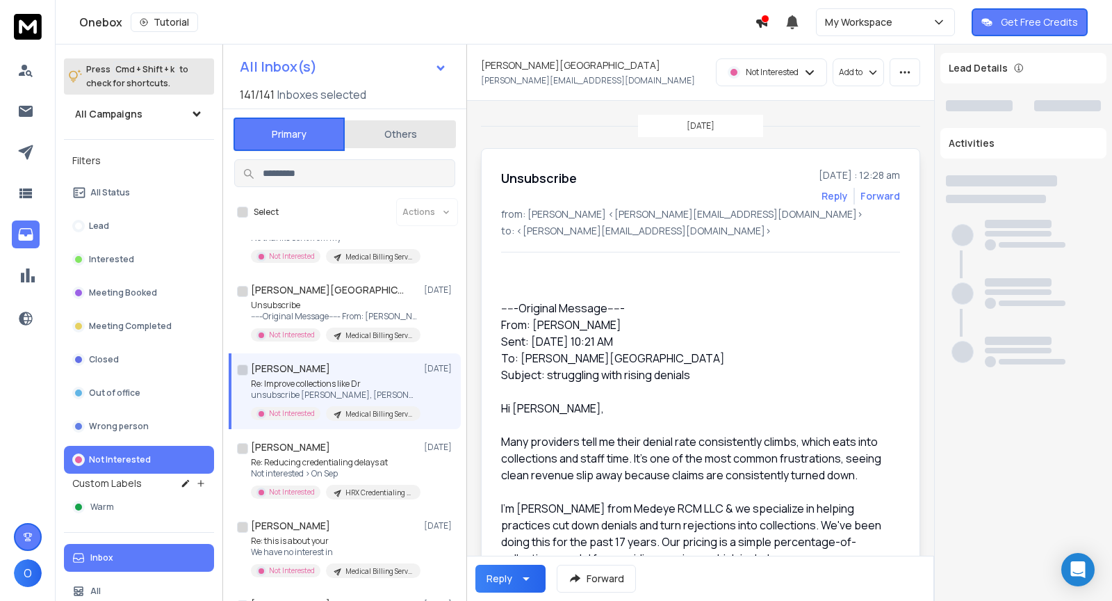
click at [330, 464] on p "Re: Reducing credentialing delays at" at bounding box center [334, 462] width 167 height 11
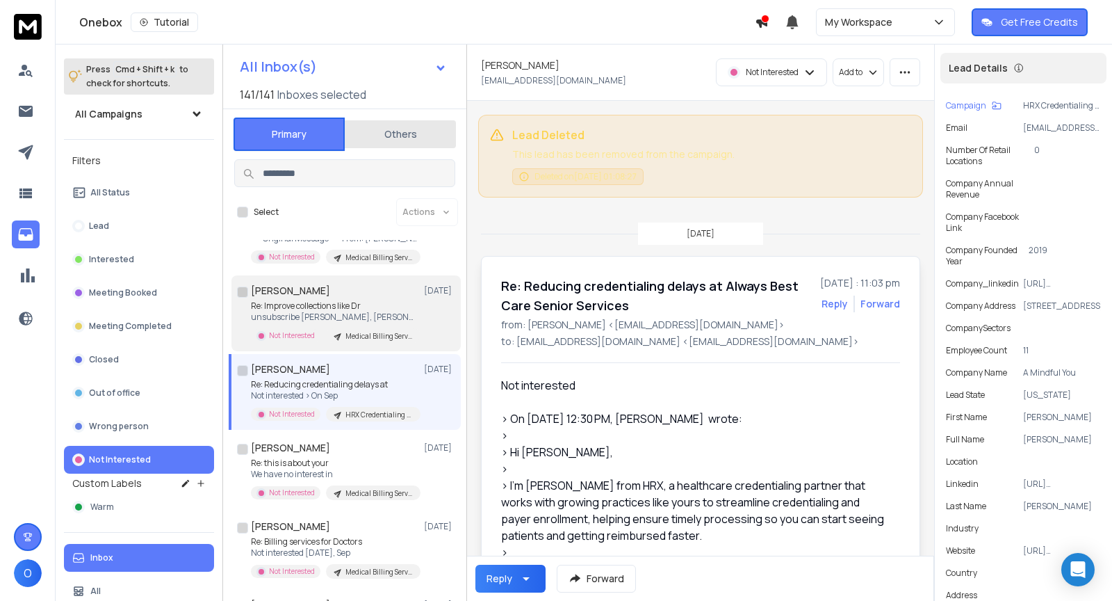
click at [330, 464] on p "Re: this is about your" at bounding box center [334, 462] width 167 height 11
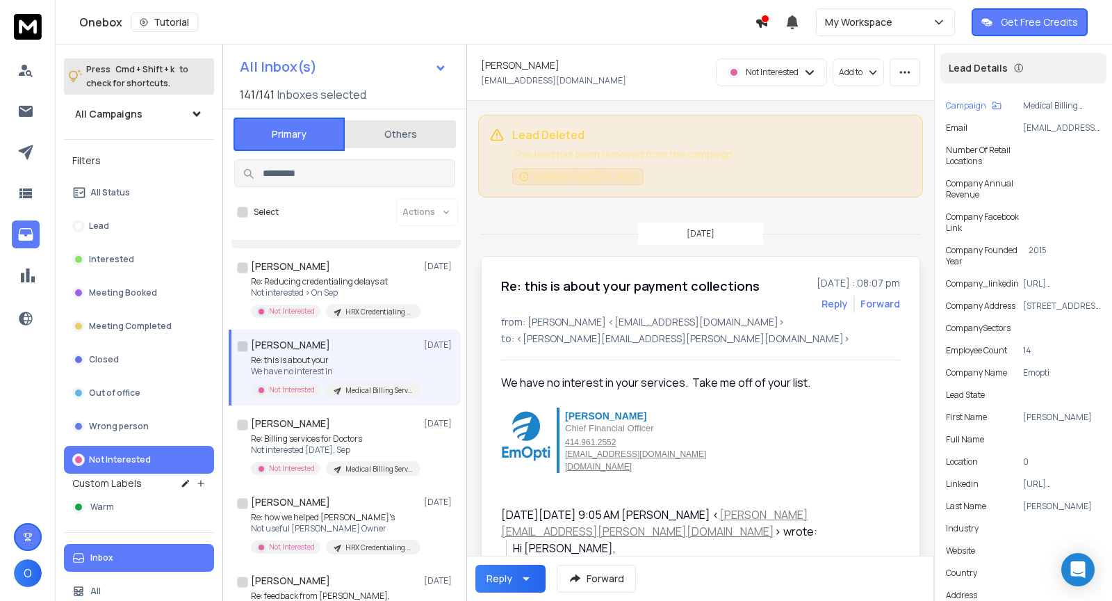
scroll to position [3292, 0]
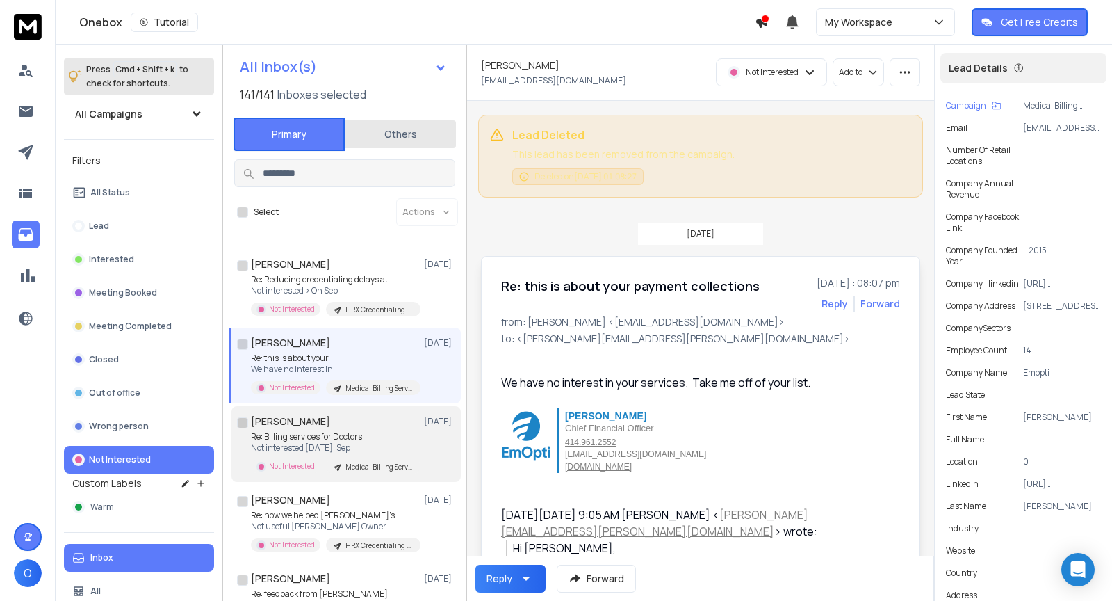
click at [312, 442] on p "Not interested On Tue, Sep" at bounding box center [334, 447] width 167 height 11
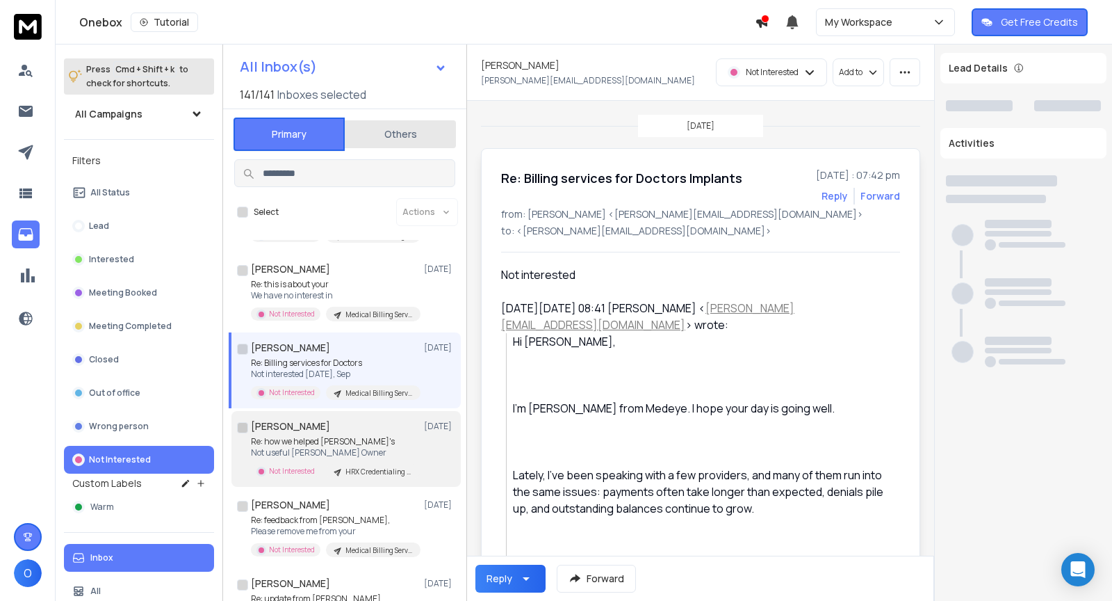
click at [329, 439] on p "Re: how we helped danielle's" at bounding box center [334, 441] width 167 height 11
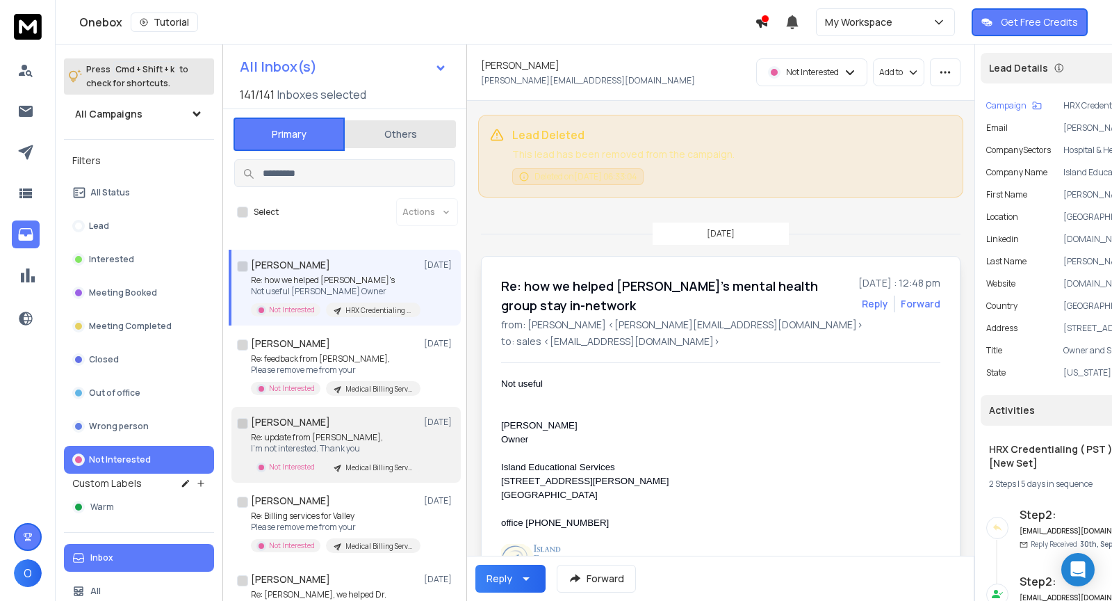
click at [327, 446] on p "I’m not interested. Thank you" at bounding box center [334, 448] width 167 height 11
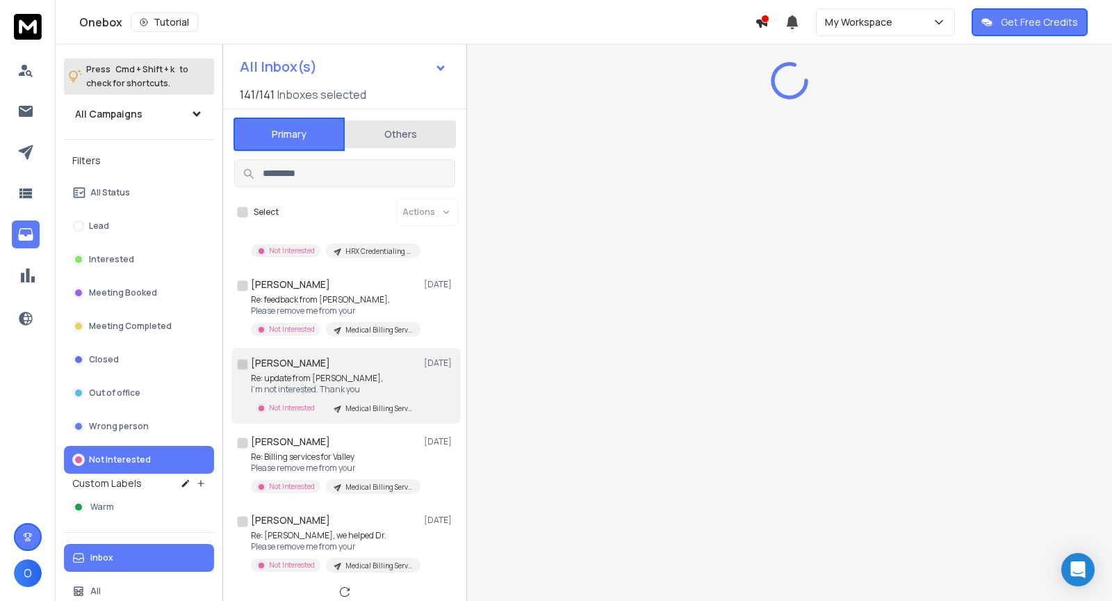
scroll to position [3586, 0]
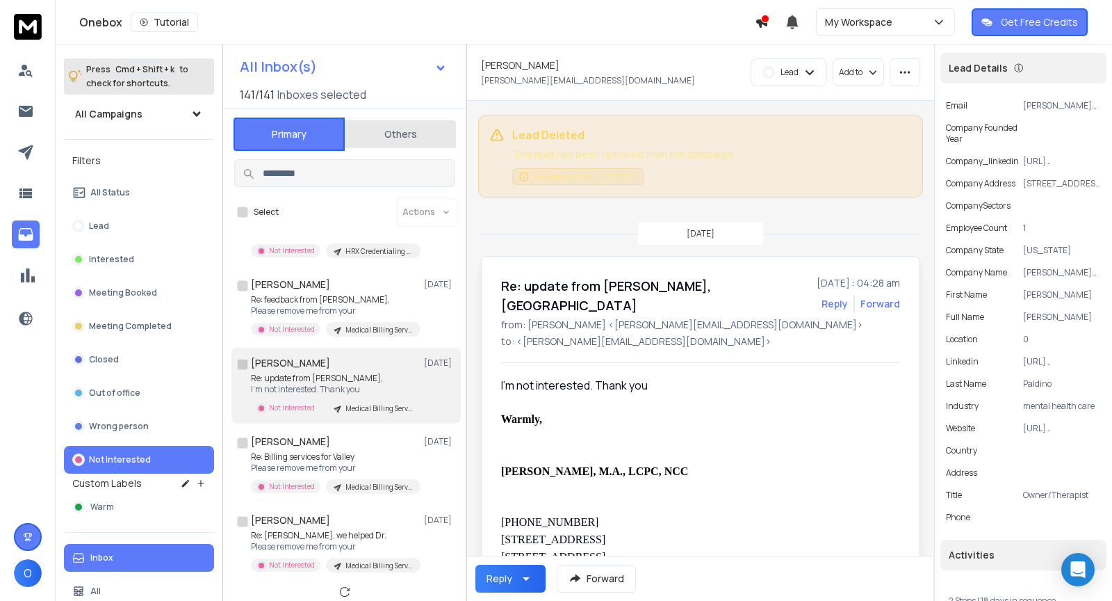
click at [327, 446] on div "Taryn Pavon 30 Sep Re: Billing services for Valley Please remove me from your N…" at bounding box center [353, 463] width 204 height 59
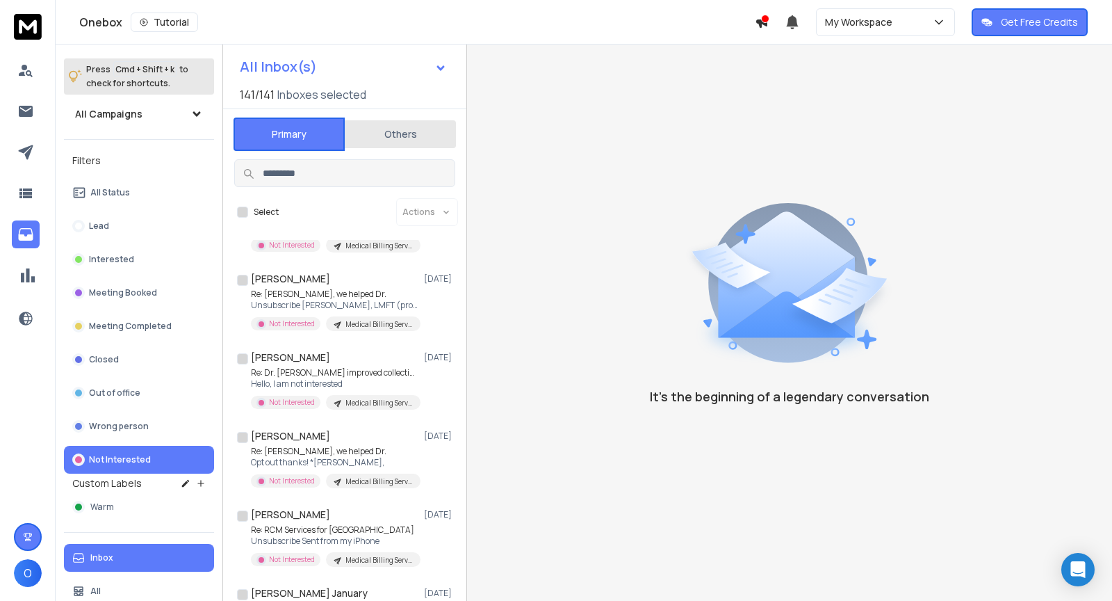
scroll to position [4240, 0]
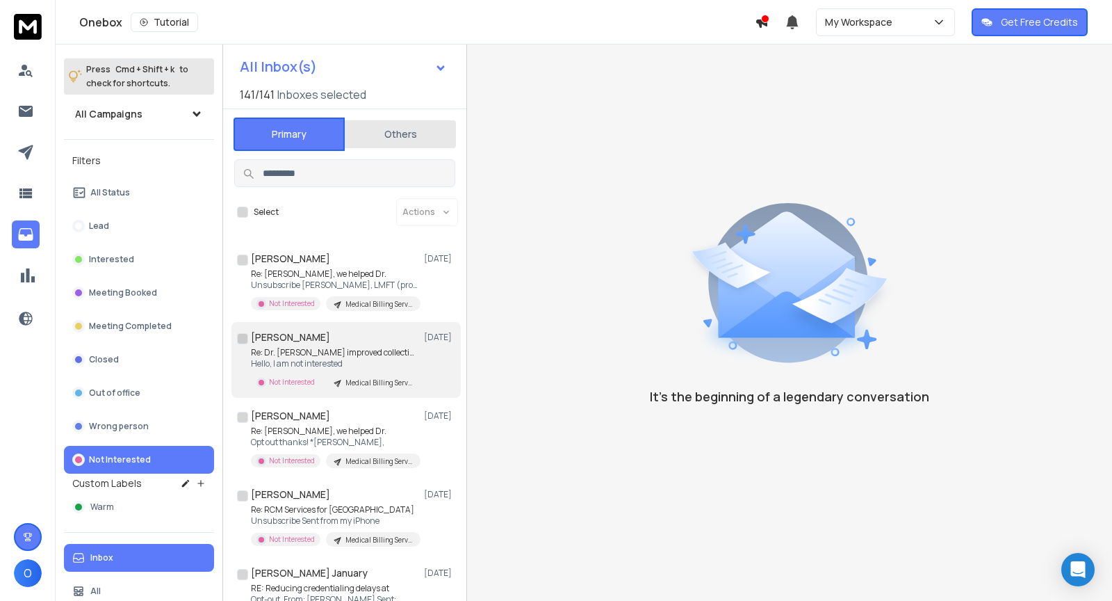
click at [341, 341] on div "Cynthia Alvarez 17 Sep" at bounding box center [353, 337] width 204 height 14
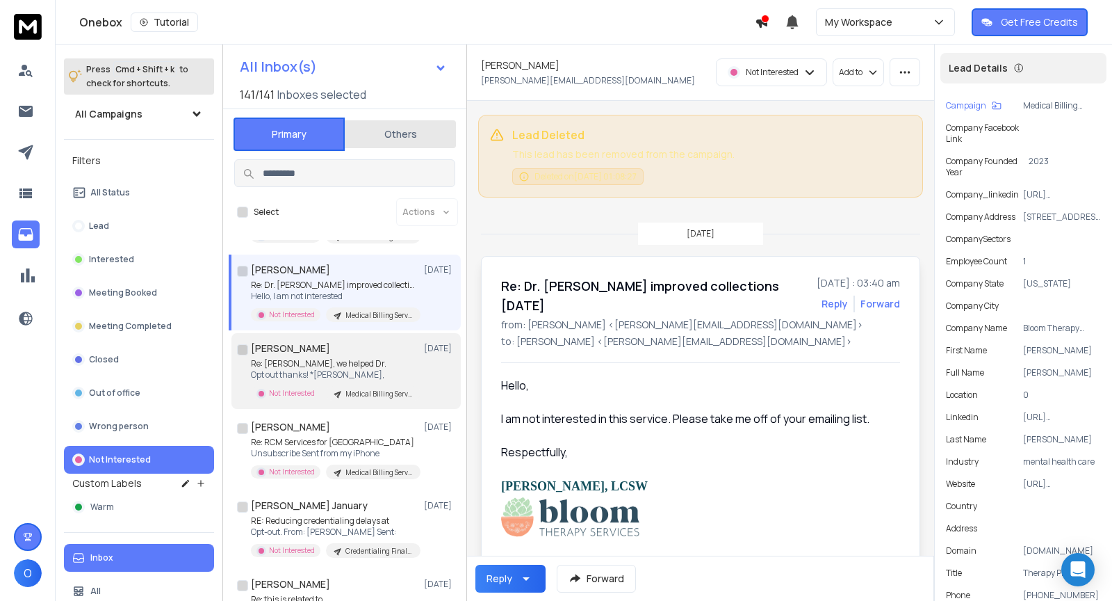
scroll to position [4318, 0]
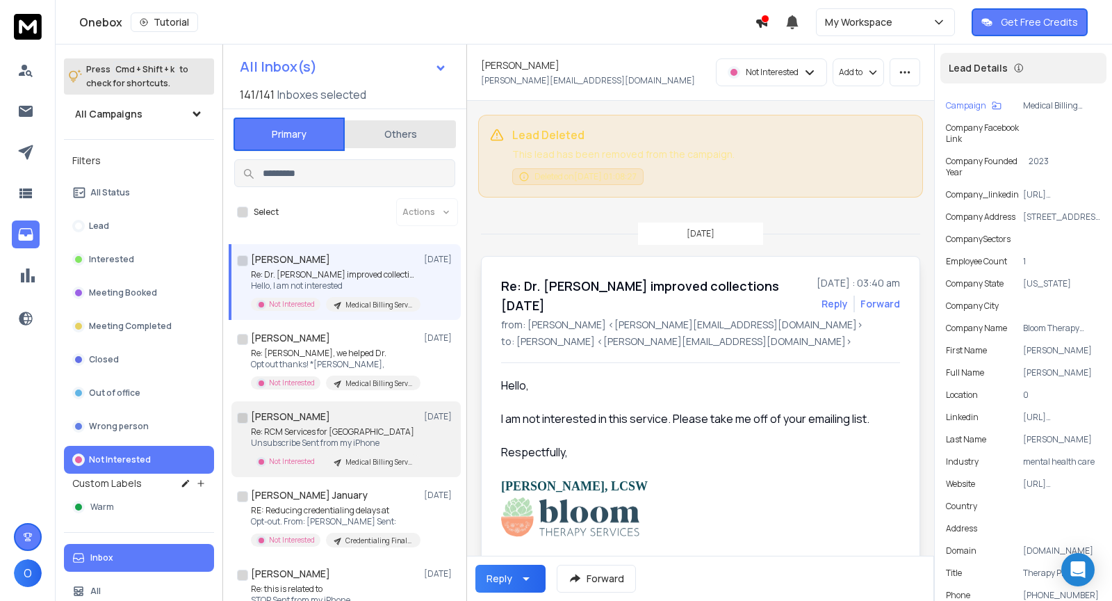
click at [330, 412] on div "Angela Davis 17 Sep" at bounding box center [353, 416] width 204 height 14
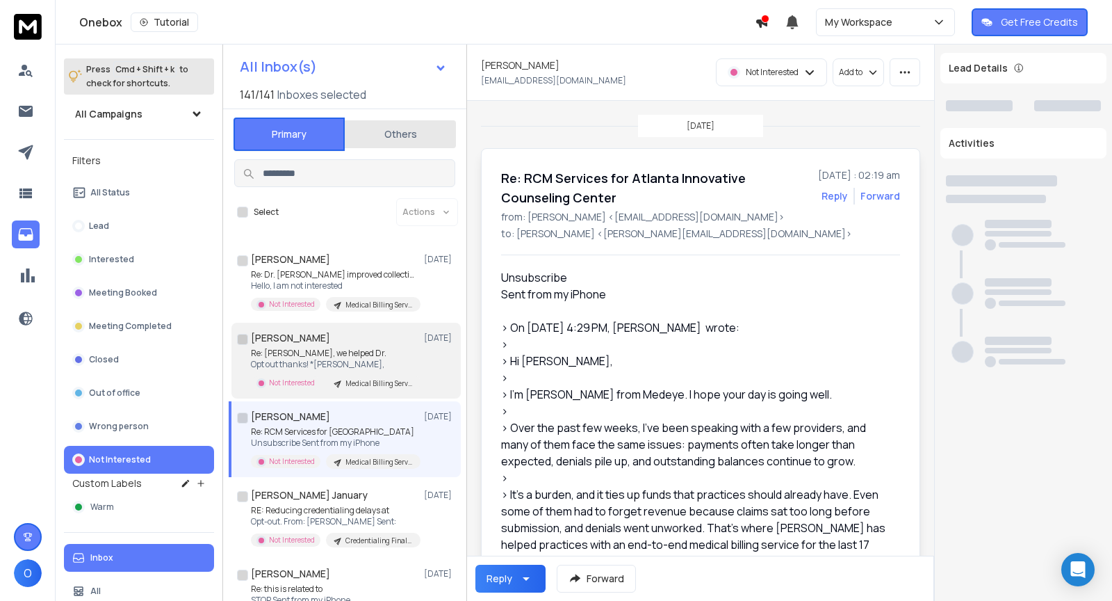
click at [338, 359] on p "Opt out thanks! *Krista Erickson," at bounding box center [334, 364] width 167 height 11
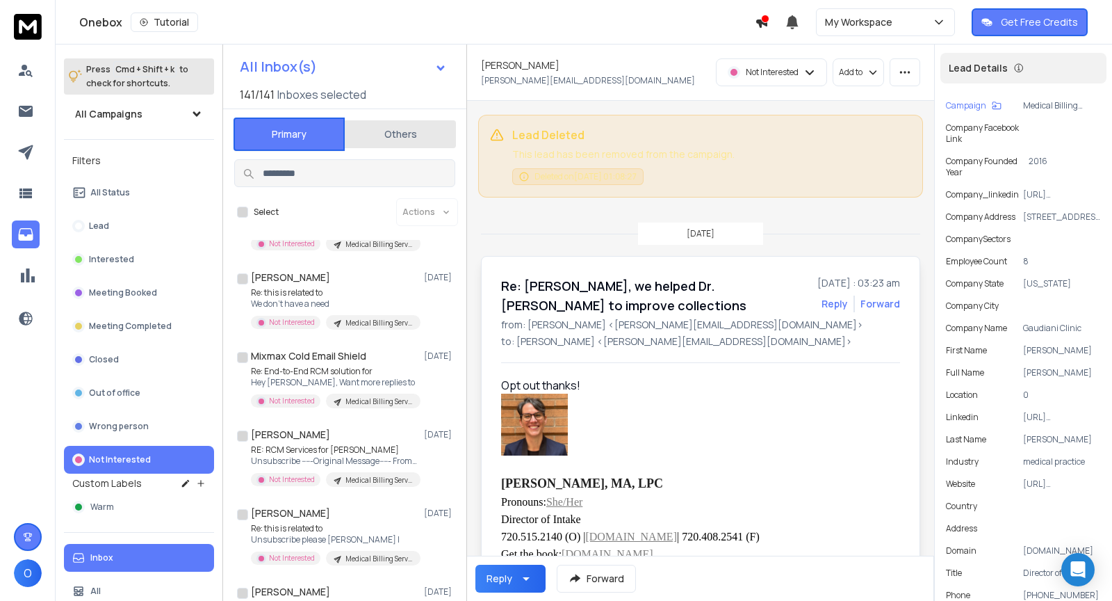
scroll to position [4945, 0]
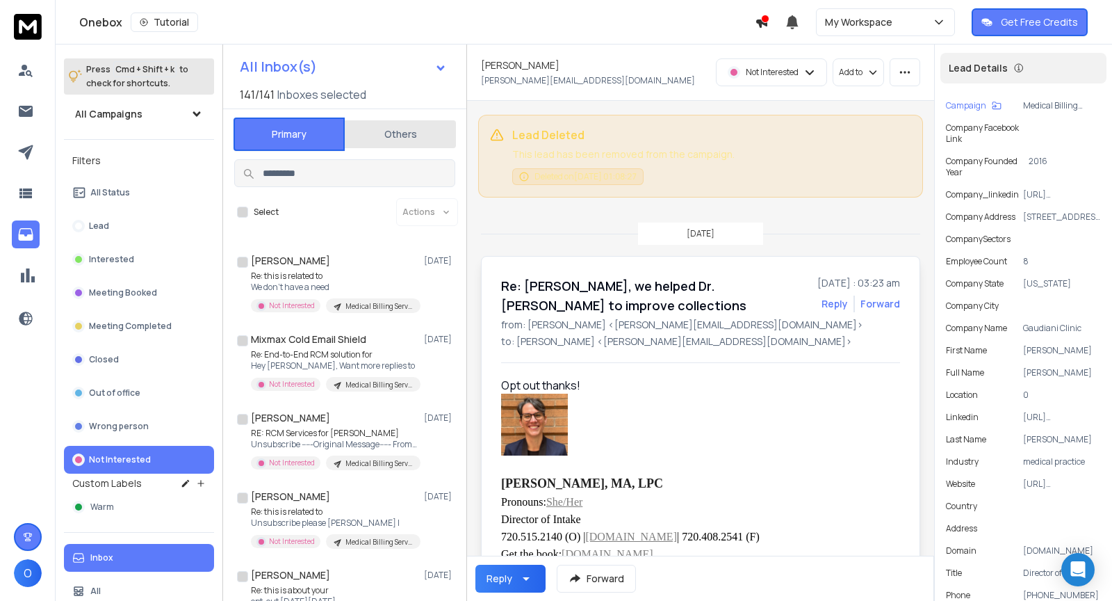
click at [338, 360] on p "Hey Charlotte, Want more replies to" at bounding box center [334, 365] width 167 height 11
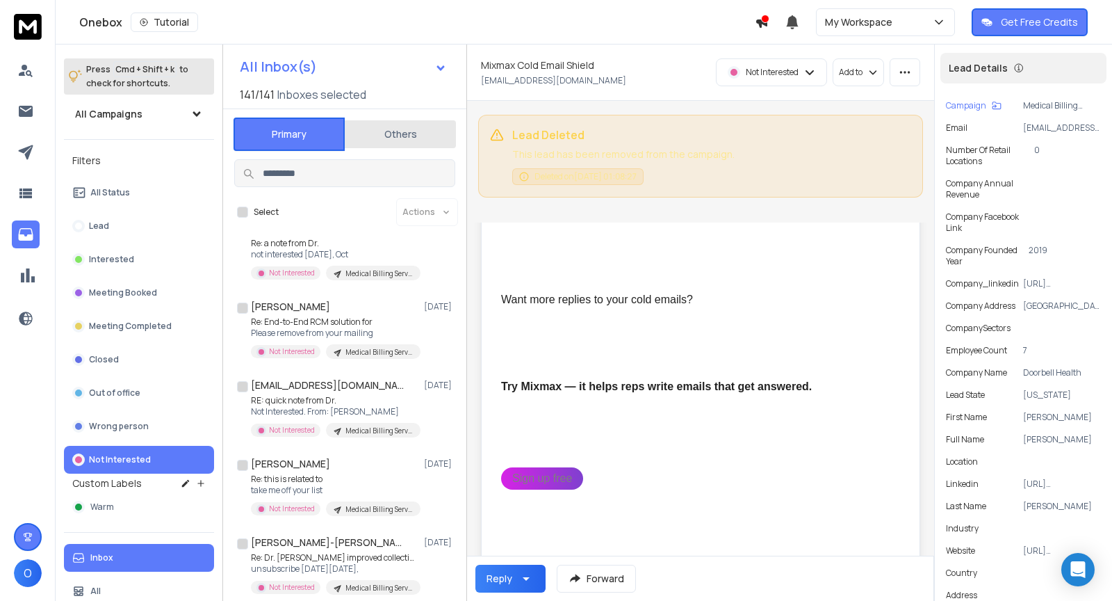
scroll to position [0, 0]
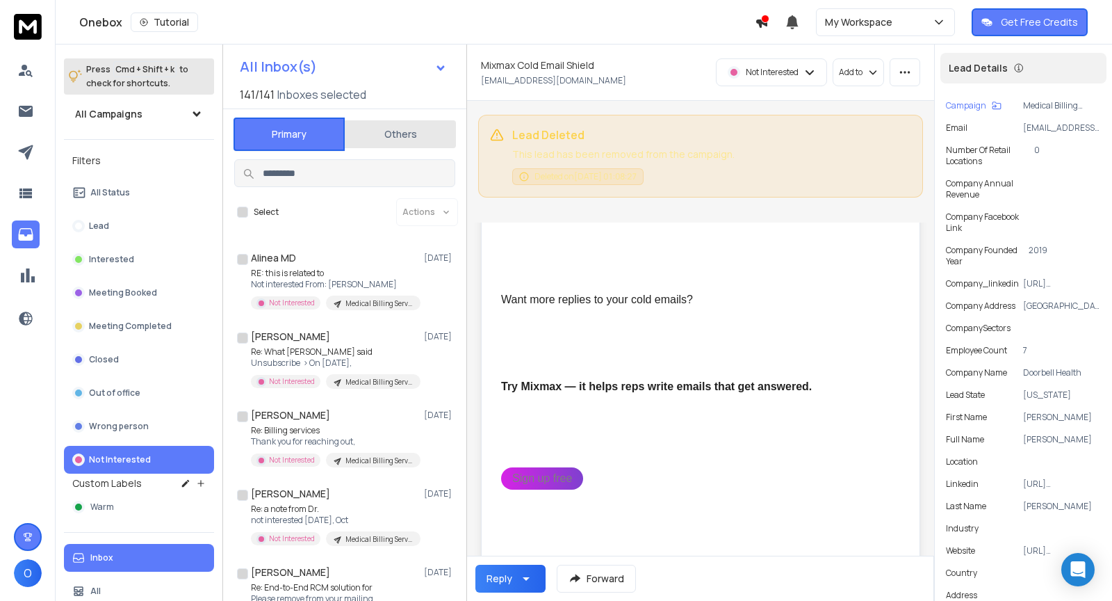
click at [388, 142] on button "Others" at bounding box center [400, 134] width 111 height 31
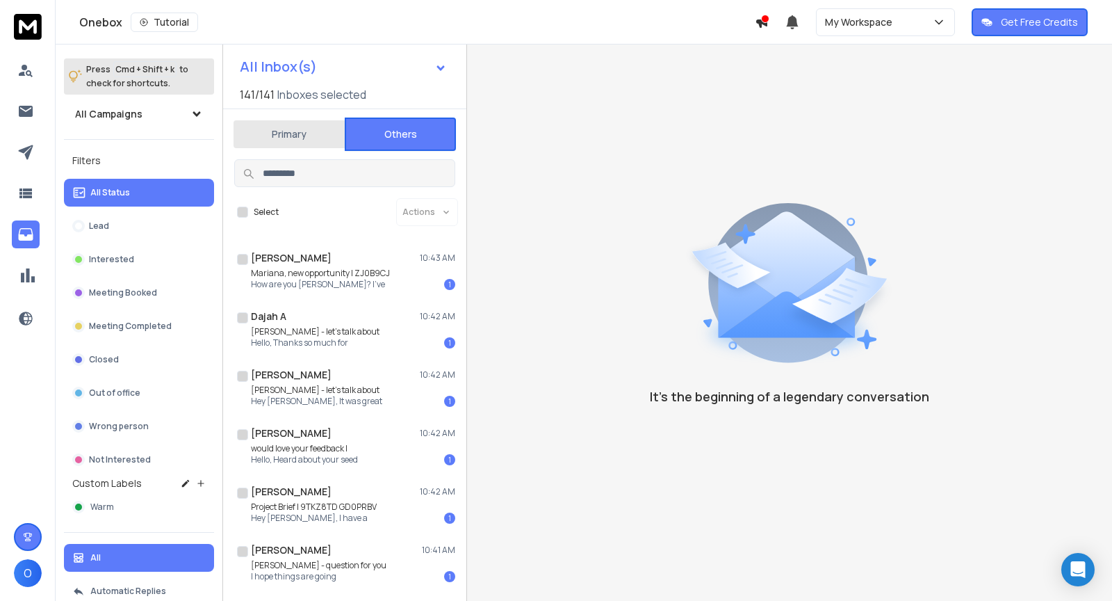
click at [306, 140] on button "Primary" at bounding box center [289, 134] width 111 height 31
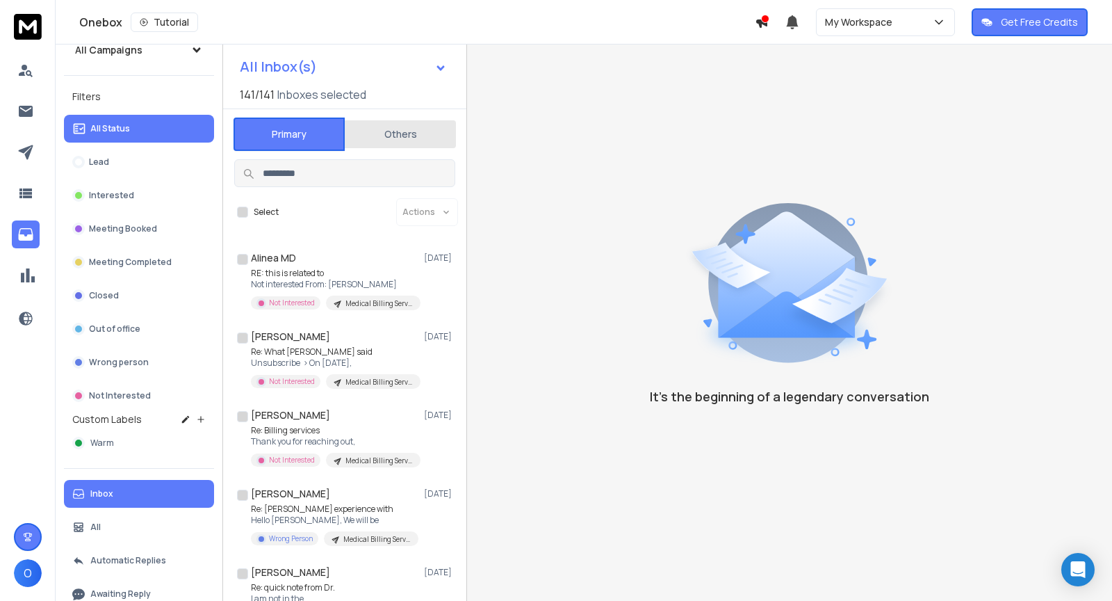
scroll to position [75, 0]
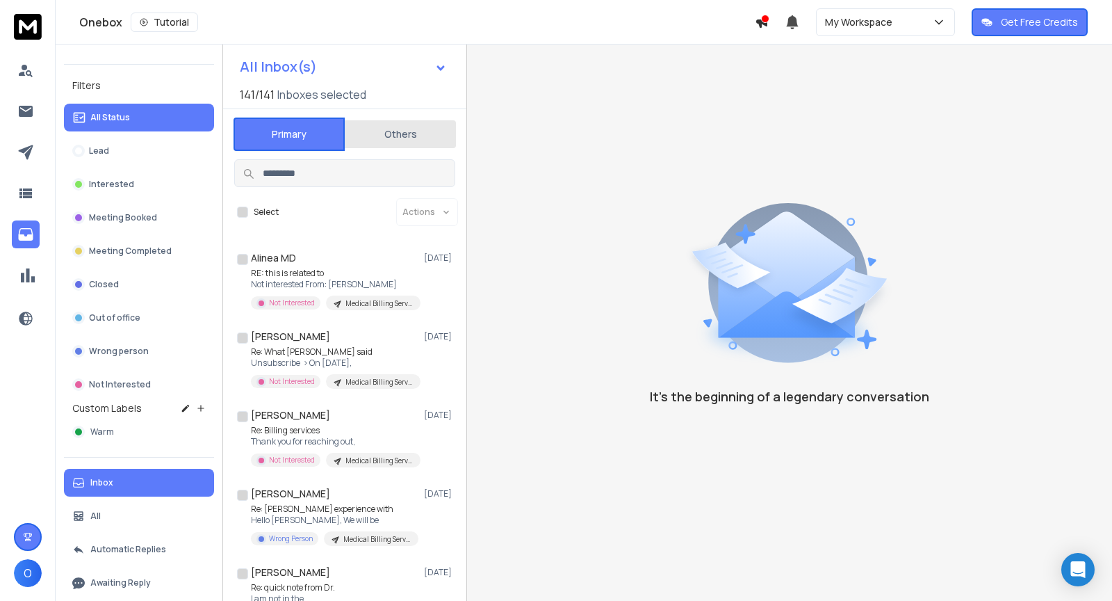
click at [122, 435] on button "Warm" at bounding box center [139, 432] width 150 height 28
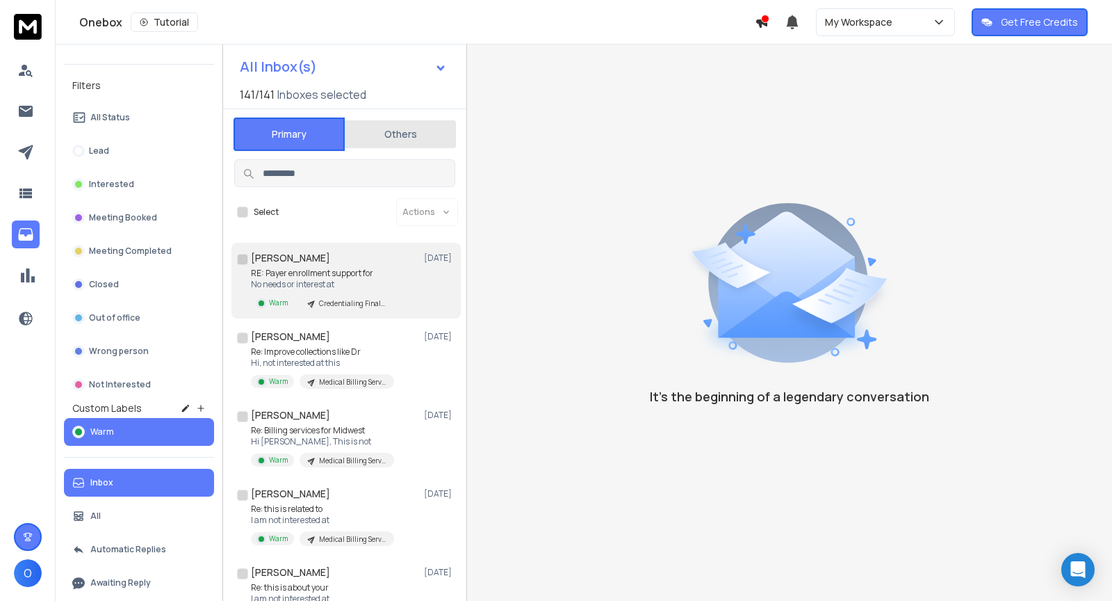
click at [345, 269] on p "RE: Payer enrollment support for" at bounding box center [322, 273] width 143 height 11
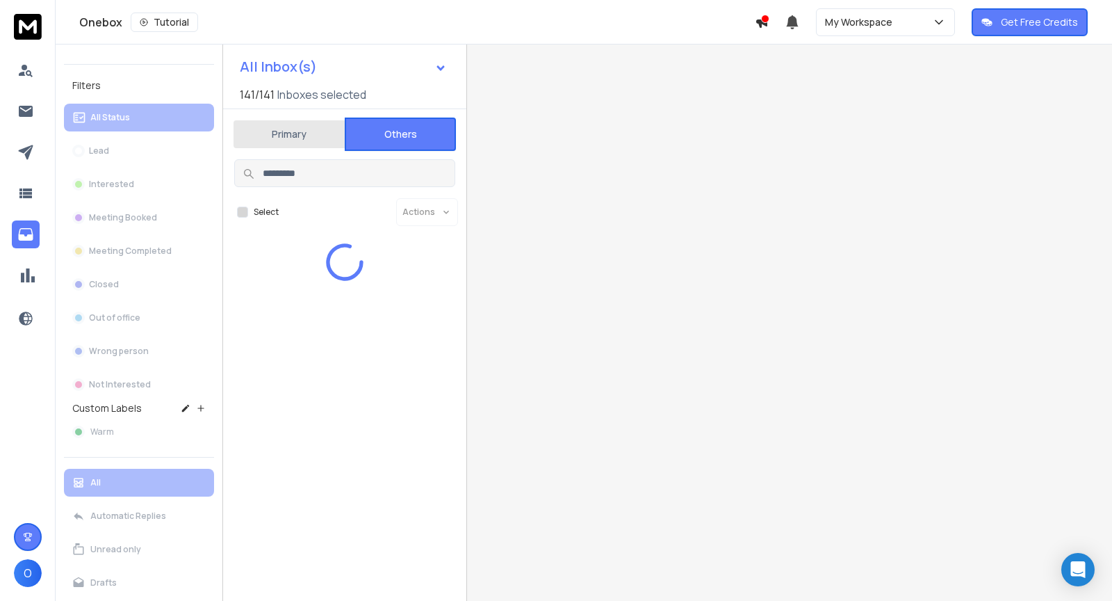
click at [393, 141] on button "Others" at bounding box center [400, 133] width 111 height 33
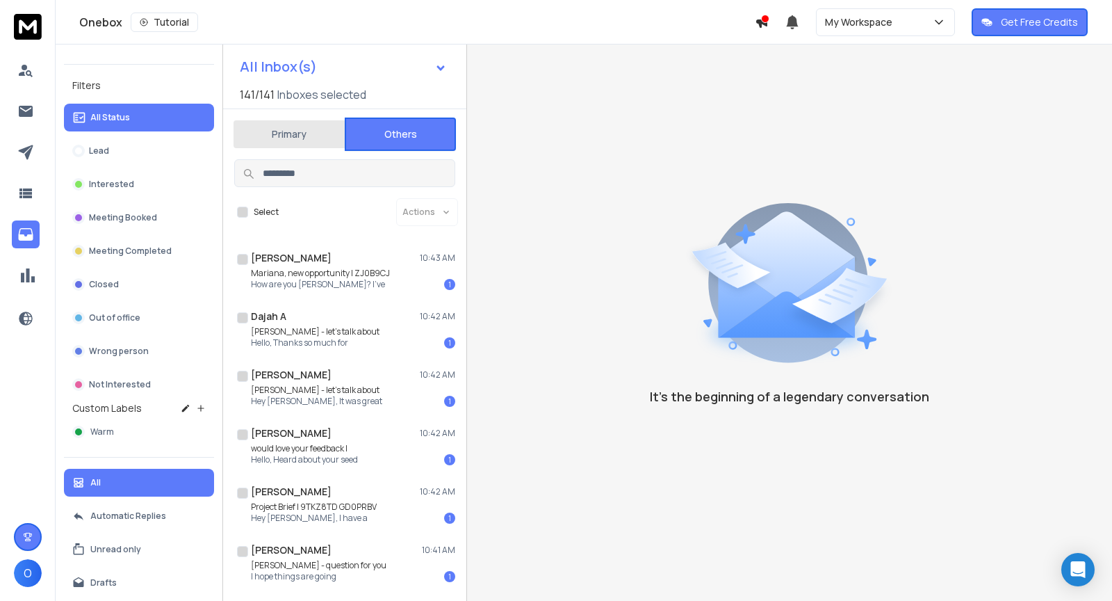
click at [316, 131] on button "Primary" at bounding box center [289, 134] width 111 height 31
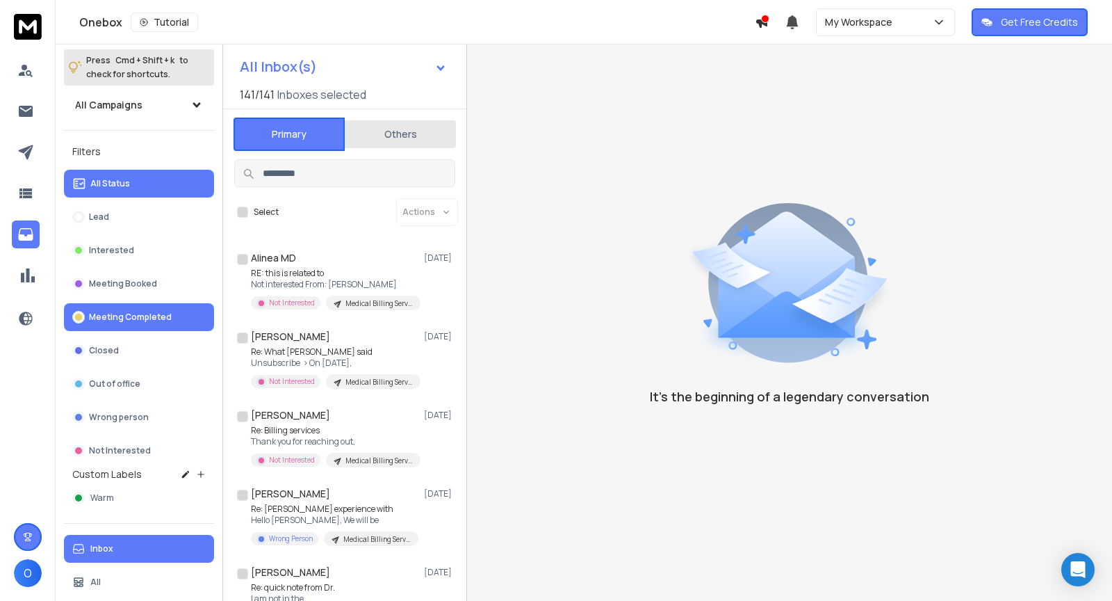
scroll to position [0, 0]
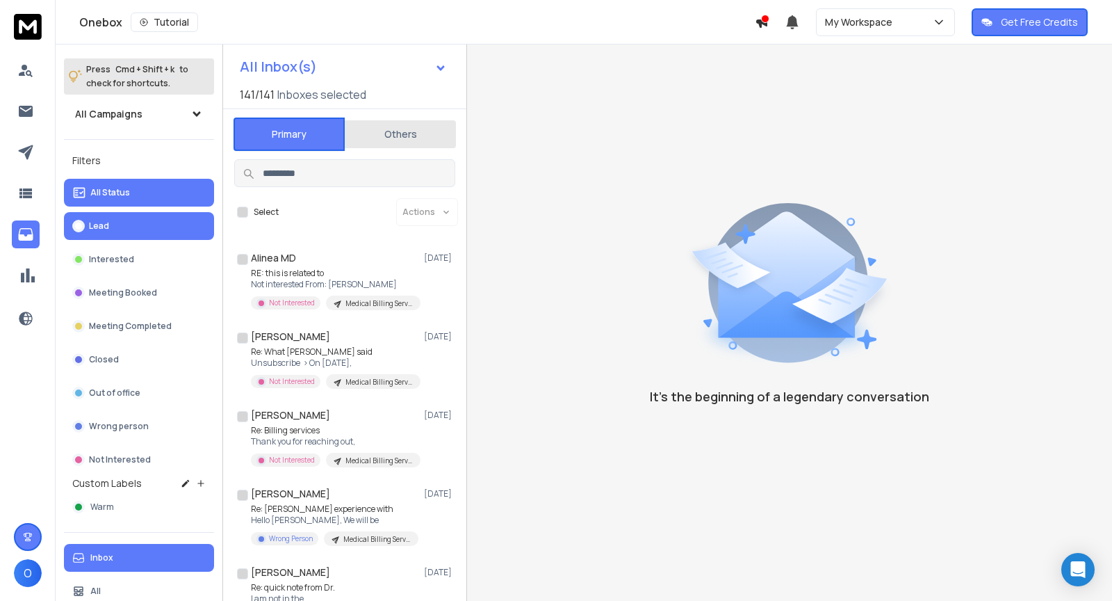
click at [130, 227] on button "Lead" at bounding box center [139, 226] width 150 height 28
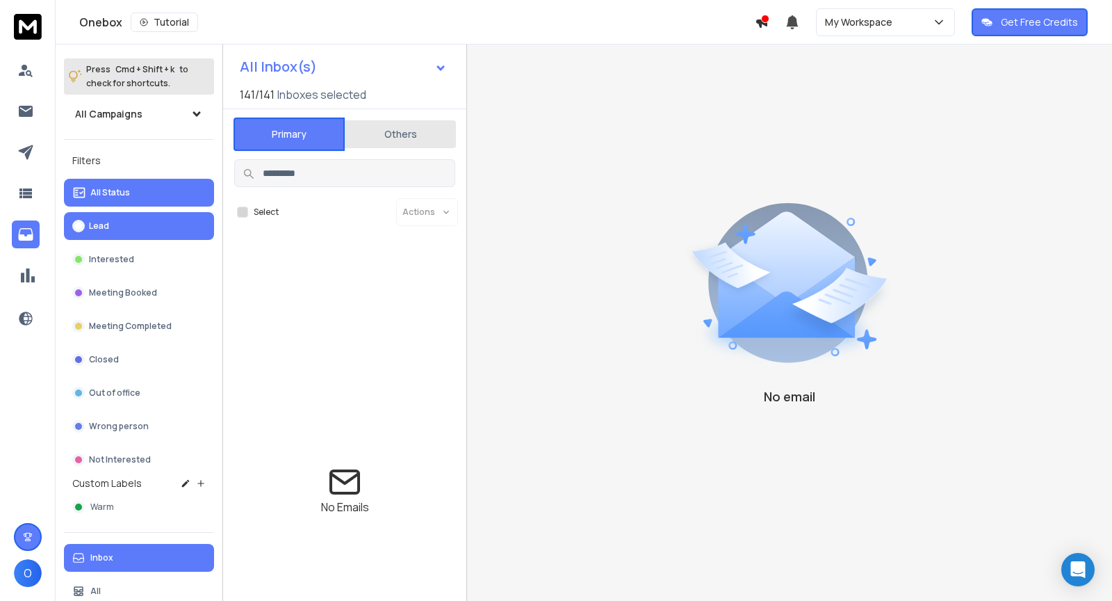
click at [122, 186] on div "All Status" at bounding box center [101, 193] width 58 height 14
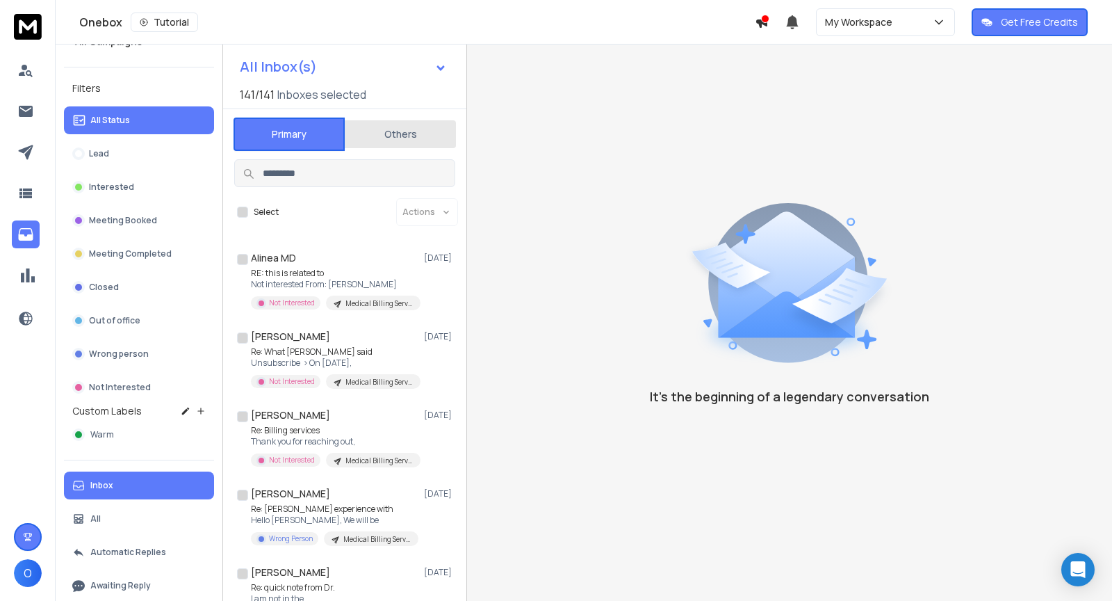
scroll to position [77, 0]
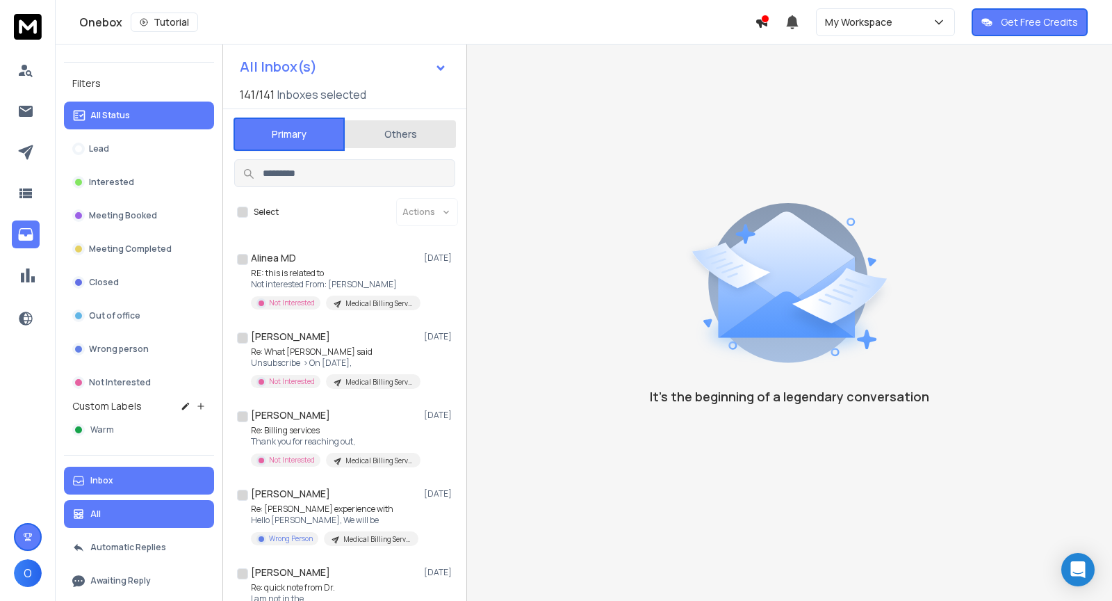
click at [122, 507] on button "All" at bounding box center [139, 514] width 150 height 28
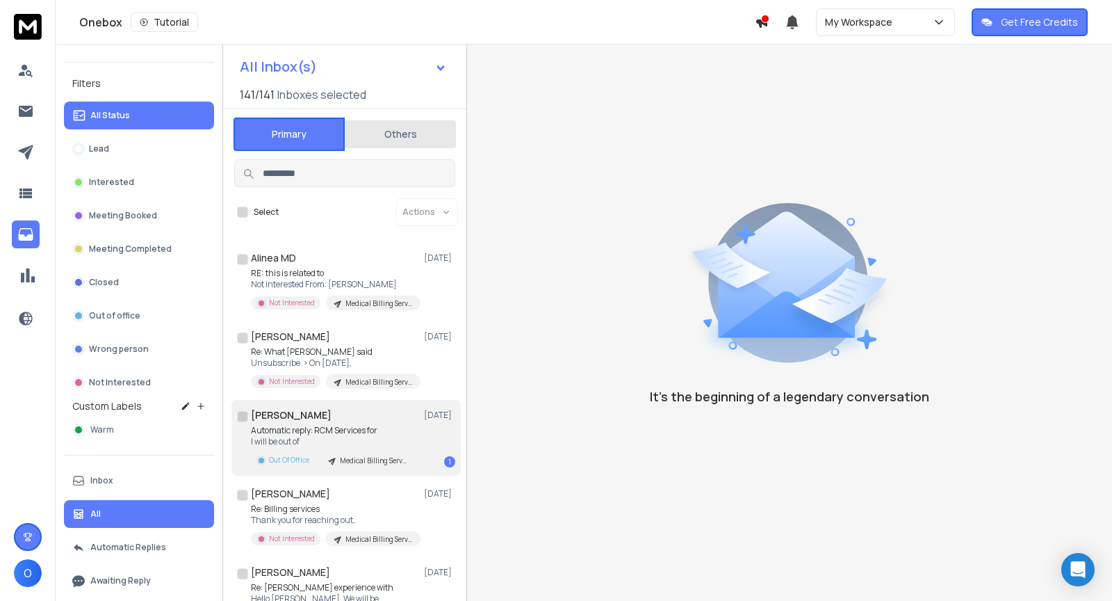
click at [339, 433] on p "Automatic reply: RCM Services for" at bounding box center [333, 430] width 164 height 11
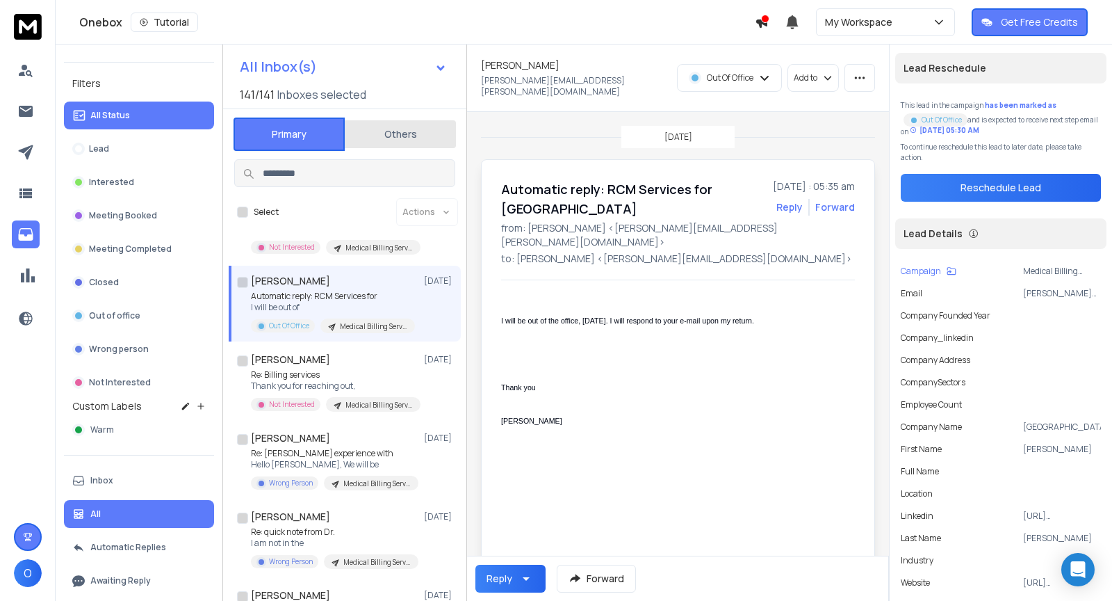
scroll to position [0, 0]
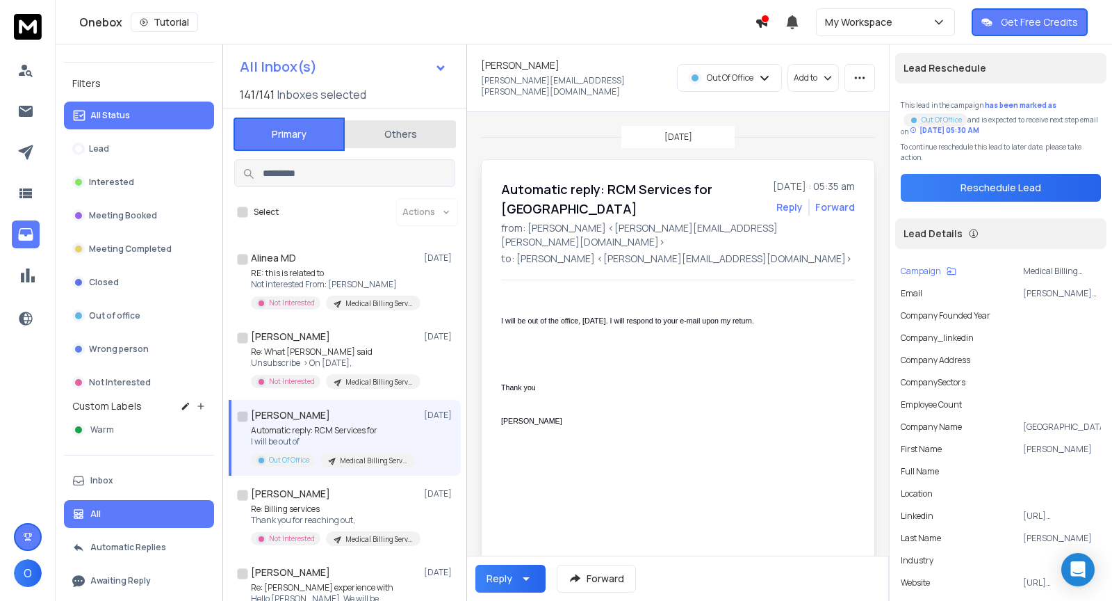
click at [429, 212] on div "Actions" at bounding box center [427, 212] width 62 height 28
click at [243, 207] on button "SELECT THIS PAGE" at bounding box center [242, 211] width 11 height 11
click at [425, 213] on p "Actions" at bounding box center [418, 211] width 33 height 11
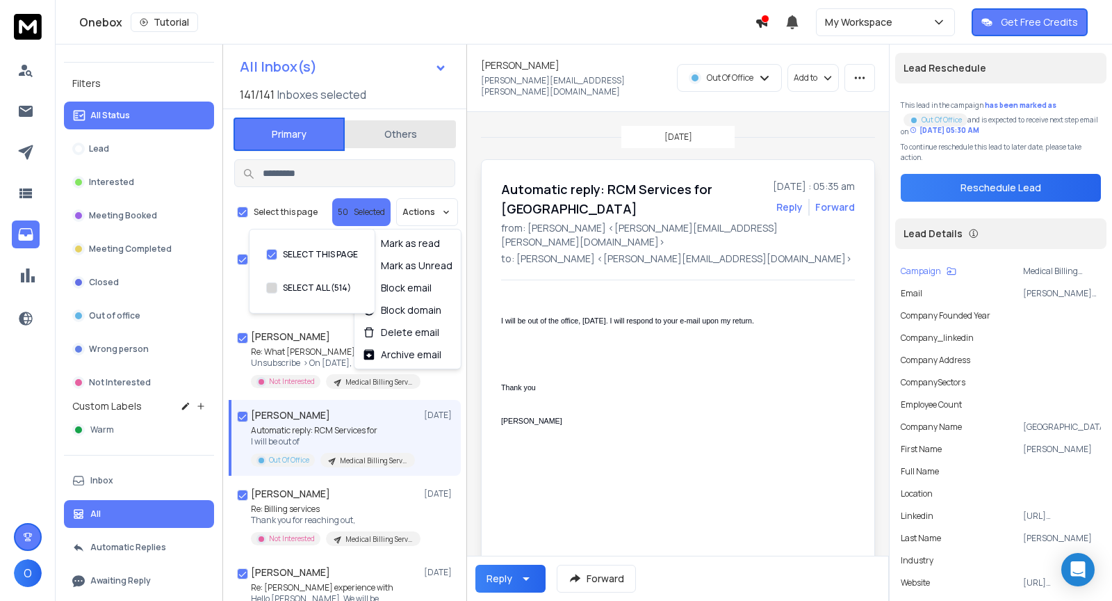
click at [245, 211] on button "SELECT THIS PAGE" at bounding box center [242, 211] width 11 height 11
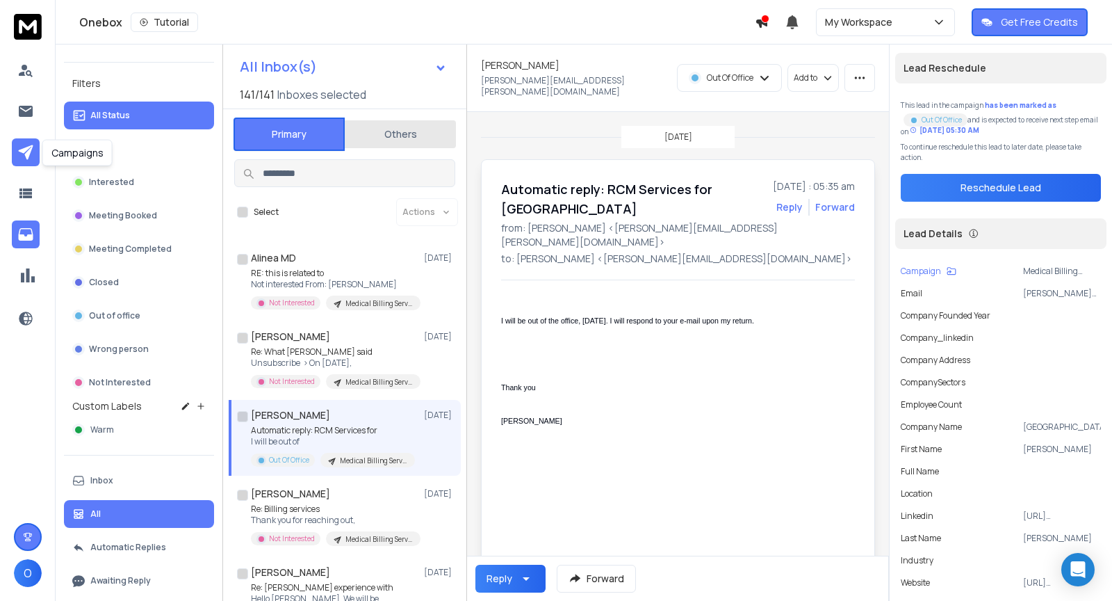
click at [23, 155] on icon at bounding box center [25, 152] width 17 height 17
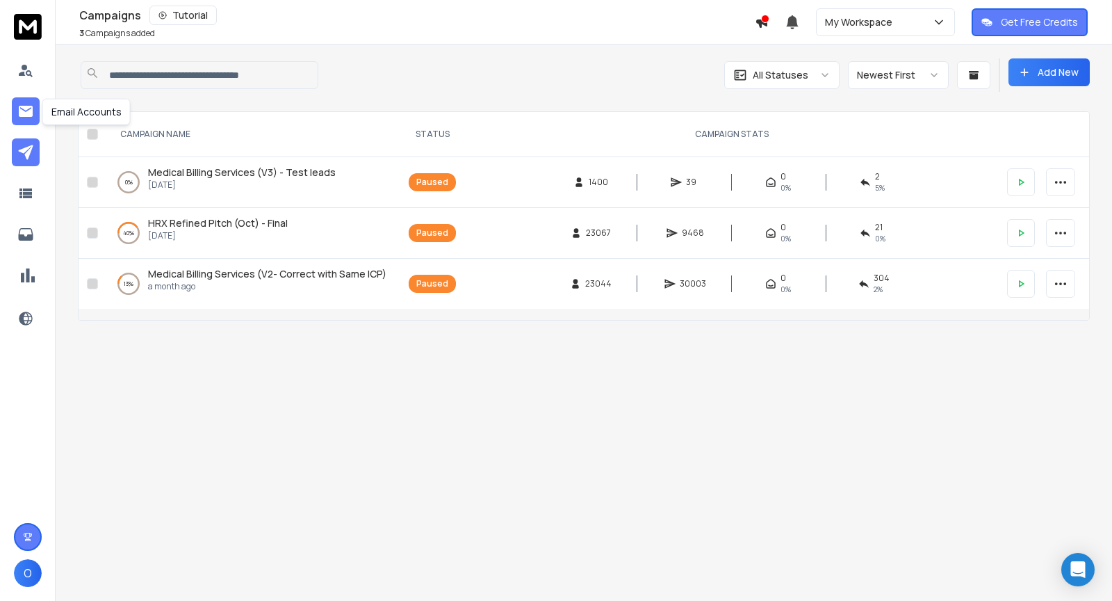
click at [30, 104] on icon at bounding box center [25, 111] width 17 height 17
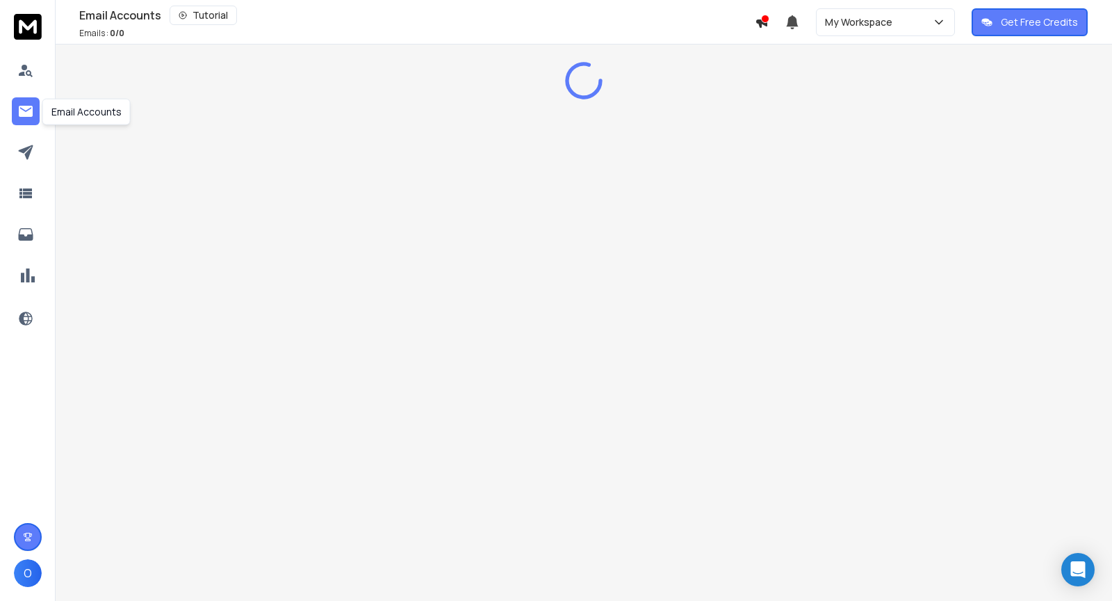
click at [28, 108] on icon at bounding box center [26, 111] width 14 height 11
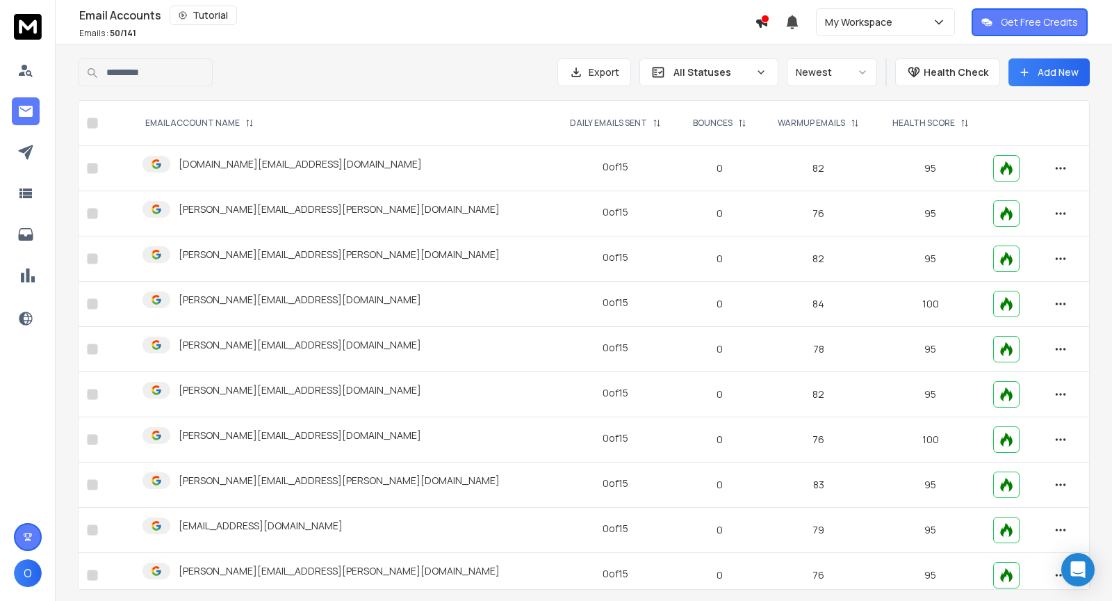
click at [161, 76] on input at bounding box center [145, 72] width 135 height 28
paste input "**********"
type input "**********"
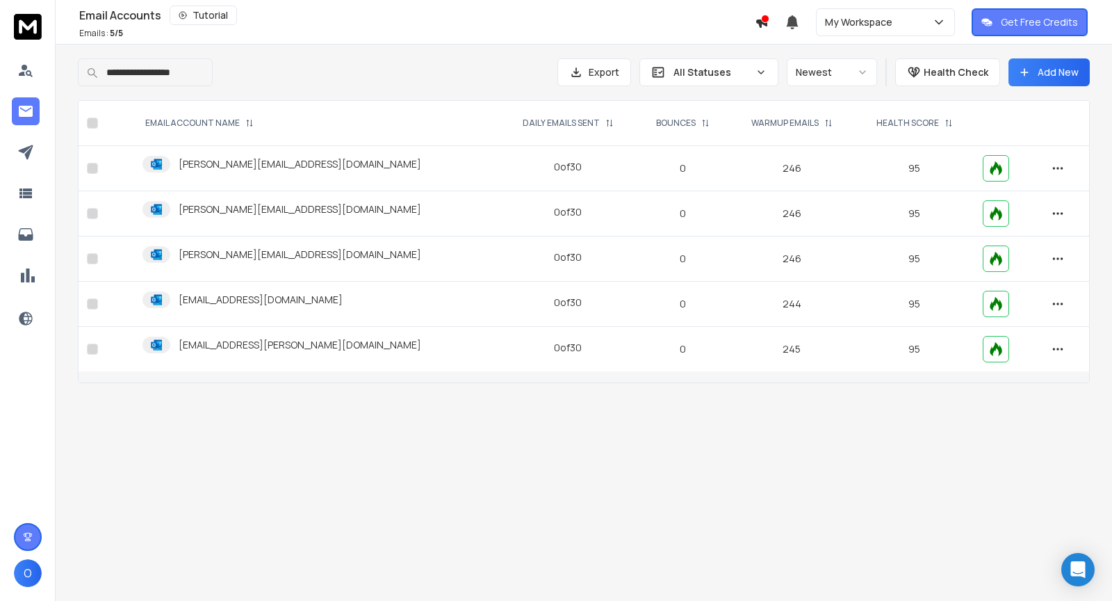
click at [156, 79] on input "**********" at bounding box center [145, 72] width 135 height 28
type input "**********"
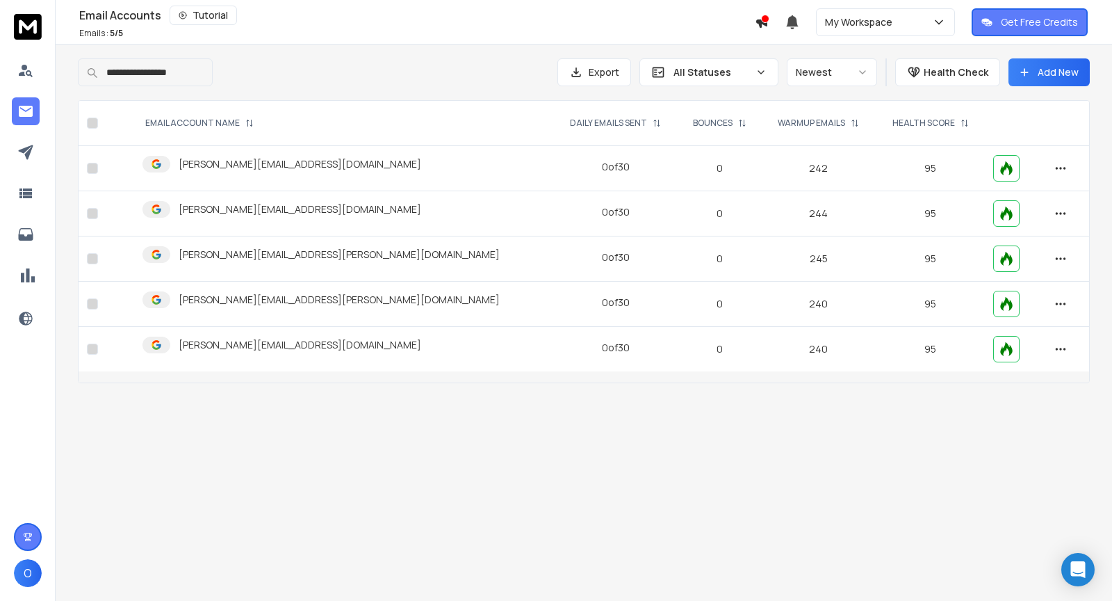
click at [186, 74] on input "**********" at bounding box center [145, 72] width 135 height 28
paste input
type input "**********"
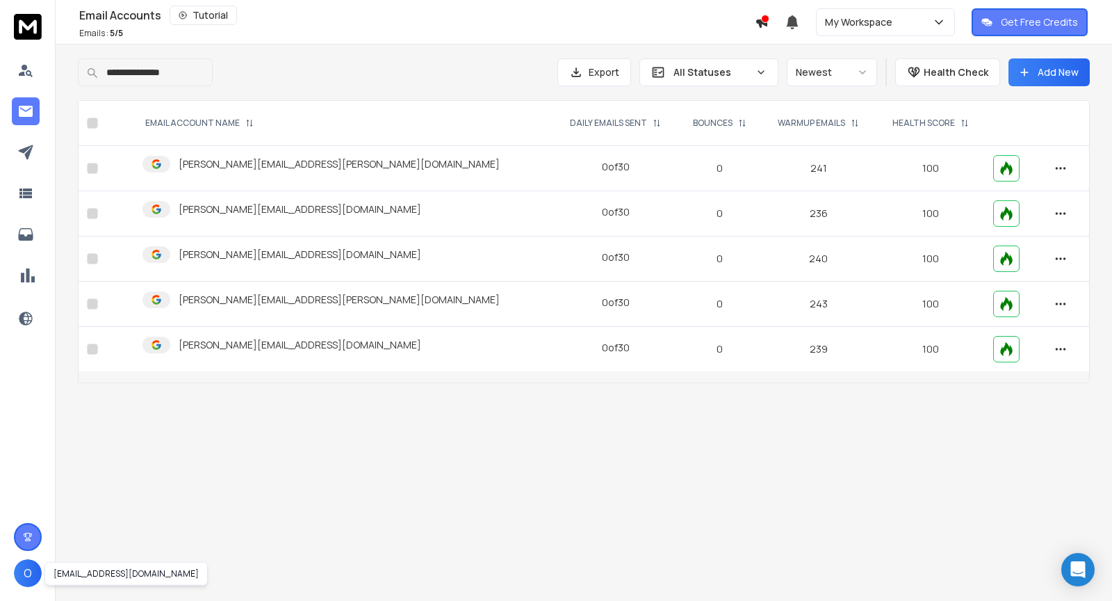
click at [31, 560] on span "O" at bounding box center [28, 573] width 28 height 28
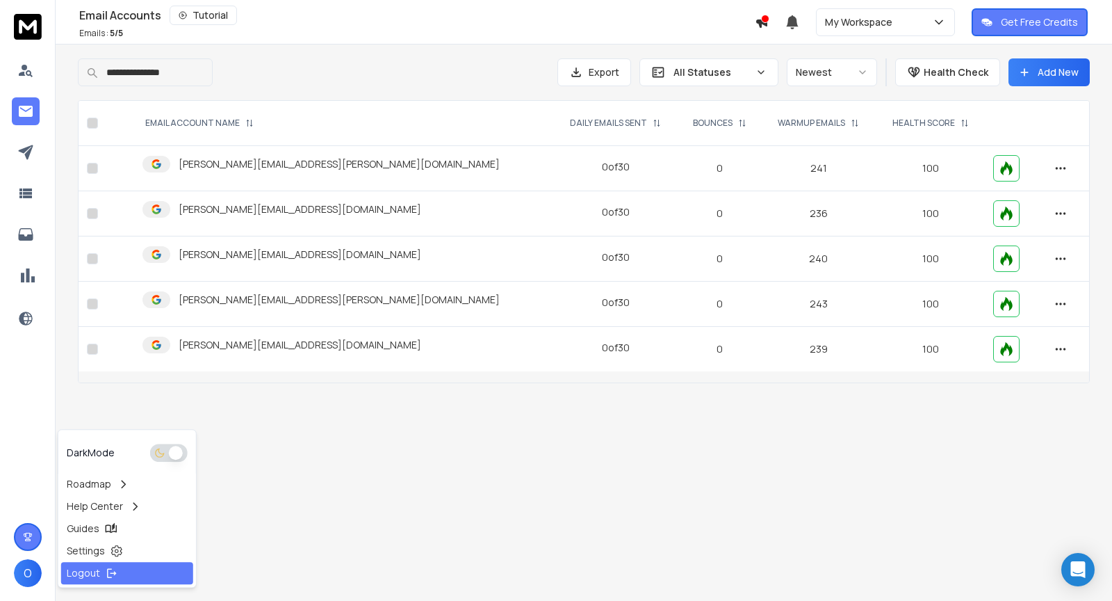
click at [96, 583] on div "Logout" at bounding box center [127, 573] width 132 height 22
